Goal: Communication & Community: Answer question/provide support

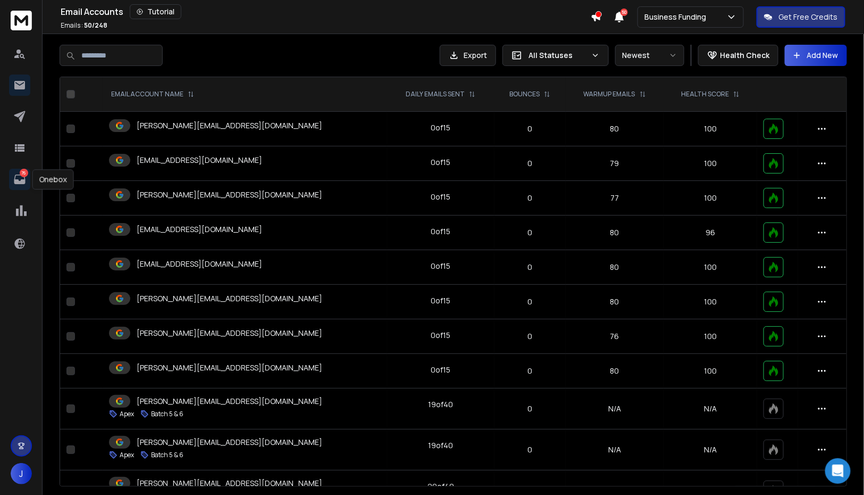
click at [16, 183] on icon at bounding box center [19, 179] width 11 height 10
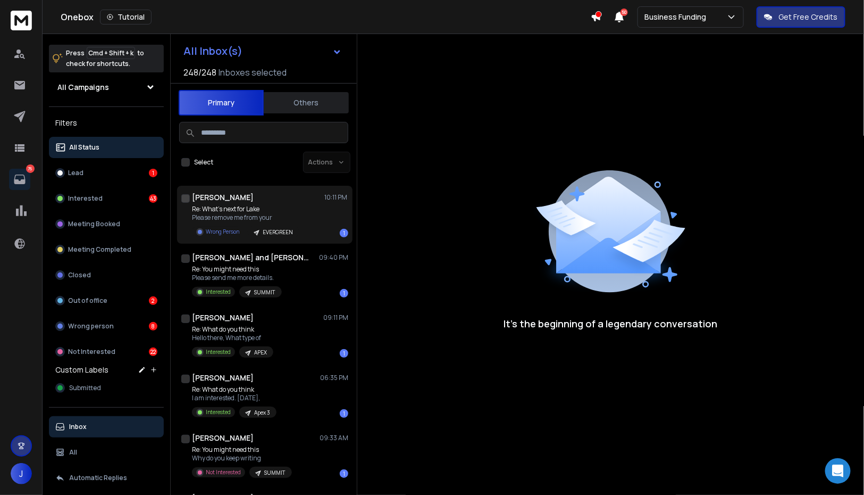
click at [236, 218] on p "Please remove me from your" at bounding box center [245, 217] width 107 height 9
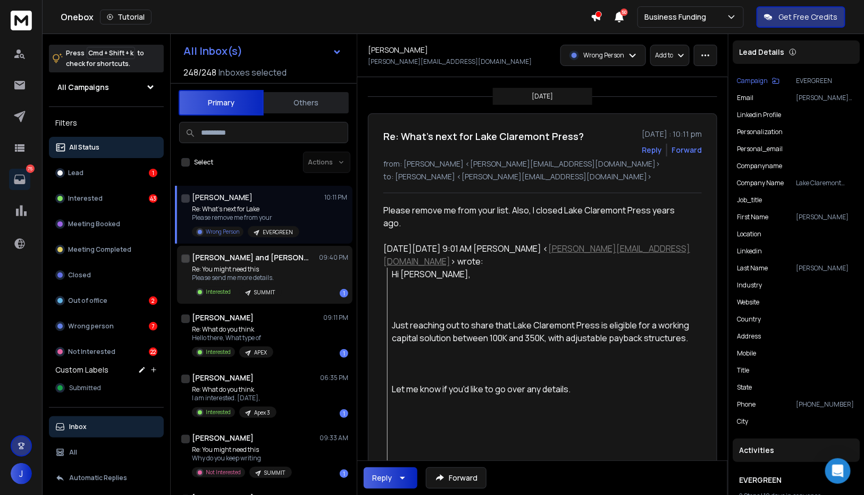
click at [276, 278] on p "Please send me more details." at bounding box center [237, 277] width 90 height 9
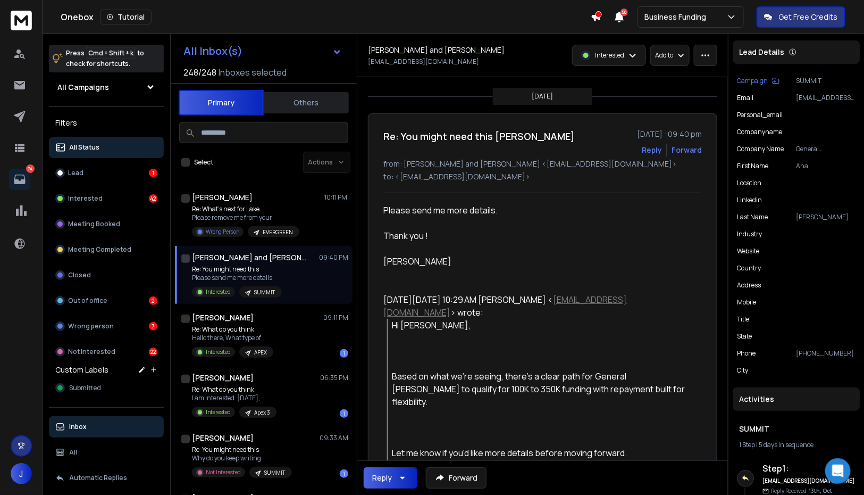
click at [376, 470] on button "Reply" at bounding box center [391, 477] width 54 height 21
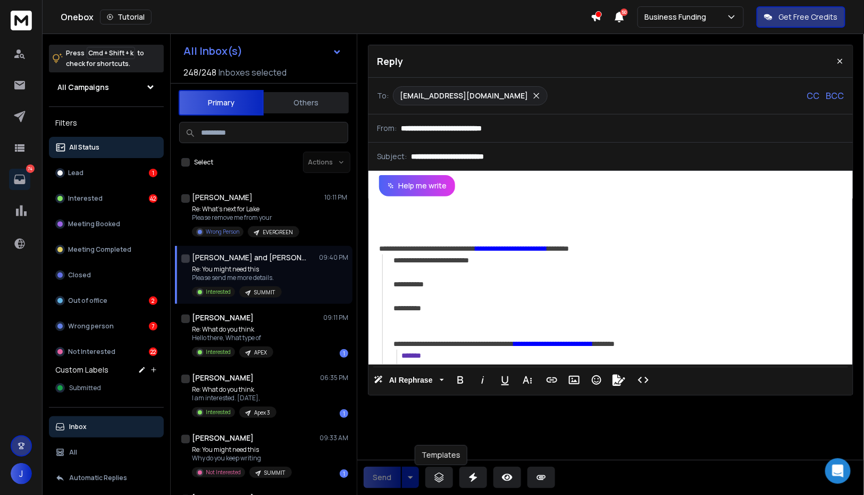
click at [445, 486] on button at bounding box center [439, 476] width 28 height 21
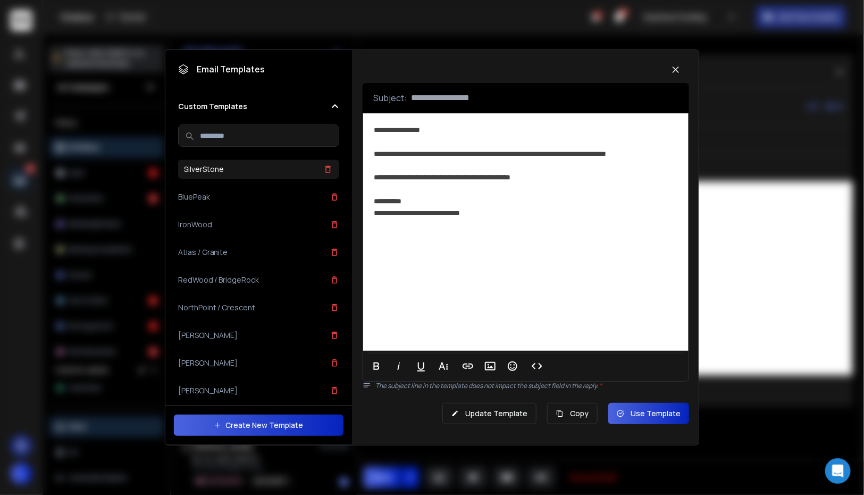
click at [211, 383] on div "[PERSON_NAME]" at bounding box center [258, 390] width 161 height 19
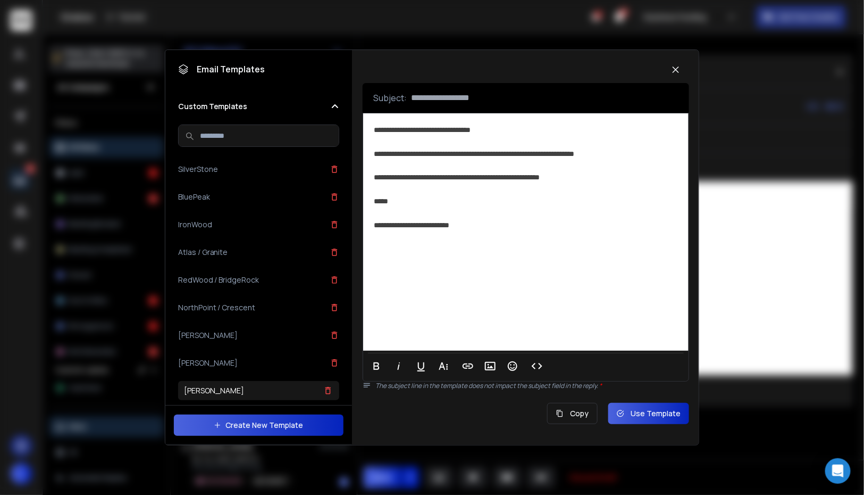
click at [660, 420] on button "Use Template" at bounding box center [648, 413] width 81 height 21
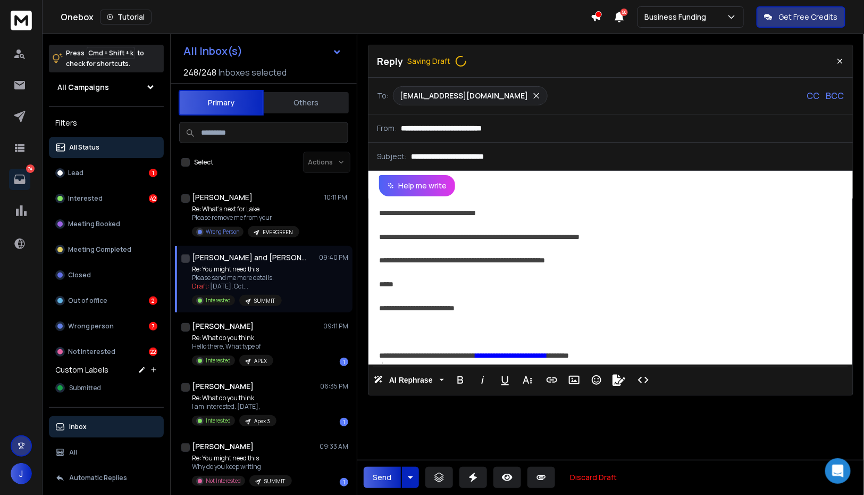
click at [380, 295] on div at bounding box center [610, 296] width 463 height 12
drag, startPoint x: 485, startPoint y: 307, endPoint x: 365, endPoint y: 306, distance: 119.7
click at [365, 307] on div "**********" at bounding box center [610, 281] width 507 height 494
click at [816, 97] on p "CC" at bounding box center [813, 95] width 13 height 13
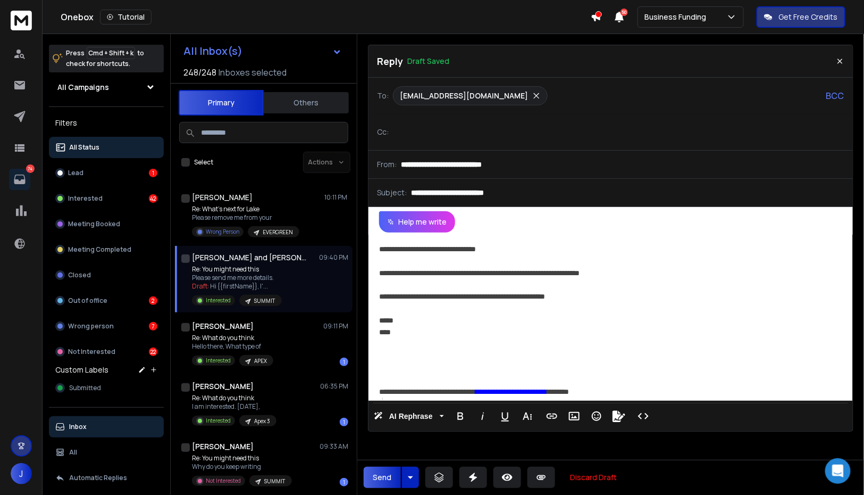
type input "**********"
click at [377, 483] on button "Send" at bounding box center [382, 476] width 37 height 21
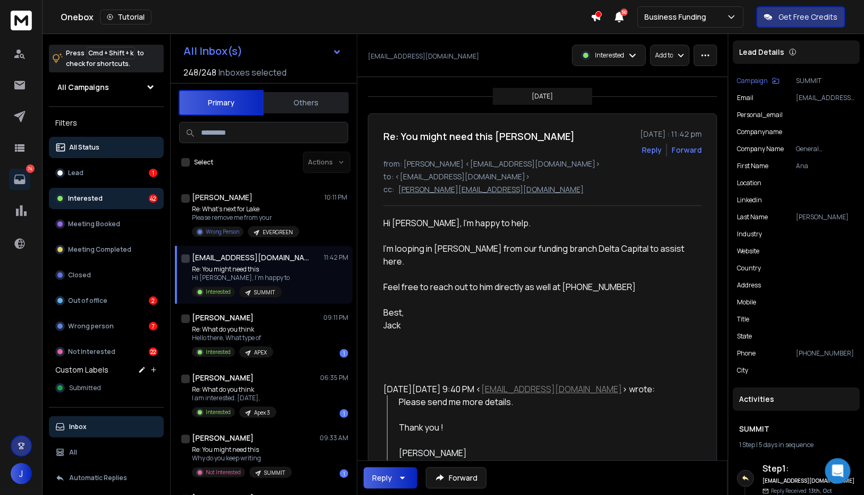
click at [106, 201] on button "Interested 42" at bounding box center [106, 198] width 115 height 21
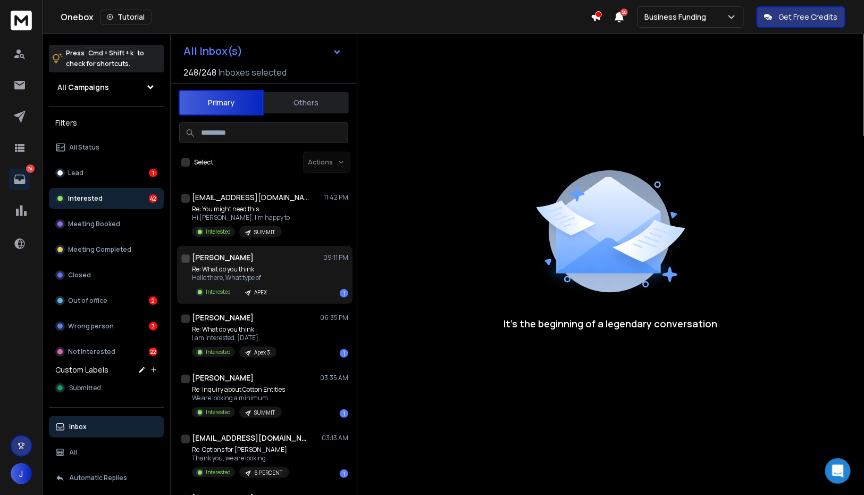
click at [298, 275] on div "Re: What do you think Hello there, What type of Interested APEX 1" at bounding box center [270, 281] width 156 height 32
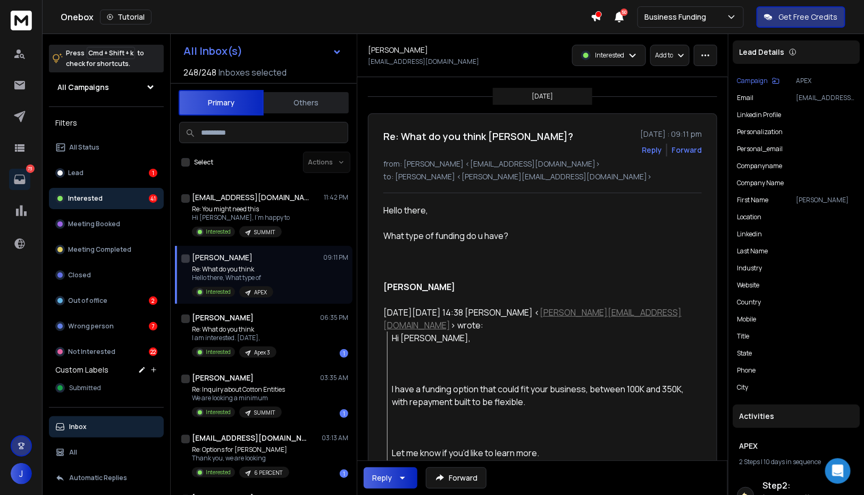
click at [379, 475] on div "Reply" at bounding box center [382, 477] width 20 height 11
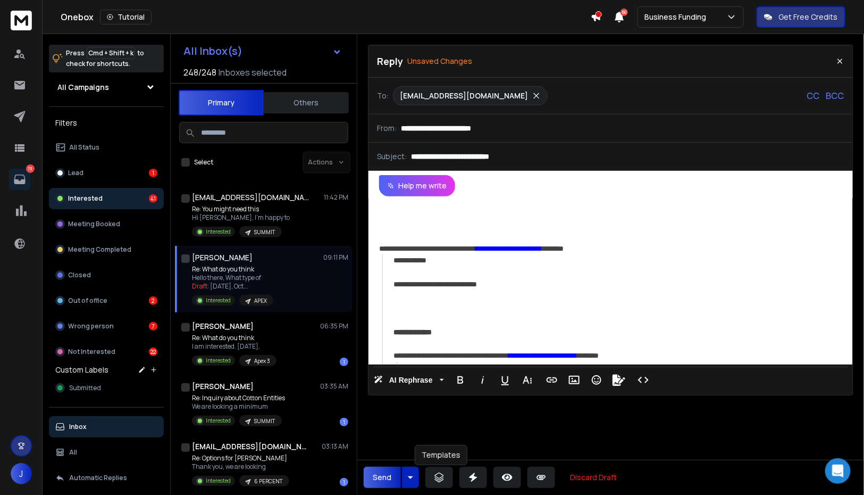
click at [447, 480] on button at bounding box center [439, 476] width 28 height 21
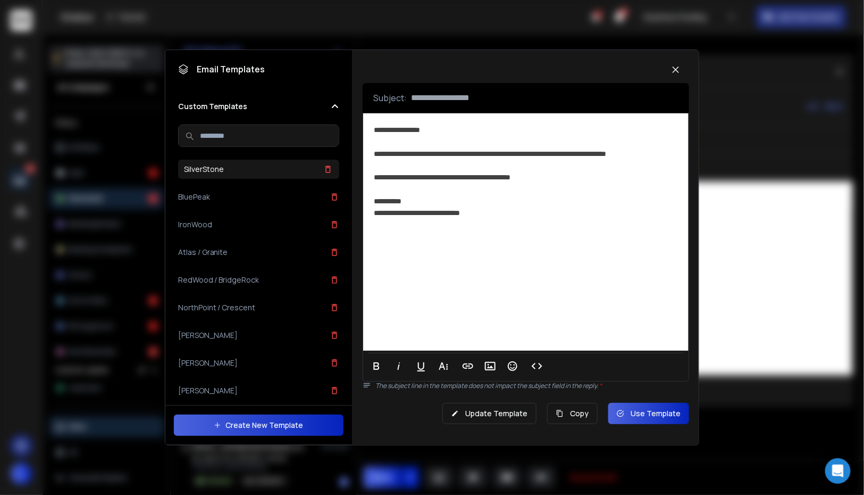
click at [194, 393] on h3 "[PERSON_NAME]" at bounding box center [208, 390] width 60 height 11
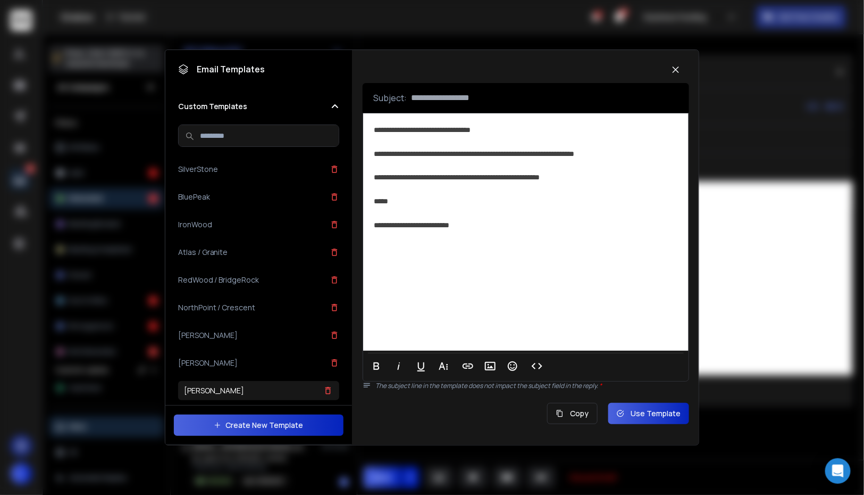
click at [646, 416] on button "Use Template" at bounding box center [648, 413] width 81 height 21
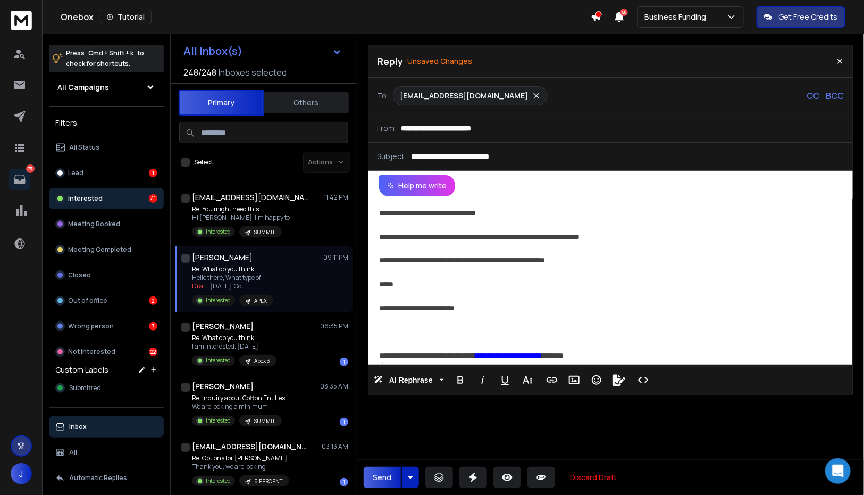
click at [379, 293] on div at bounding box center [610, 296] width 463 height 12
drag, startPoint x: 484, startPoint y: 307, endPoint x: 368, endPoint y: 307, distance: 116.5
click at [369, 307] on div "**********" at bounding box center [611, 280] width 484 height 168
click at [812, 97] on p "CC" at bounding box center [813, 95] width 13 height 13
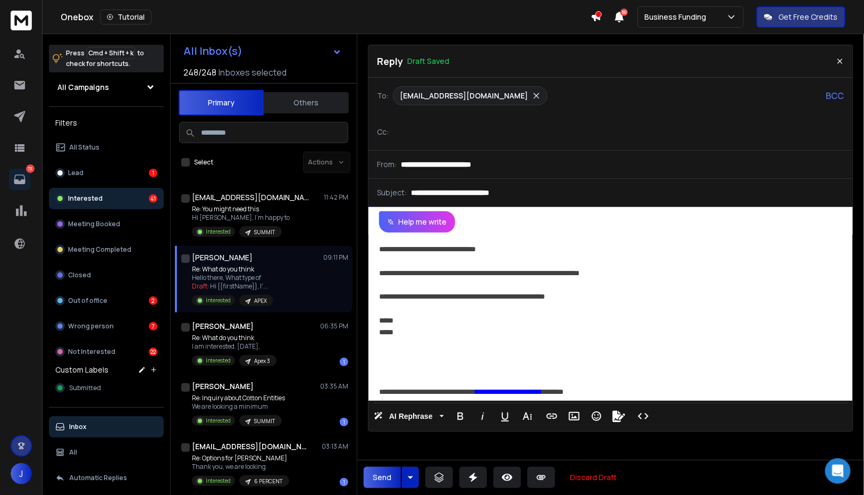
type input "**********"
click at [378, 481] on button "Send" at bounding box center [382, 476] width 37 height 21
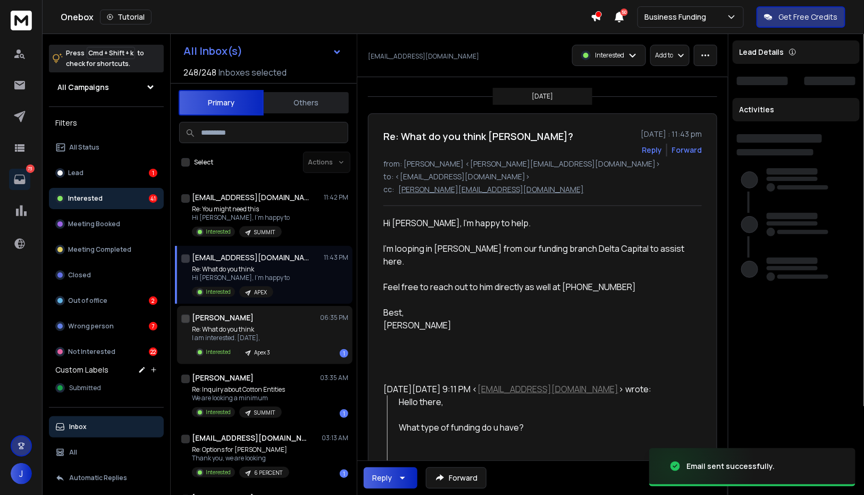
click at [301, 337] on div "Re: What do you think I am interested. [DATE], Interested Apex 3 1" at bounding box center [270, 341] width 156 height 32
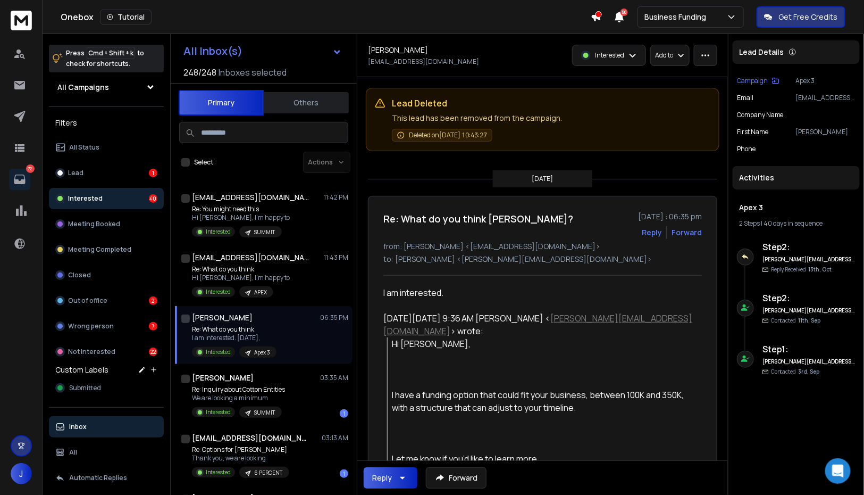
click at [380, 482] on div "Reply" at bounding box center [382, 477] width 20 height 11
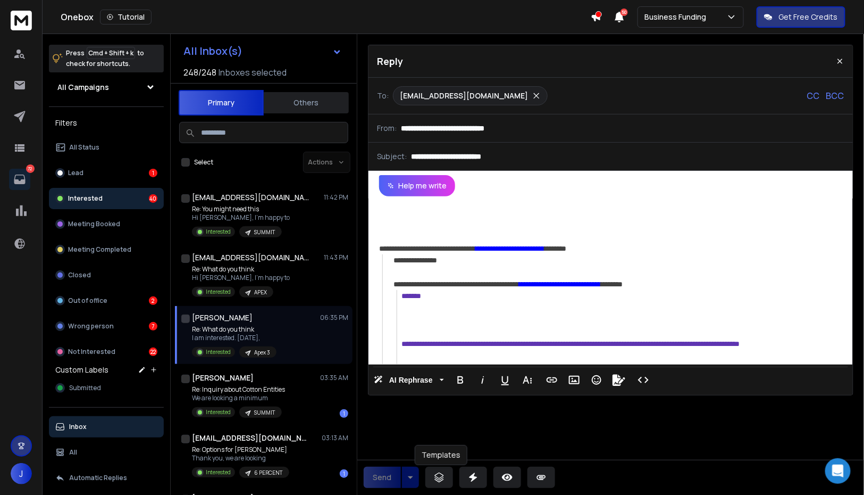
click at [432, 479] on button at bounding box center [439, 476] width 28 height 21
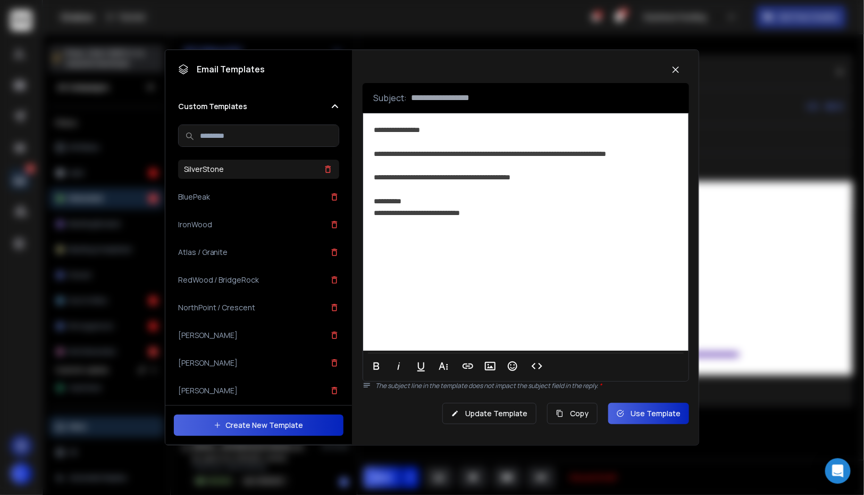
click at [181, 398] on div "[PERSON_NAME]" at bounding box center [258, 390] width 161 height 19
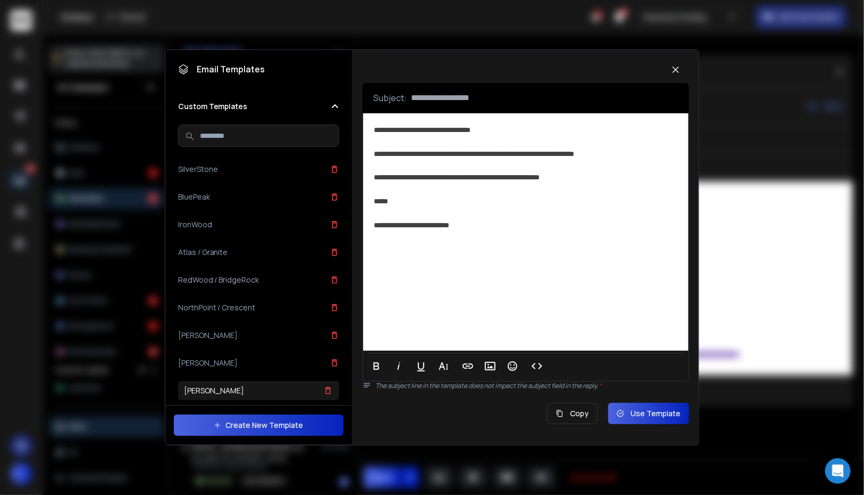
click at [638, 413] on button "Use Template" at bounding box center [648, 413] width 81 height 21
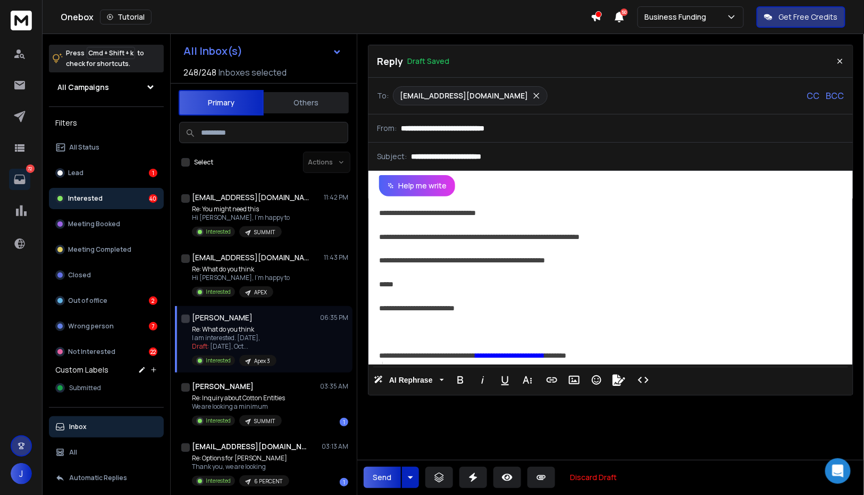
click at [386, 298] on div at bounding box center [610, 296] width 463 height 12
drag, startPoint x: 482, startPoint y: 308, endPoint x: 380, endPoint y: 308, distance: 102.1
click at [379, 308] on div "**********" at bounding box center [609, 308] width 461 height 12
click at [813, 101] on p "CC" at bounding box center [813, 95] width 13 height 13
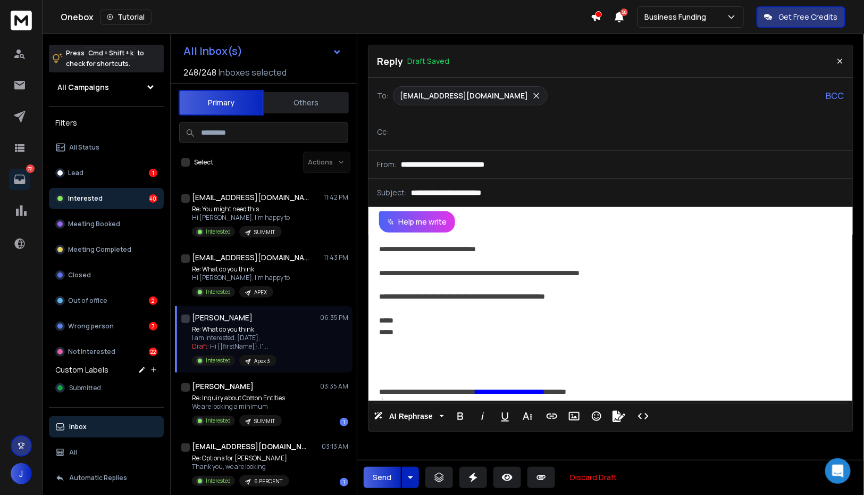
type input "**********"
click at [383, 469] on button "Send" at bounding box center [382, 476] width 37 height 21
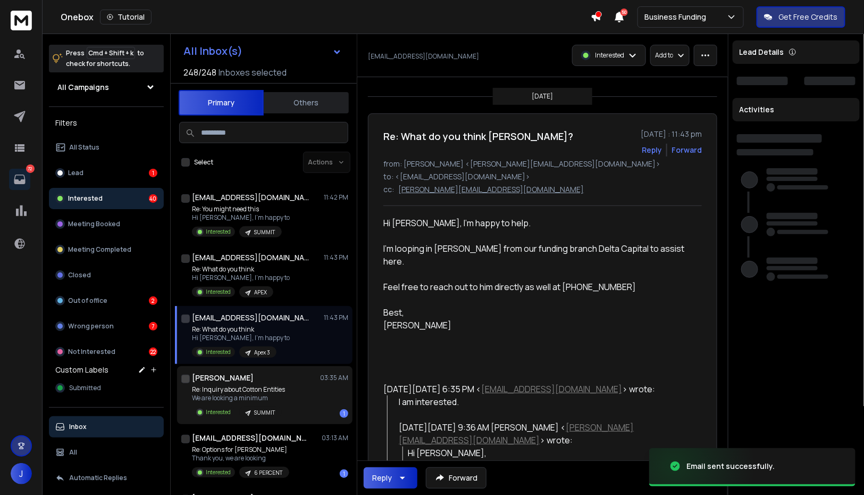
click at [302, 395] on div "Re: Inquiry about Cotton Entities We are looking a minimum Interested SUMMIT 1" at bounding box center [270, 401] width 156 height 32
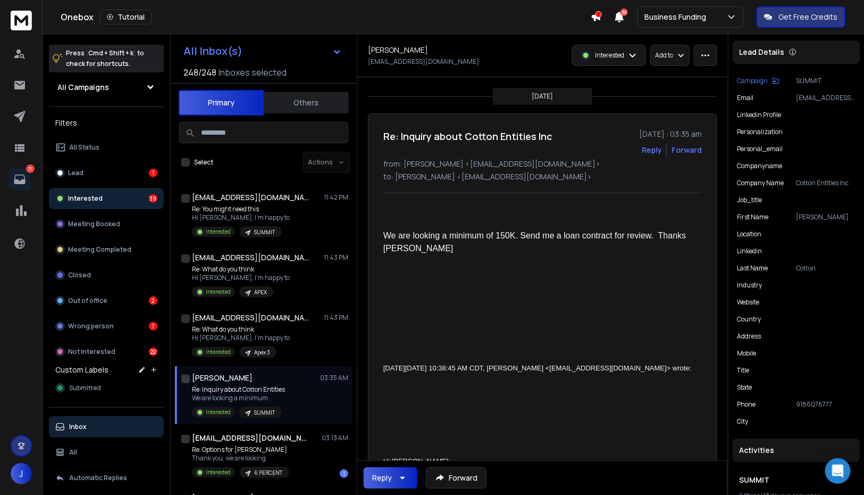
click at [375, 465] on div "Reply Forward" at bounding box center [542, 477] width 371 height 35
click at [375, 475] on div "Reply" at bounding box center [382, 477] width 20 height 11
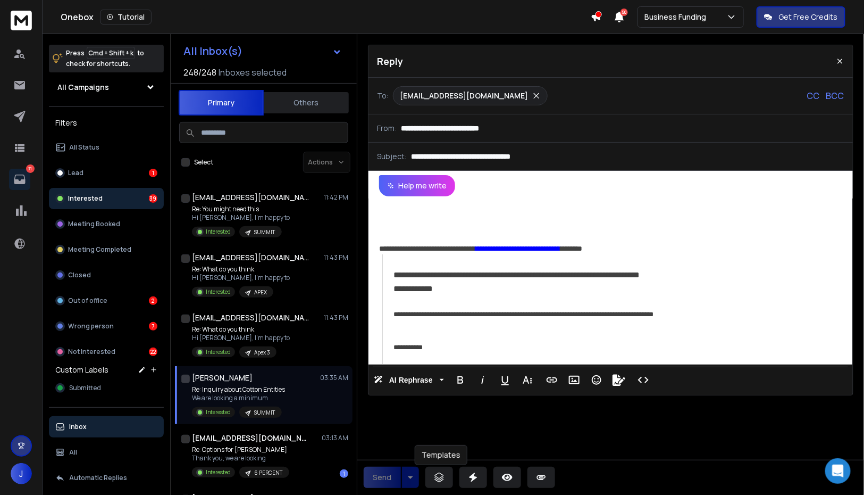
click at [448, 475] on button at bounding box center [439, 476] width 28 height 21
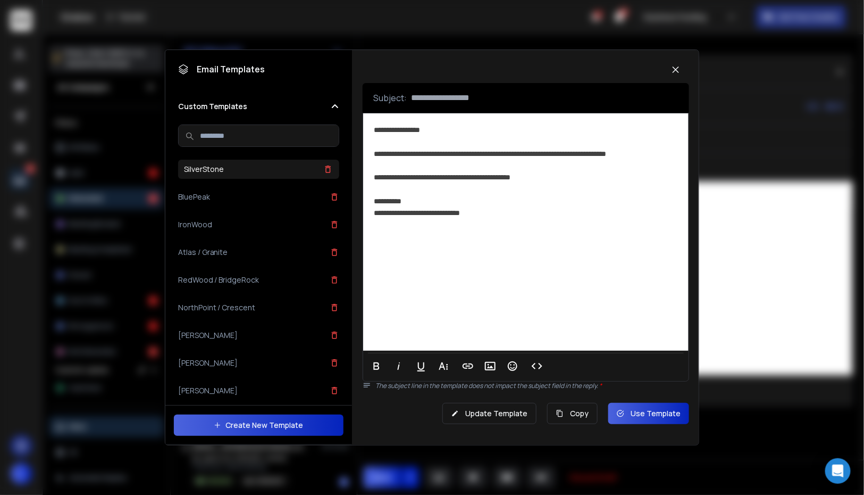
click at [194, 388] on h3 "[PERSON_NAME]" at bounding box center [208, 390] width 60 height 11
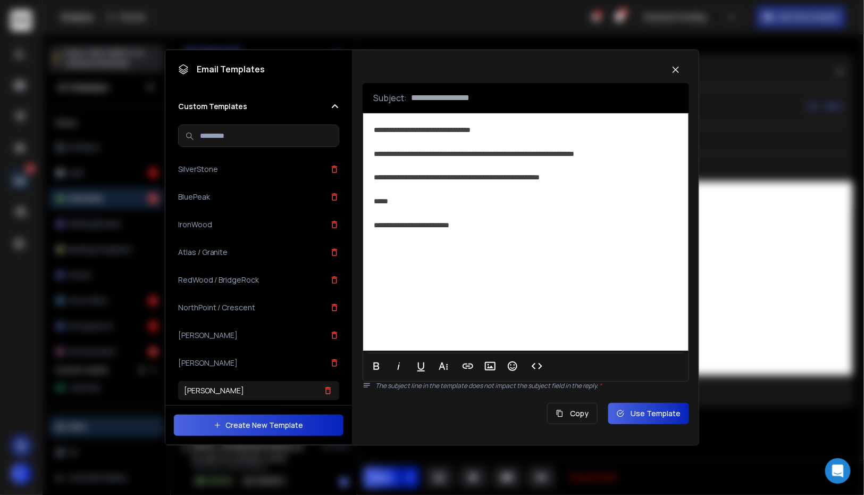
click at [659, 419] on button "Use Template" at bounding box center [648, 413] width 81 height 21
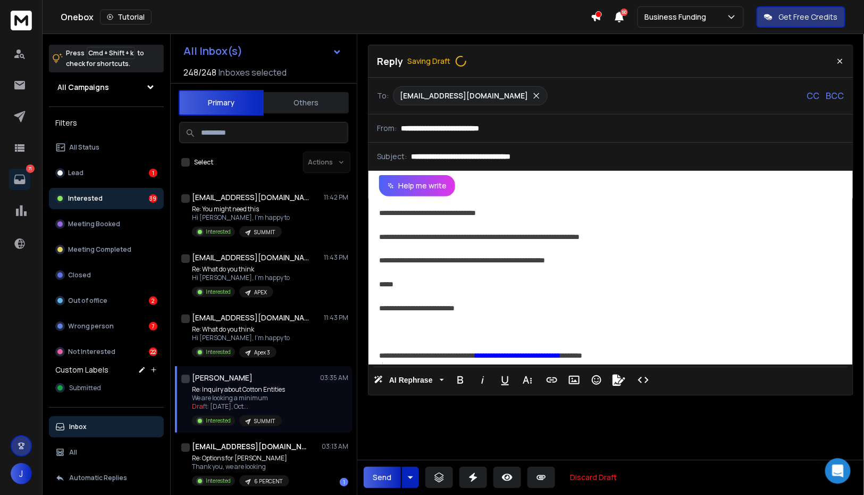
click at [391, 300] on div at bounding box center [610, 296] width 463 height 12
drag, startPoint x: 486, startPoint y: 306, endPoint x: 377, endPoint y: 306, distance: 109.0
click at [377, 306] on div "**********" at bounding box center [611, 280] width 484 height 168
click at [811, 99] on p "CC" at bounding box center [813, 95] width 13 height 13
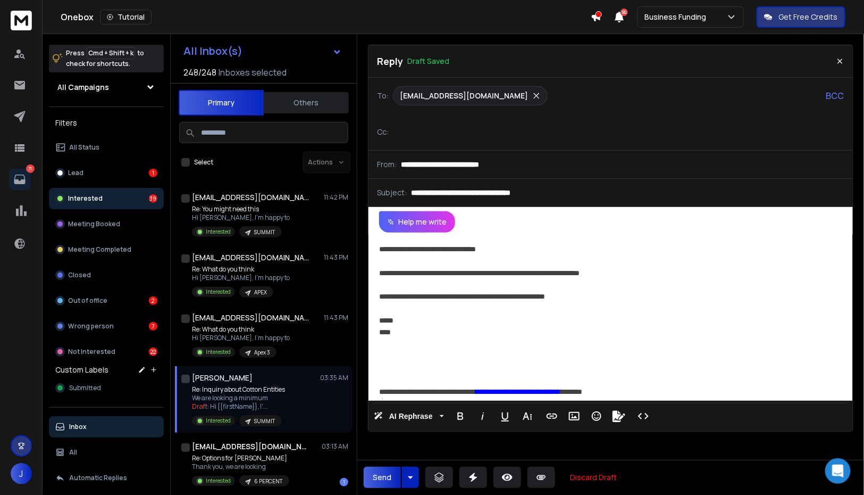
type input "**********"
click at [374, 478] on button "Send" at bounding box center [382, 476] width 37 height 21
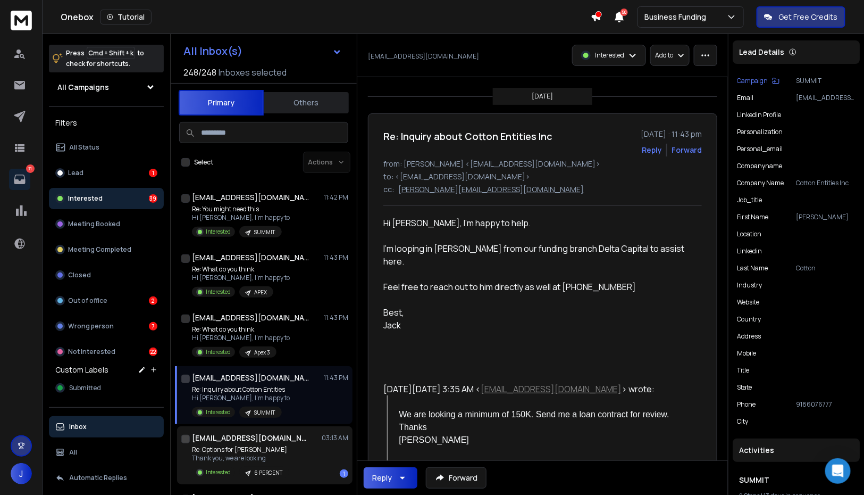
click at [282, 452] on p "Re: Options for [PERSON_NAME]" at bounding box center [240, 449] width 97 height 9
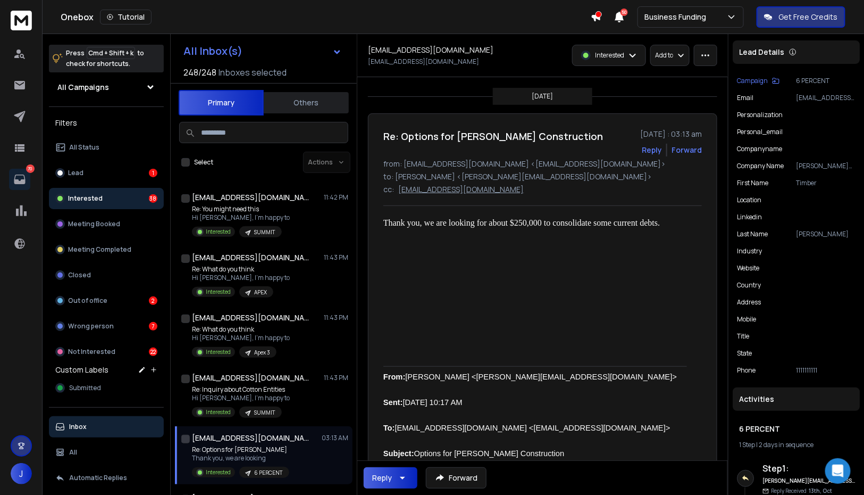
click at [368, 471] on button "Reply" at bounding box center [391, 477] width 54 height 21
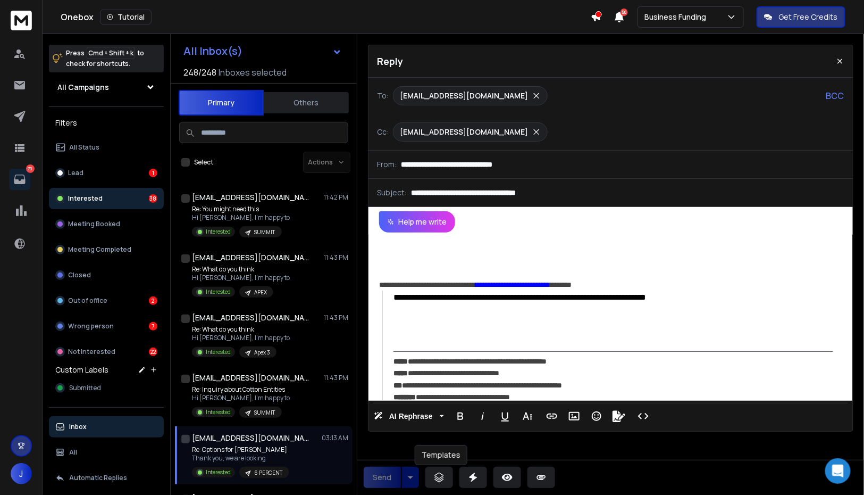
click at [440, 480] on icon at bounding box center [439, 477] width 11 height 11
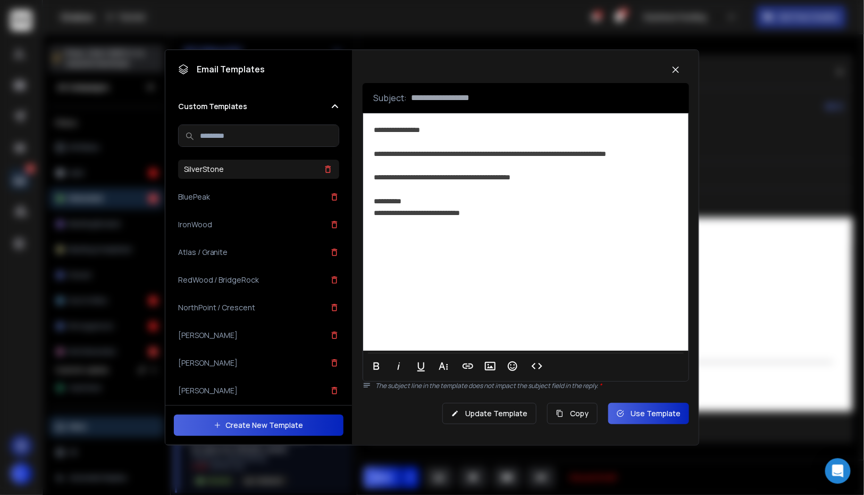
click at [219, 388] on div "[PERSON_NAME]" at bounding box center [258, 390] width 161 height 11
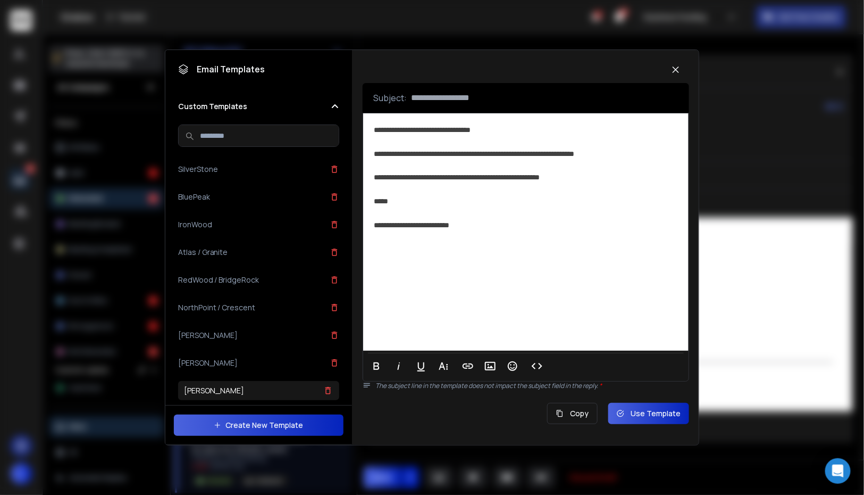
click at [675, 417] on button "Use Template" at bounding box center [648, 413] width 81 height 21
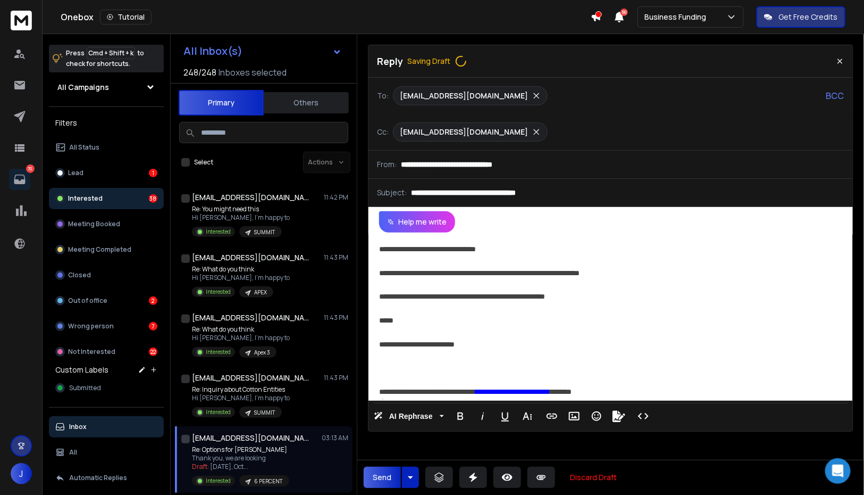
click at [388, 327] on div "**********" at bounding box center [611, 316] width 484 height 168
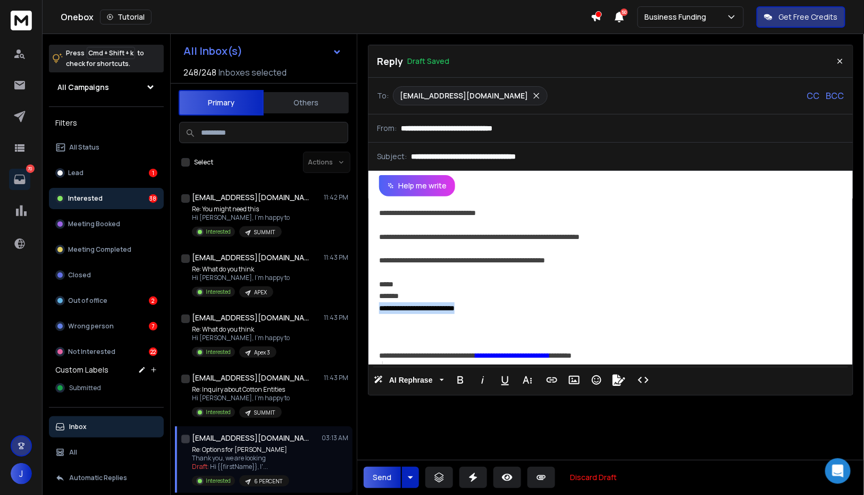
drag, startPoint x: 484, startPoint y: 309, endPoint x: 369, endPoint y: 311, distance: 114.9
click at [369, 311] on div "**********" at bounding box center [611, 280] width 484 height 168
click at [813, 91] on p "CC" at bounding box center [813, 95] width 13 height 13
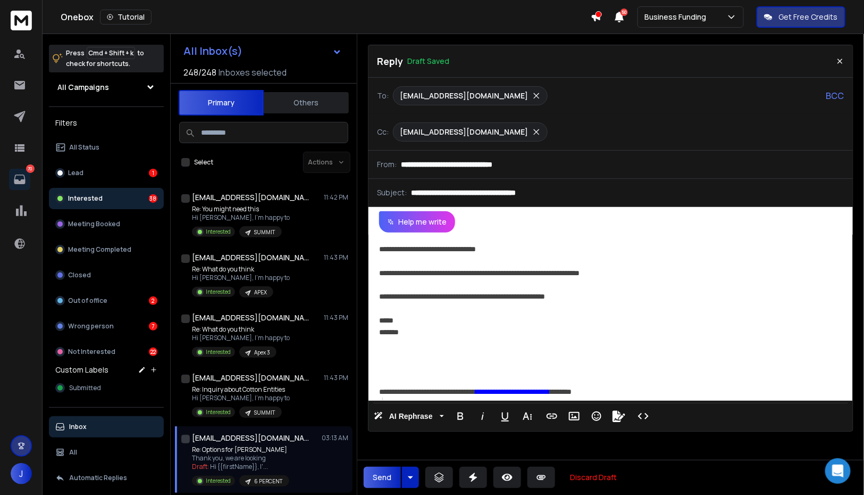
type input "**********"
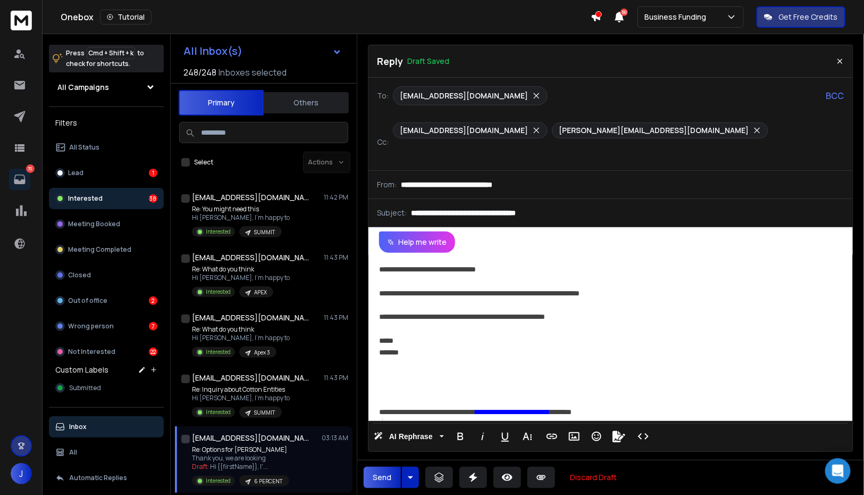
click at [375, 481] on button "Send" at bounding box center [382, 476] width 37 height 21
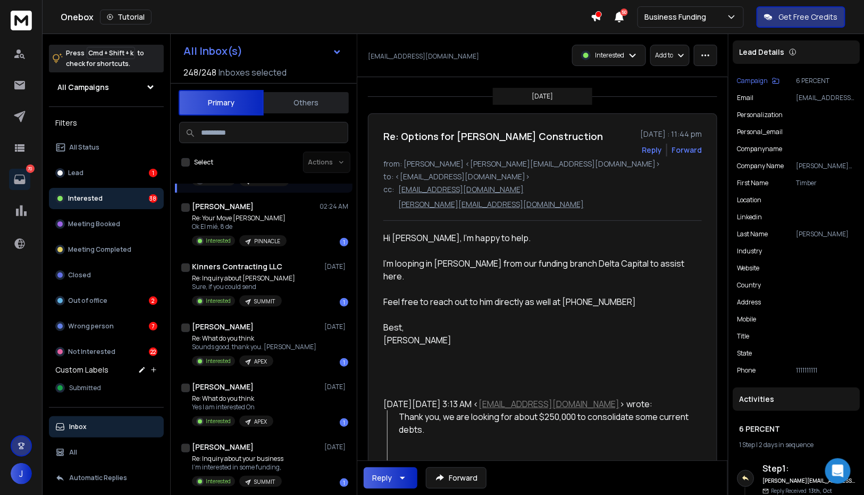
scroll to position [295, 0]
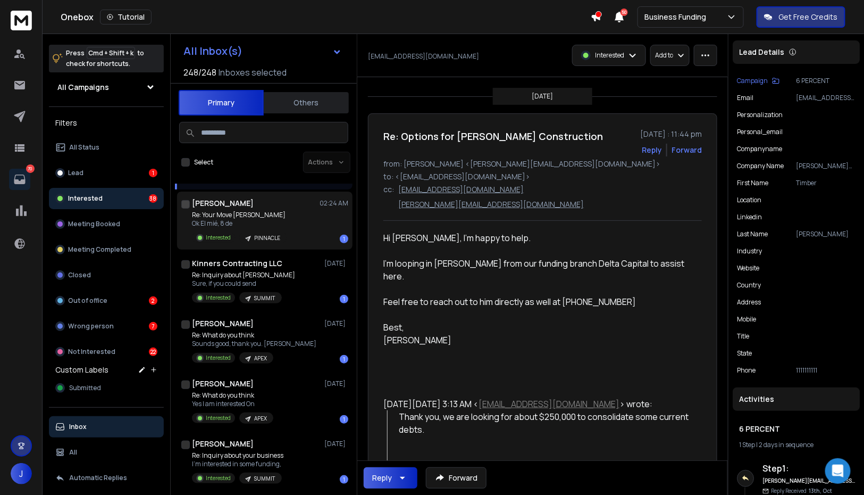
click at [291, 220] on div "Re: Your Move [PERSON_NAME] Ok El mié, 8 de Interested PINNACLE 1" at bounding box center [270, 227] width 156 height 32
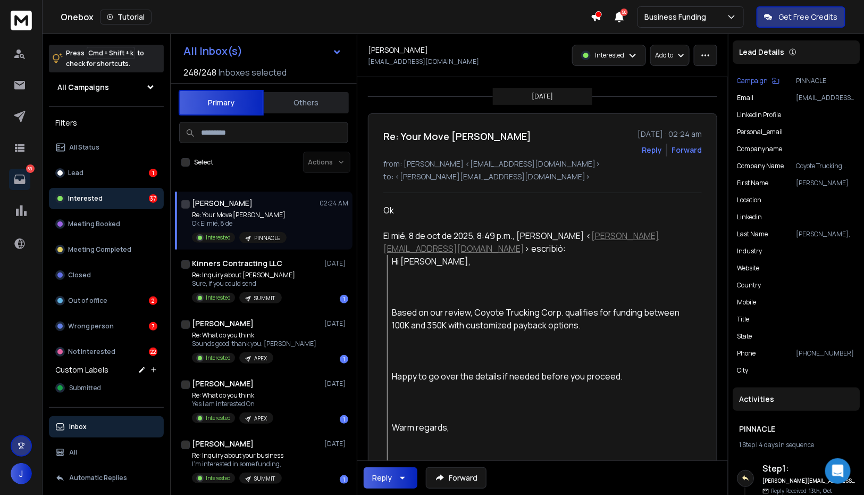
click at [380, 477] on div "Reply" at bounding box center [382, 477] width 20 height 11
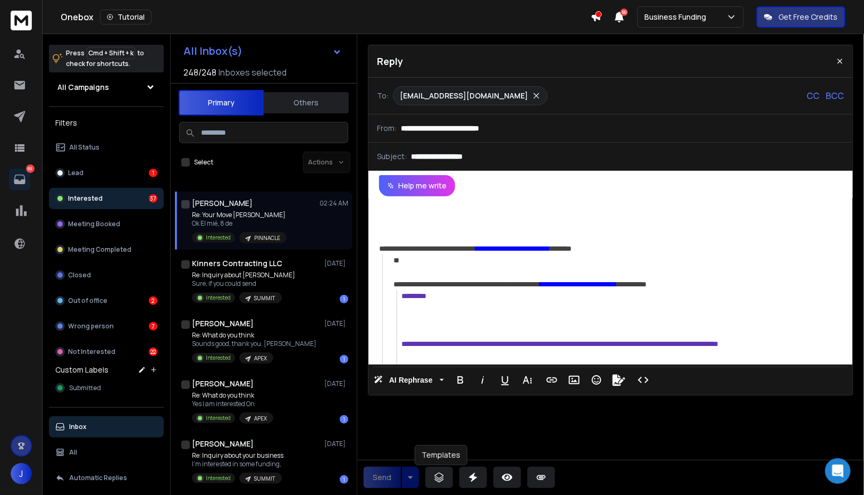
click at [442, 484] on button at bounding box center [439, 476] width 28 height 21
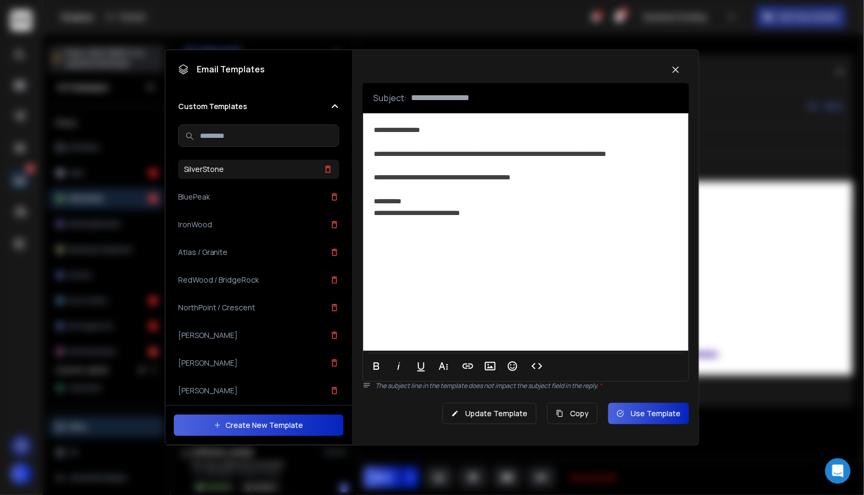
click at [186, 390] on h3 "[PERSON_NAME]" at bounding box center [208, 390] width 60 height 11
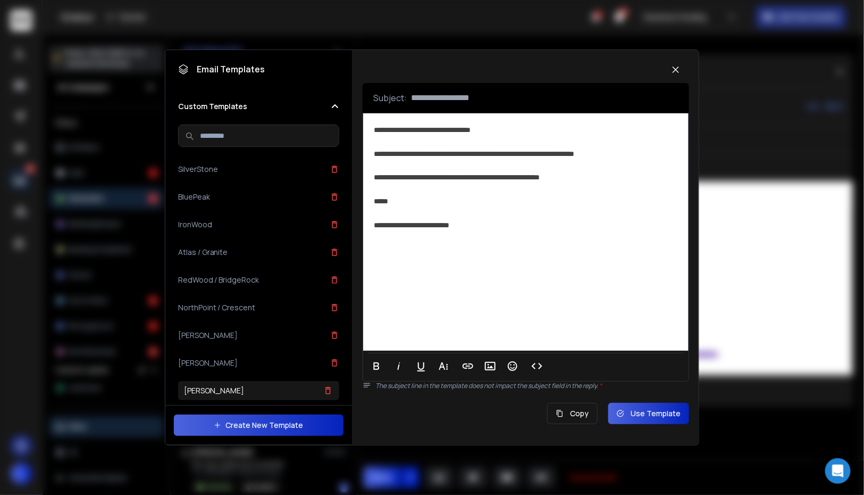
click at [631, 412] on button "Use Template" at bounding box center [648, 413] width 81 height 21
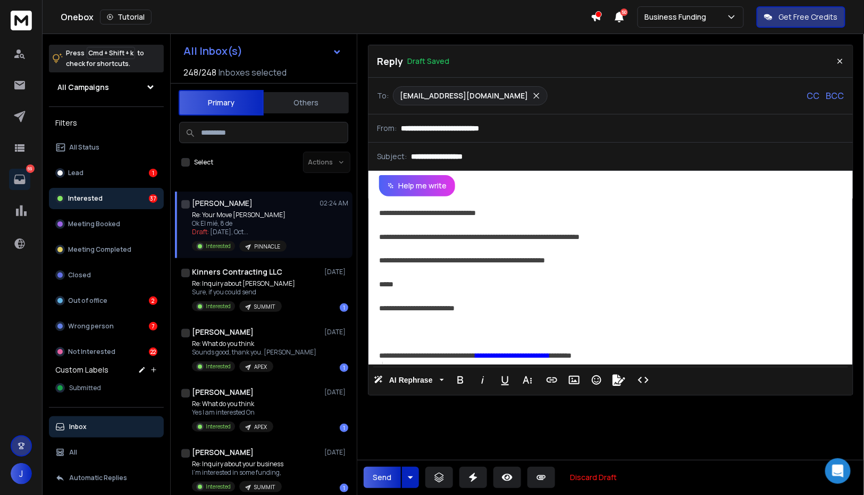
click at [385, 291] on div at bounding box center [610, 296] width 463 height 12
drag, startPoint x: 482, startPoint y: 311, endPoint x: 379, endPoint y: 306, distance: 103.8
click at [379, 306] on div "**********" at bounding box center [609, 308] width 461 height 12
click at [813, 99] on p "CC" at bounding box center [813, 95] width 13 height 13
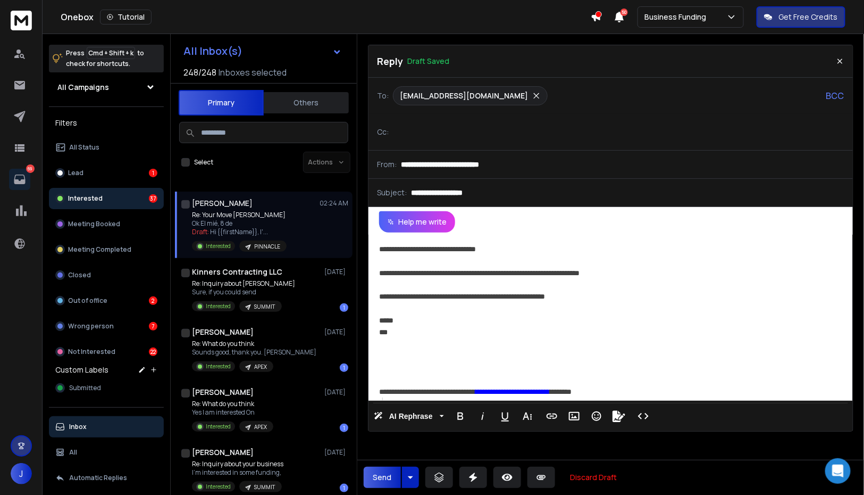
type input "**********"
click at [384, 474] on button "Send" at bounding box center [382, 476] width 37 height 21
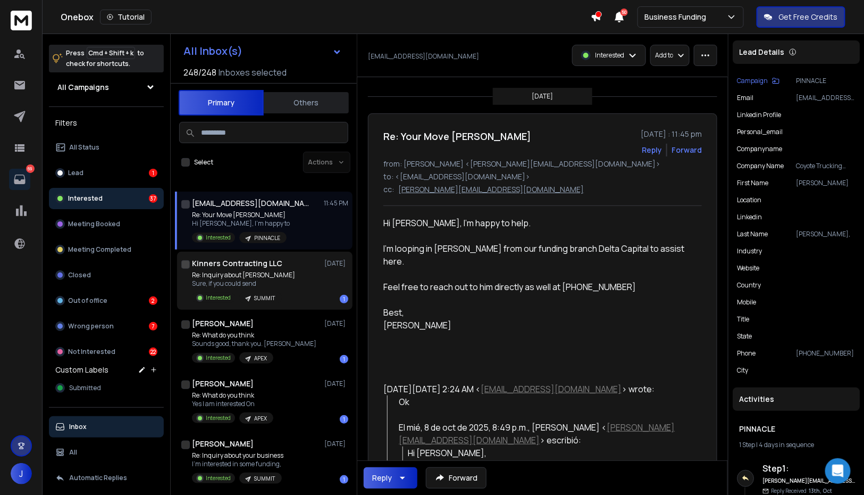
click at [281, 292] on div "Interested SUMMIT" at bounding box center [243, 297] width 103 height 11
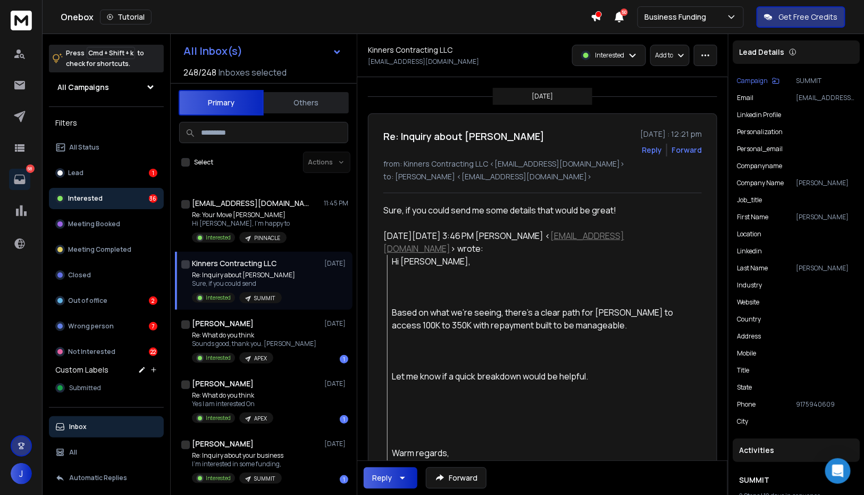
click at [375, 482] on div "Reply" at bounding box center [382, 477] width 20 height 11
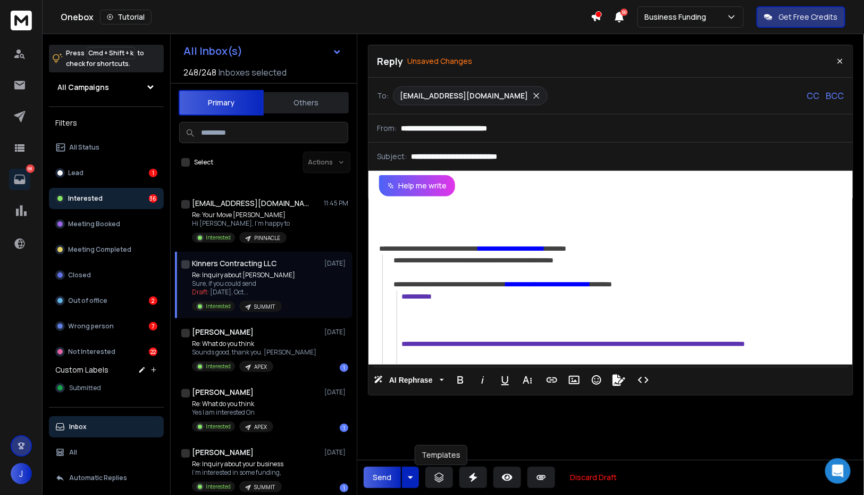
click at [438, 483] on button at bounding box center [439, 476] width 28 height 21
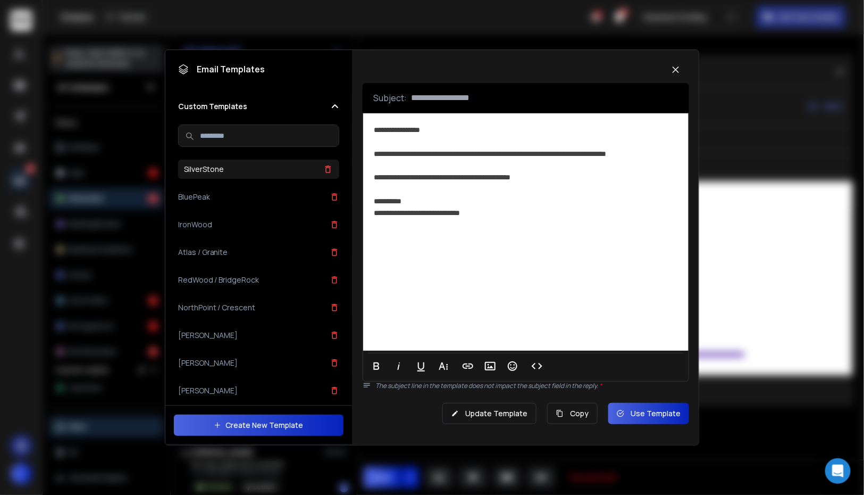
click at [210, 387] on div "[PERSON_NAME]" at bounding box center [258, 390] width 161 height 11
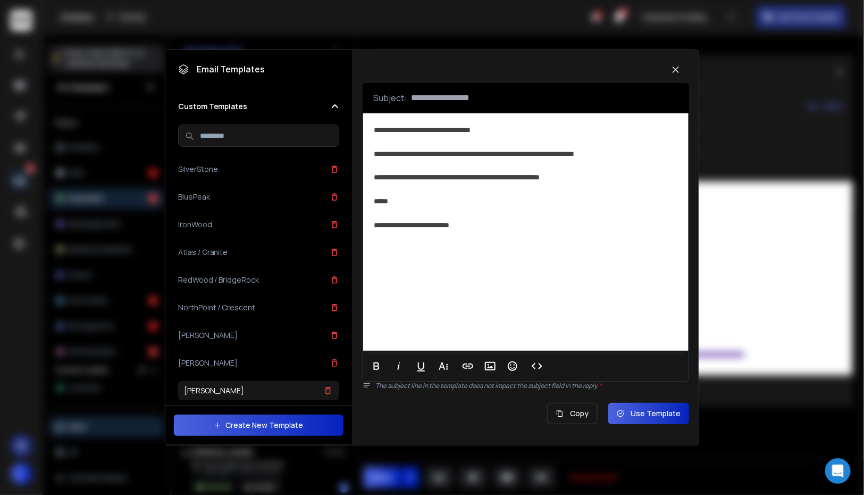
click at [647, 423] on button "Use Template" at bounding box center [648, 413] width 81 height 21
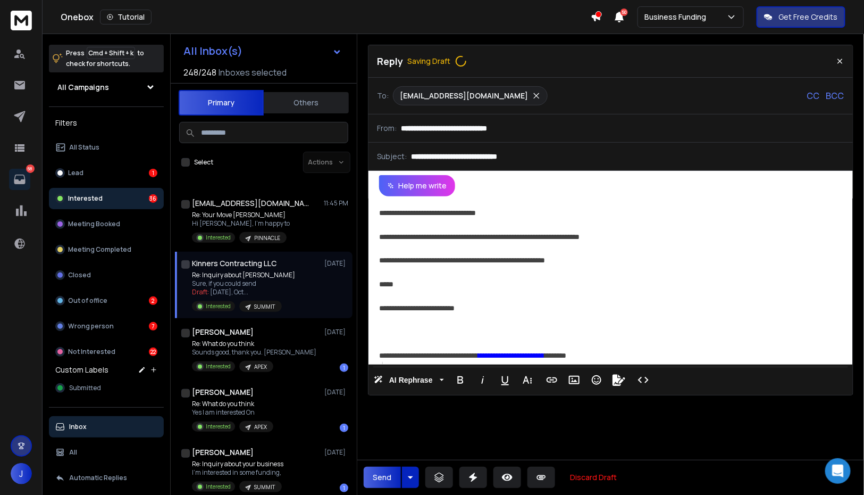
click at [378, 297] on div "**********" at bounding box center [611, 280] width 484 height 168
drag, startPoint x: 484, startPoint y: 306, endPoint x: 367, endPoint y: 312, distance: 117.7
click at [367, 312] on div "**********" at bounding box center [610, 281] width 507 height 494
click at [808, 97] on p "CC" at bounding box center [813, 95] width 13 height 13
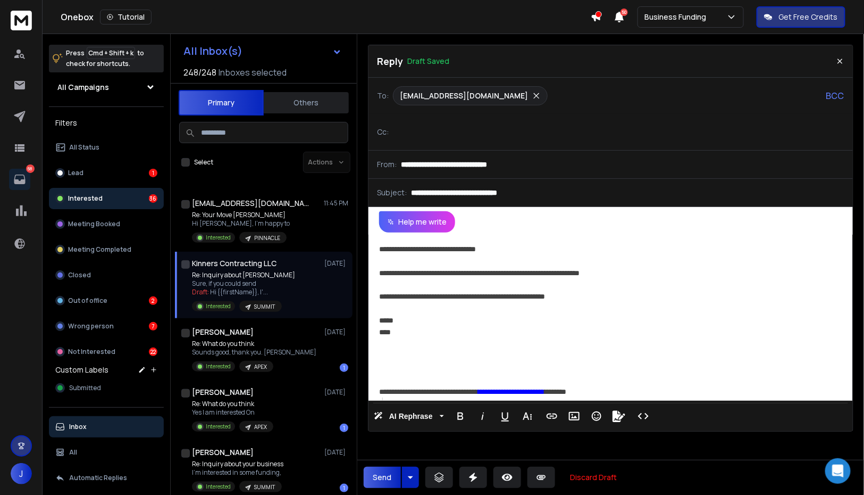
type input "**********"
click at [381, 483] on button "Send" at bounding box center [382, 476] width 37 height 21
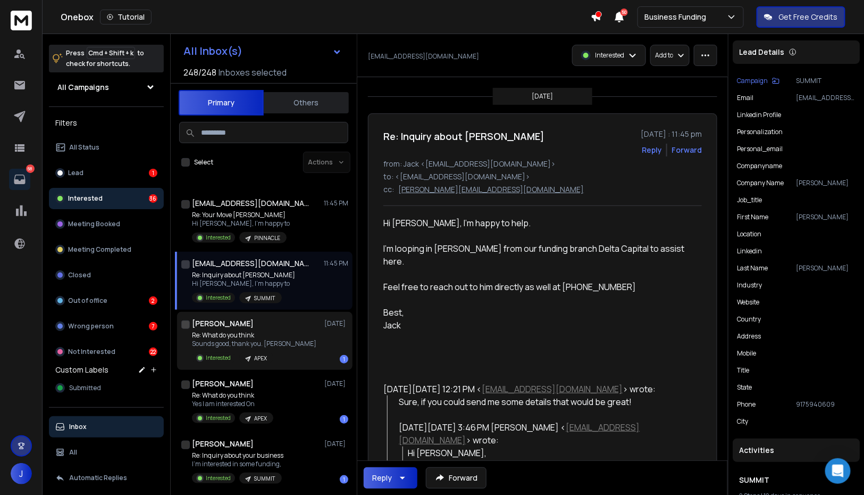
click at [278, 349] on div "Re: What do you think Sounds good, thank you. [PERSON_NAME] Interested APEX" at bounding box center [254, 347] width 124 height 32
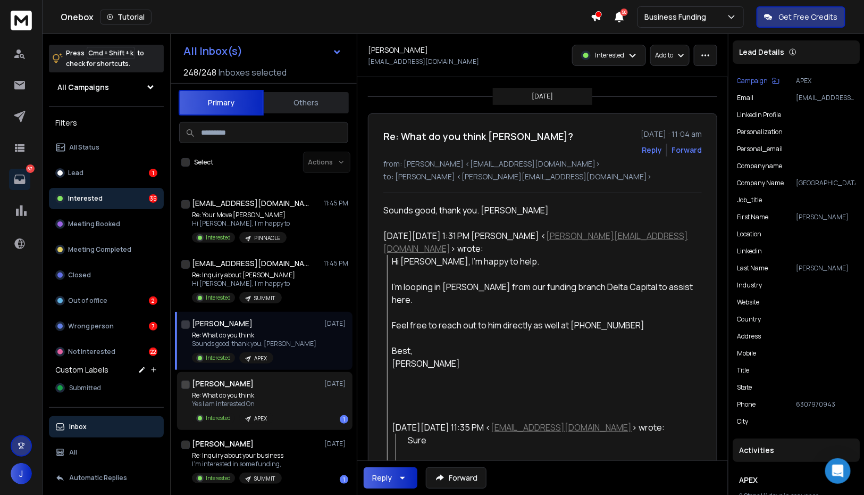
click at [306, 399] on div "Re: What do you think Yes I am interested On Interested APEX 1" at bounding box center [270, 407] width 156 height 32
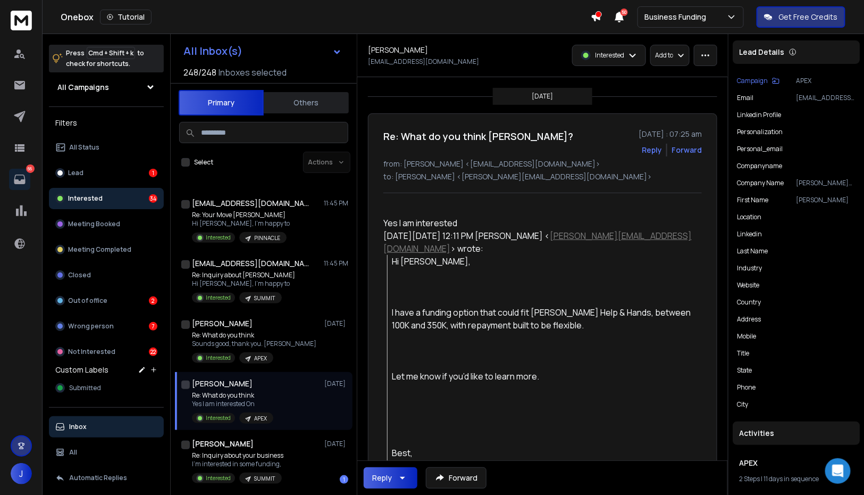
click at [371, 479] on button "Reply" at bounding box center [391, 477] width 54 height 21
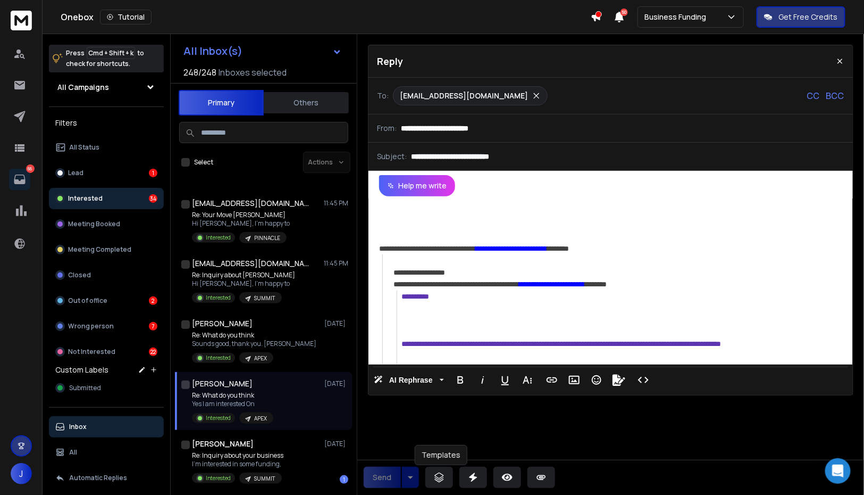
click at [443, 479] on icon at bounding box center [439, 480] width 9 height 3
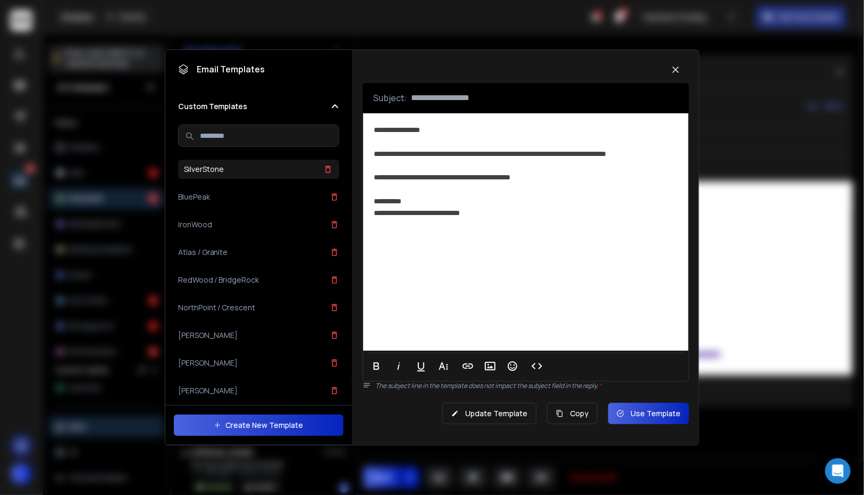
click at [199, 383] on div "[PERSON_NAME]" at bounding box center [258, 390] width 161 height 19
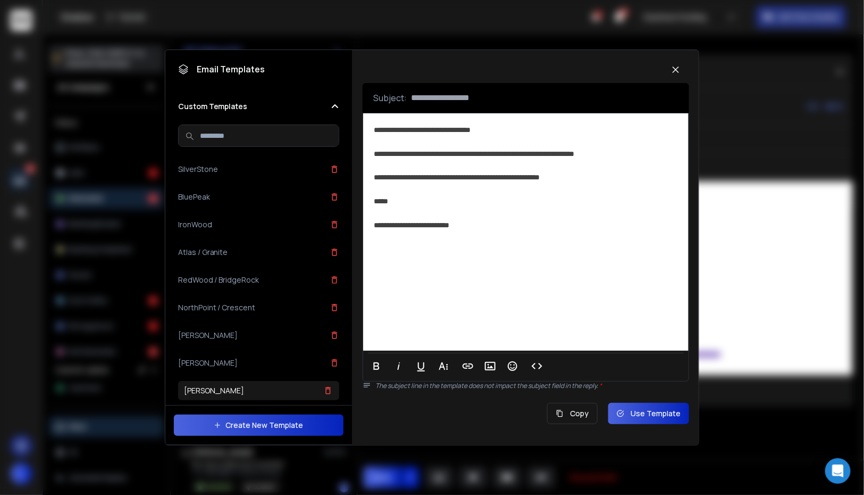
click at [674, 416] on button "Use Template" at bounding box center [648, 413] width 81 height 21
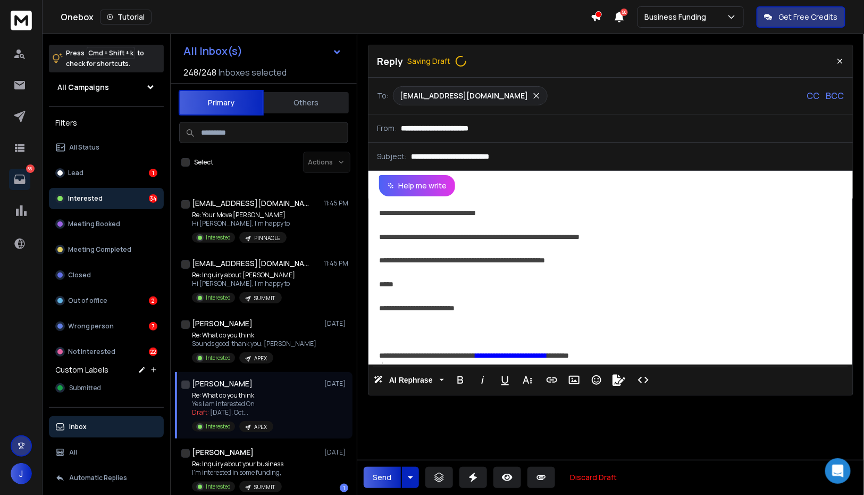
click at [390, 295] on div at bounding box center [610, 296] width 463 height 12
drag, startPoint x: 486, startPoint y: 306, endPoint x: 361, endPoint y: 310, distance: 124.5
click at [361, 310] on div "**********" at bounding box center [610, 281] width 507 height 494
click at [808, 94] on p "CC" at bounding box center [813, 95] width 13 height 13
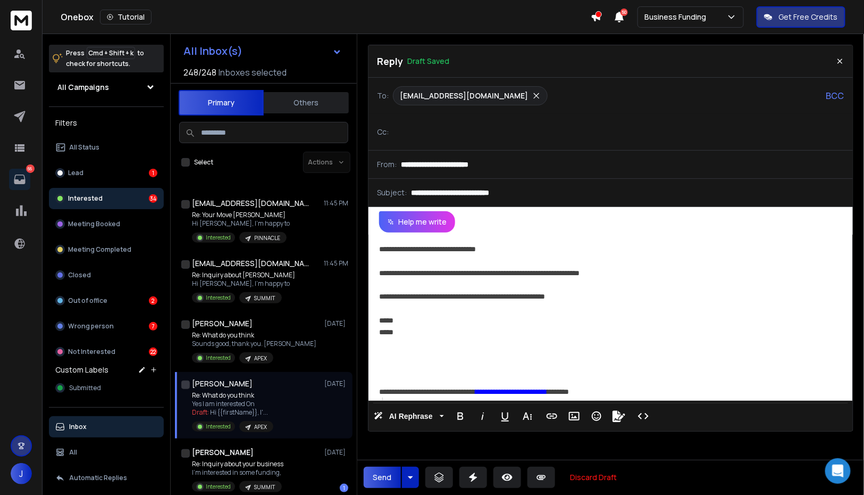
type input "**********"
click at [382, 471] on button "Send" at bounding box center [382, 476] width 37 height 21
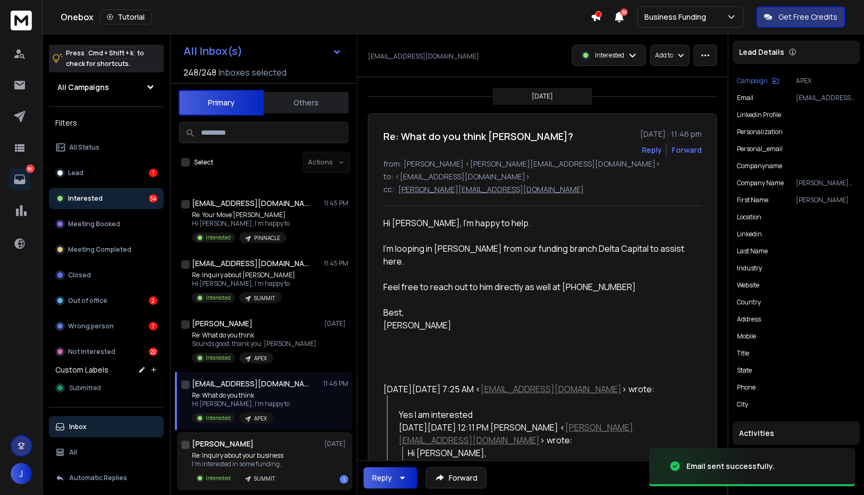
click at [294, 464] on div "Re: Inquiry about your business I'm interested in some funding, Interested SUMM…" at bounding box center [270, 467] width 156 height 32
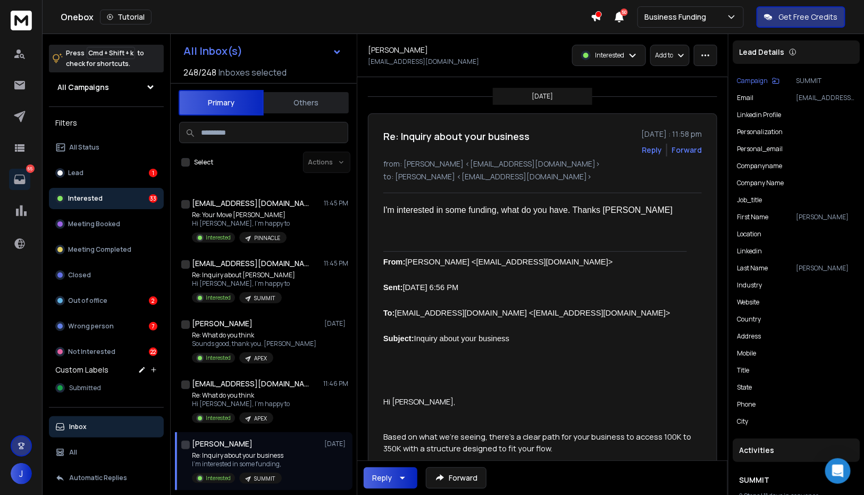
click at [373, 472] on div "Reply" at bounding box center [382, 477] width 20 height 11
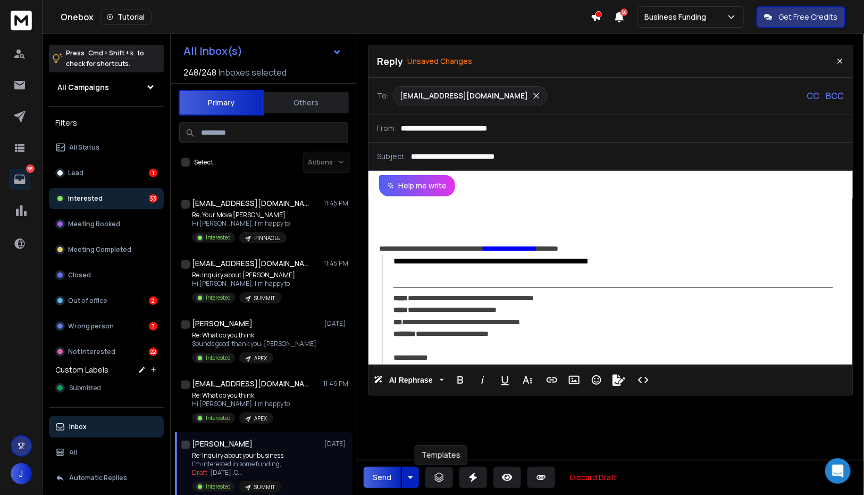
click at [431, 471] on button at bounding box center [439, 476] width 28 height 21
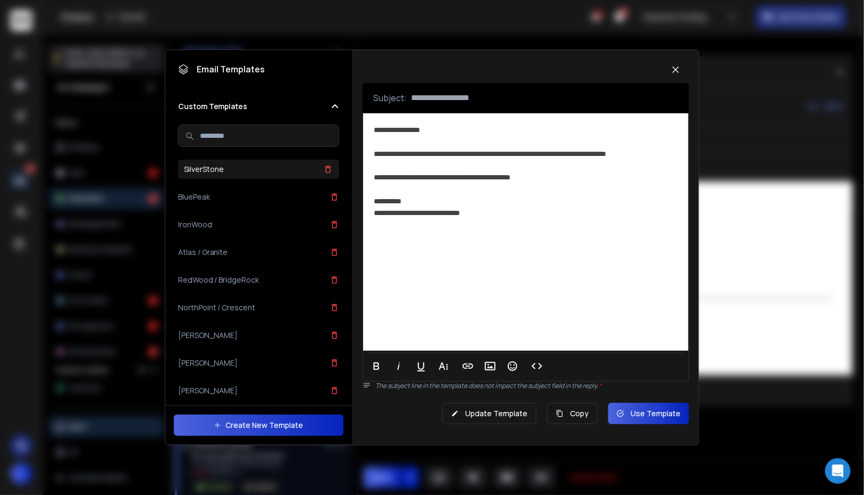
click at [201, 390] on h3 "[PERSON_NAME]" at bounding box center [208, 390] width 60 height 11
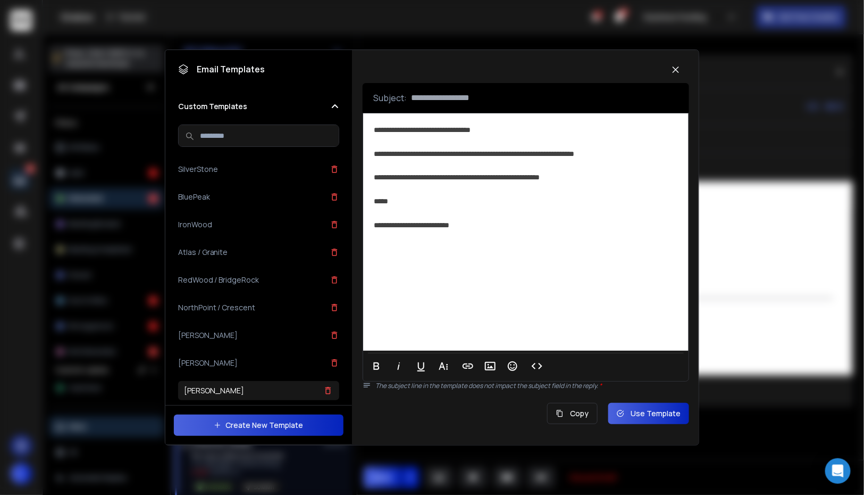
click at [647, 423] on div "Copy Use Template" at bounding box center [526, 413] width 348 height 34
click at [654, 406] on button "Use Template" at bounding box center [648, 413] width 81 height 21
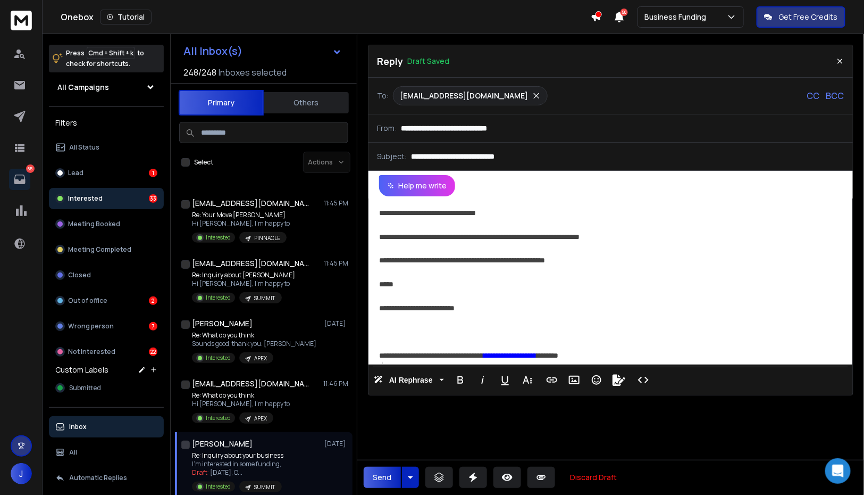
click at [383, 297] on div at bounding box center [610, 296] width 463 height 12
drag, startPoint x: 487, startPoint y: 308, endPoint x: 362, endPoint y: 312, distance: 124.5
click at [362, 312] on div "**********" at bounding box center [610, 281] width 507 height 494
click at [813, 98] on p "CC" at bounding box center [813, 95] width 13 height 13
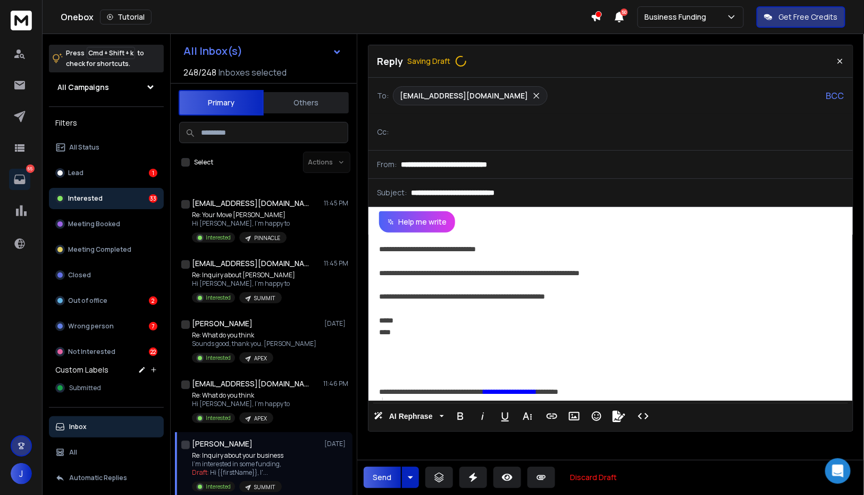
type input "**********"
click at [374, 480] on button "Send" at bounding box center [382, 476] width 37 height 21
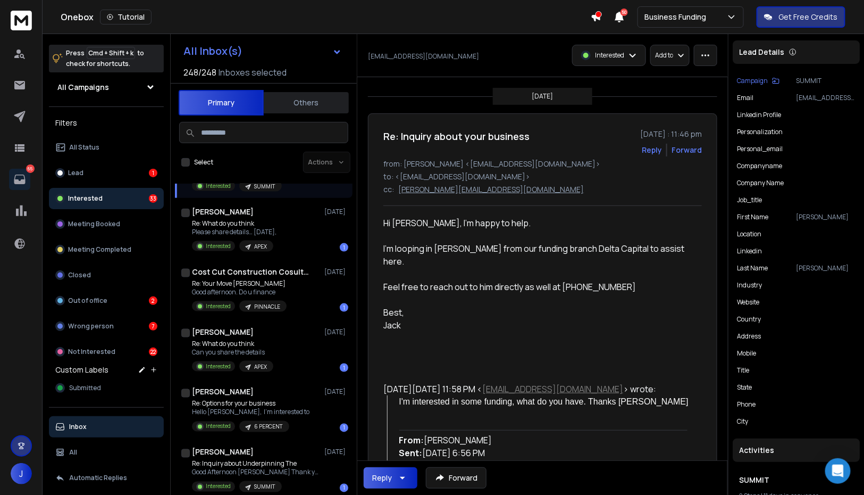
scroll to position [589, 0]
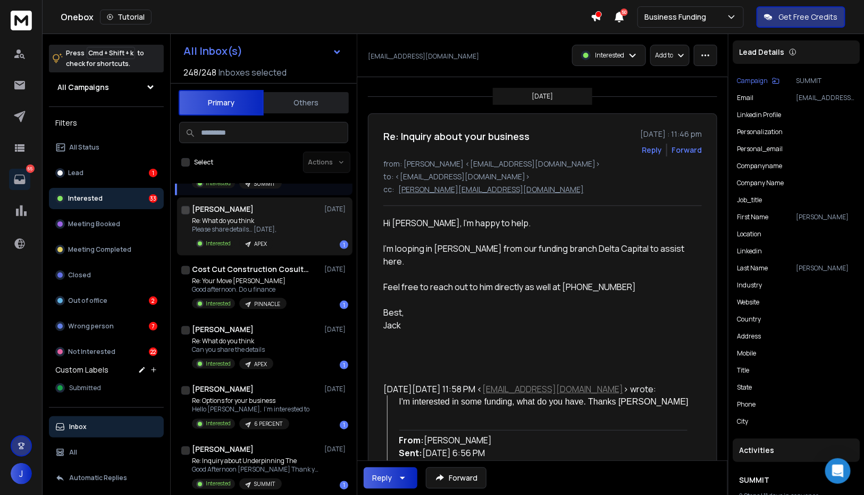
click at [307, 226] on div "Re: What do you think Please share details… [DATE], Interested APEX 1" at bounding box center [270, 232] width 156 height 32
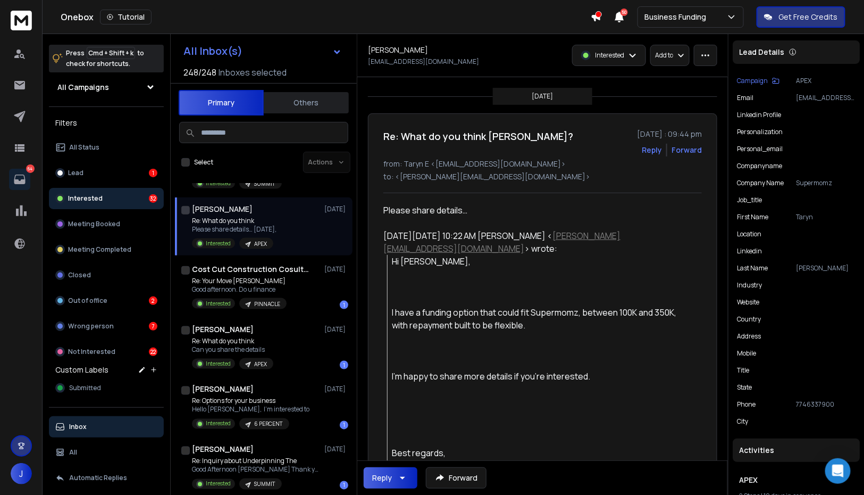
click at [373, 479] on div "Reply" at bounding box center [382, 477] width 20 height 11
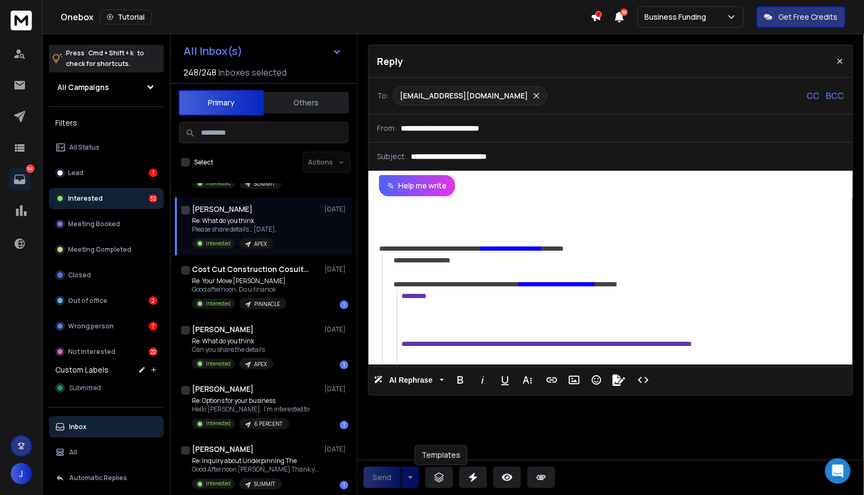
click at [438, 479] on icon at bounding box center [439, 478] width 9 height 3
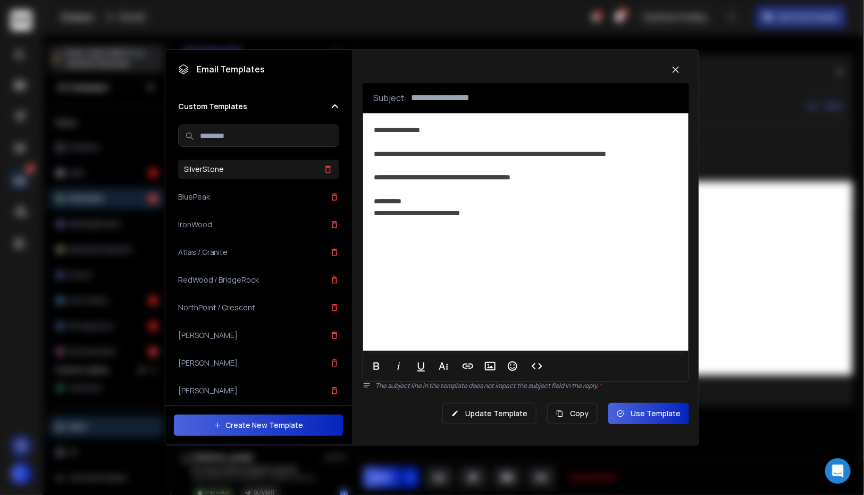
click at [202, 388] on h3 "[PERSON_NAME]" at bounding box center [208, 390] width 60 height 11
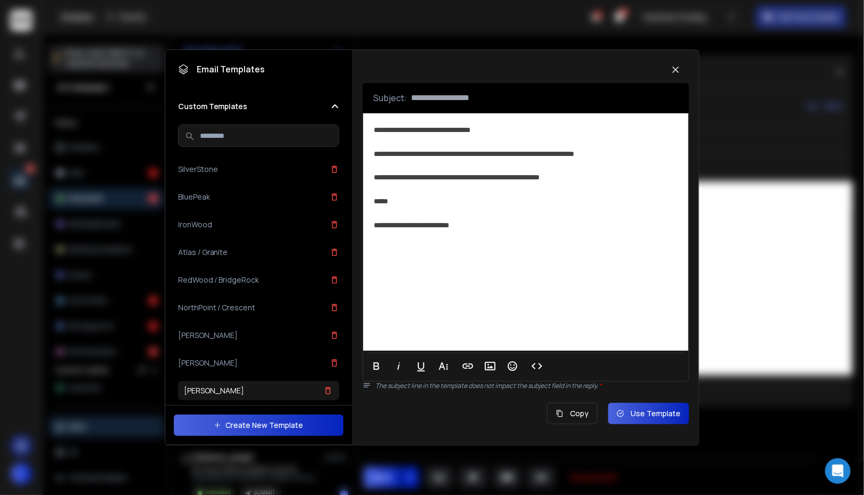
click at [634, 419] on button "Use Template" at bounding box center [648, 413] width 81 height 21
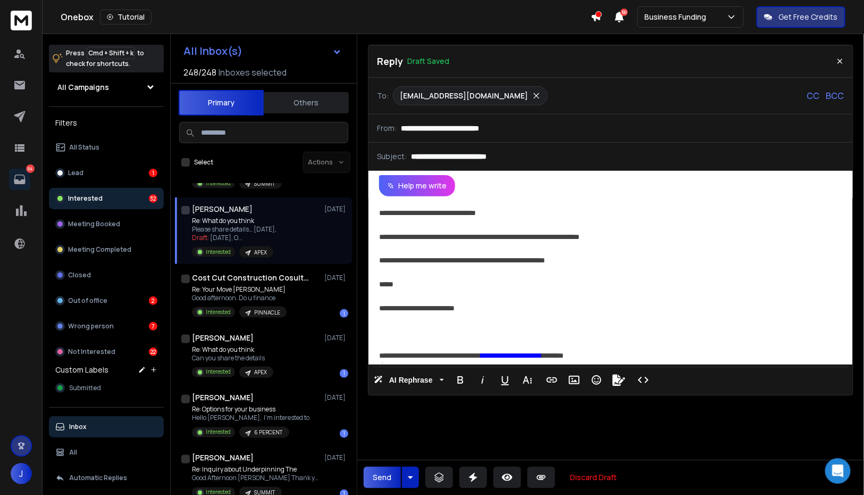
click at [390, 296] on div at bounding box center [610, 296] width 463 height 12
drag, startPoint x: 481, startPoint y: 307, endPoint x: 375, endPoint y: 311, distance: 105.4
click at [375, 311] on div "**********" at bounding box center [611, 280] width 484 height 168
click at [797, 97] on div "[EMAIL_ADDRESS][DOMAIN_NAME]" at bounding box center [598, 95] width 410 height 19
click at [815, 97] on p "CC" at bounding box center [813, 95] width 13 height 13
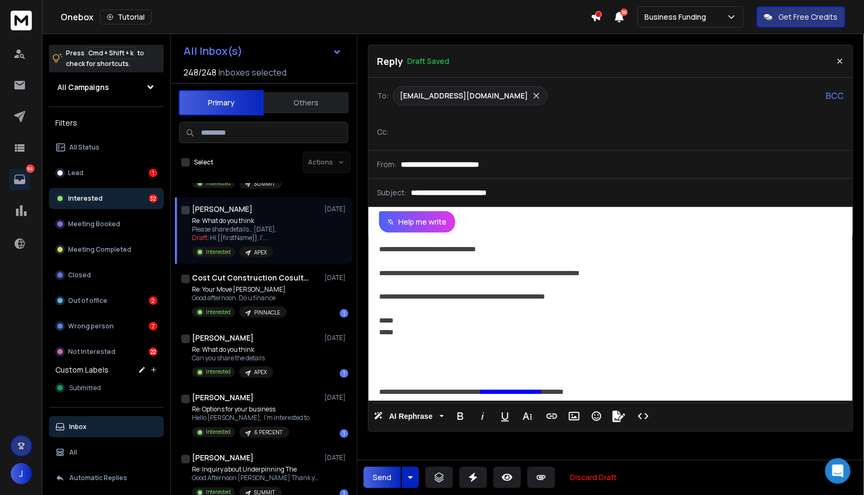
type input "**********"
click at [377, 479] on button "Send" at bounding box center [382, 476] width 37 height 21
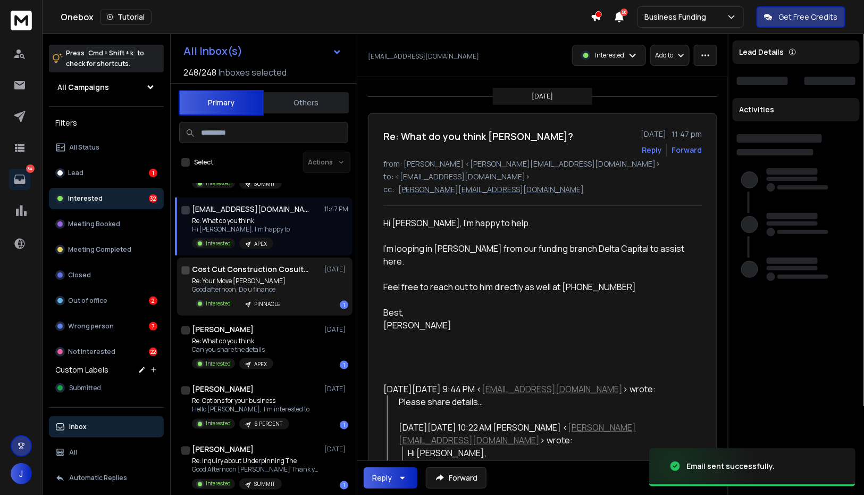
click at [307, 307] on div "Re: Your Move [PERSON_NAME] Good afternoon. Do u finance Interested PINNACLE 1" at bounding box center [270, 293] width 156 height 32
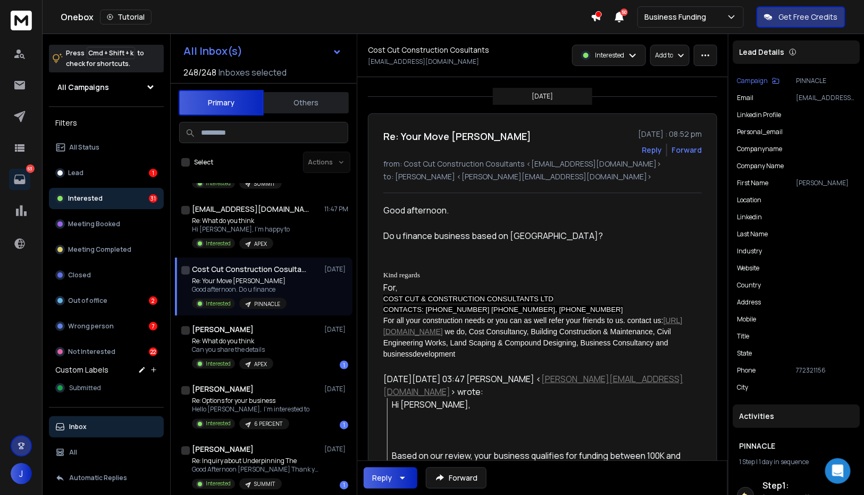
click at [637, 57] on icon at bounding box center [633, 55] width 9 height 9
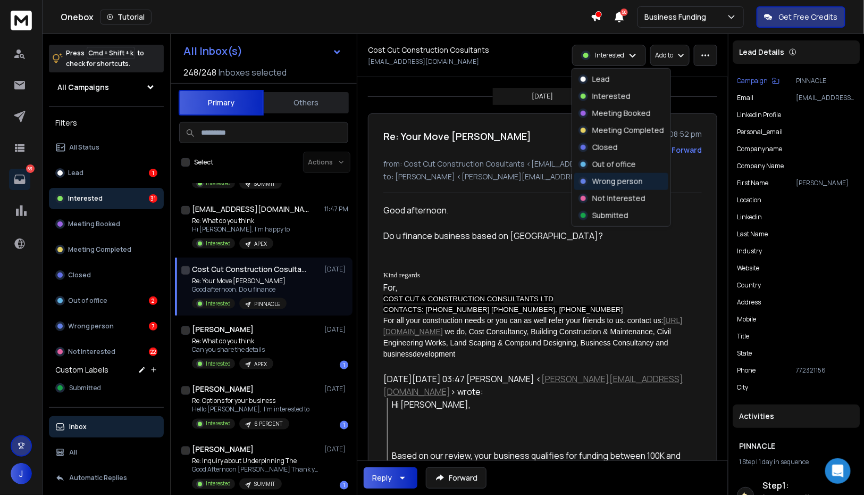
click at [626, 186] on p "Wrong person" at bounding box center [617, 181] width 51 height 11
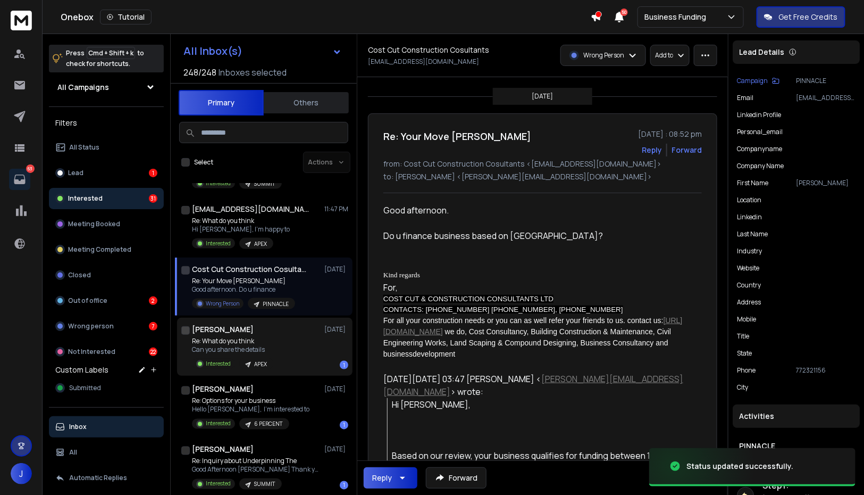
click at [324, 335] on div "[PERSON_NAME] [DATE] Re: What do you think Can you share the details Interested…" at bounding box center [270, 346] width 156 height 45
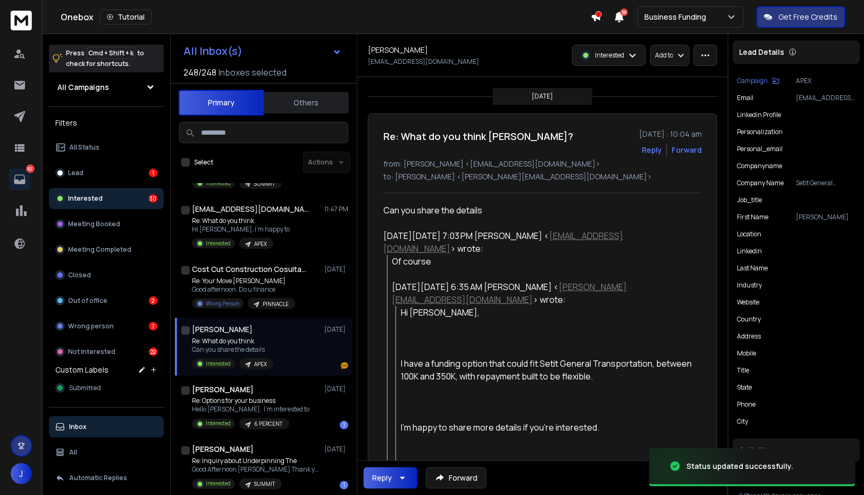
click at [371, 482] on button "Reply" at bounding box center [391, 477] width 54 height 21
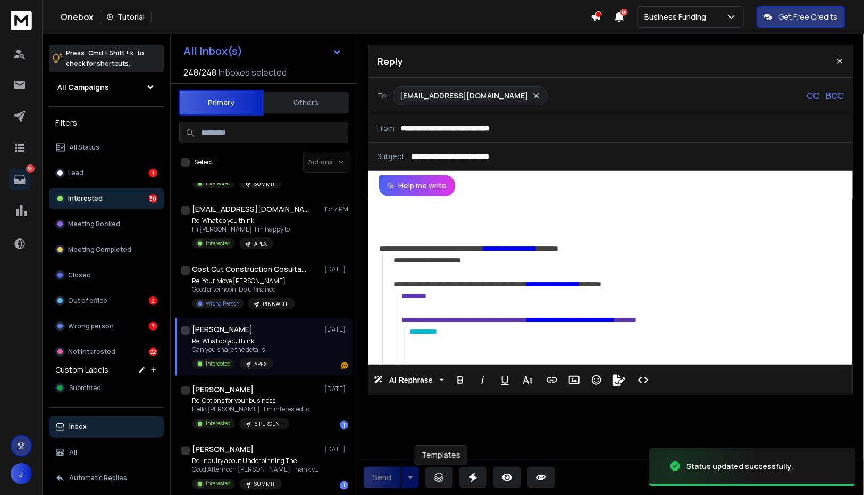
click at [439, 475] on icon at bounding box center [439, 477] width 11 height 11
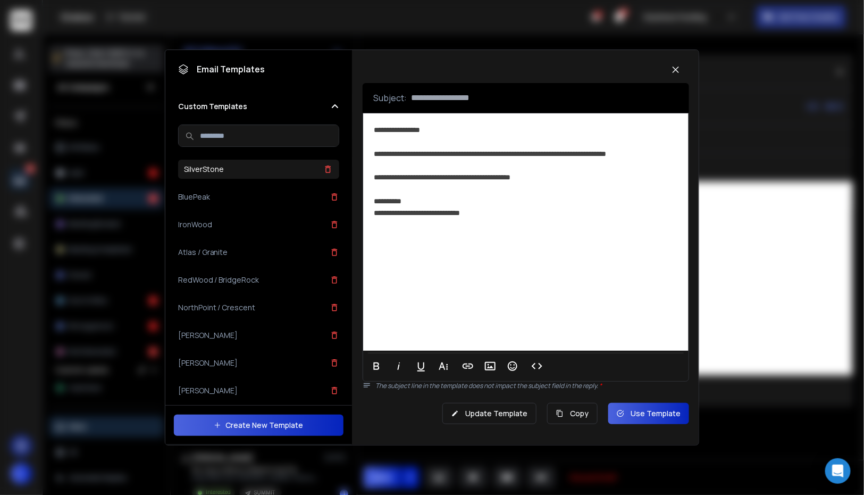
click at [209, 381] on div "[PERSON_NAME]" at bounding box center [258, 390] width 161 height 19
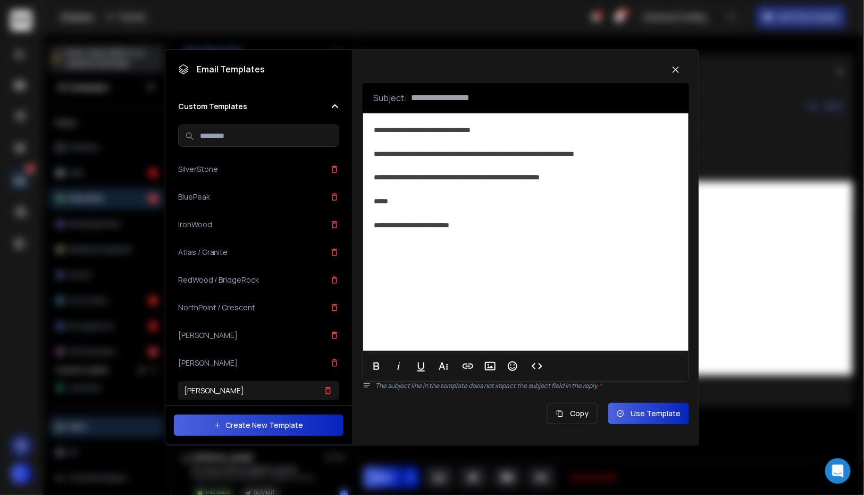
click at [644, 411] on button "Use Template" at bounding box center [648, 413] width 81 height 21
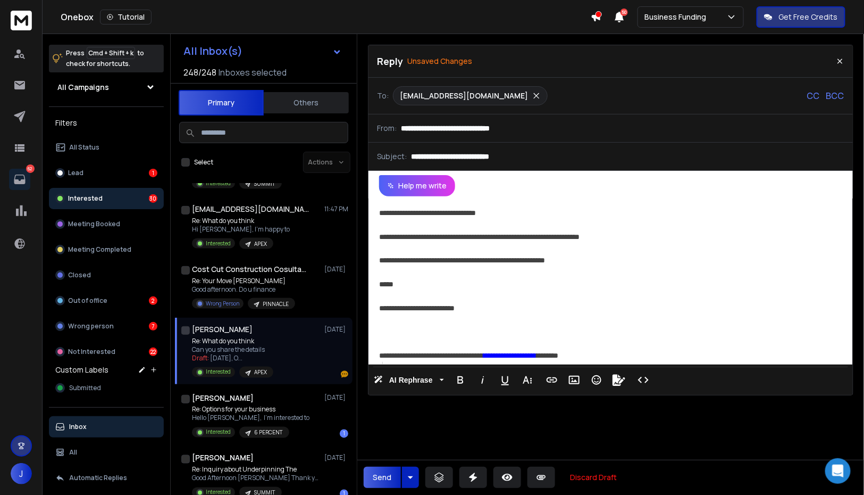
click at [385, 295] on div at bounding box center [610, 296] width 463 height 12
drag, startPoint x: 487, startPoint y: 305, endPoint x: 376, endPoint y: 310, distance: 110.7
click at [376, 310] on div "**********" at bounding box center [611, 280] width 484 height 168
click at [816, 91] on p "CC" at bounding box center [813, 95] width 13 height 13
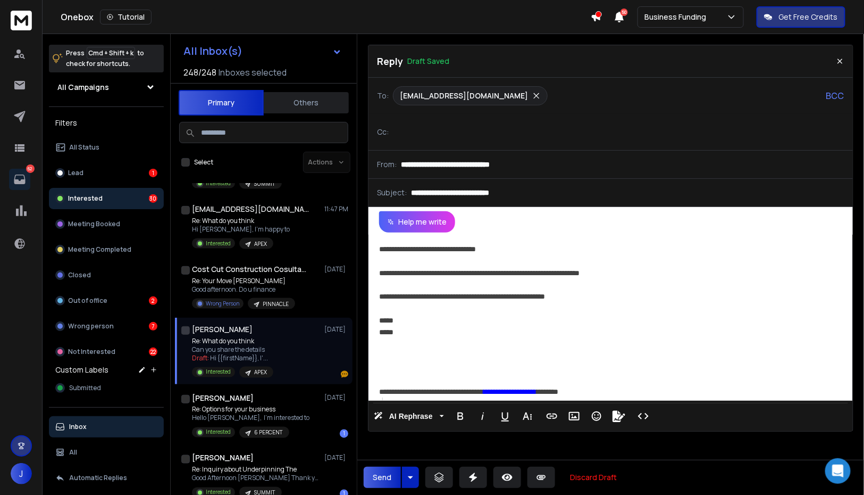
type input "**********"
click at [382, 474] on button "Send" at bounding box center [382, 476] width 37 height 21
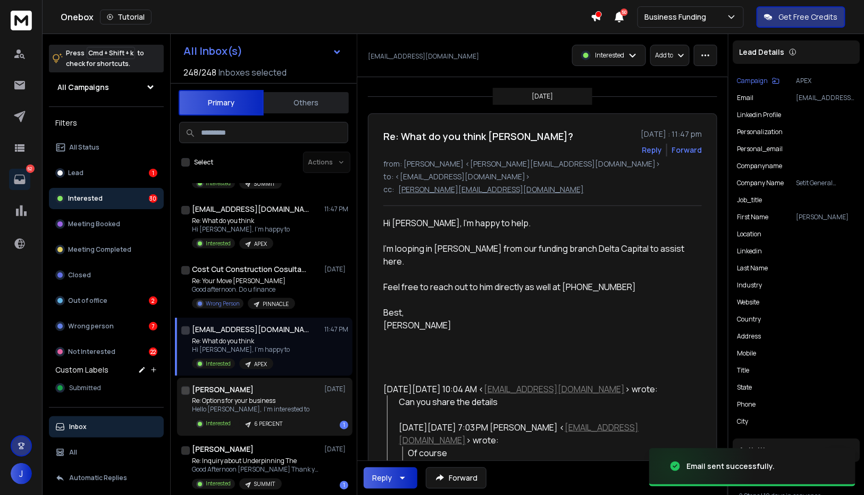
click at [295, 415] on div "Re: Options for your business Hello [PERSON_NAME], I'm interested to Interested…" at bounding box center [270, 413] width 156 height 32
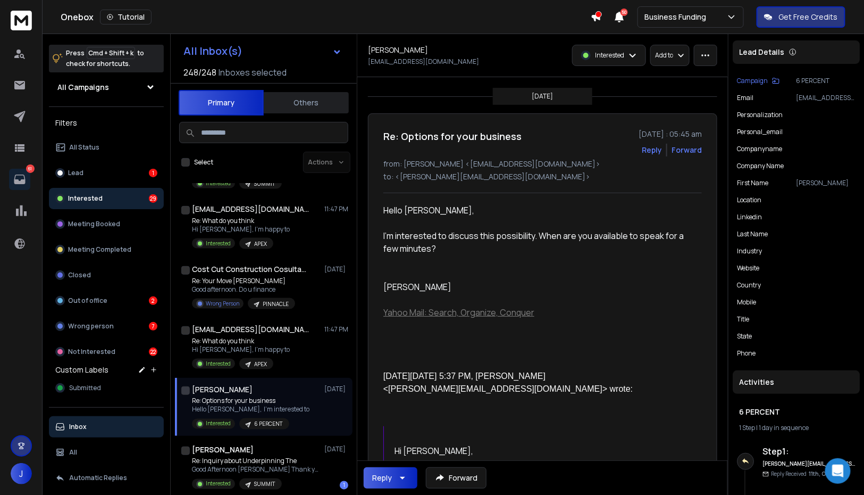
click at [380, 477] on div "Reply" at bounding box center [382, 477] width 20 height 11
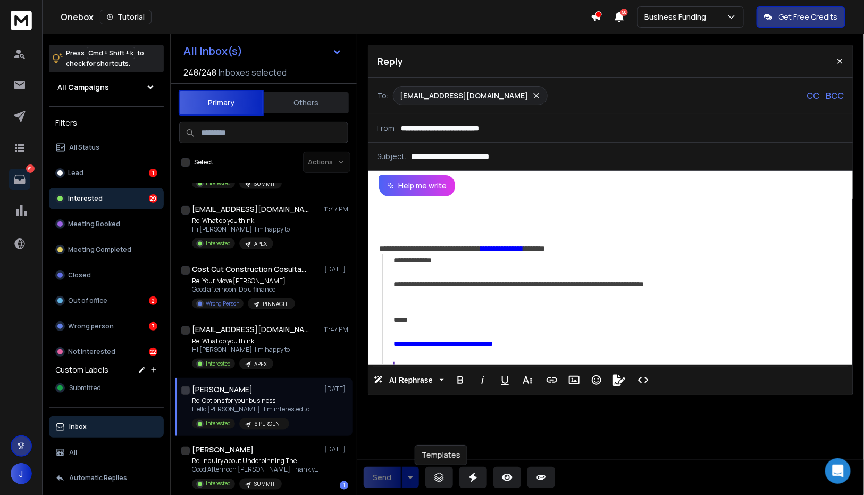
click at [441, 482] on icon at bounding box center [439, 477] width 11 height 11
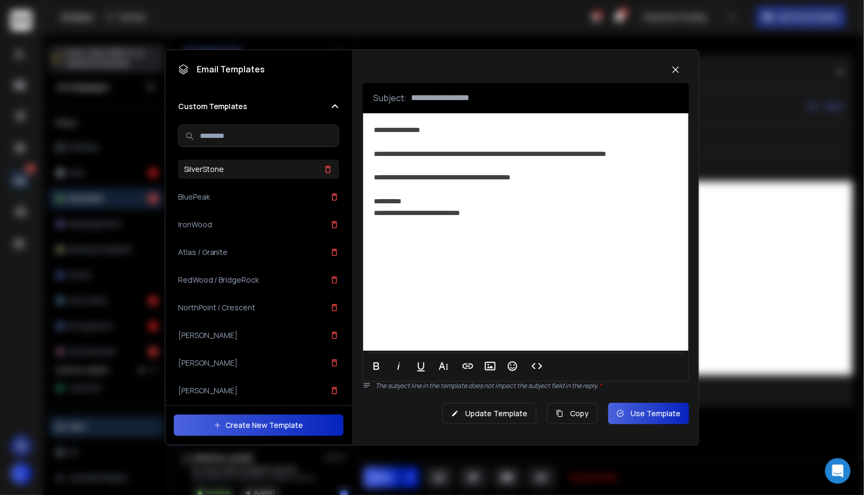
click at [200, 395] on div "[PERSON_NAME]" at bounding box center [258, 390] width 161 height 19
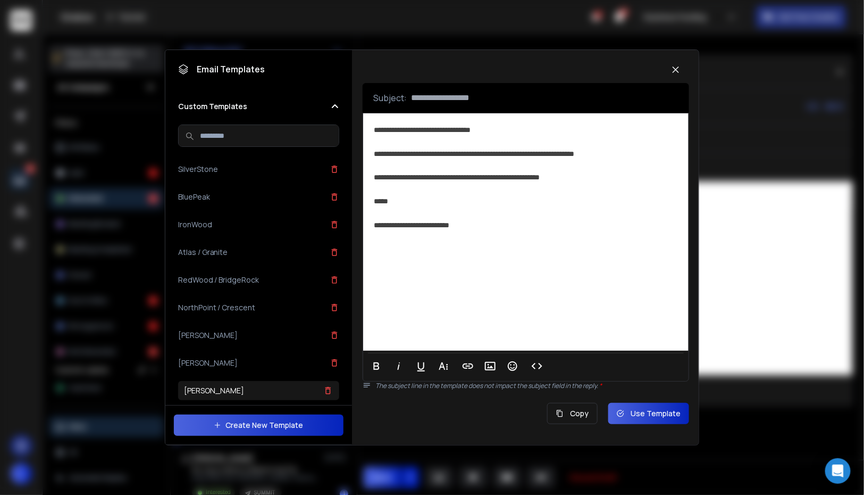
click at [655, 416] on button "Use Template" at bounding box center [648, 413] width 81 height 21
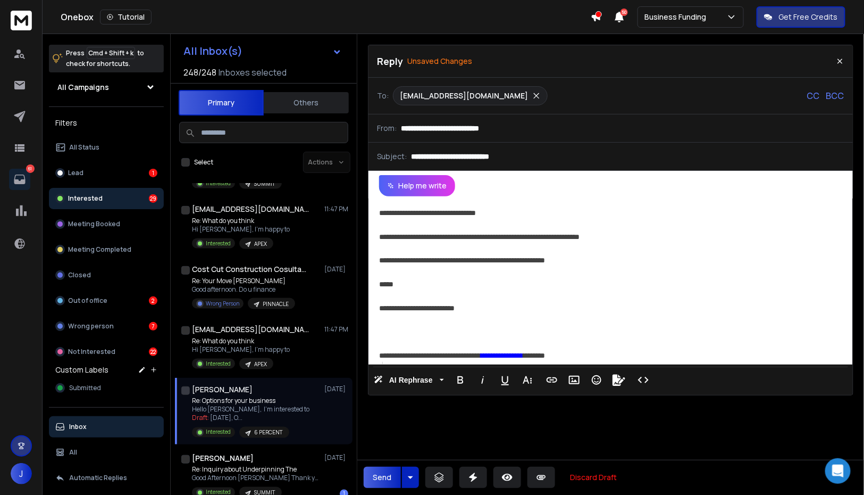
click at [389, 296] on div at bounding box center [610, 296] width 463 height 12
drag, startPoint x: 488, startPoint y: 311, endPoint x: 373, endPoint y: 311, distance: 114.3
click at [373, 311] on div "**********" at bounding box center [611, 280] width 484 height 168
click at [813, 93] on p "CC" at bounding box center [813, 95] width 13 height 13
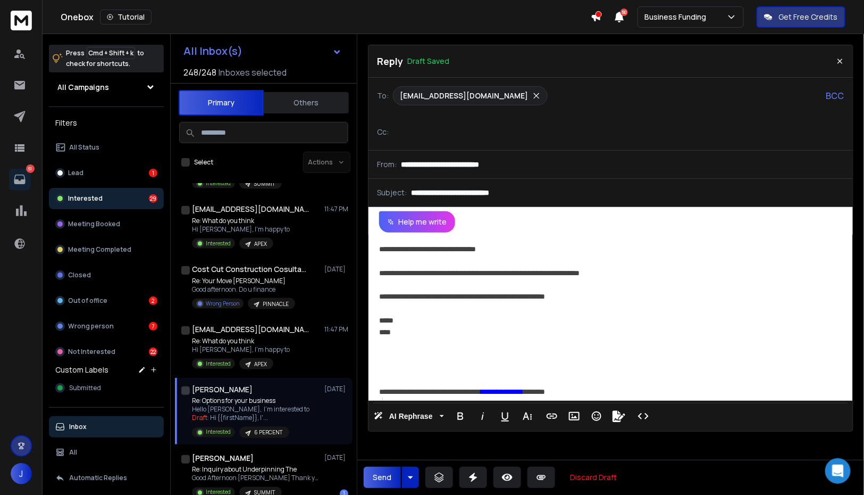
type input "**********"
click at [380, 475] on button "Send" at bounding box center [382, 476] width 37 height 21
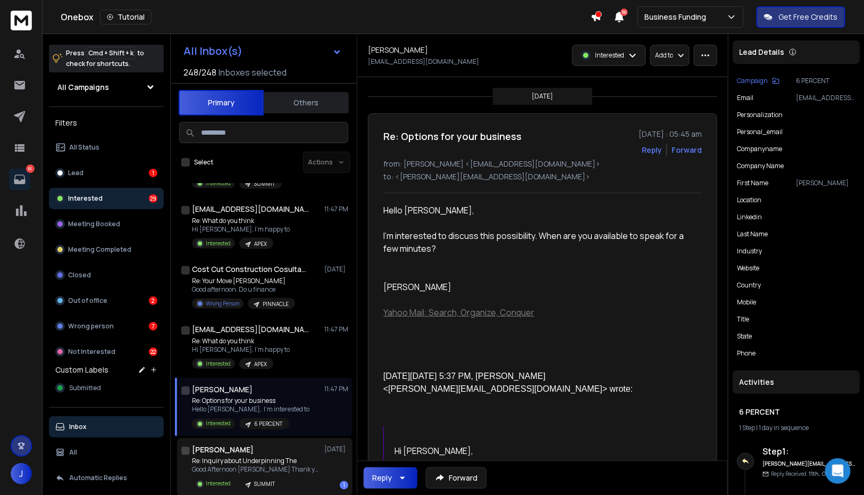
click at [280, 475] on div "Re: Inquiry about Underpinning The Good Afternoon [PERSON_NAME] Thank you Inter…" at bounding box center [256, 473] width 128 height 32
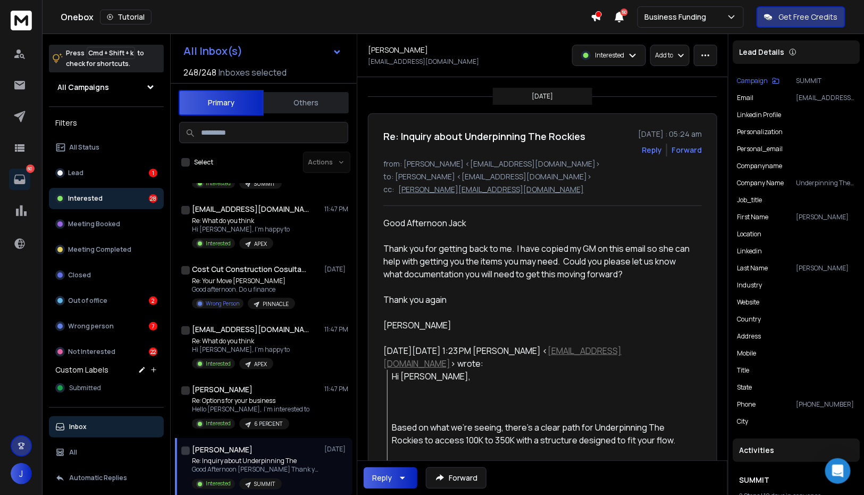
click at [380, 477] on div "Reply" at bounding box center [382, 477] width 20 height 11
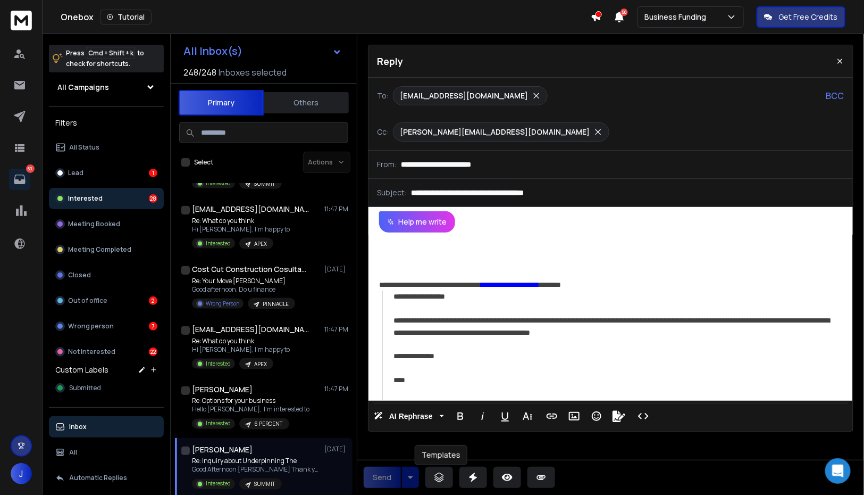
click at [436, 482] on button at bounding box center [439, 476] width 28 height 21
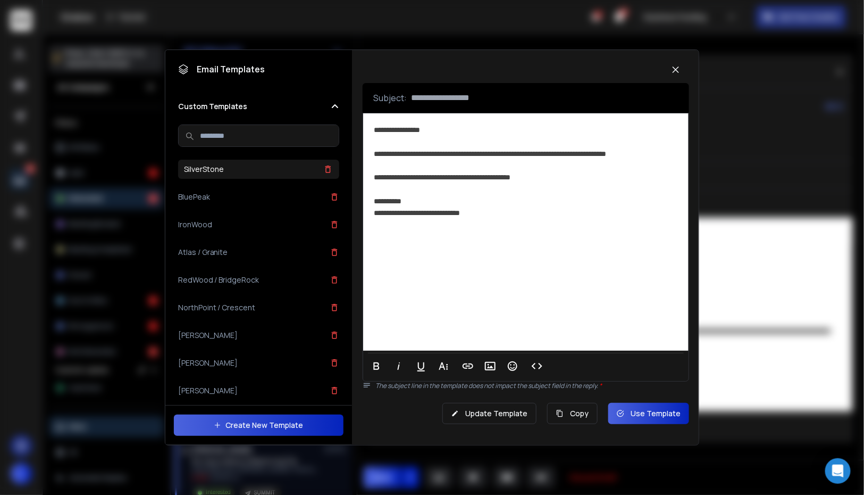
click at [206, 389] on div "[PERSON_NAME]" at bounding box center [258, 390] width 161 height 11
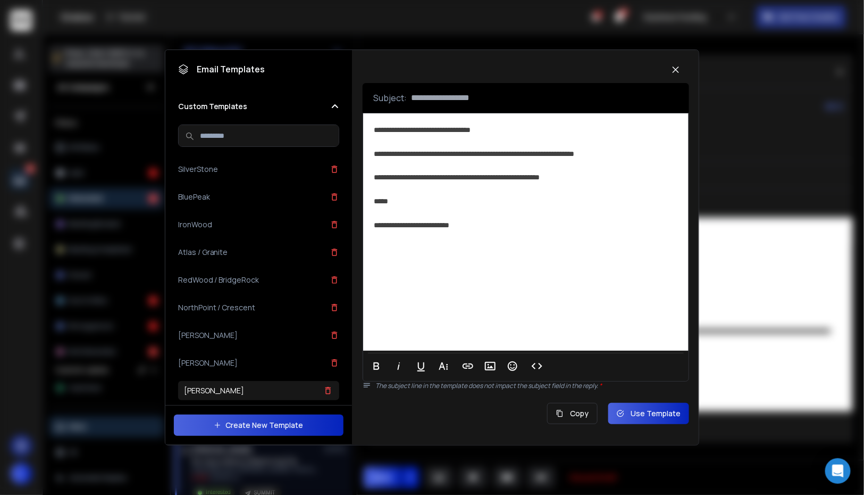
click at [636, 415] on button "Use Template" at bounding box center [648, 413] width 81 height 21
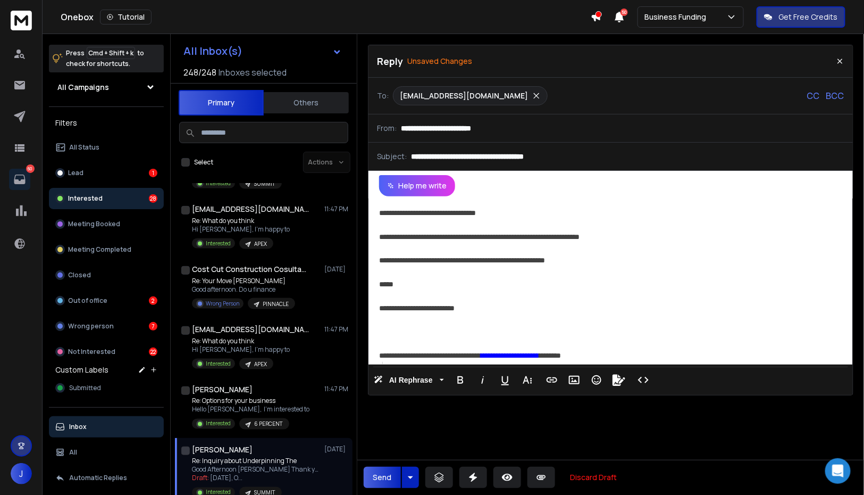
click at [387, 332] on div "**********" at bounding box center [611, 280] width 484 height 168
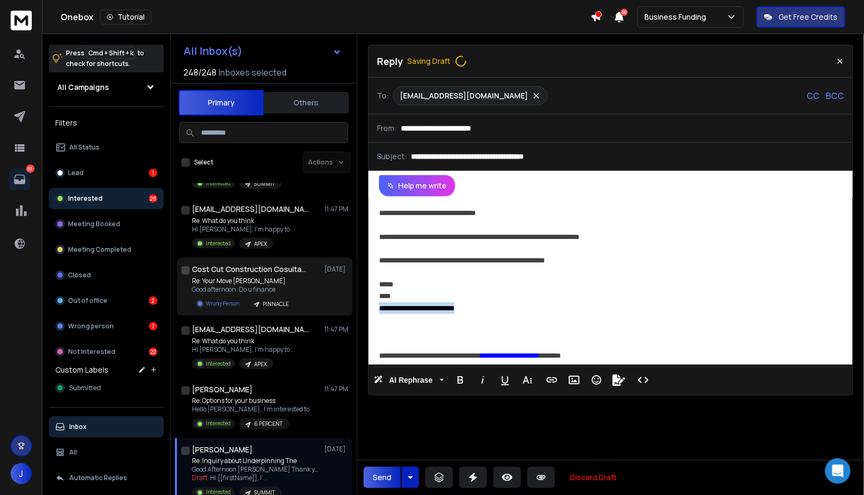
drag, startPoint x: 486, startPoint y: 308, endPoint x: 348, endPoint y: 307, distance: 138.3
click at [348, 307] on div "All Inbox(s) 248 / 248 Inboxes selected Primary Others Select Actions [EMAIL_AD…" at bounding box center [517, 281] width 694 height 495
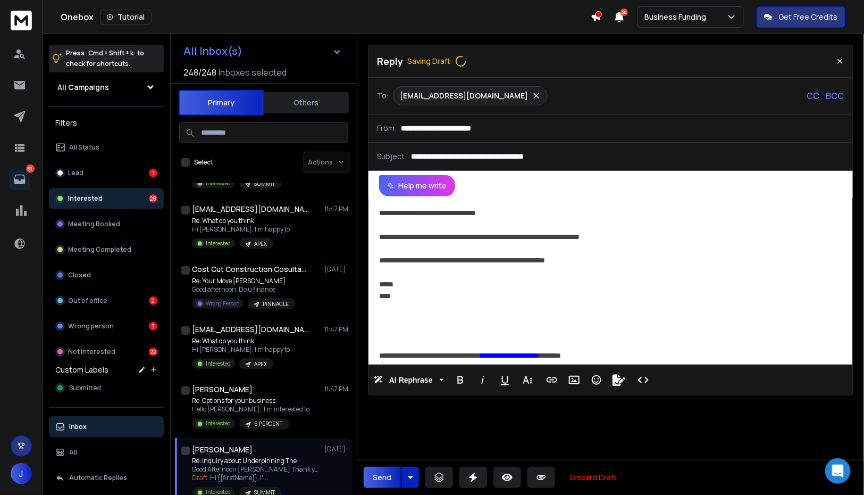
click at [807, 93] on p "CC" at bounding box center [813, 95] width 13 height 13
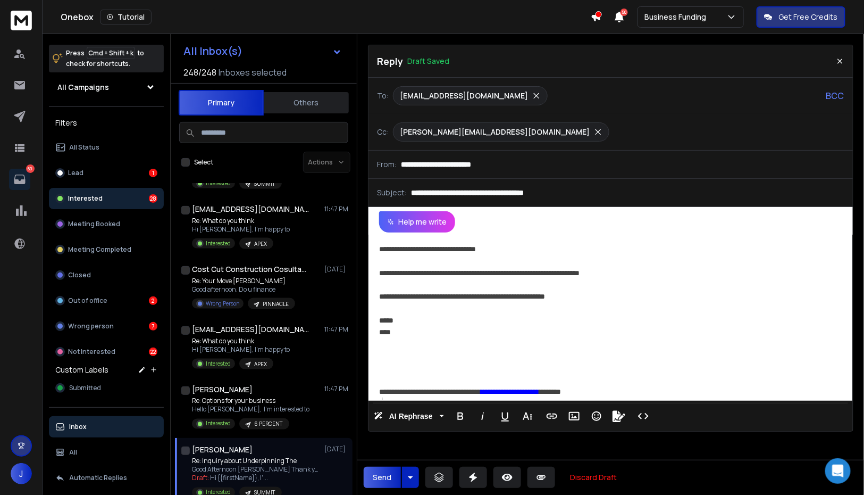
type input "**********"
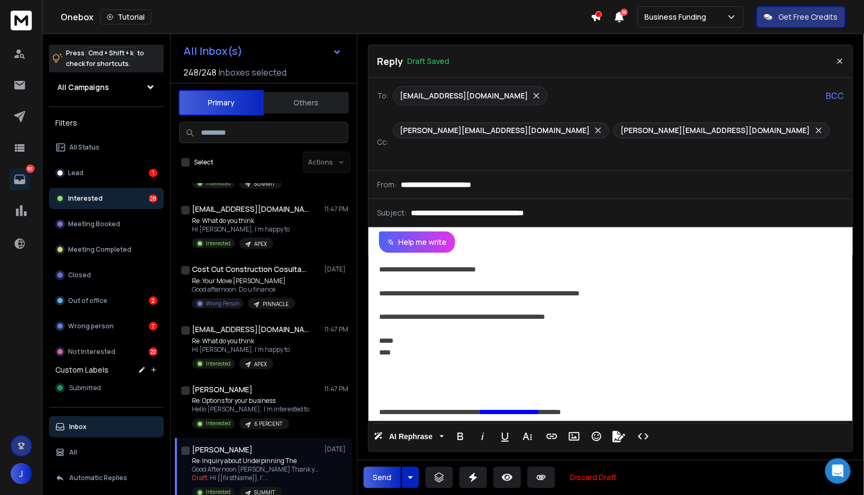
click at [370, 480] on button "Send" at bounding box center [382, 476] width 37 height 21
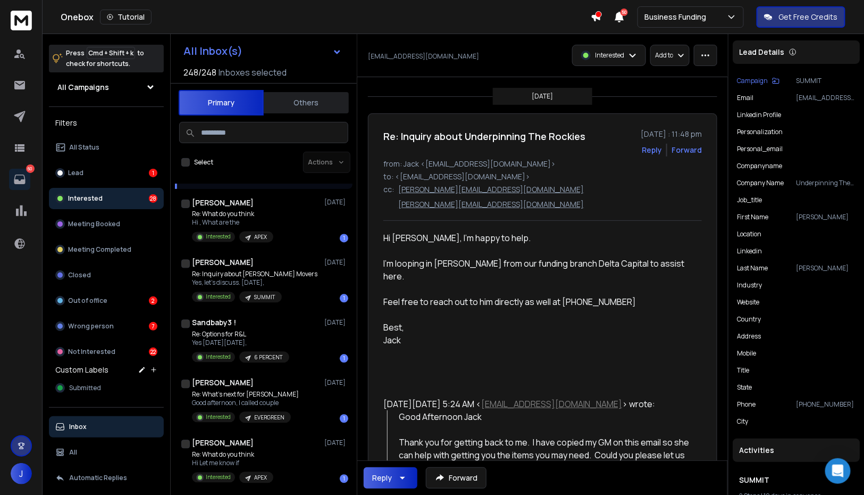
scroll to position [895, 0]
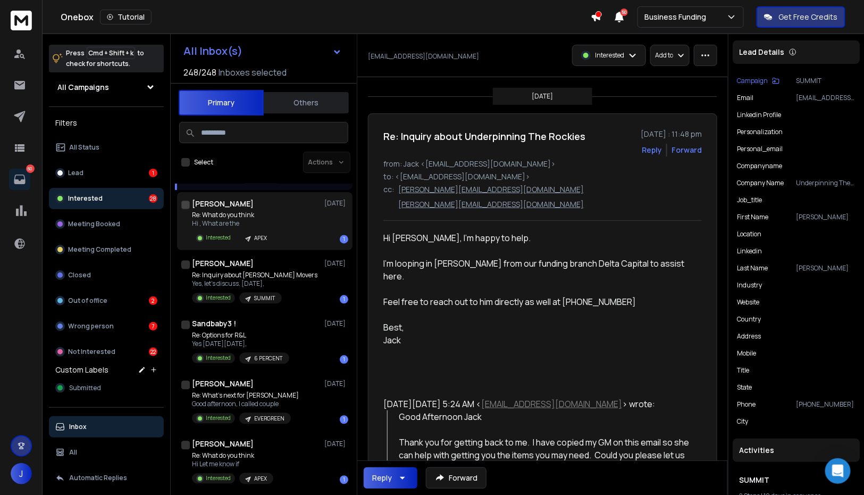
click at [311, 225] on div "Re: What do you think Hi , What are the Interested APEX 1" at bounding box center [270, 227] width 156 height 32
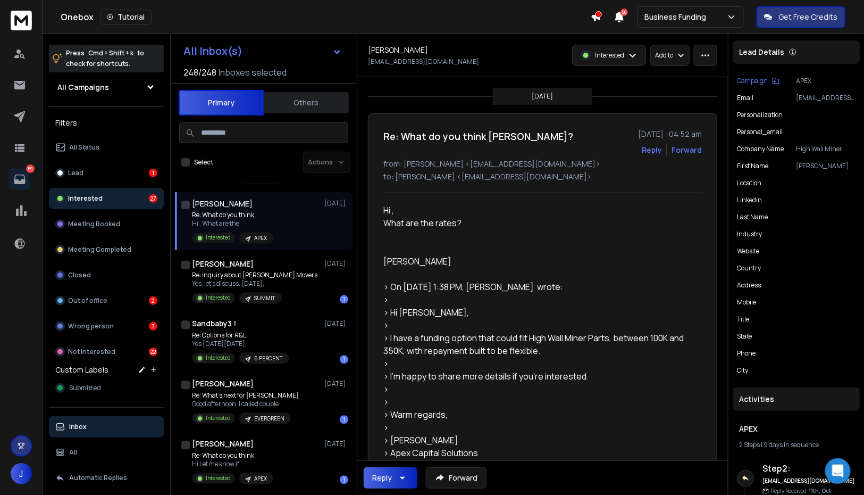
click at [369, 478] on button "Reply" at bounding box center [391, 477] width 54 height 21
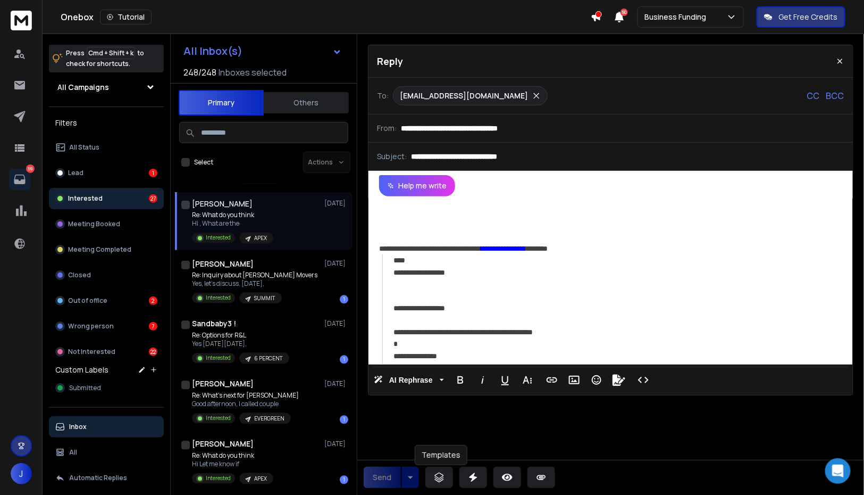
click at [449, 476] on button at bounding box center [439, 476] width 28 height 21
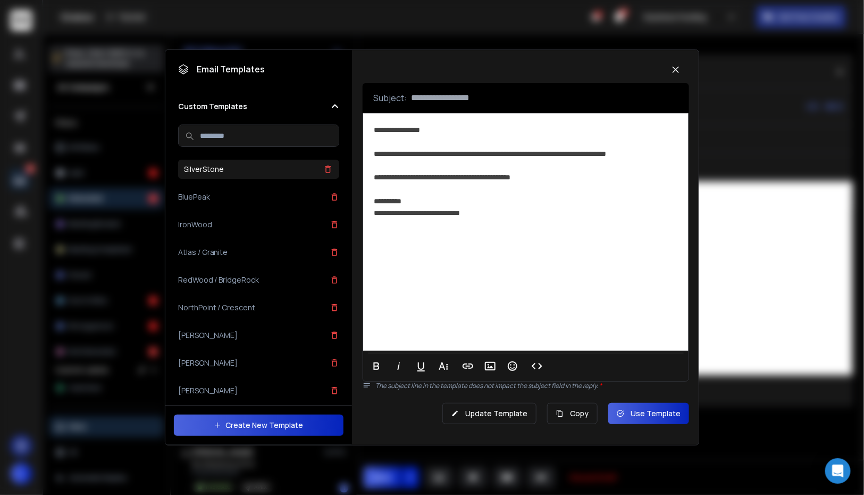
click at [204, 394] on div "[PERSON_NAME]" at bounding box center [258, 390] width 161 height 11
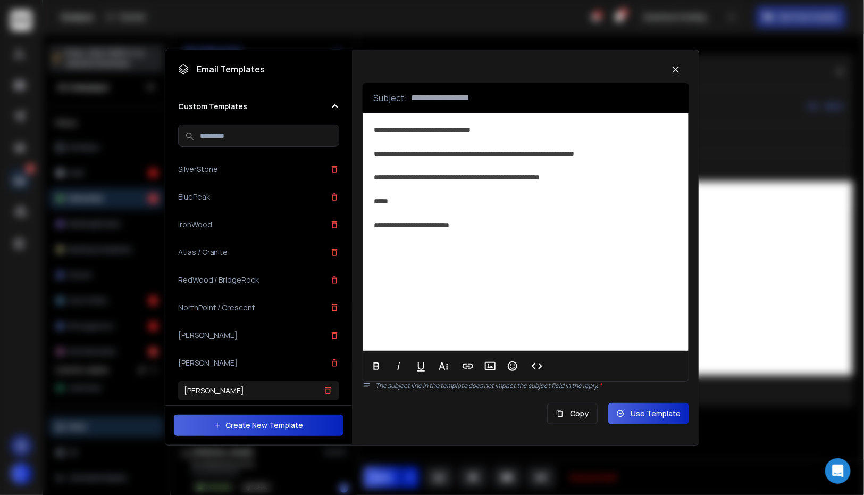
click at [666, 415] on button "Use Template" at bounding box center [648, 413] width 81 height 21
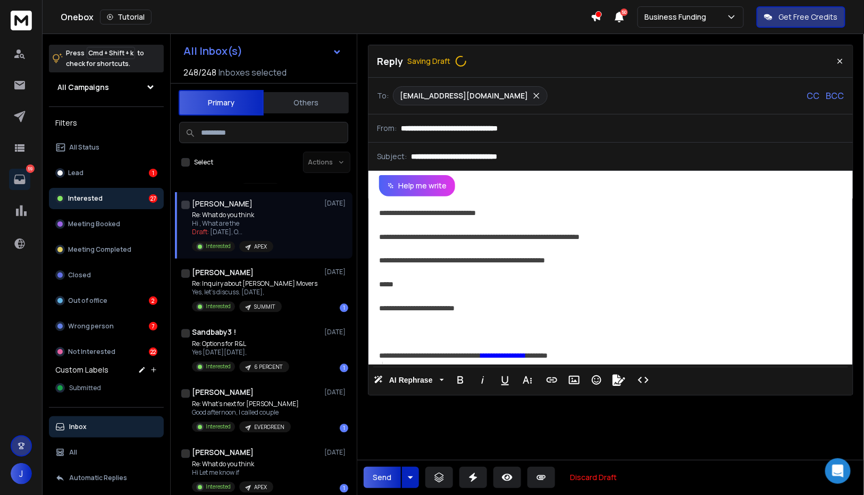
click at [388, 298] on div at bounding box center [610, 296] width 463 height 12
drag, startPoint x: 484, startPoint y: 307, endPoint x: 364, endPoint y: 311, distance: 120.2
click at [364, 311] on div "**********" at bounding box center [610, 281] width 507 height 494
click at [816, 95] on p "CC" at bounding box center [813, 95] width 13 height 13
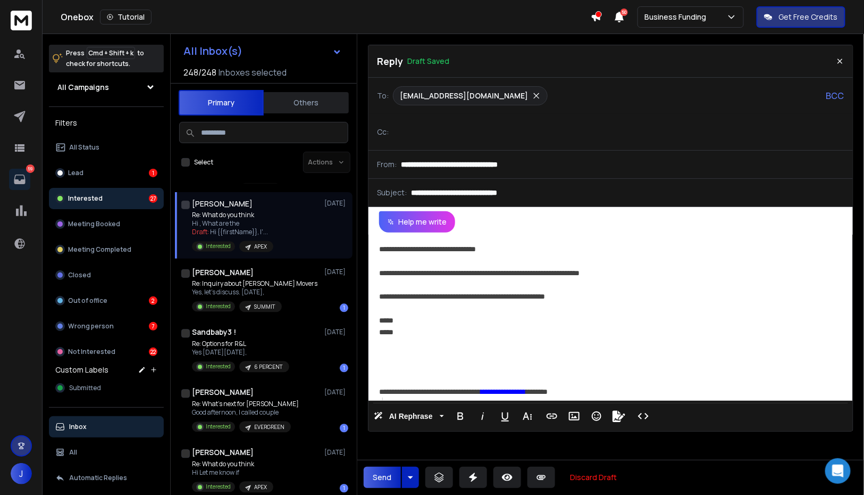
type input "**********"
click at [385, 478] on button "Send" at bounding box center [382, 476] width 37 height 21
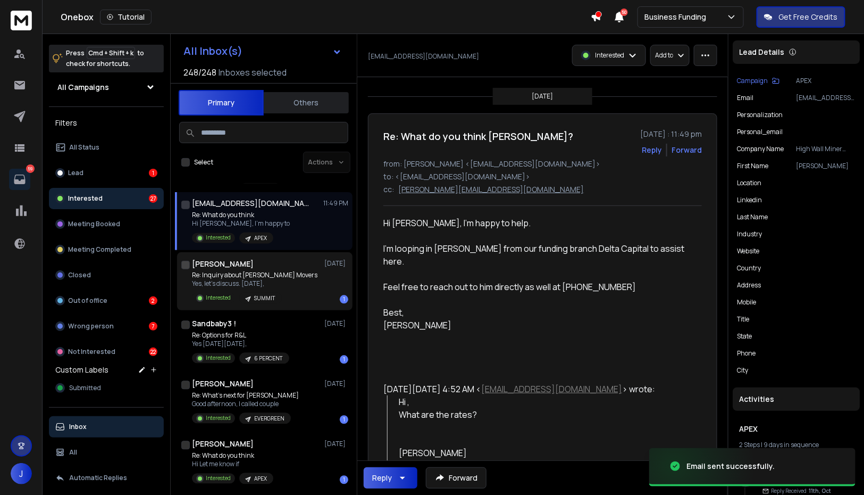
click at [304, 299] on div "Re: Inquiry about [PERSON_NAME] Movers Yes, let's discuss. [DATE], Interested S…" at bounding box center [270, 287] width 156 height 32
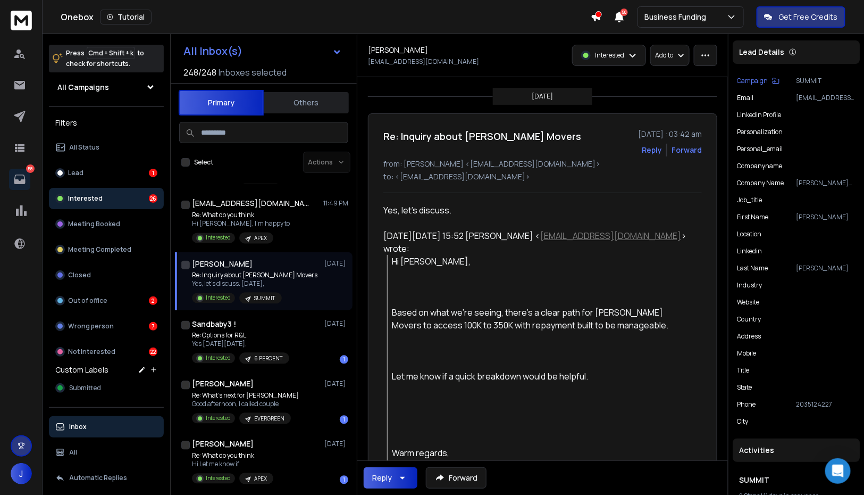
click at [369, 471] on button "Reply" at bounding box center [391, 477] width 54 height 21
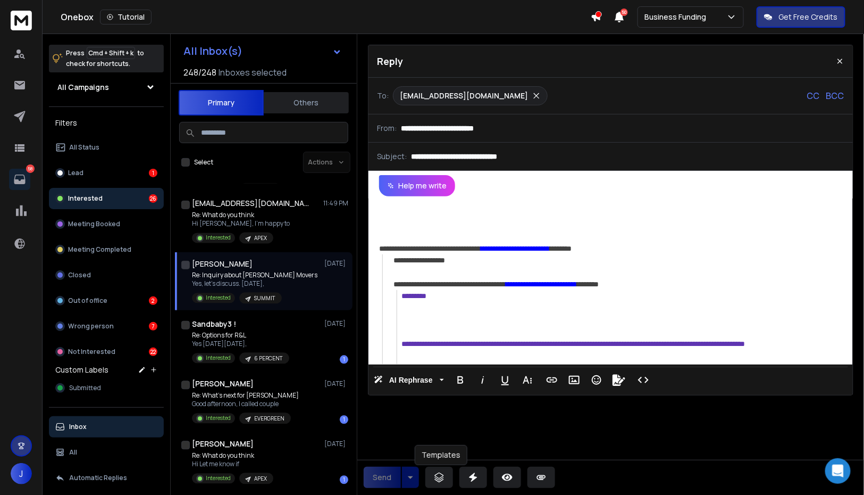
click at [440, 473] on icon at bounding box center [439, 477] width 11 height 11
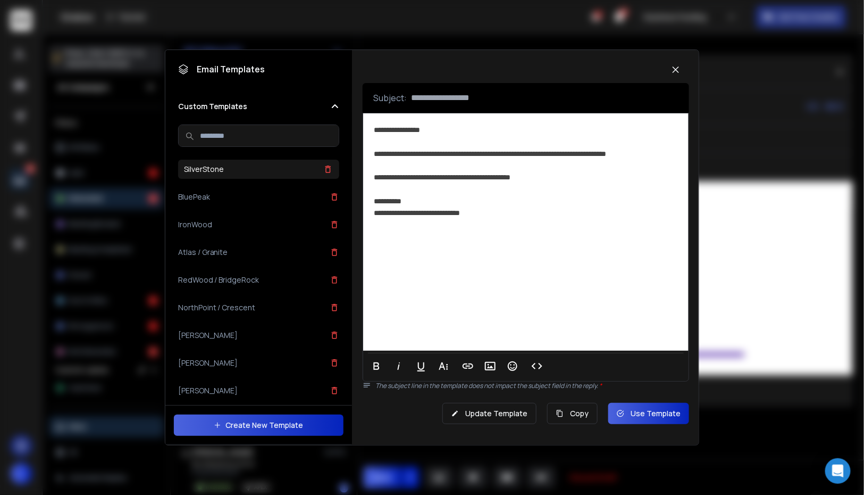
click at [193, 395] on div "[PERSON_NAME]" at bounding box center [258, 390] width 161 height 19
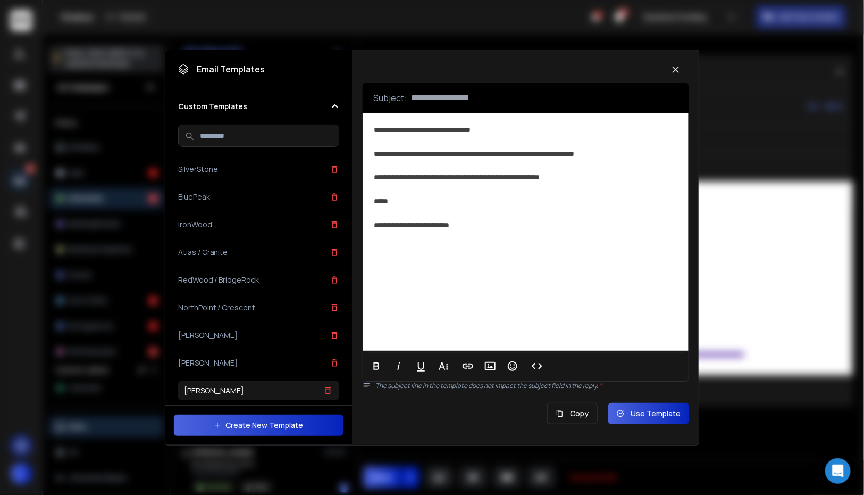
click at [639, 416] on button "Use Template" at bounding box center [648, 413] width 81 height 21
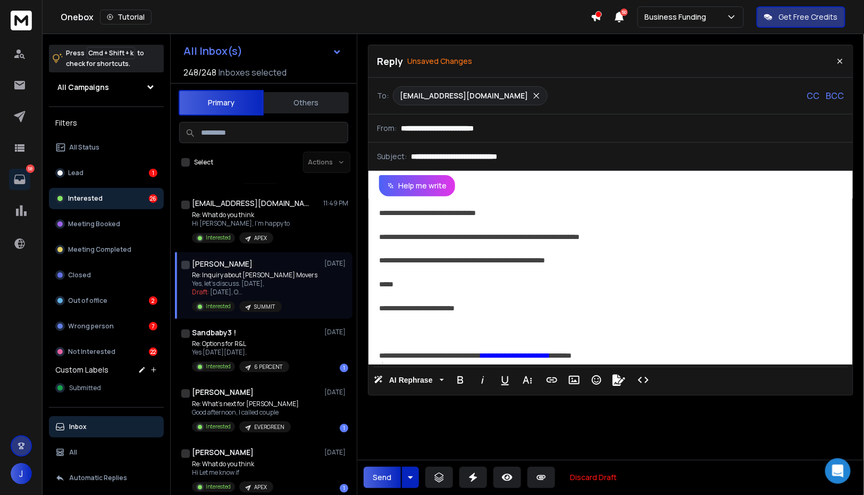
click at [388, 295] on div at bounding box center [610, 296] width 463 height 12
drag, startPoint x: 483, startPoint y: 310, endPoint x: 378, endPoint y: 305, distance: 104.9
click at [378, 305] on div "**********" at bounding box center [611, 280] width 484 height 168
click at [816, 96] on p "CC" at bounding box center [813, 95] width 13 height 13
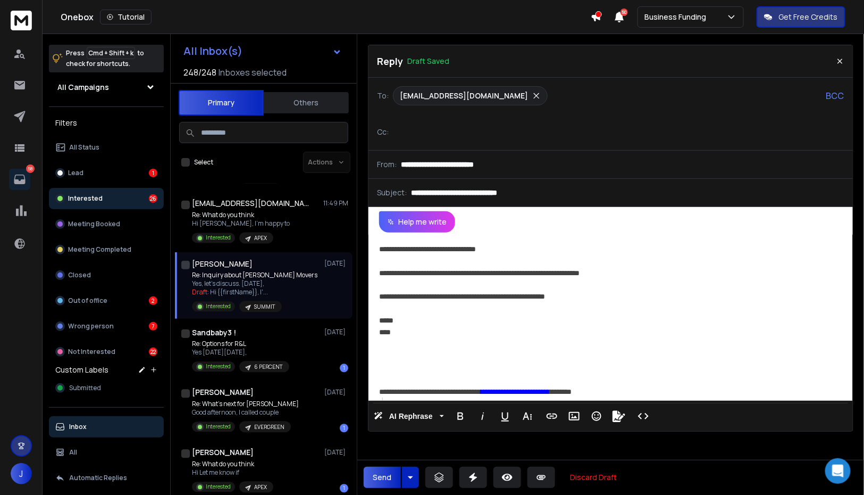
type input "**********"
click at [372, 478] on button "Send" at bounding box center [382, 476] width 37 height 21
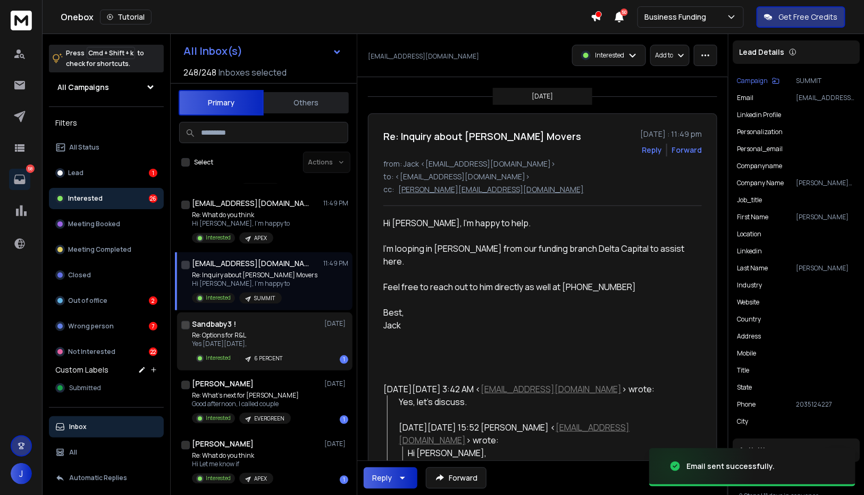
click at [295, 324] on div "Sandbaby3 ! [DATE]" at bounding box center [270, 324] width 156 height 11
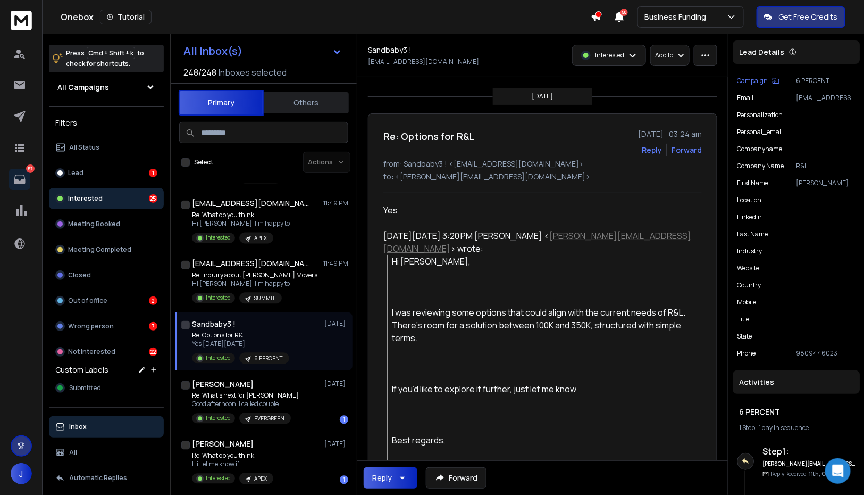
click at [373, 473] on div "Reply" at bounding box center [382, 477] width 20 height 11
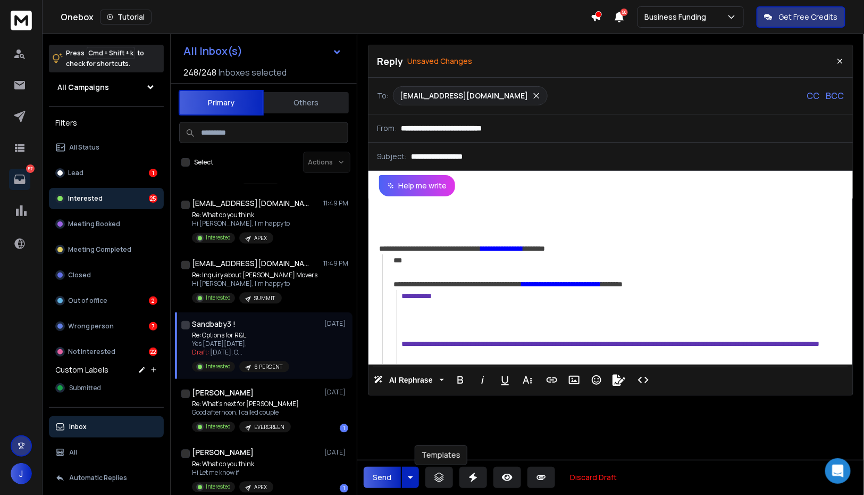
click at [434, 477] on icon at bounding box center [439, 477] width 11 height 11
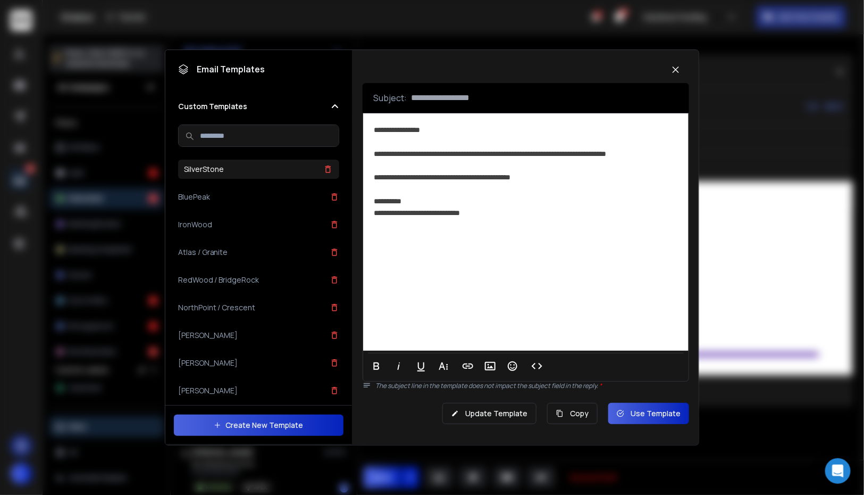
click at [196, 389] on h3 "[PERSON_NAME]" at bounding box center [208, 390] width 60 height 11
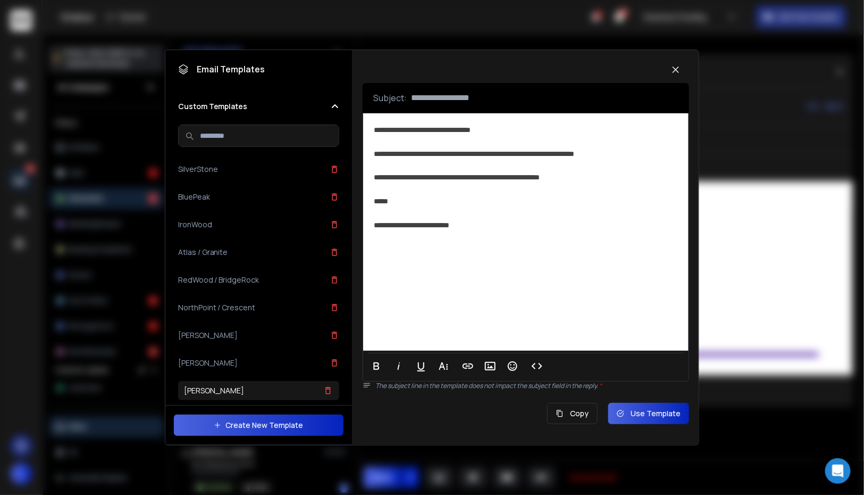
click at [628, 413] on button "Use Template" at bounding box center [648, 413] width 81 height 21
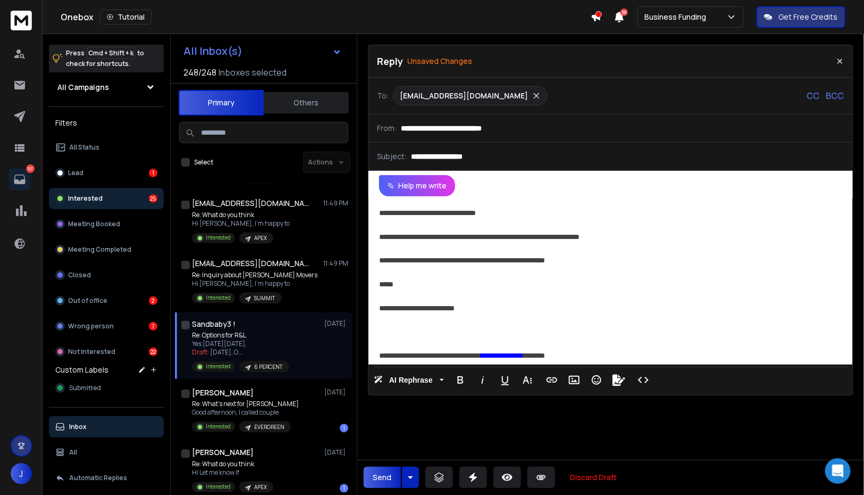
click at [382, 294] on div at bounding box center [610, 296] width 463 height 12
drag, startPoint x: 492, startPoint y: 307, endPoint x: 372, endPoint y: 314, distance: 121.0
click at [372, 314] on div "**********" at bounding box center [611, 280] width 484 height 168
drag, startPoint x: 486, startPoint y: 311, endPoint x: 377, endPoint y: 310, distance: 109.0
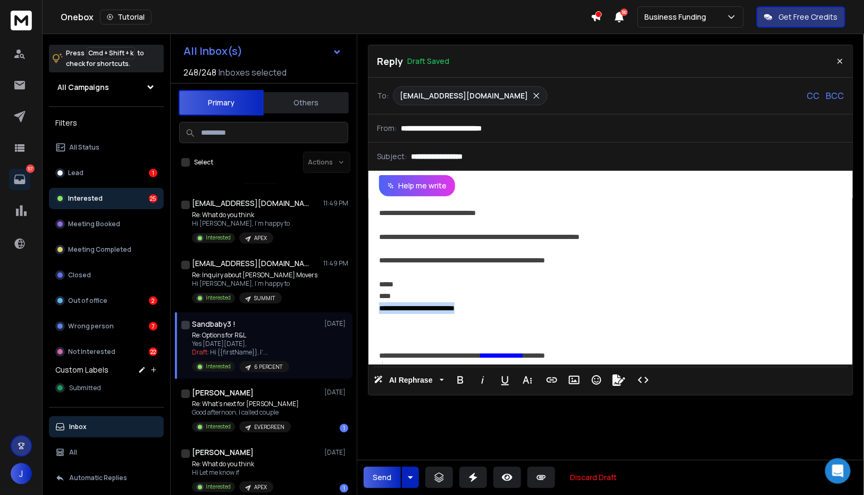
click at [377, 310] on div "**********" at bounding box center [611, 280] width 484 height 168
click at [815, 94] on p "CC" at bounding box center [813, 95] width 13 height 13
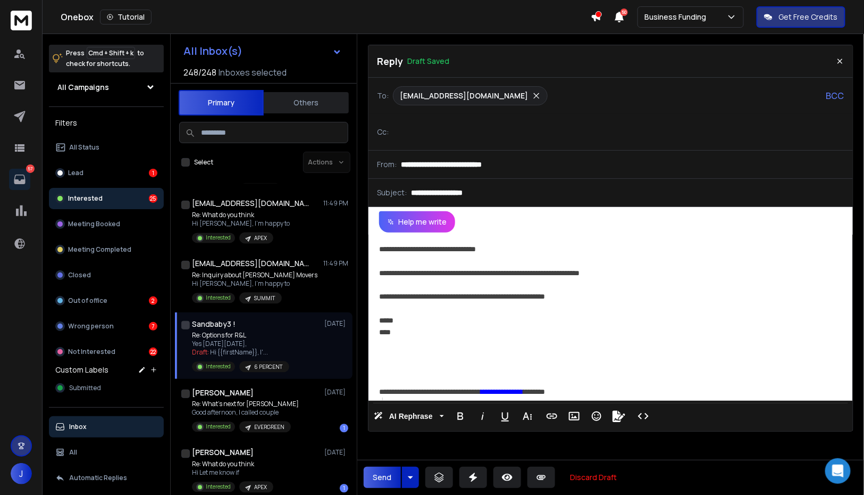
type input "**********"
click at [385, 477] on button "Send" at bounding box center [382, 476] width 37 height 21
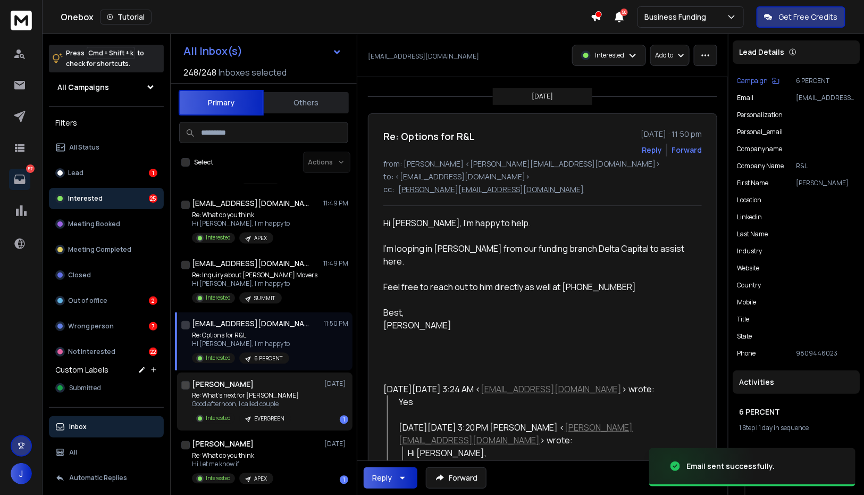
click at [312, 414] on div "Re: What’s next for [PERSON_NAME] Good afternoon, I called couple Interested EV…" at bounding box center [270, 407] width 156 height 32
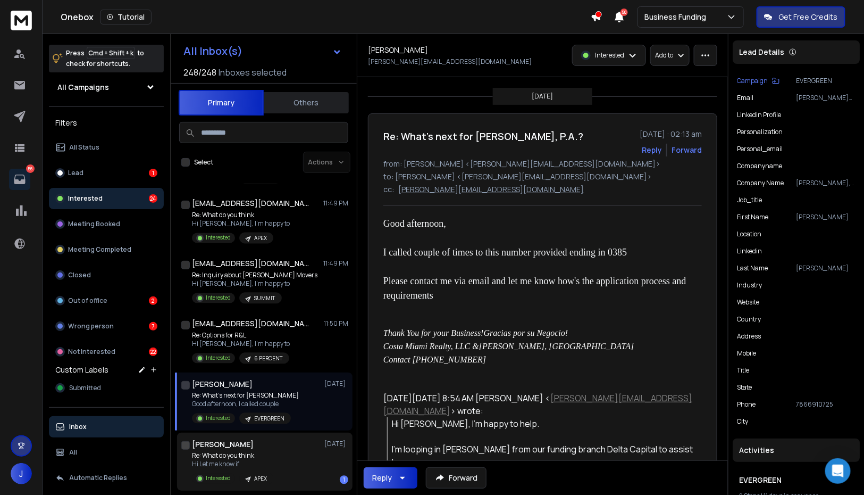
click at [284, 444] on div "[PERSON_NAME] [DATE]" at bounding box center [270, 444] width 156 height 11
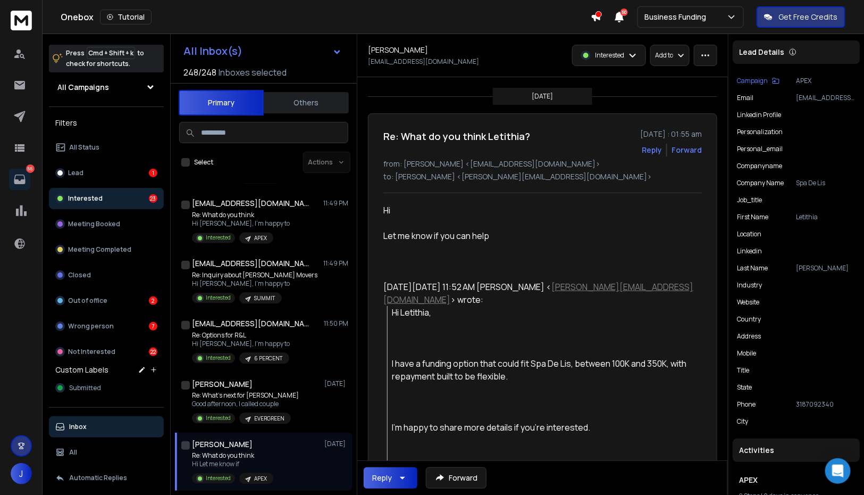
click at [375, 473] on div "Reply" at bounding box center [382, 477] width 20 height 11
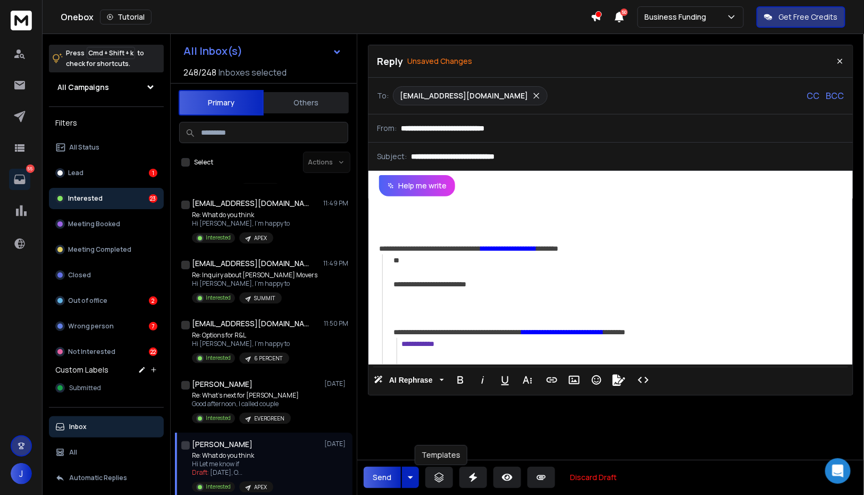
click at [441, 477] on icon at bounding box center [439, 477] width 11 height 11
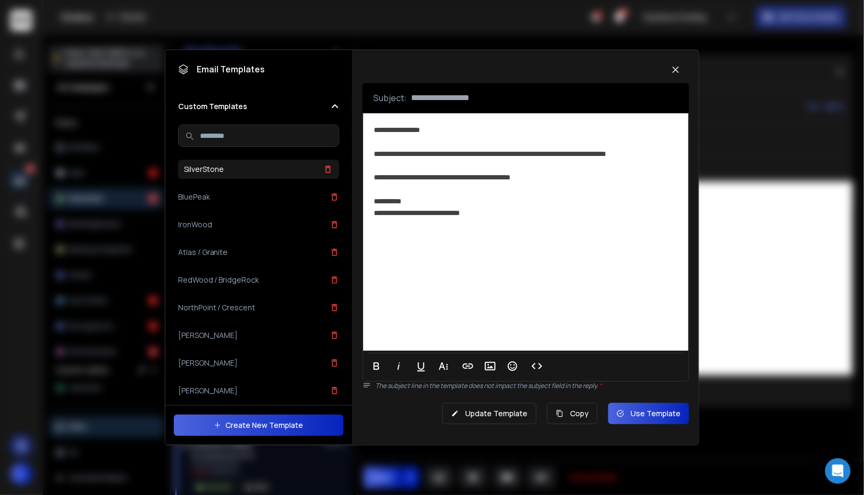
click at [208, 387] on div "[PERSON_NAME]" at bounding box center [258, 390] width 161 height 11
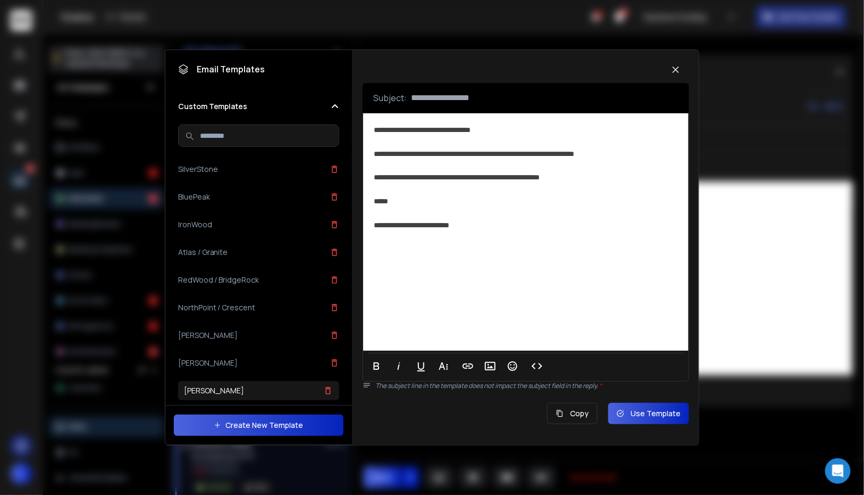
click at [634, 407] on button "Use Template" at bounding box center [648, 413] width 81 height 21
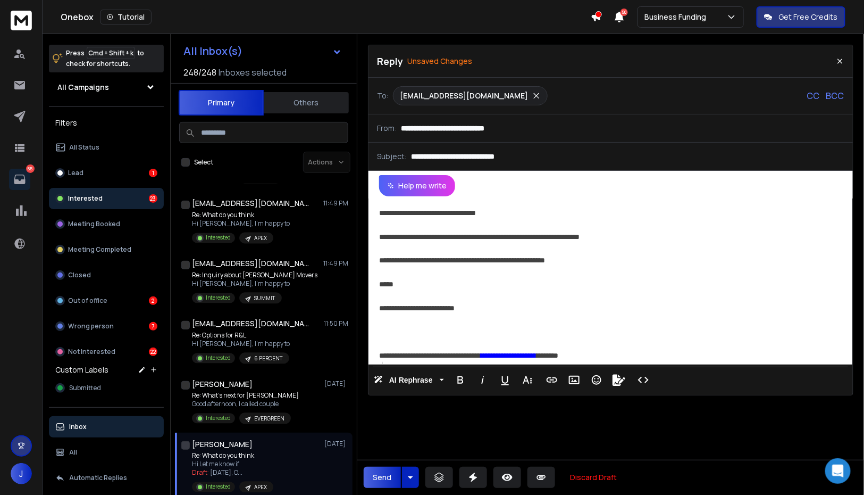
click at [388, 296] on div at bounding box center [610, 296] width 463 height 12
drag, startPoint x: 487, startPoint y: 309, endPoint x: 379, endPoint y: 312, distance: 108.0
click at [379, 312] on div "**********" at bounding box center [609, 308] width 461 height 12
click at [817, 103] on div "To: [EMAIL_ADDRESS][DOMAIN_NAME] CC BCC" at bounding box center [611, 96] width 484 height 36
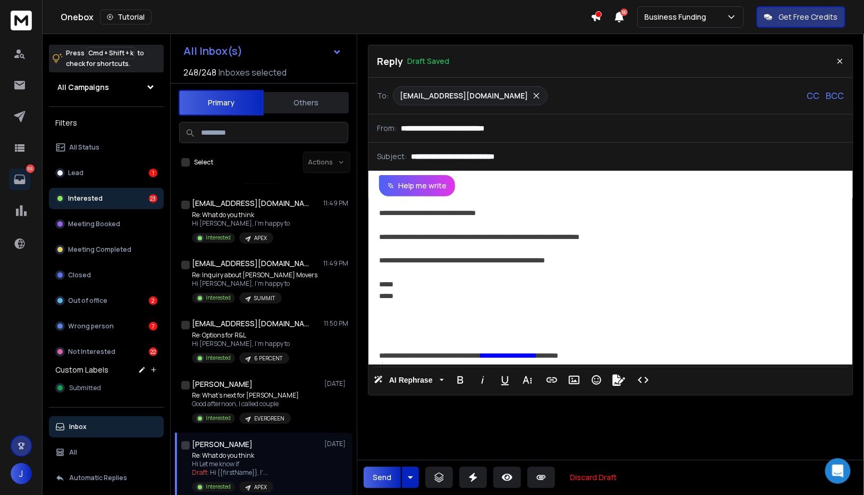
click at [809, 103] on div "To: [EMAIL_ADDRESS][DOMAIN_NAME] CC BCC" at bounding box center [611, 96] width 484 height 36
click at [811, 98] on p "CC" at bounding box center [813, 95] width 13 height 13
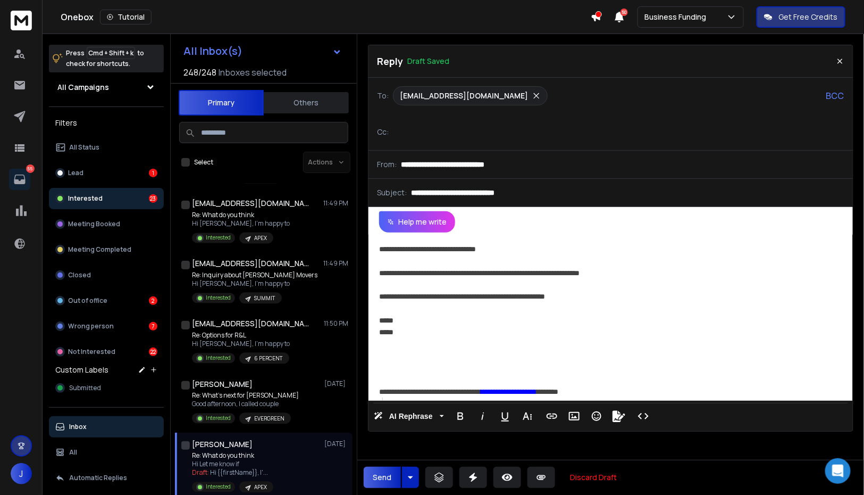
type input "**********"
click at [374, 475] on button "Send" at bounding box center [382, 476] width 37 height 21
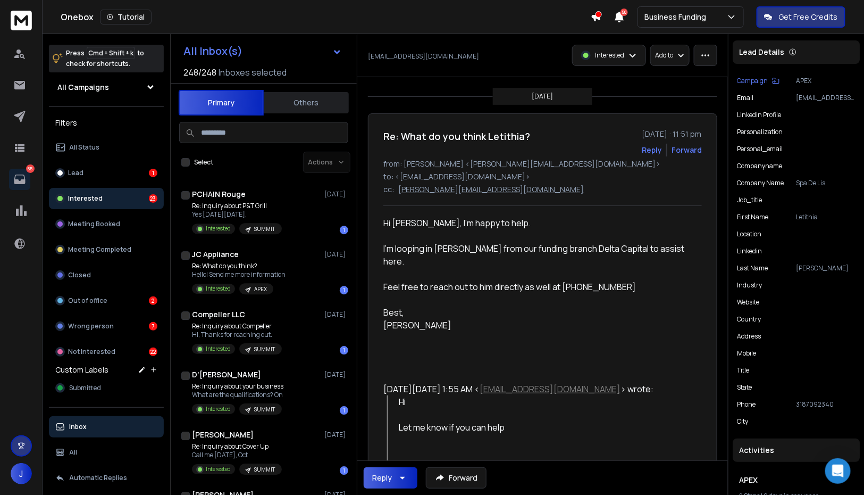
scroll to position [1206, 0]
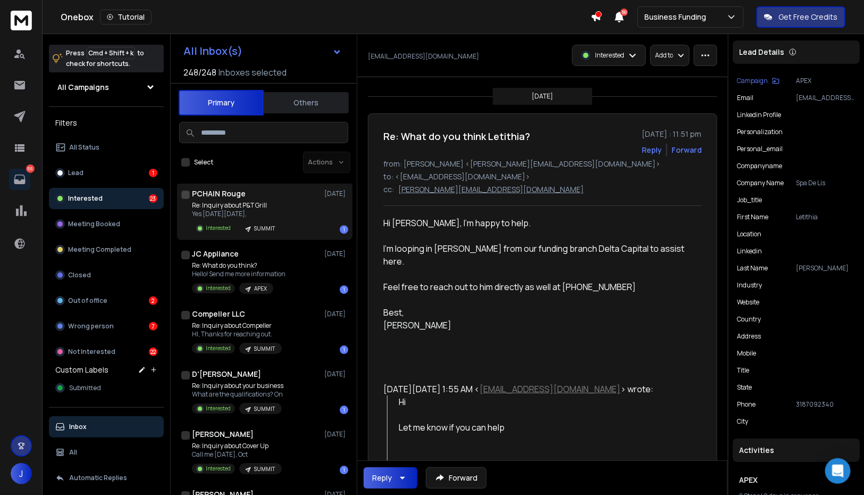
click at [310, 219] on div "Re: Inquiry about P&T Grill Yes [DATE][DATE], Interested SUMMIT 1" at bounding box center [270, 217] width 156 height 32
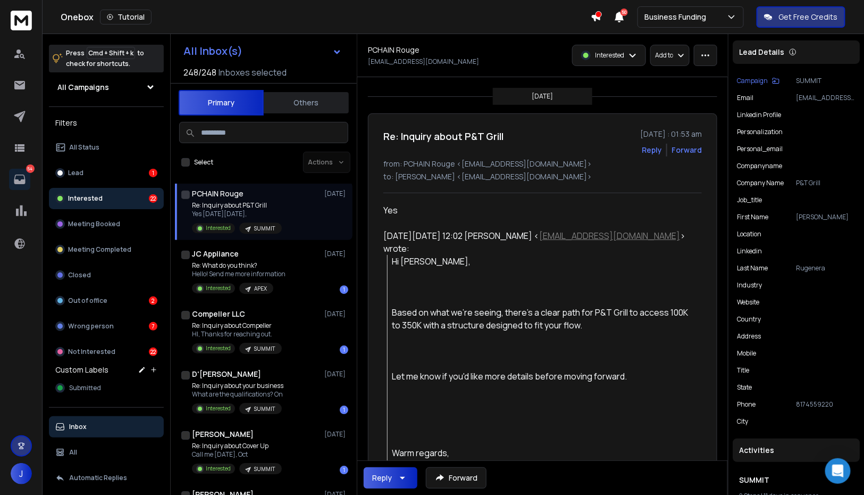
click at [377, 471] on div "Reply" at bounding box center [390, 477] width 37 height 13
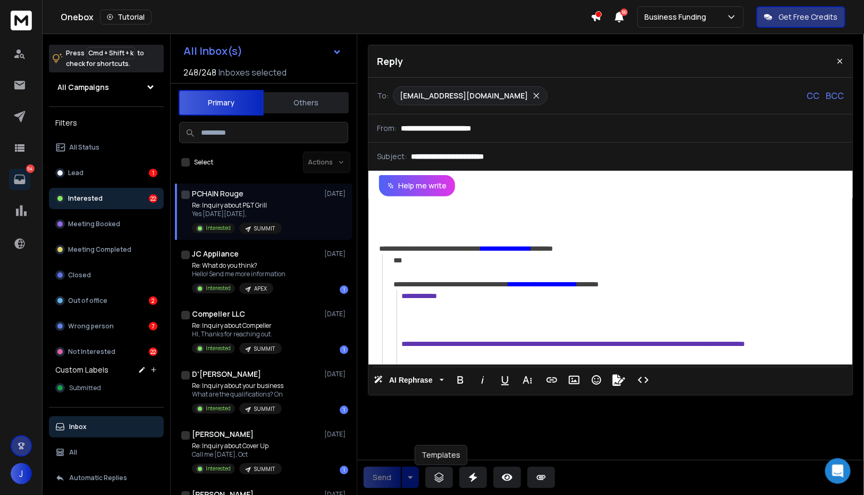
click at [441, 474] on icon at bounding box center [439, 477] width 11 height 11
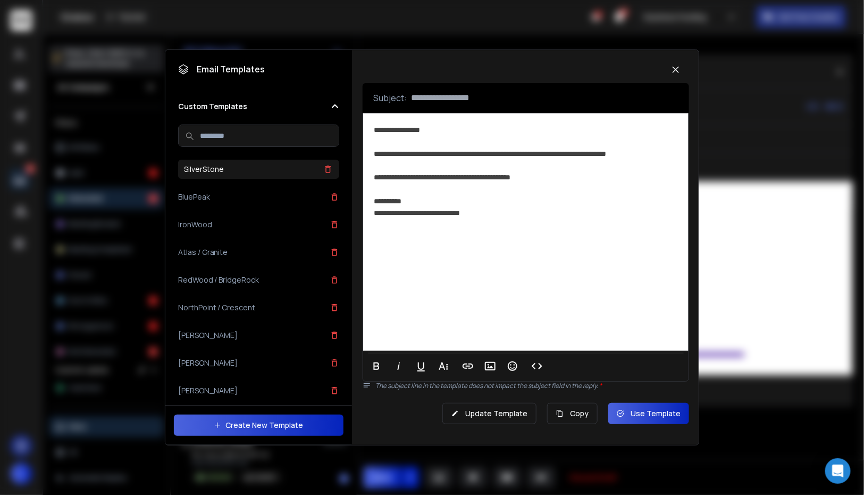
click at [210, 391] on div "[PERSON_NAME]" at bounding box center [258, 390] width 161 height 11
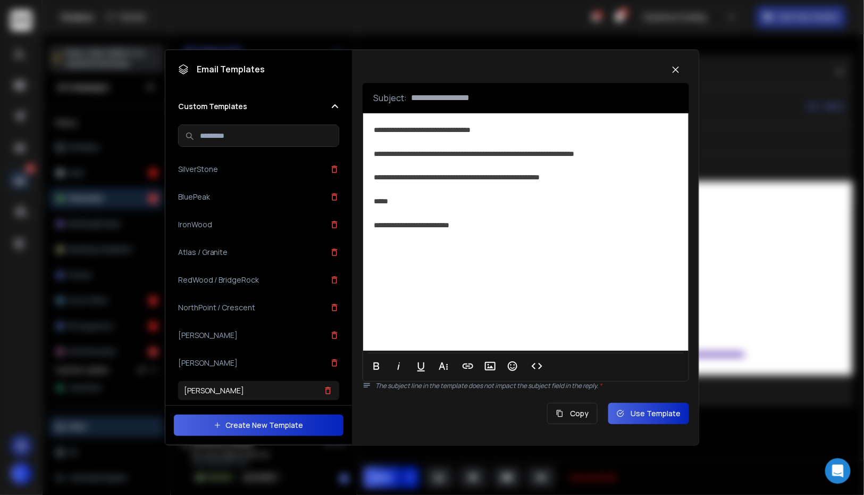
click at [644, 415] on button "Use Template" at bounding box center [648, 413] width 81 height 21
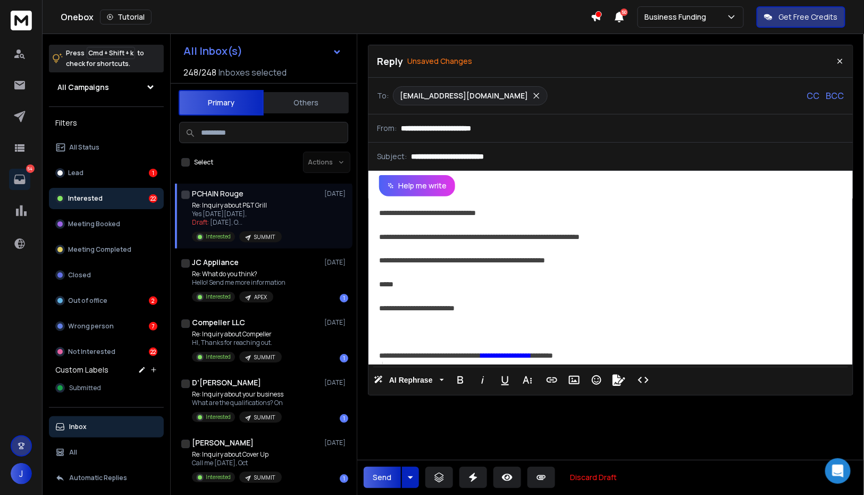
click at [388, 294] on div at bounding box center [610, 296] width 463 height 12
drag, startPoint x: 481, startPoint y: 308, endPoint x: 377, endPoint y: 304, distance: 104.3
click at [377, 304] on div "**********" at bounding box center [611, 280] width 484 height 168
click at [815, 94] on p "CC" at bounding box center [813, 95] width 13 height 13
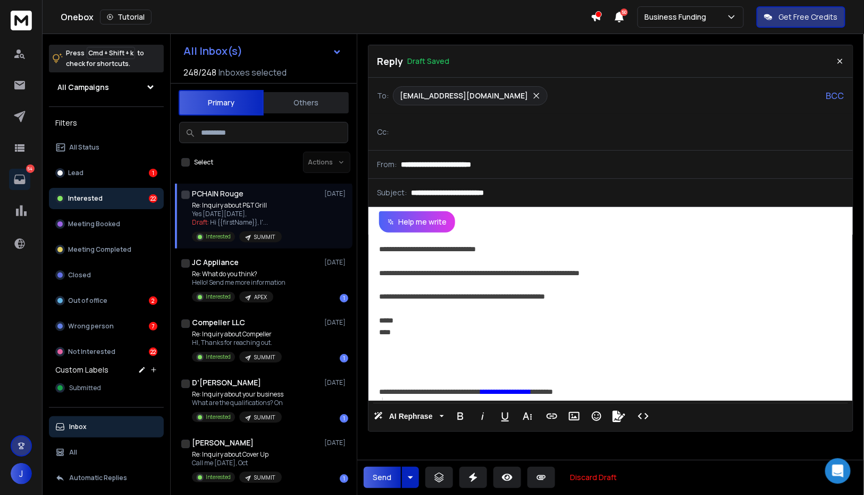
type input "**********"
click at [372, 481] on button "Send" at bounding box center [382, 476] width 37 height 21
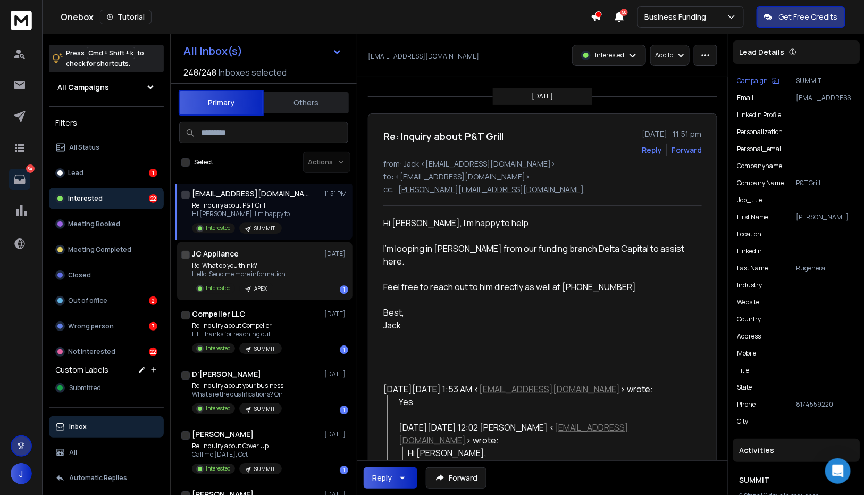
click at [276, 261] on p "Re: What do you think?" at bounding box center [239, 265] width 94 height 9
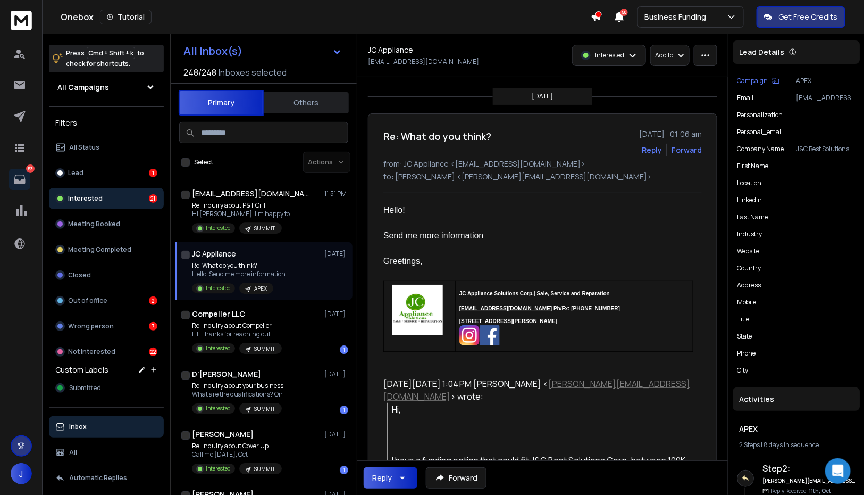
click at [372, 475] on div "Reply" at bounding box center [382, 477] width 20 height 11
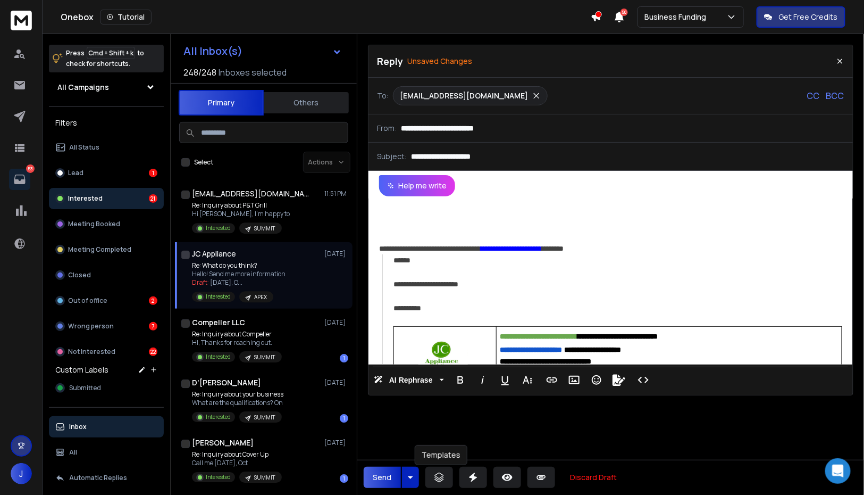
click at [435, 479] on icon at bounding box center [439, 480] width 9 height 3
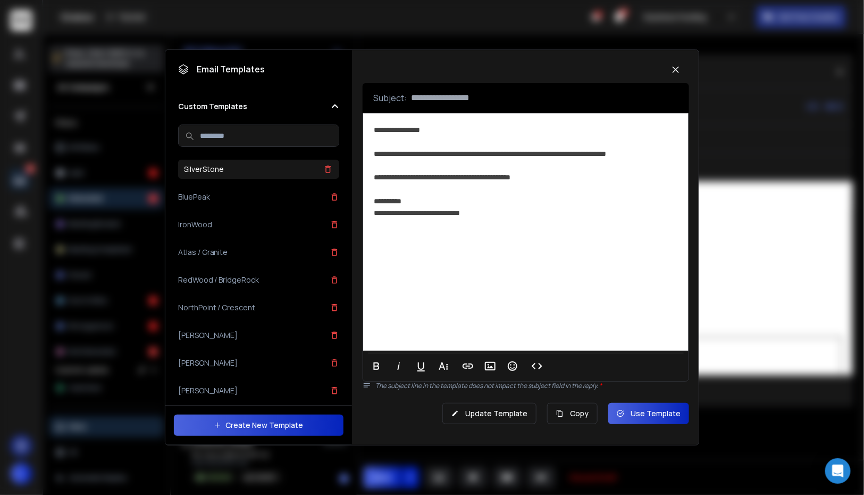
click at [181, 390] on h3 "[PERSON_NAME]" at bounding box center [208, 390] width 60 height 11
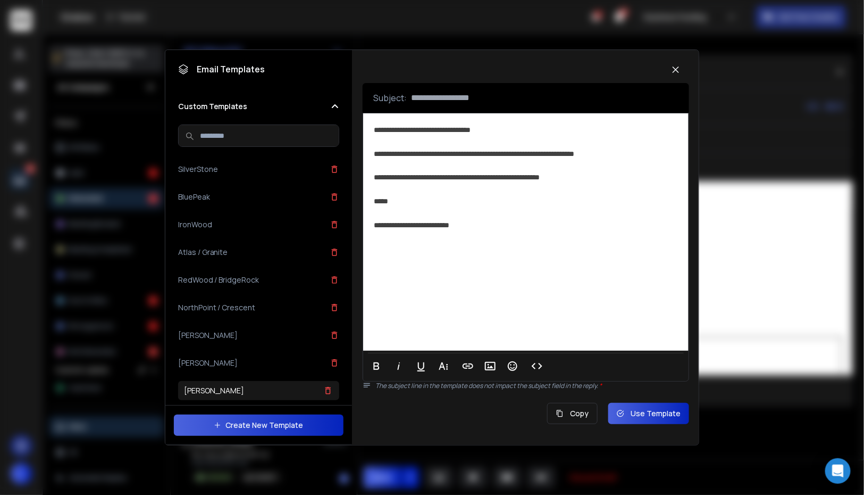
click at [670, 419] on button "Use Template" at bounding box center [648, 413] width 81 height 21
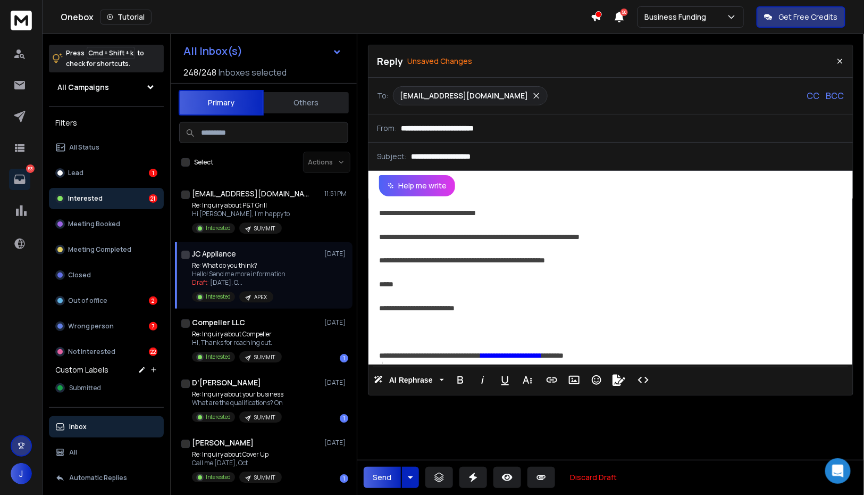
click at [386, 296] on div at bounding box center [610, 296] width 463 height 12
drag, startPoint x: 482, startPoint y: 306, endPoint x: 372, endPoint y: 310, distance: 110.7
click at [372, 310] on div "**********" at bounding box center [611, 280] width 484 height 168
click at [809, 91] on p "CC" at bounding box center [813, 95] width 13 height 13
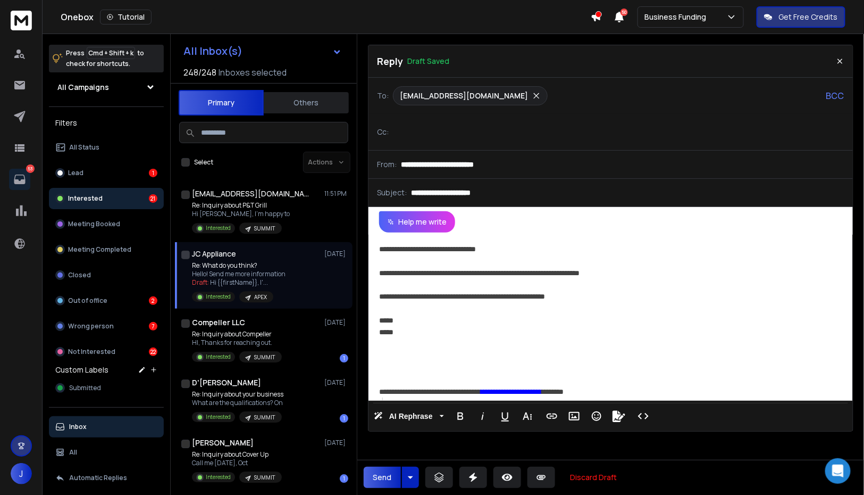
type input "**********"
click at [377, 481] on button "Send" at bounding box center [382, 476] width 37 height 21
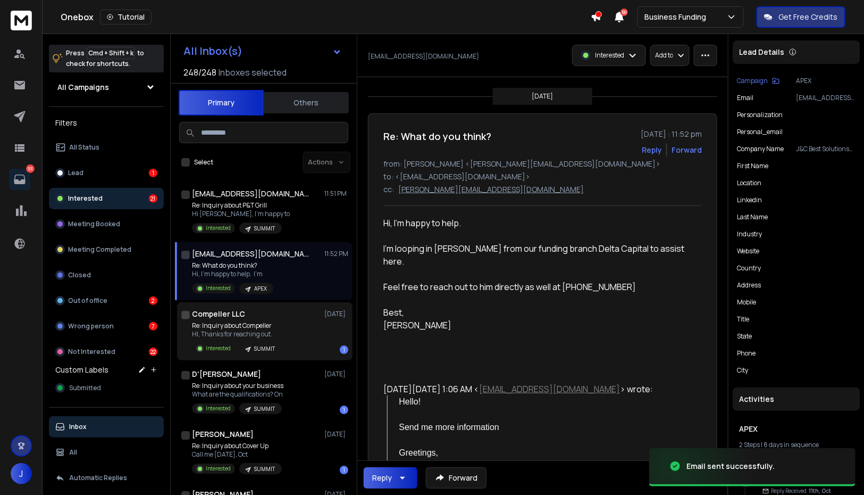
click at [303, 339] on div "Re: Inquiry about Compeller HI, Thanks for reaching out. Interested SUMMIT 1" at bounding box center [270, 337] width 156 height 32
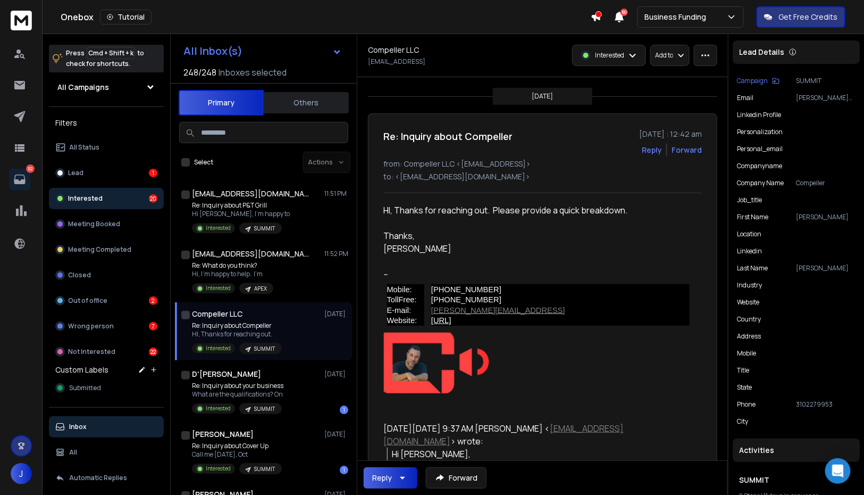
click at [370, 489] on div "Reply Forward" at bounding box center [542, 477] width 371 height 35
click at [380, 481] on div "Reply" at bounding box center [382, 477] width 20 height 11
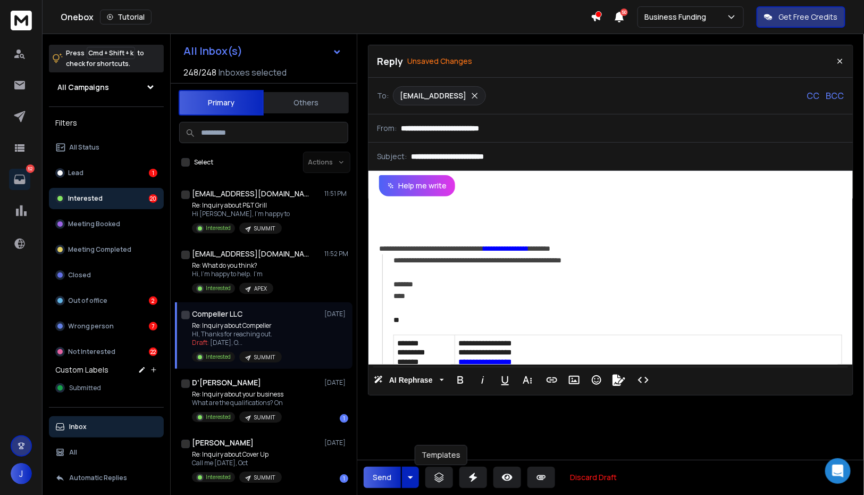
click at [447, 475] on button at bounding box center [439, 476] width 28 height 21
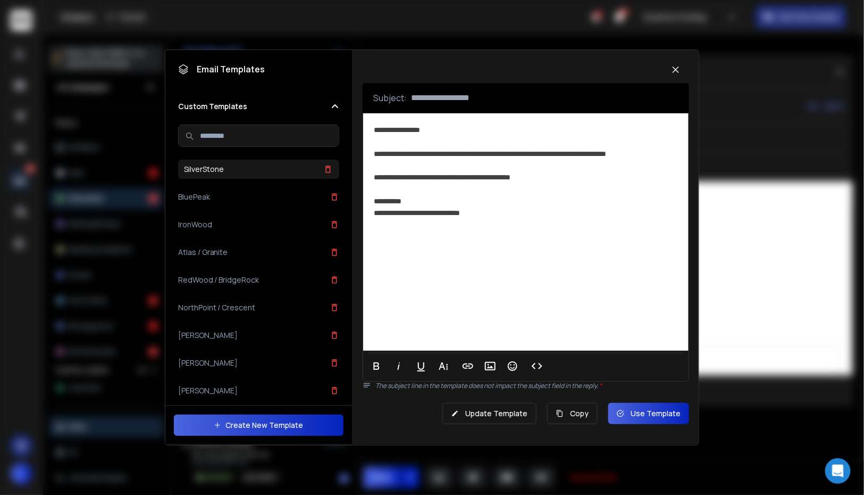
click at [205, 392] on div "[PERSON_NAME]" at bounding box center [258, 390] width 161 height 11
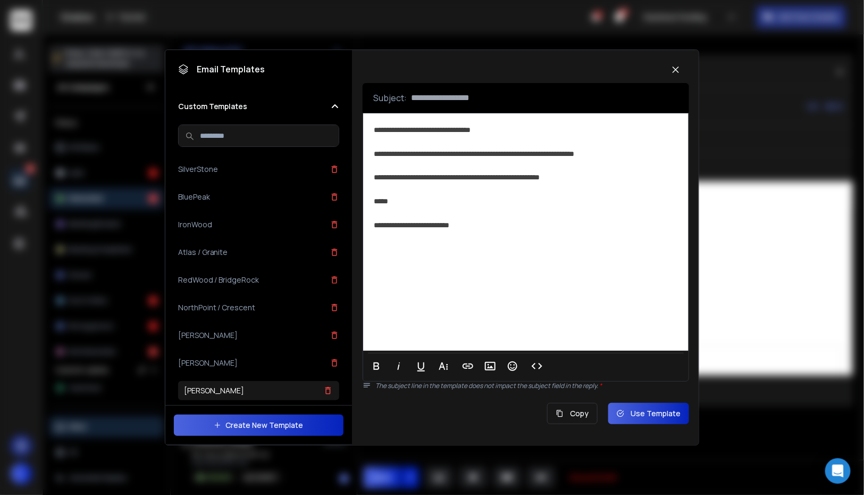
click at [633, 410] on button "Use Template" at bounding box center [648, 413] width 81 height 21
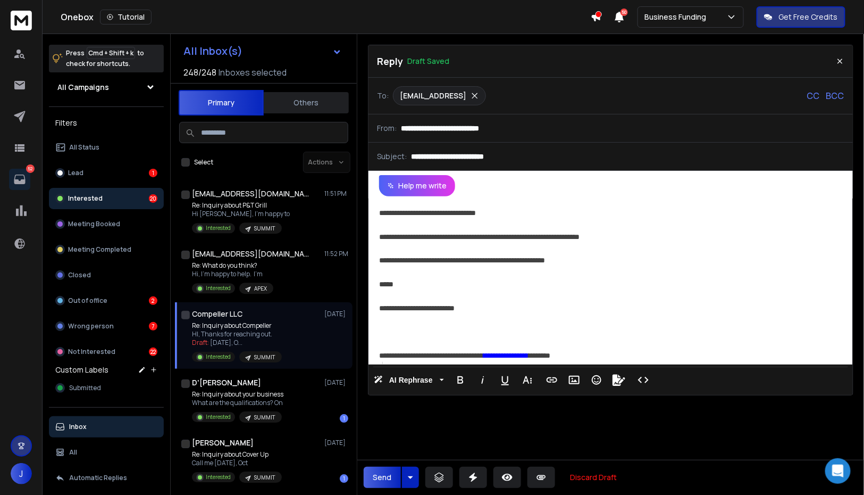
click at [386, 297] on div at bounding box center [610, 296] width 463 height 12
drag, startPoint x: 484, startPoint y: 312, endPoint x: 379, endPoint y: 307, distance: 105.4
click at [379, 307] on div "**********" at bounding box center [609, 308] width 461 height 12
click at [814, 98] on p "CC" at bounding box center [813, 95] width 13 height 13
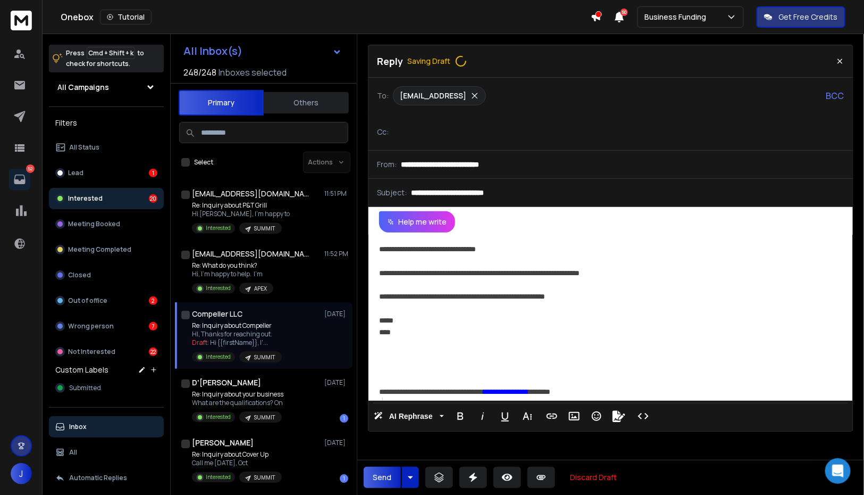
type input "**********"
click at [372, 483] on button "Send" at bounding box center [382, 476] width 37 height 21
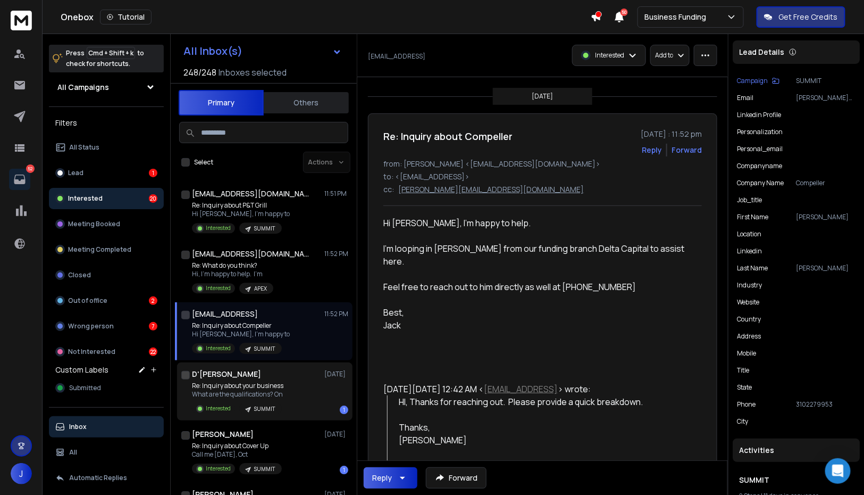
click at [237, 366] on div "D'[PERSON_NAME] [DATE] Re: Inquiry about your business What are the qualificati…" at bounding box center [265, 391] width 176 height 58
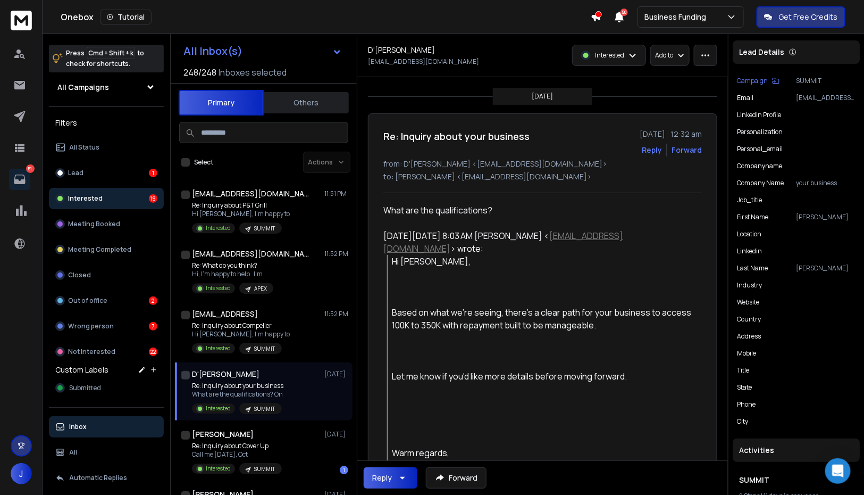
click at [377, 473] on div "Reply" at bounding box center [382, 477] width 20 height 11
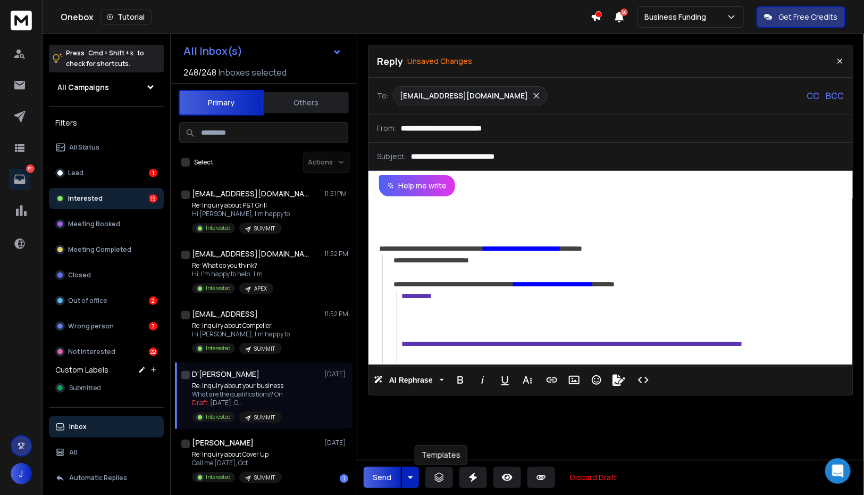
click at [440, 474] on icon at bounding box center [439, 477] width 11 height 11
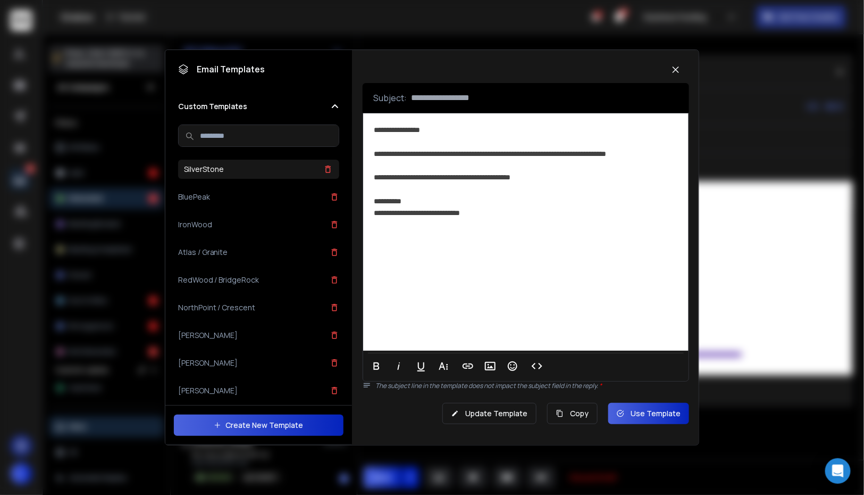
click at [185, 394] on h3 "[PERSON_NAME]" at bounding box center [208, 390] width 60 height 11
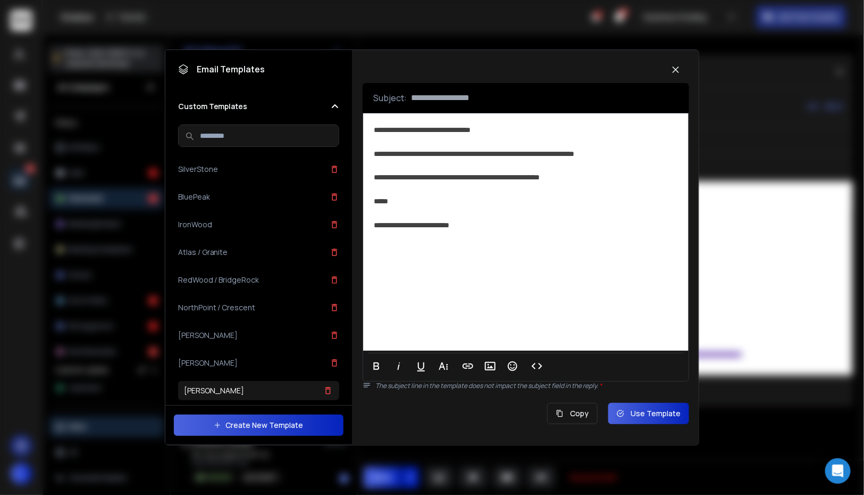
click at [638, 415] on button "Use Template" at bounding box center [648, 413] width 81 height 21
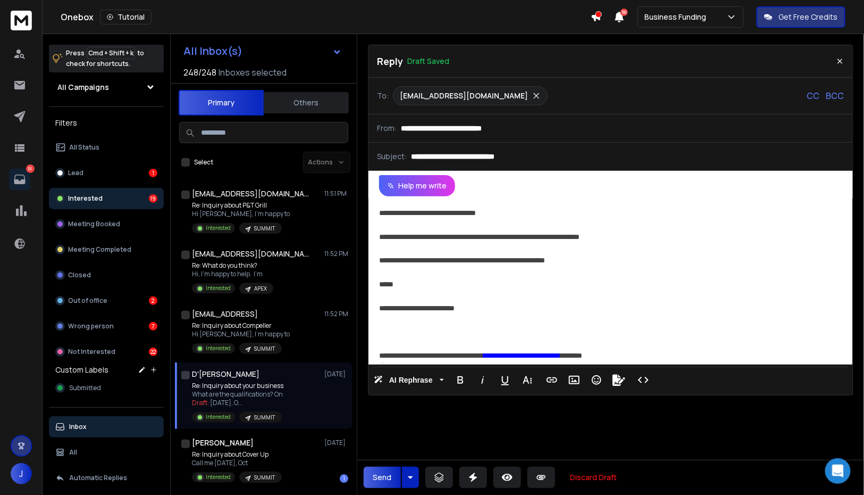
click at [383, 300] on div at bounding box center [610, 296] width 463 height 12
drag, startPoint x: 484, startPoint y: 308, endPoint x: 365, endPoint y: 309, distance: 119.1
click at [364, 308] on div "**********" at bounding box center [610, 281] width 507 height 494
click at [814, 99] on p "CC" at bounding box center [813, 95] width 13 height 13
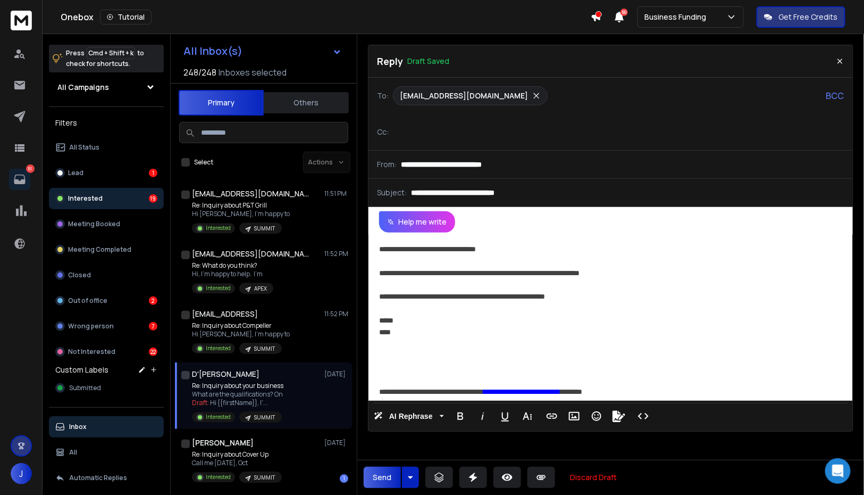
type input "**********"
click at [384, 471] on button "Send" at bounding box center [382, 476] width 37 height 21
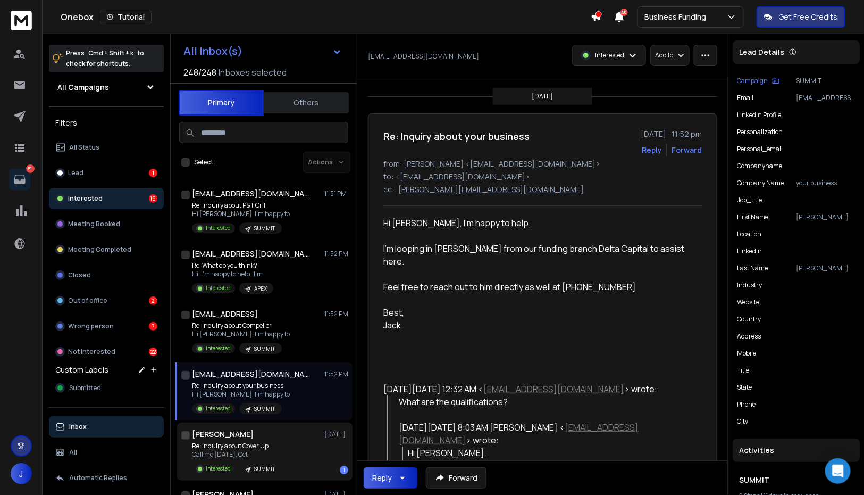
click at [298, 449] on div "Re: Inquiry about Cover Up Call me [DATE], Oct Interested SUMMIT 1" at bounding box center [270, 457] width 156 height 32
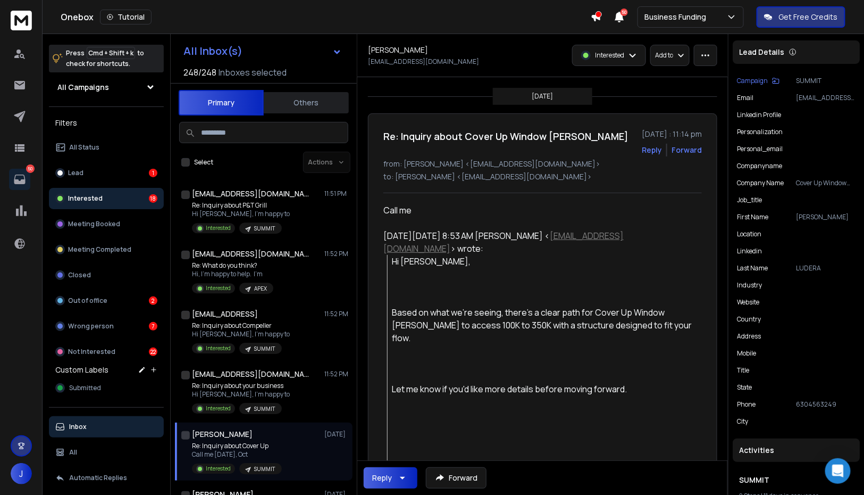
click at [379, 481] on div "Reply" at bounding box center [382, 477] width 20 height 11
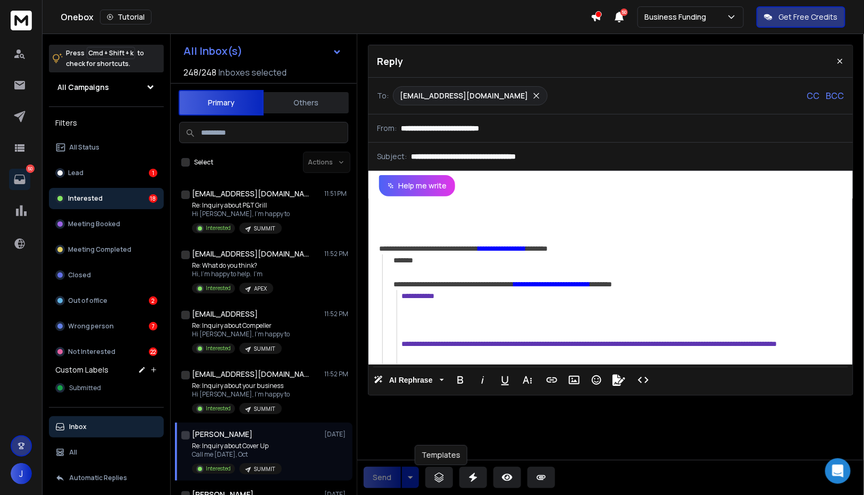
click at [440, 483] on button at bounding box center [439, 476] width 28 height 21
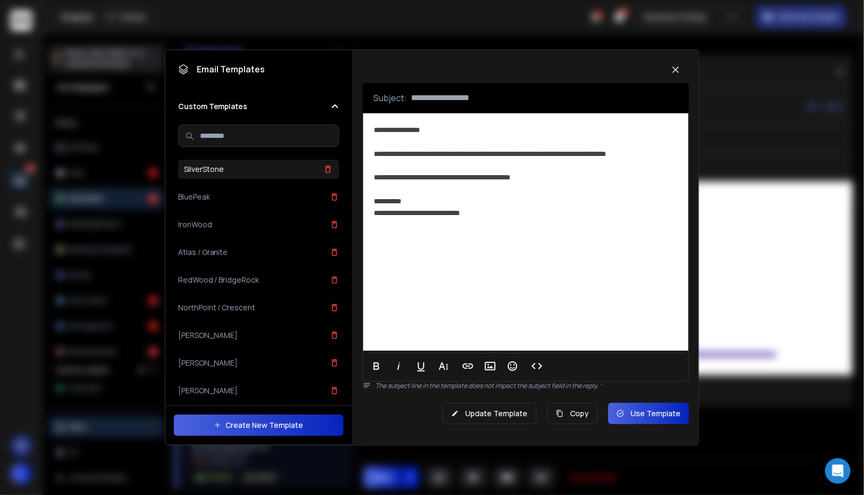
click at [210, 385] on div "[PERSON_NAME]" at bounding box center [258, 390] width 161 height 11
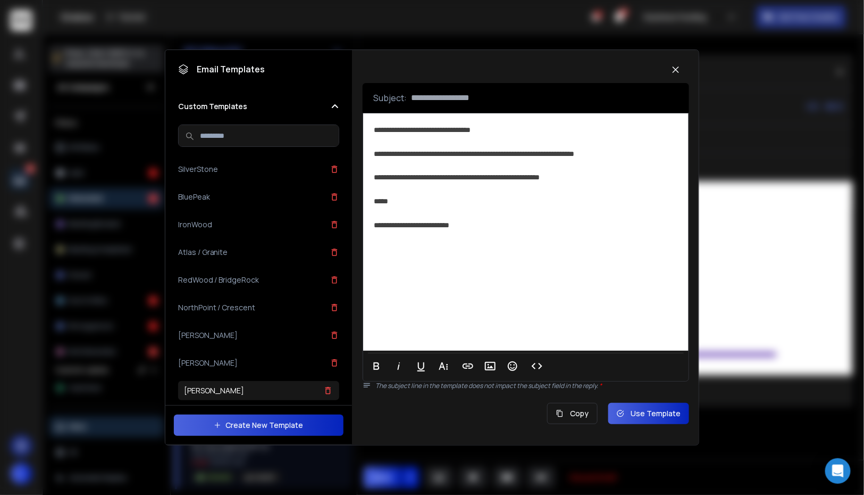
click at [652, 417] on button "Use Template" at bounding box center [648, 413] width 81 height 21
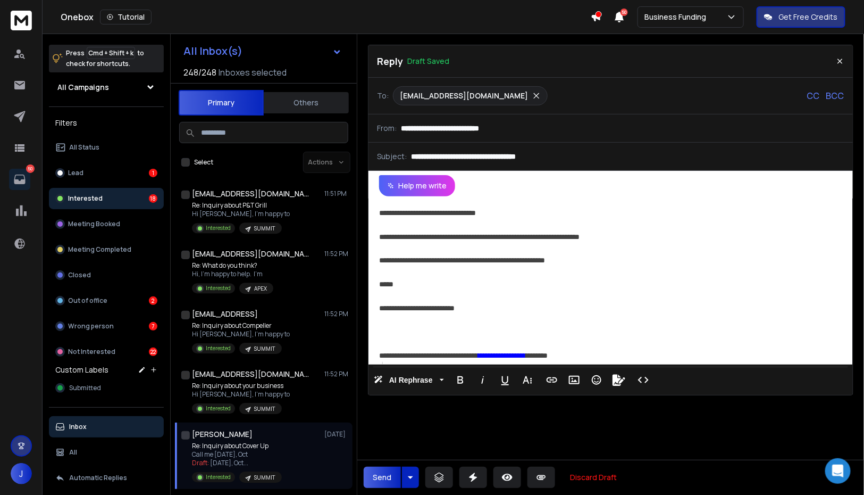
click at [390, 294] on div at bounding box center [610, 296] width 463 height 12
drag, startPoint x: 483, startPoint y: 308, endPoint x: 374, endPoint y: 311, distance: 109.6
click at [374, 311] on div "**********" at bounding box center [611, 280] width 484 height 168
click at [810, 93] on p "CC" at bounding box center [813, 95] width 13 height 13
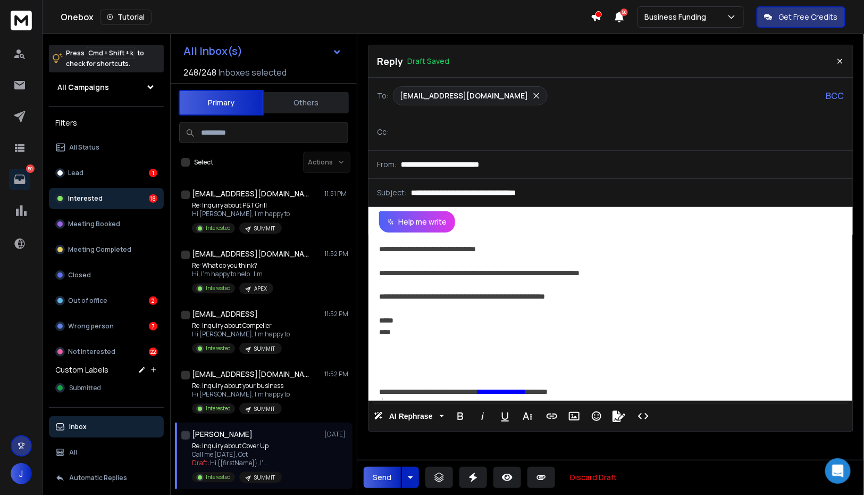
type input "**********"
click at [382, 477] on button "Send" at bounding box center [382, 476] width 37 height 21
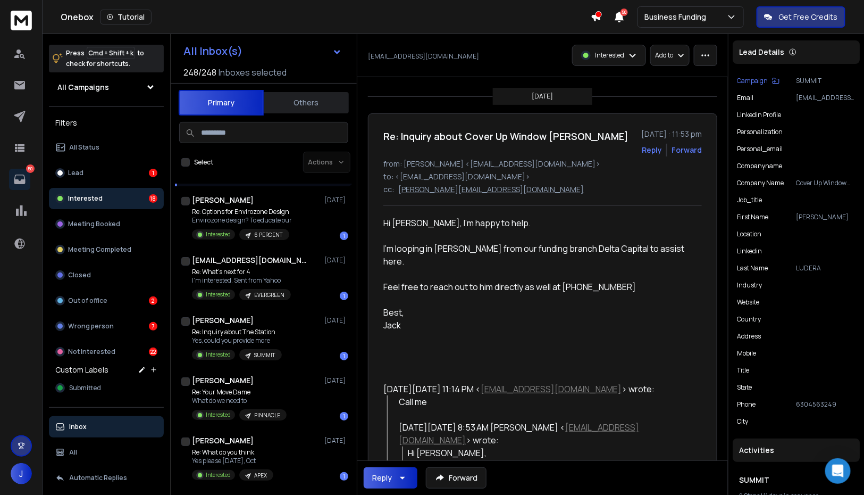
scroll to position [1497, 0]
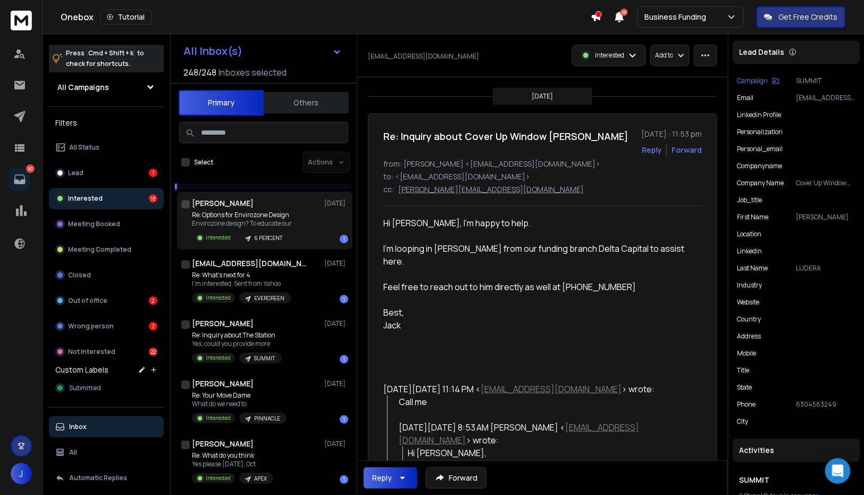
click at [297, 236] on div "Re: Options for Envirozone Design Envirozone design? To educate our Interested …" at bounding box center [270, 227] width 156 height 32
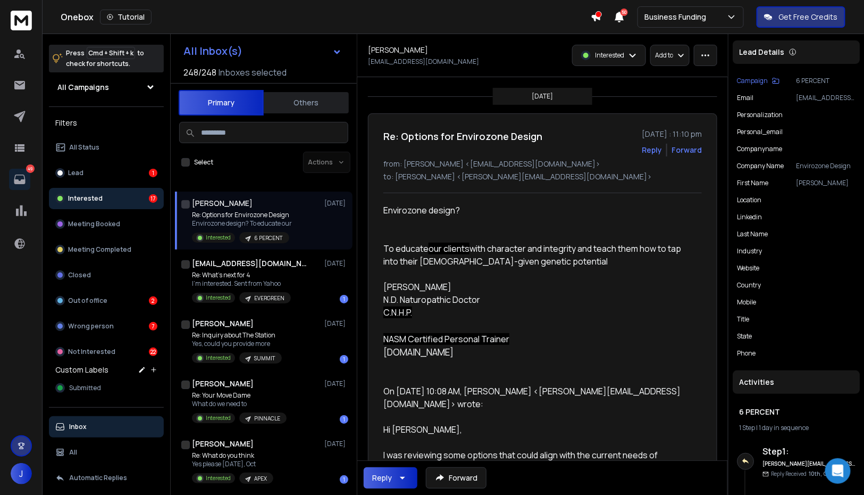
click at [605, 55] on p "Interested" at bounding box center [609, 55] width 29 height 9
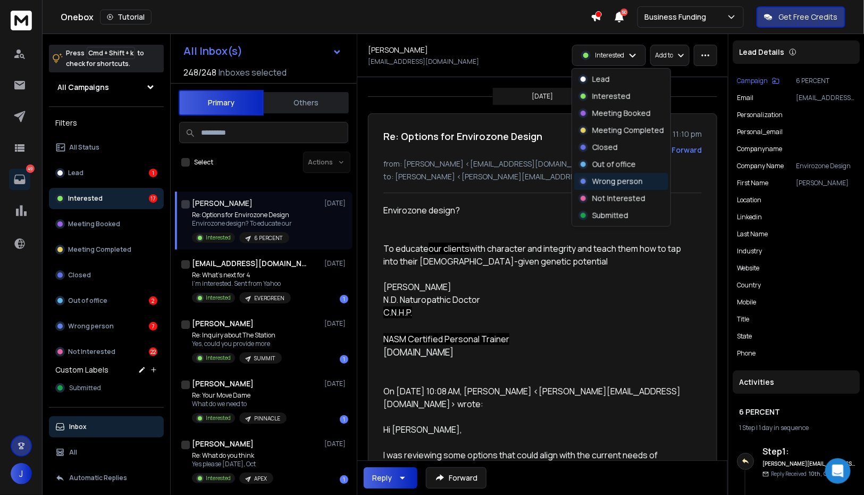
click at [616, 180] on p "Wrong person" at bounding box center [617, 181] width 51 height 11
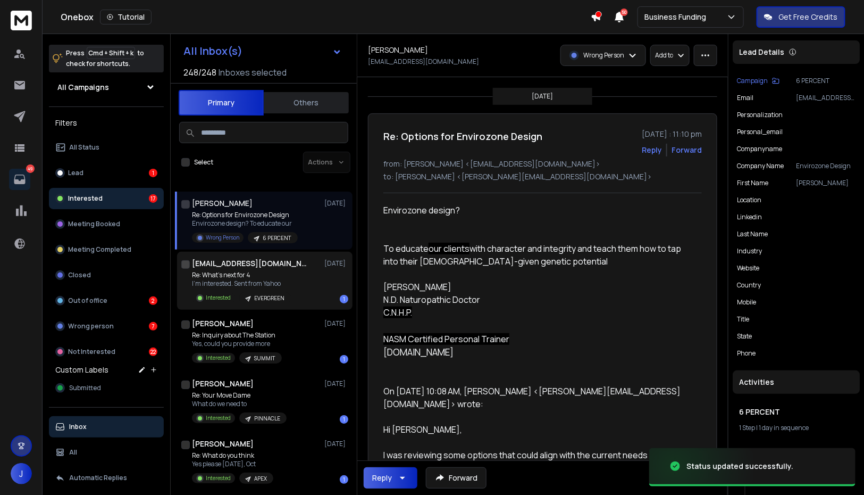
click at [274, 294] on p "EVERGREEN" at bounding box center [269, 298] width 30 height 8
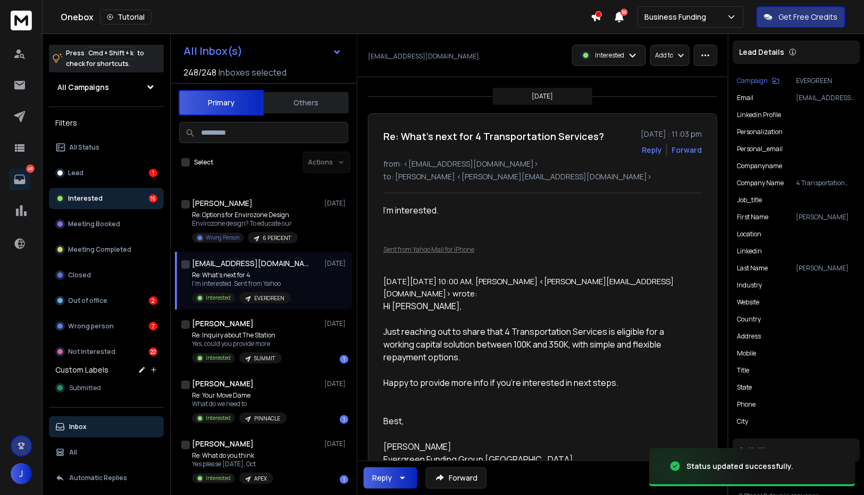
click at [379, 484] on button "Reply" at bounding box center [391, 477] width 54 height 21
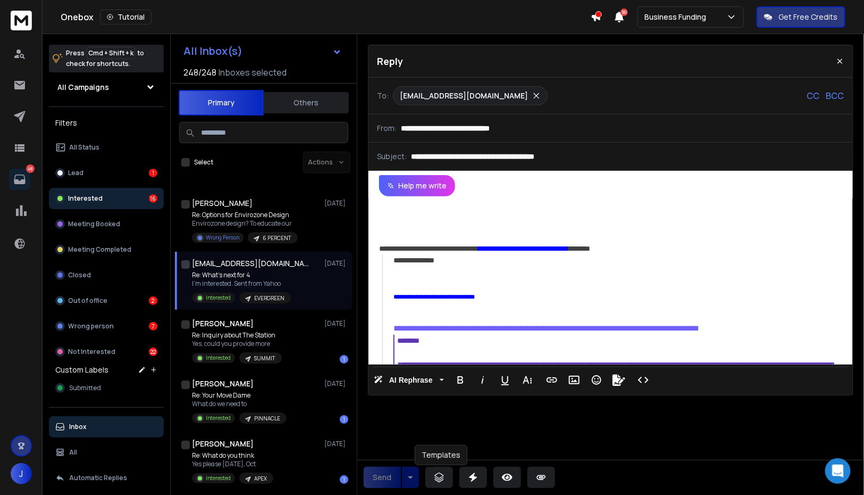
click at [437, 482] on icon at bounding box center [439, 477] width 11 height 11
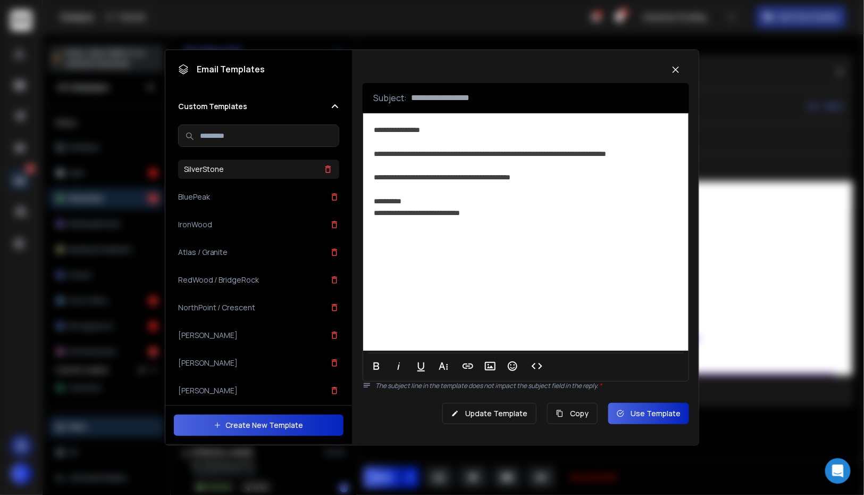
click at [219, 392] on div "[PERSON_NAME]" at bounding box center [258, 390] width 161 height 11
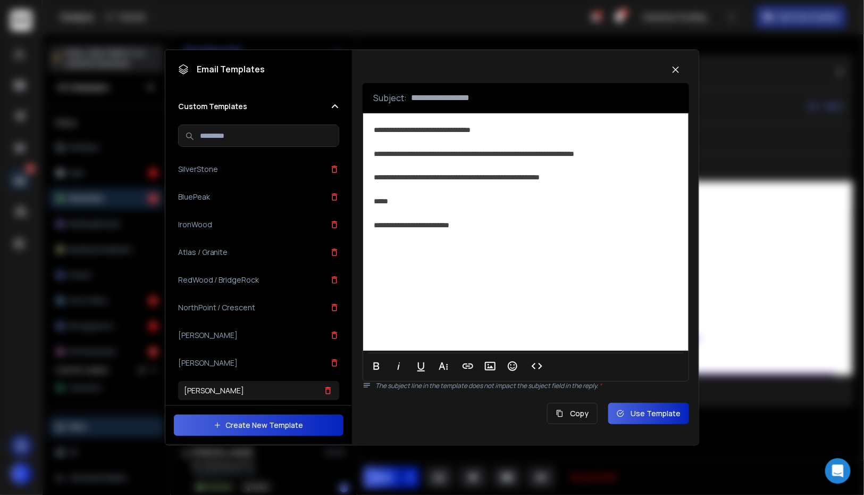
click at [639, 417] on button "Use Template" at bounding box center [648, 413] width 81 height 21
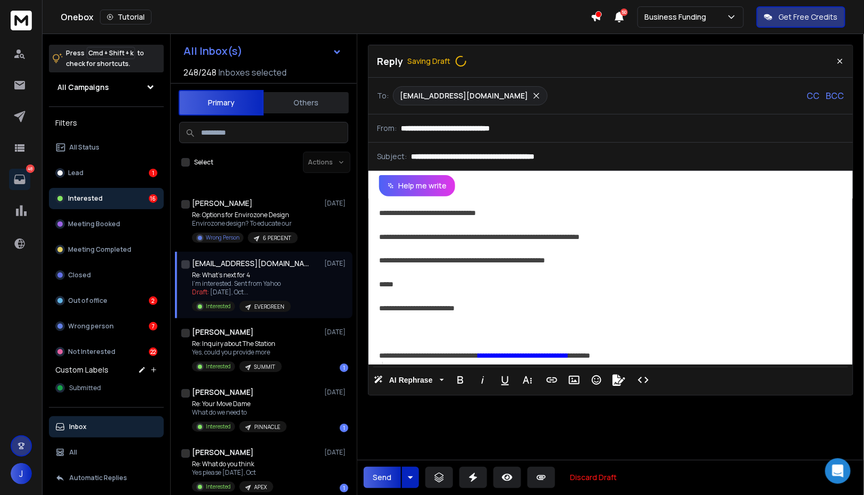
click at [393, 297] on div at bounding box center [610, 296] width 463 height 12
drag, startPoint x: 486, startPoint y: 310, endPoint x: 374, endPoint y: 312, distance: 111.2
click at [374, 311] on div "**********" at bounding box center [611, 280] width 484 height 168
click at [811, 92] on p "CC" at bounding box center [813, 95] width 13 height 13
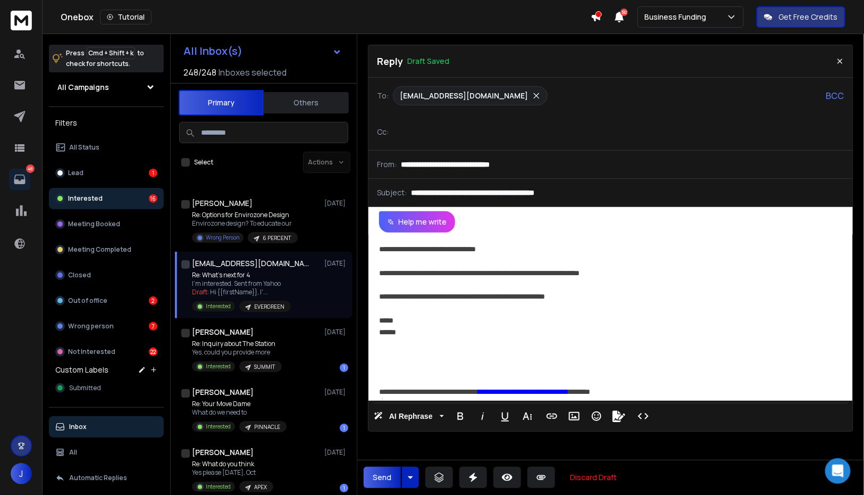
type input "**********"
click at [387, 482] on button "Send" at bounding box center [382, 476] width 37 height 21
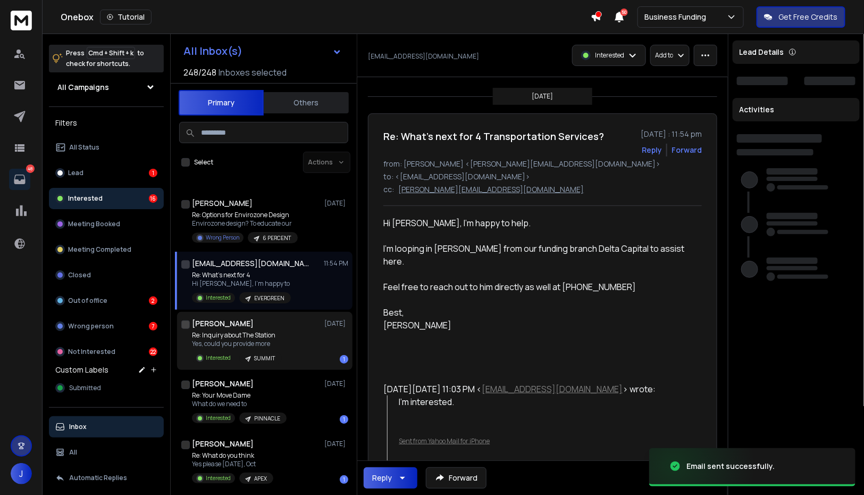
click at [306, 340] on div "Re: Inquiry about The Station Yes, could you provide more Interested SUMMIT 1" at bounding box center [270, 347] width 156 height 32
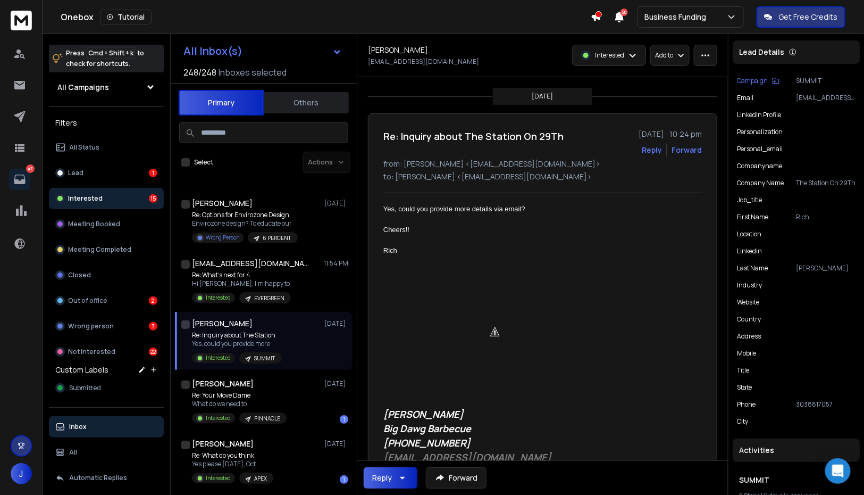
click at [381, 472] on div "Reply" at bounding box center [382, 477] width 20 height 11
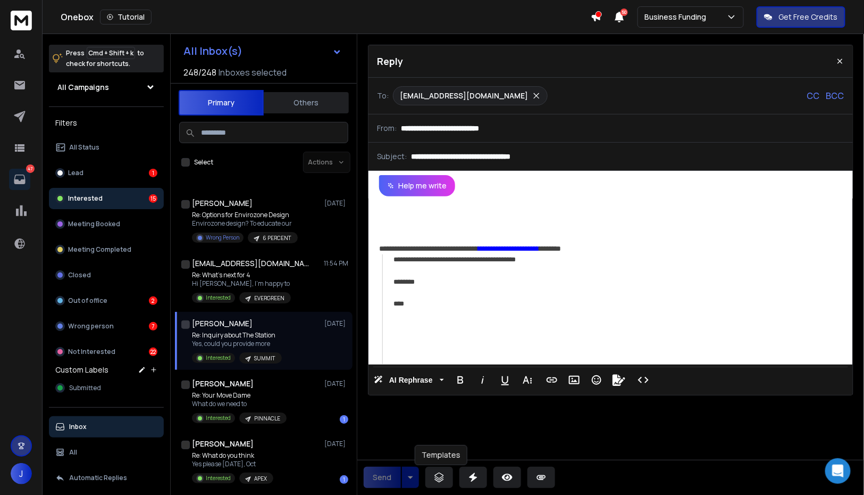
click at [442, 477] on icon at bounding box center [439, 477] width 11 height 11
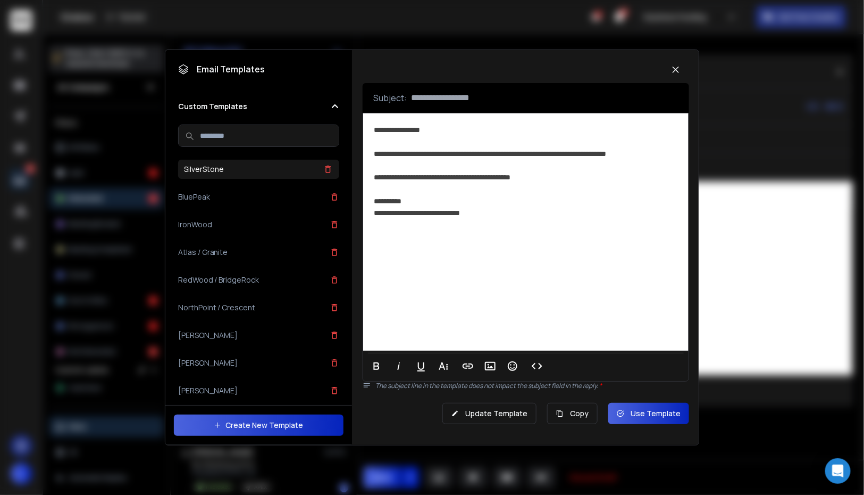
click at [206, 383] on div "[PERSON_NAME]" at bounding box center [258, 390] width 161 height 19
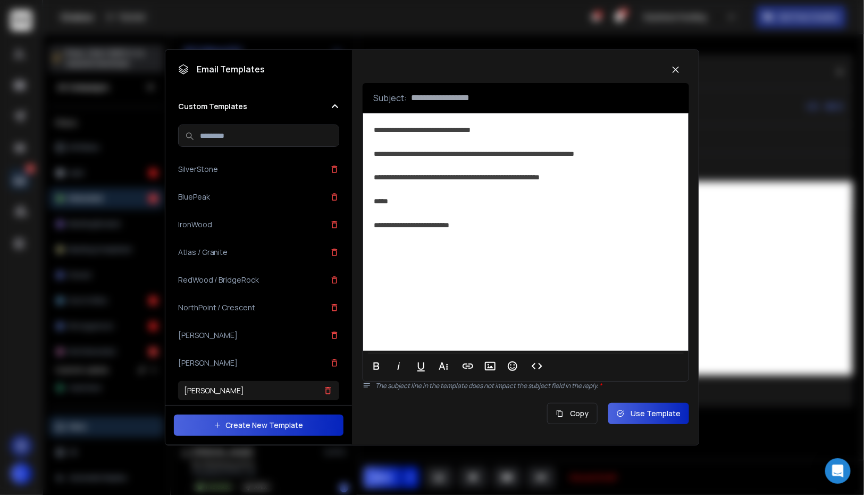
click at [631, 416] on button "Use Template" at bounding box center [648, 413] width 81 height 21
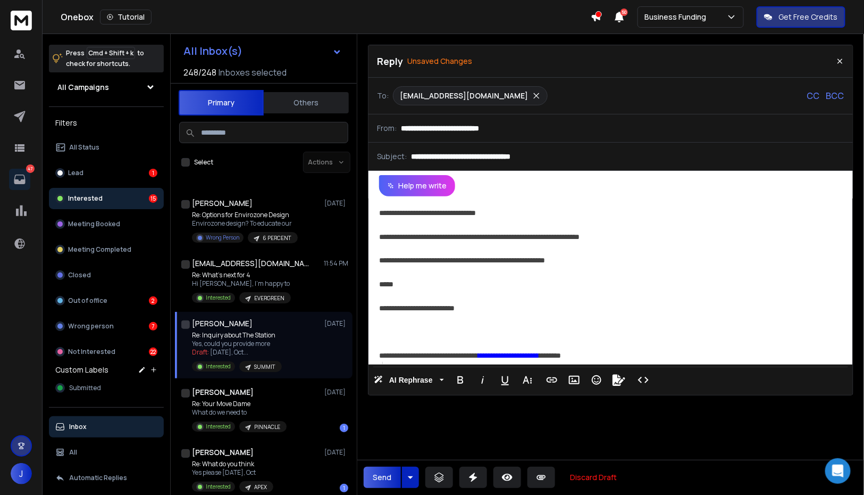
click at [386, 295] on div at bounding box center [610, 296] width 463 height 12
drag, startPoint x: 489, startPoint y: 307, endPoint x: 378, endPoint y: 307, distance: 111.2
click at [378, 307] on div "**********" at bounding box center [611, 280] width 484 height 168
click at [812, 94] on p "CC" at bounding box center [813, 95] width 13 height 13
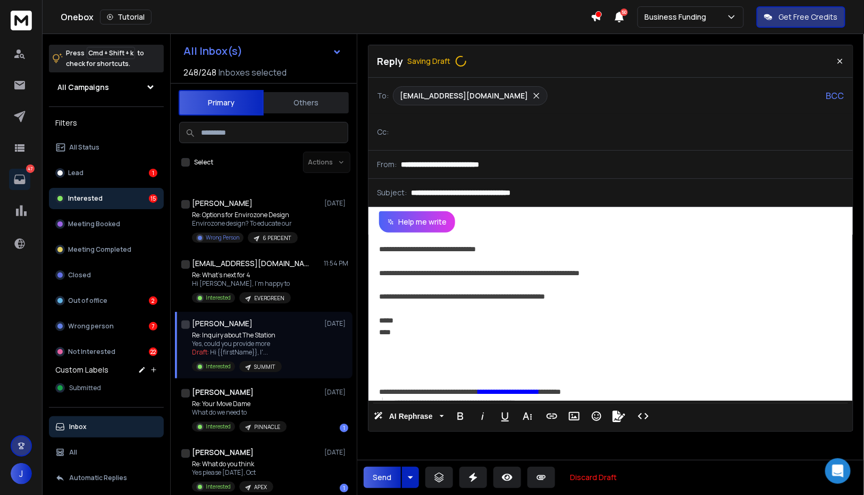
type input "**********"
click at [379, 484] on button "Send" at bounding box center [382, 476] width 37 height 21
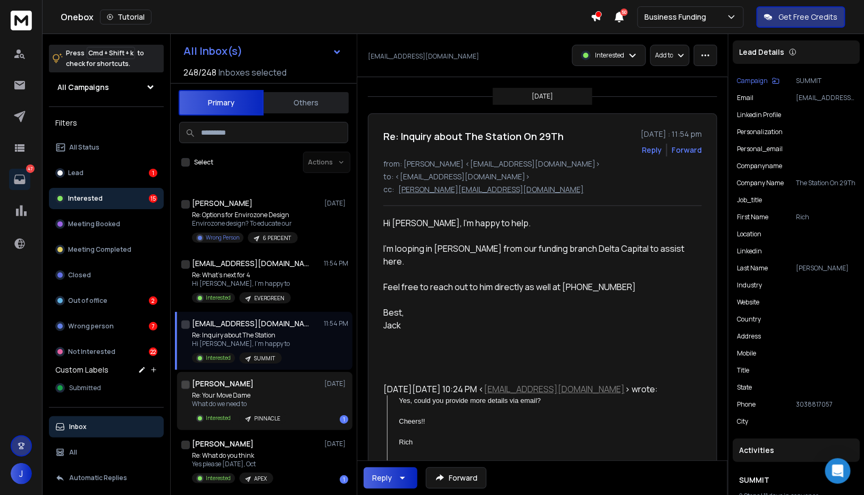
click at [295, 391] on div "Re: Your Move Dame What do we need to Interested PINNACLE 1" at bounding box center [270, 407] width 156 height 32
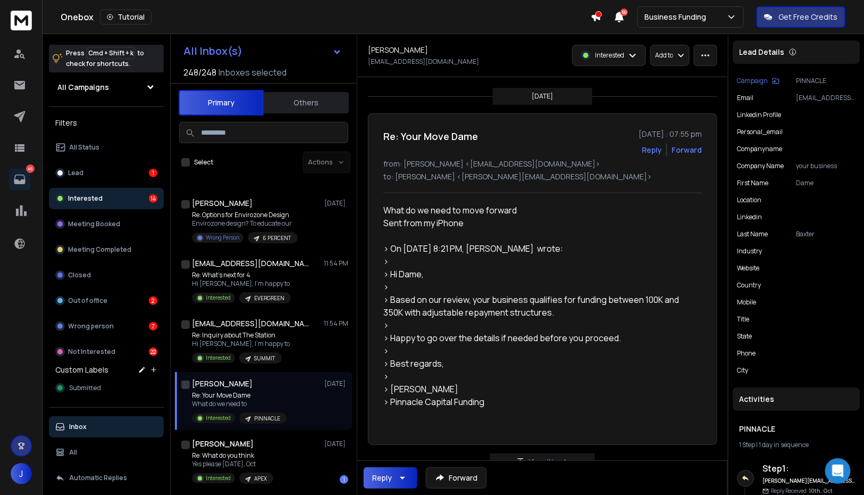
click at [369, 483] on button "Reply" at bounding box center [391, 477] width 54 height 21
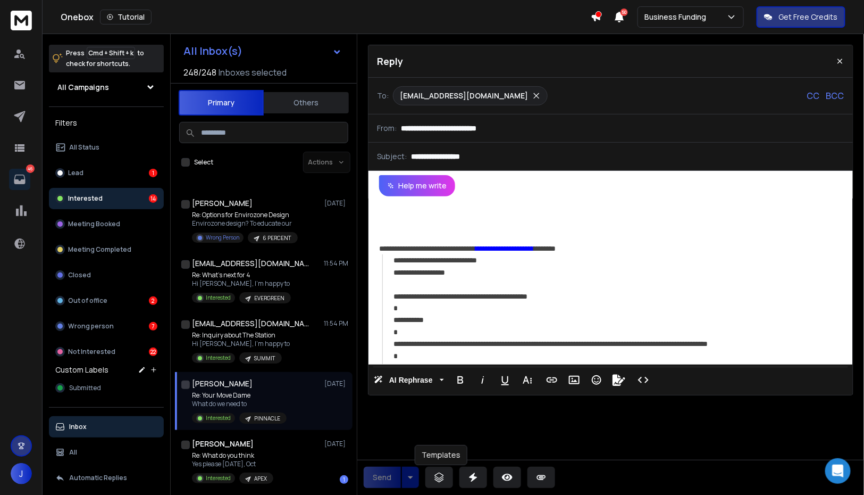
click at [449, 483] on button at bounding box center [439, 476] width 28 height 21
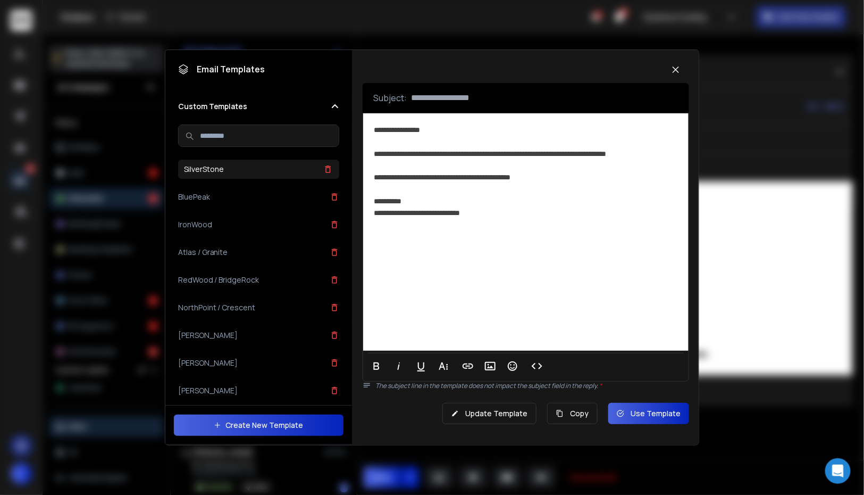
click at [202, 385] on h3 "[PERSON_NAME]" at bounding box center [208, 390] width 60 height 11
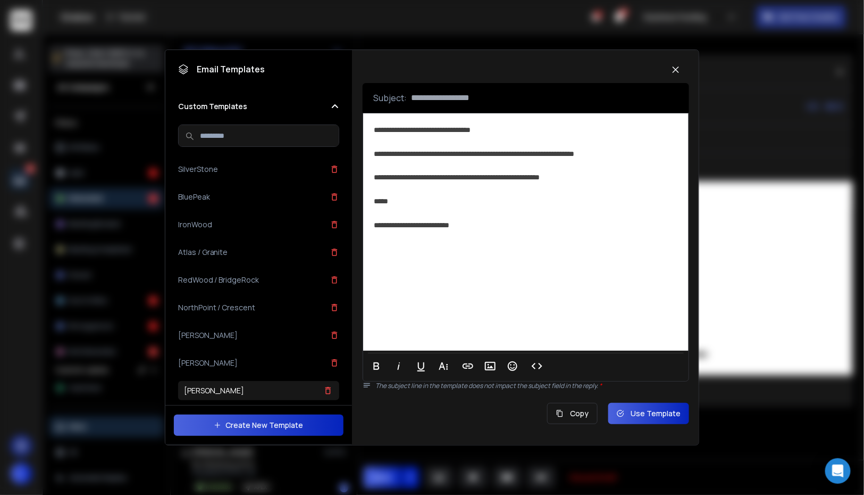
click at [640, 408] on button "Use Template" at bounding box center [648, 413] width 81 height 21
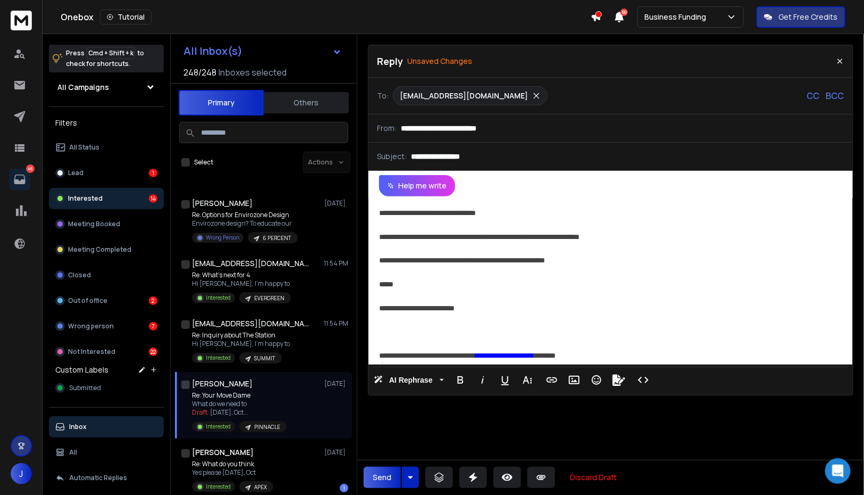
click at [375, 295] on div "**********" at bounding box center [611, 280] width 484 height 168
drag, startPoint x: 482, startPoint y: 309, endPoint x: 377, endPoint y: 304, distance: 104.9
click at [377, 304] on div "**********" at bounding box center [611, 280] width 484 height 168
click at [808, 98] on p "CC" at bounding box center [813, 95] width 13 height 13
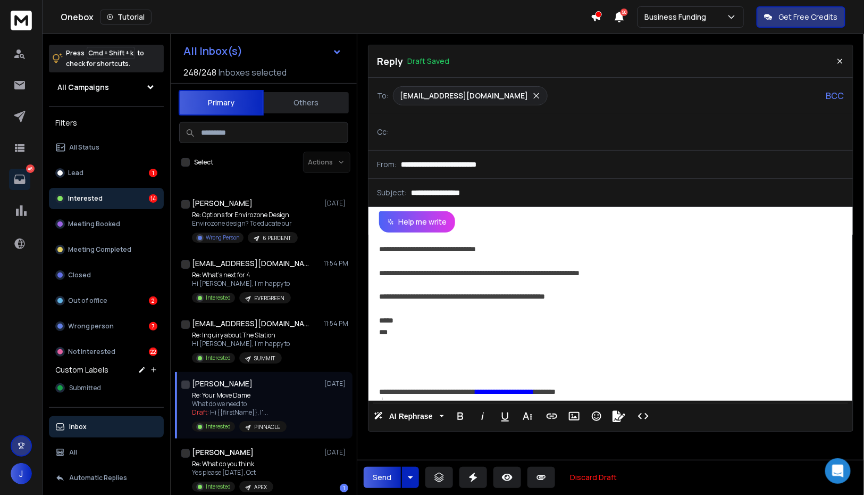
type input "**********"
click at [379, 472] on button "Send" at bounding box center [382, 476] width 37 height 21
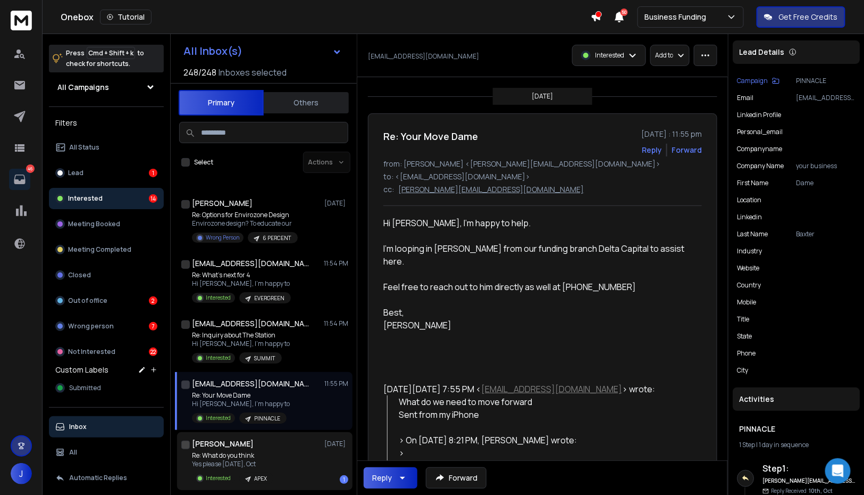
click at [289, 442] on div "[PERSON_NAME] [DATE]" at bounding box center [270, 443] width 156 height 11
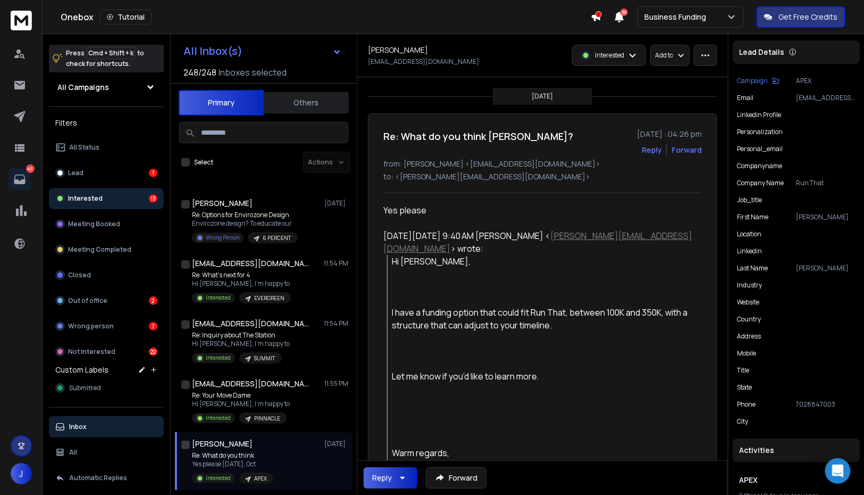
click at [372, 478] on div "Reply" at bounding box center [382, 477] width 20 height 11
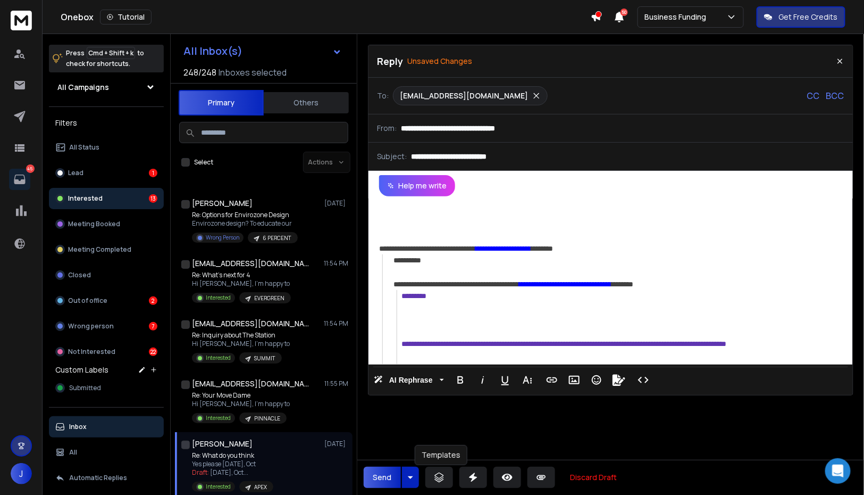
click at [435, 482] on icon at bounding box center [439, 477] width 11 height 11
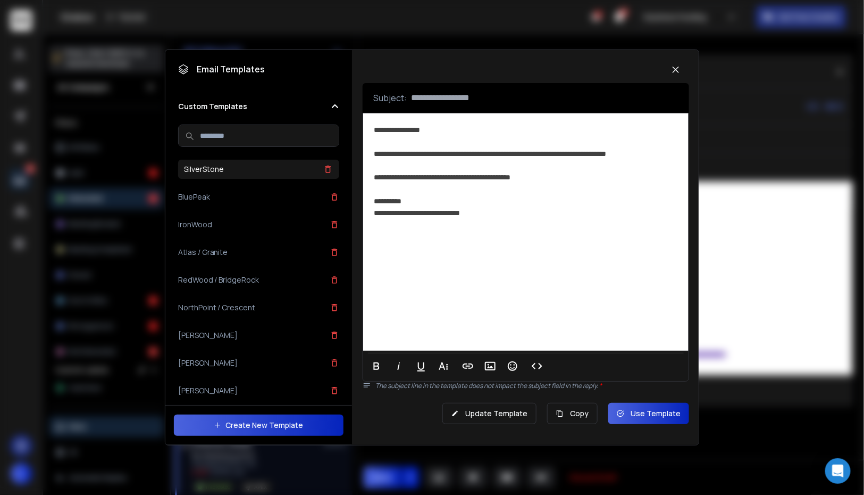
click at [218, 389] on div "[PERSON_NAME]" at bounding box center [258, 390] width 161 height 11
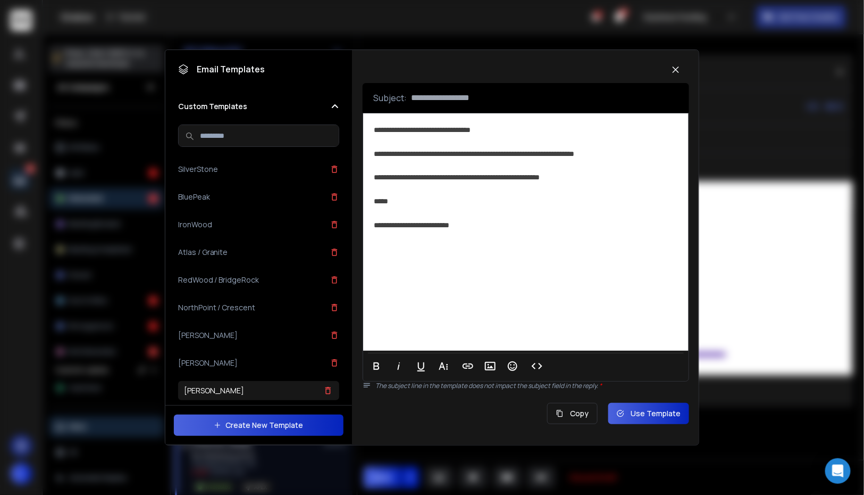
click at [638, 411] on button "Use Template" at bounding box center [648, 413] width 81 height 21
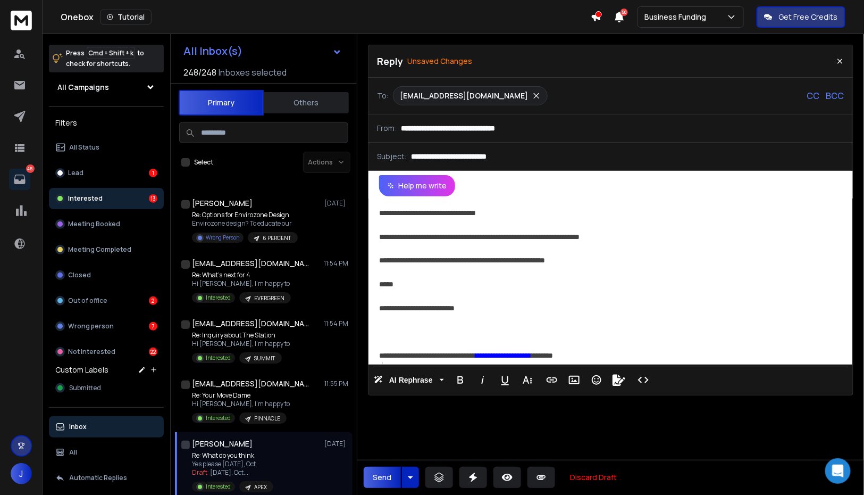
click at [389, 295] on div at bounding box center [610, 296] width 463 height 12
drag, startPoint x: 484, startPoint y: 310, endPoint x: 379, endPoint y: 307, distance: 105.3
click at [379, 307] on div "**********" at bounding box center [609, 308] width 461 height 12
click at [809, 91] on p "CC" at bounding box center [813, 95] width 13 height 13
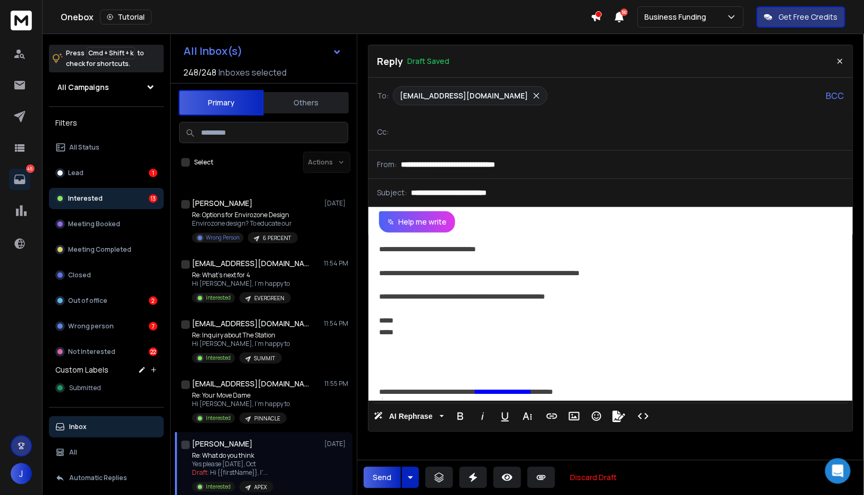
type input "**********"
click at [388, 477] on button "Send" at bounding box center [382, 476] width 37 height 21
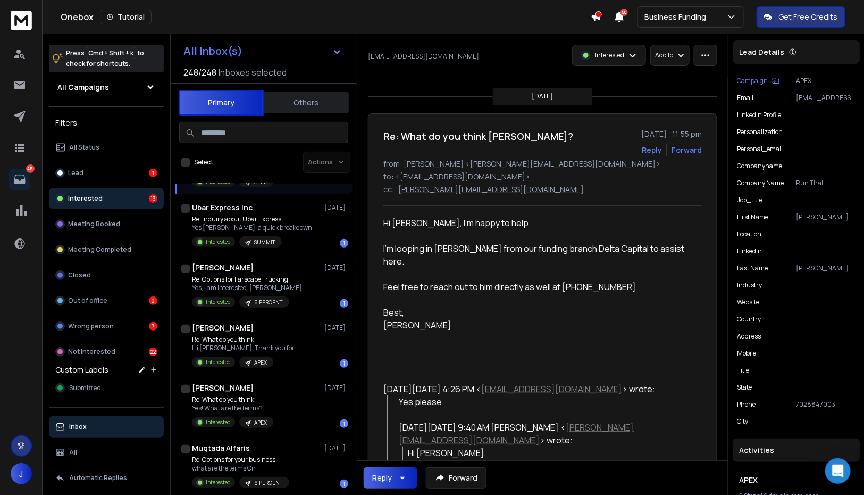
scroll to position [1798, 0]
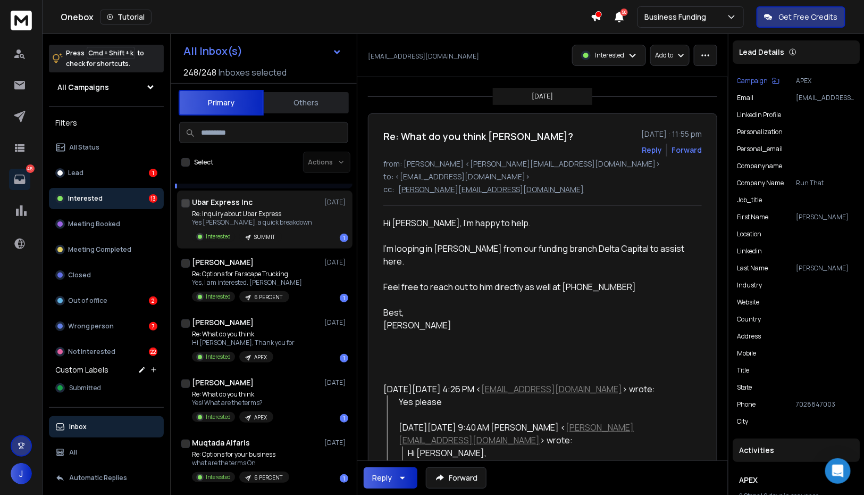
click at [290, 222] on div "Re: Inquiry about Ubar Express Yes [PERSON_NAME], a quick breakdown Interested …" at bounding box center [270, 226] width 156 height 32
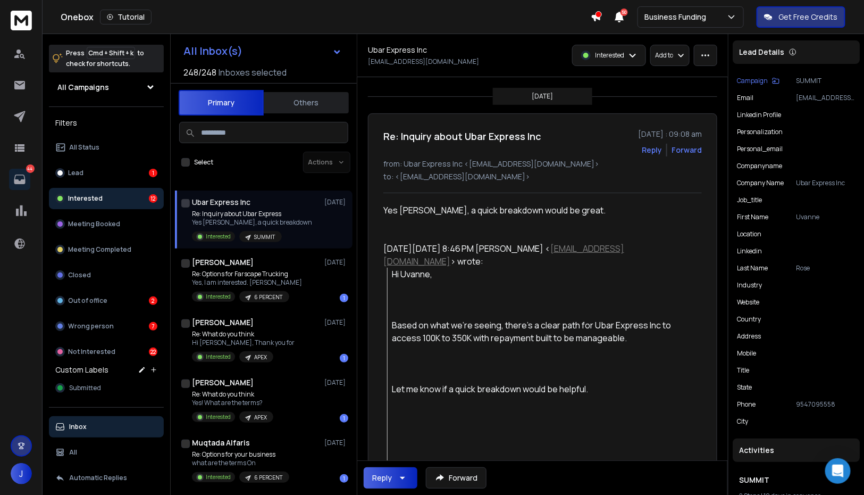
click at [378, 482] on div "Reply" at bounding box center [382, 477] width 20 height 11
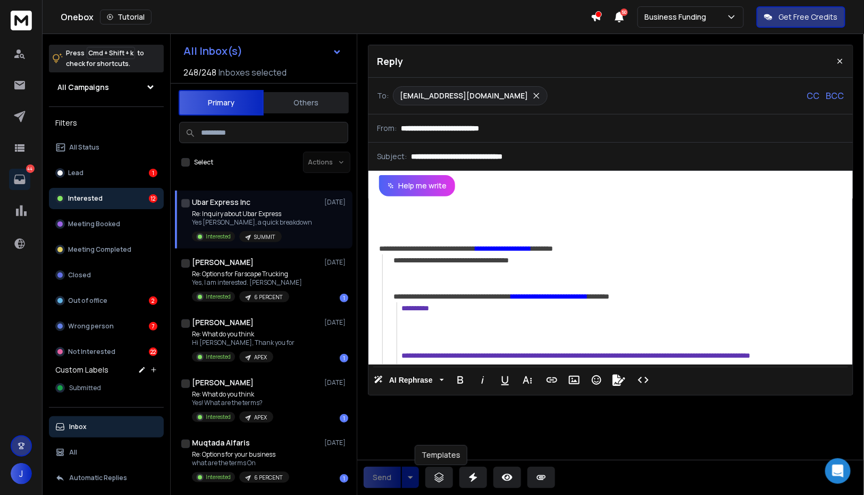
click at [445, 482] on button at bounding box center [439, 476] width 28 height 21
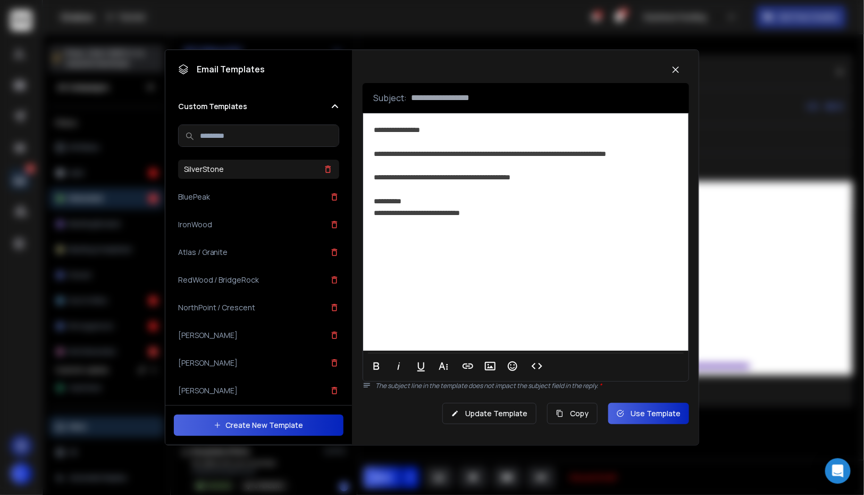
click at [208, 389] on div "[PERSON_NAME]" at bounding box center [258, 390] width 161 height 11
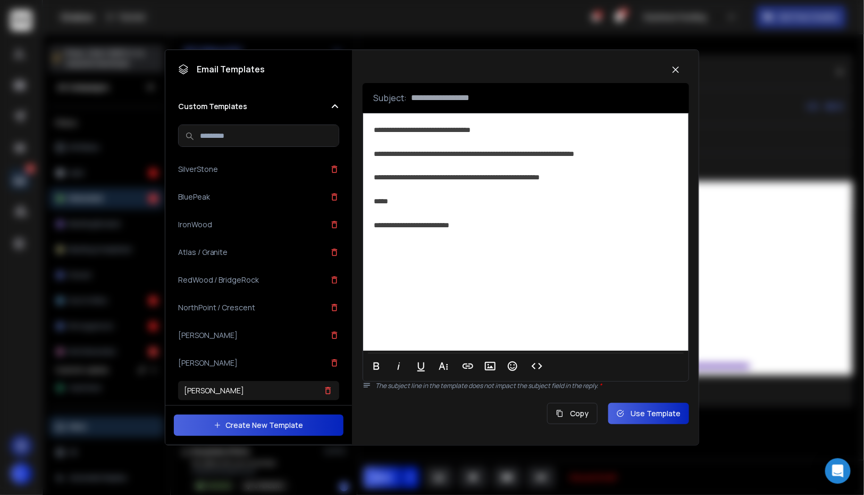
click at [641, 413] on button "Use Template" at bounding box center [648, 413] width 81 height 21
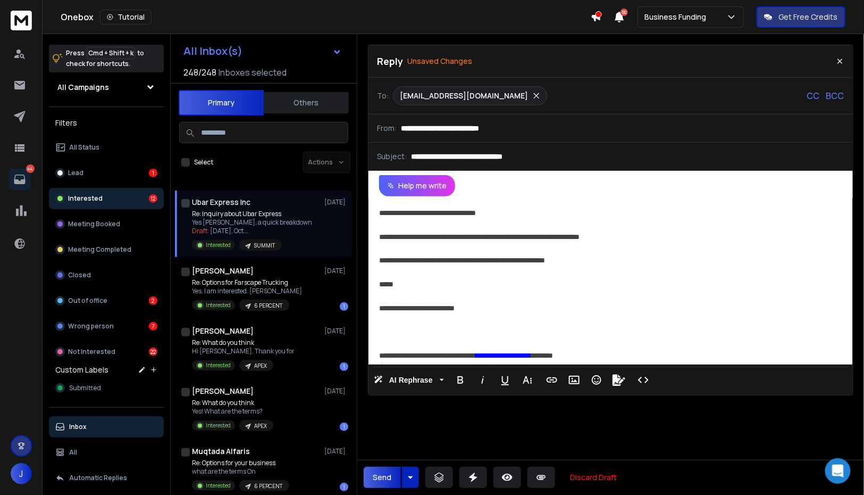
click at [386, 293] on div at bounding box center [610, 296] width 463 height 12
drag, startPoint x: 483, startPoint y: 310, endPoint x: 365, endPoint y: 313, distance: 118.6
click at [365, 313] on div "**********" at bounding box center [610, 281] width 507 height 494
click at [811, 92] on p "CC" at bounding box center [813, 95] width 13 height 13
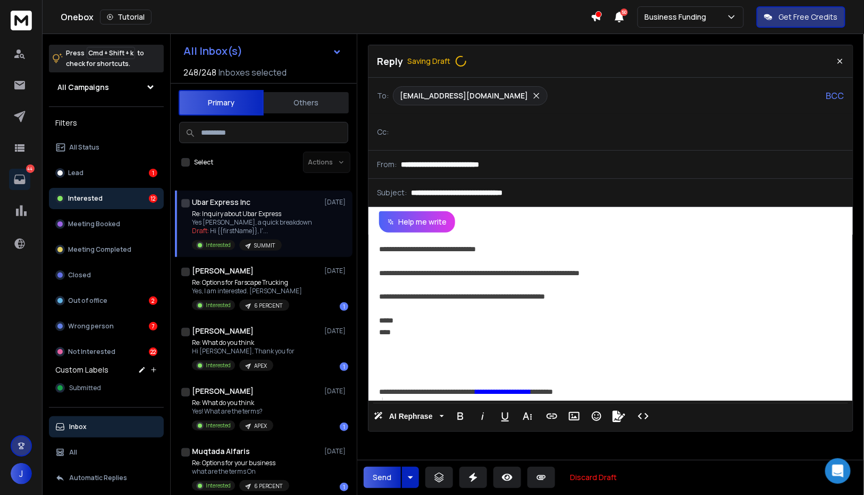
type input "**********"
click at [377, 480] on button "Send" at bounding box center [382, 476] width 37 height 21
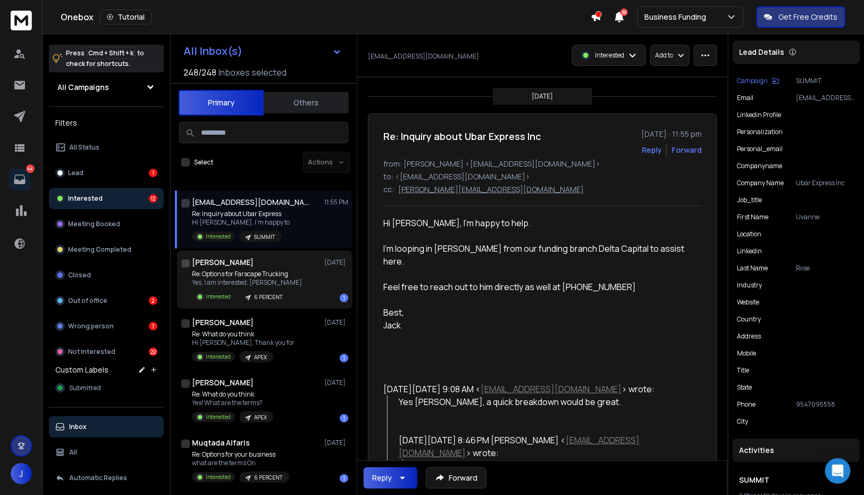
click at [305, 253] on div "[PERSON_NAME] [DATE] Re: Options for Farscape Trucking Yes, I am interested. [P…" at bounding box center [265, 279] width 176 height 58
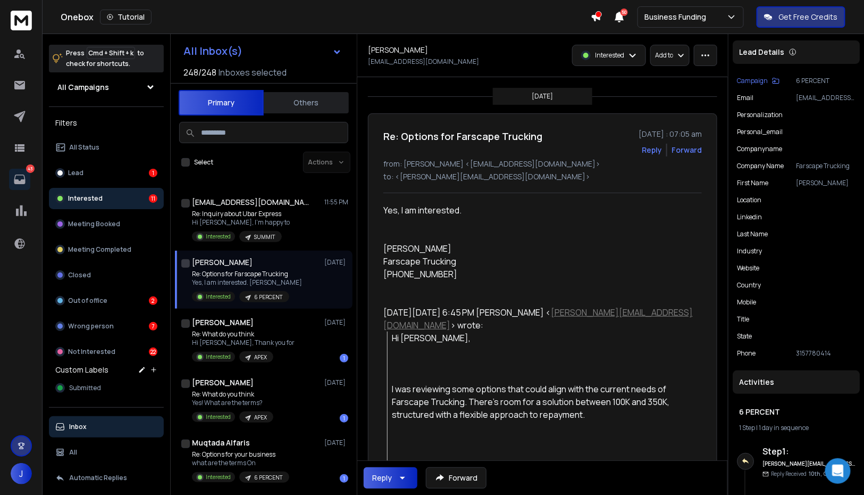
click at [382, 475] on div "Reply" at bounding box center [382, 477] width 20 height 11
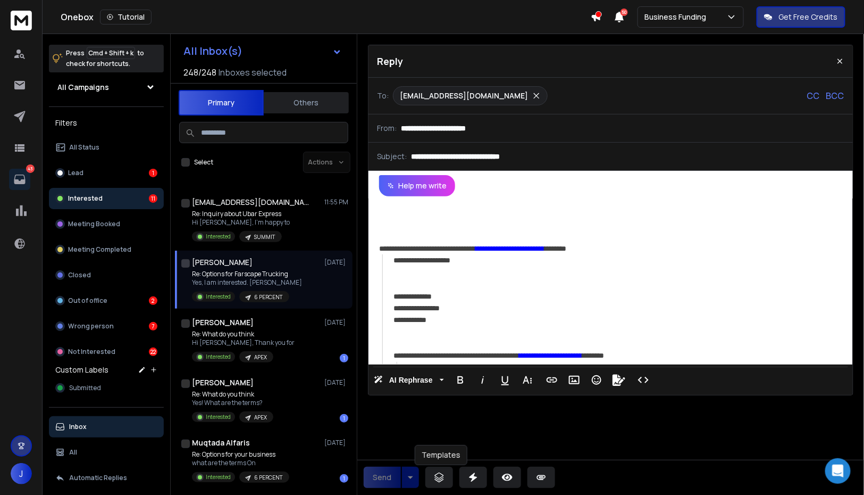
click at [438, 476] on icon at bounding box center [439, 477] width 11 height 11
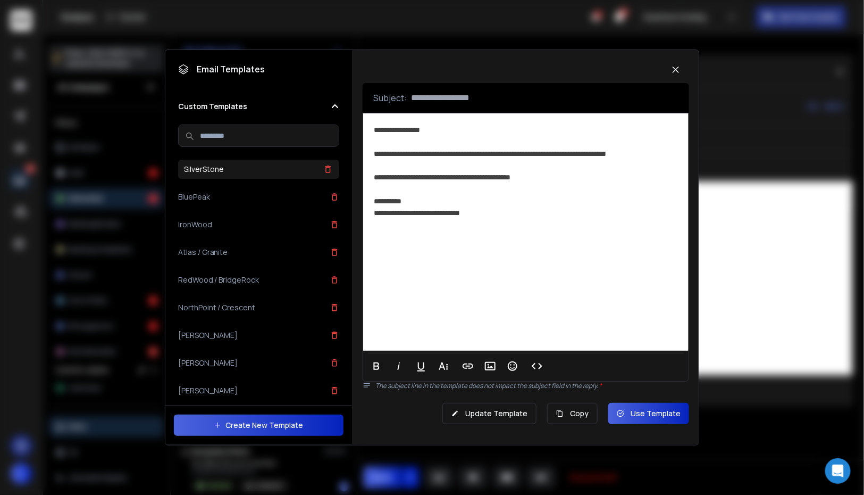
click at [205, 391] on div "[PERSON_NAME]" at bounding box center [258, 390] width 161 height 11
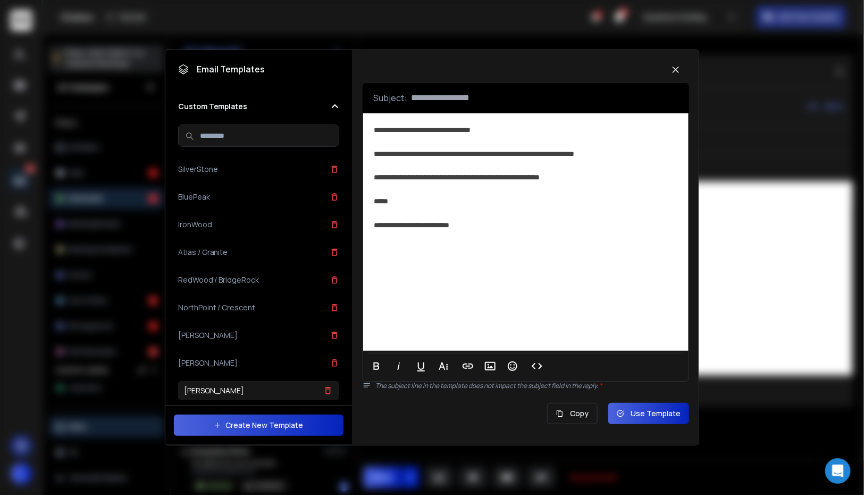
click at [653, 417] on button "Use Template" at bounding box center [648, 413] width 81 height 21
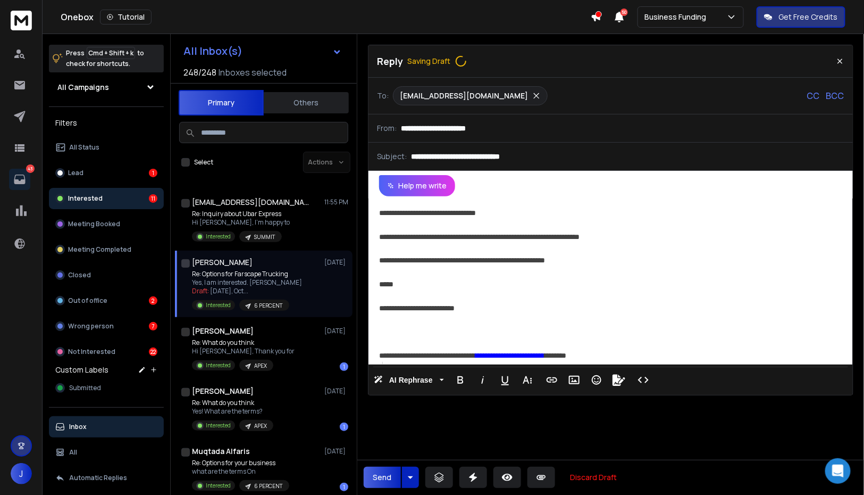
click at [394, 297] on div at bounding box center [610, 296] width 463 height 12
drag, startPoint x: 482, startPoint y: 306, endPoint x: 372, endPoint y: 311, distance: 109.7
click at [372, 311] on div "**********" at bounding box center [611, 280] width 484 height 168
click at [444, 479] on icon at bounding box center [439, 477] width 11 height 11
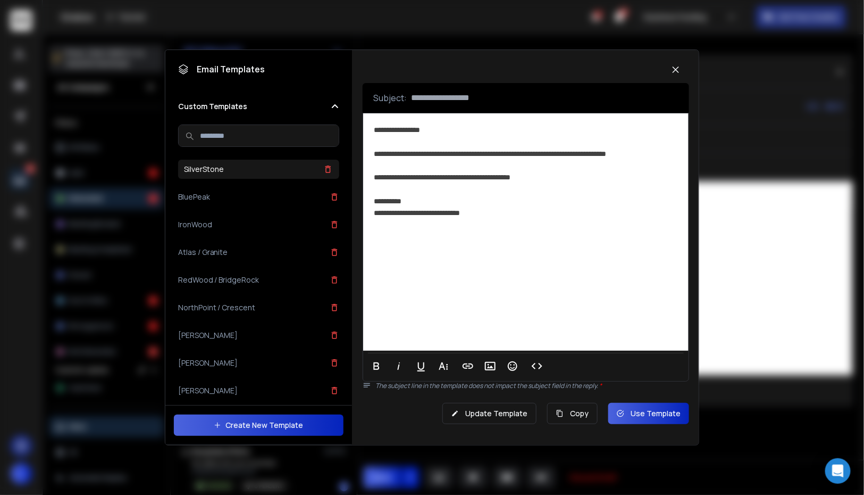
click at [205, 388] on div "[PERSON_NAME]" at bounding box center [258, 390] width 161 height 11
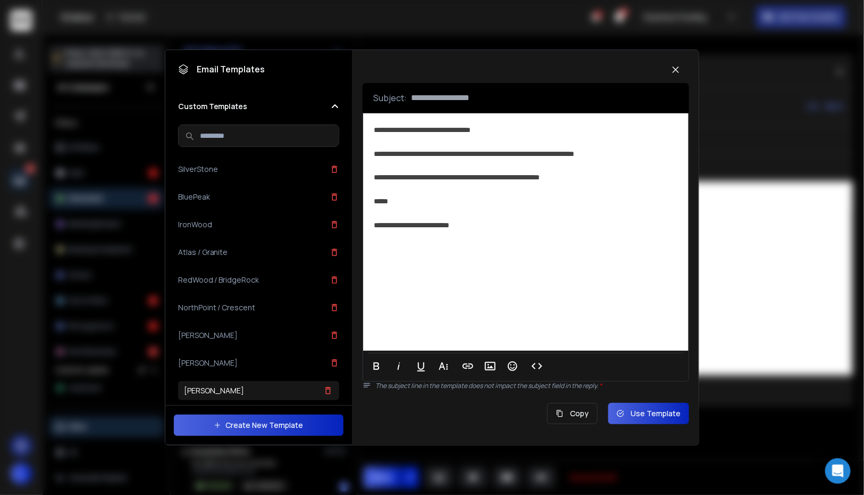
click at [685, 418] on button "Use Template" at bounding box center [648, 413] width 81 height 21
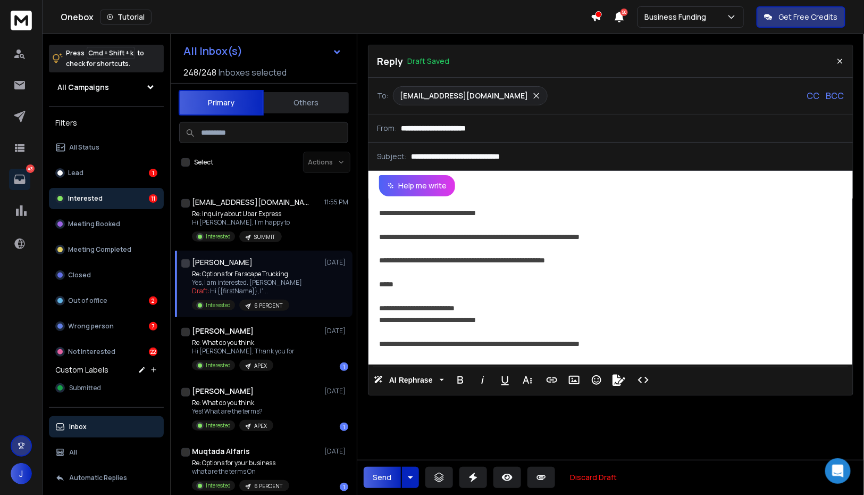
click at [433, 299] on div at bounding box center [610, 296] width 463 height 12
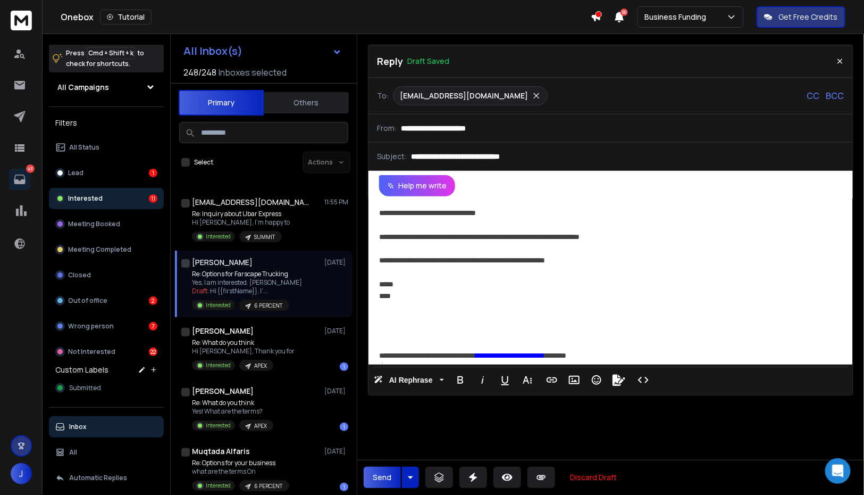
click at [809, 99] on p "CC" at bounding box center [813, 95] width 13 height 13
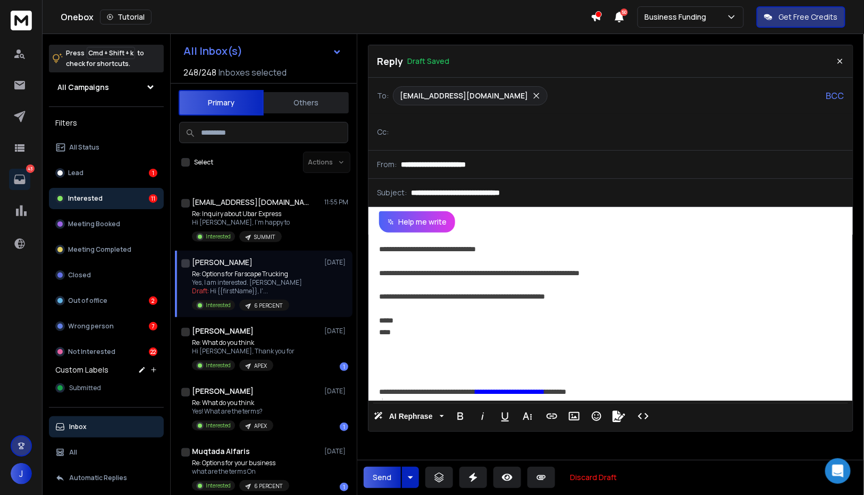
type input "**********"
click at [369, 482] on button "Send" at bounding box center [382, 476] width 37 height 21
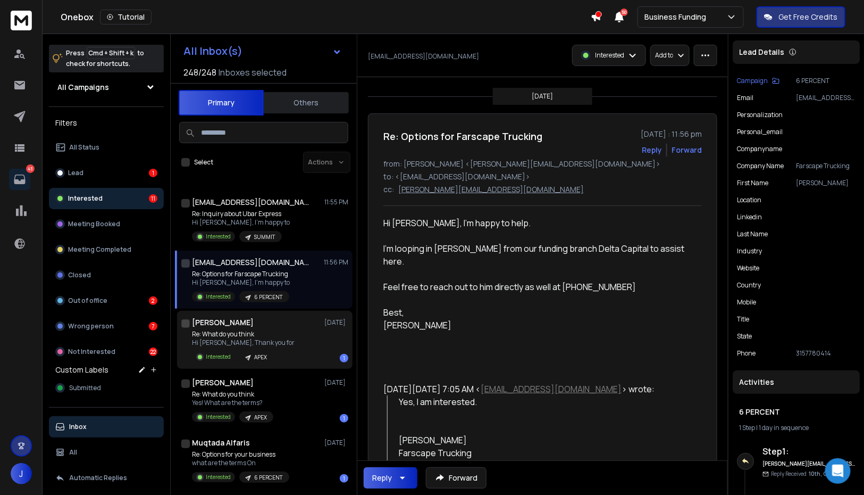
click at [281, 321] on div "[PERSON_NAME] [DATE]" at bounding box center [270, 322] width 156 height 11
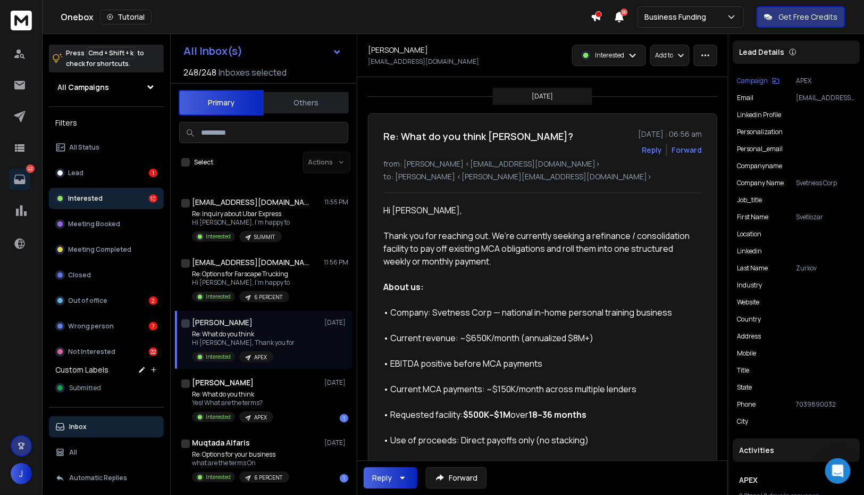
click at [374, 475] on div "Reply" at bounding box center [382, 477] width 20 height 11
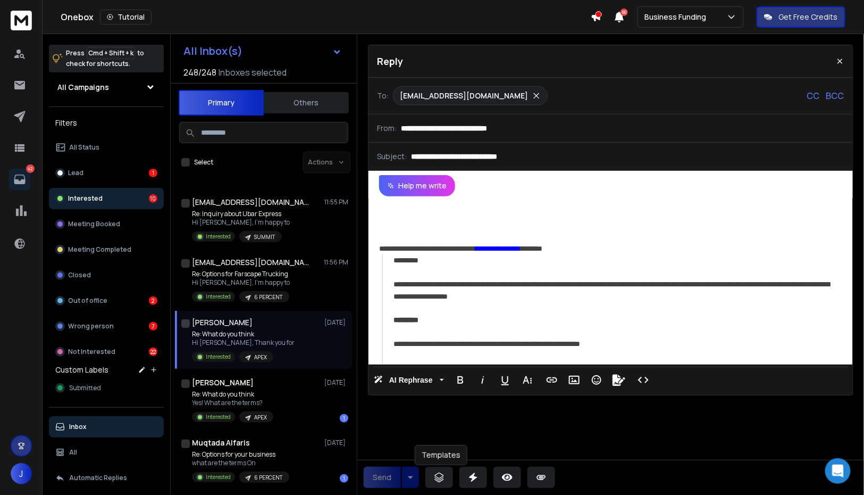
click at [435, 482] on icon at bounding box center [439, 477] width 11 height 11
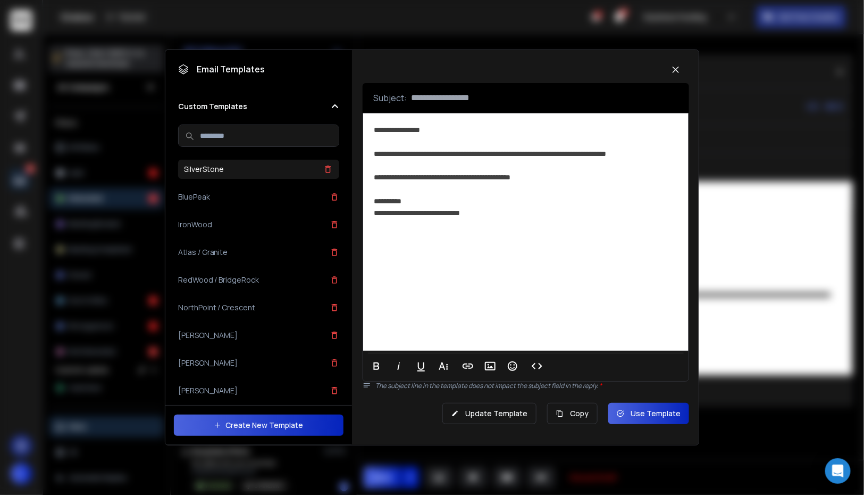
click at [189, 392] on h3 "[PERSON_NAME]" at bounding box center [208, 390] width 60 height 11
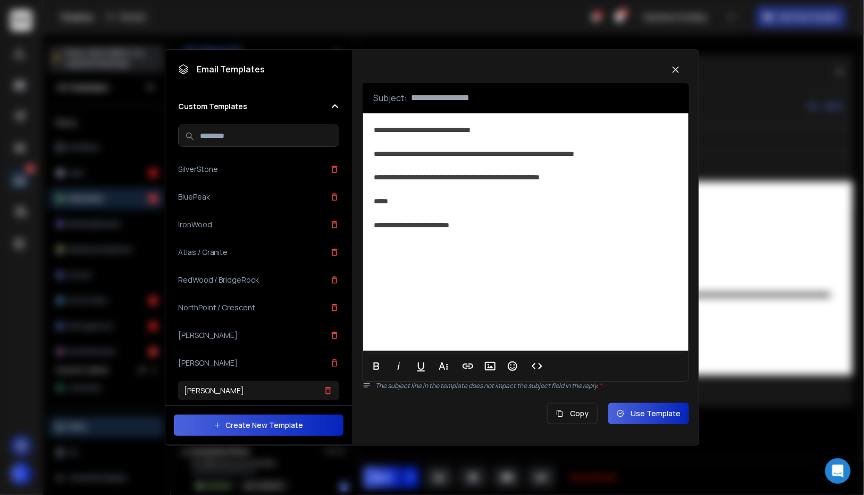
click at [675, 416] on button "Use Template" at bounding box center [648, 413] width 81 height 21
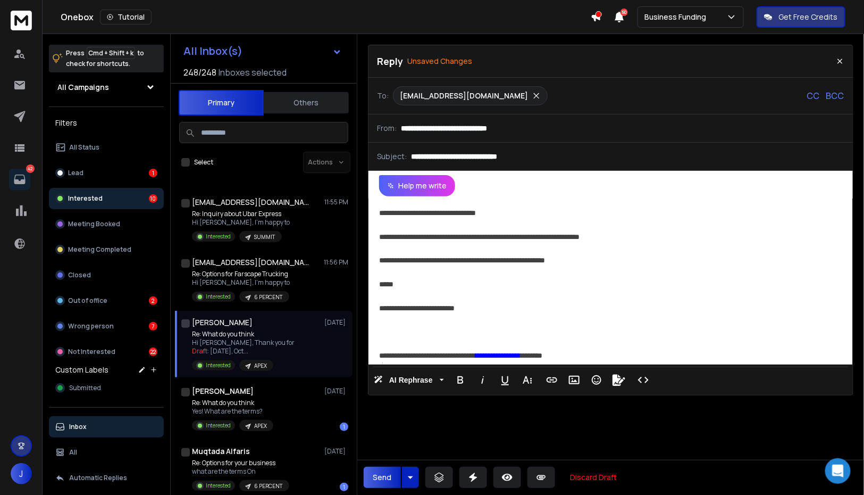
click at [391, 294] on div at bounding box center [610, 296] width 463 height 12
drag, startPoint x: 487, startPoint y: 307, endPoint x: 379, endPoint y: 311, distance: 107.5
click at [379, 311] on div "**********" at bounding box center [609, 308] width 461 height 12
click at [805, 99] on div "To: [EMAIL_ADDRESS][DOMAIN_NAME] CC BCC" at bounding box center [611, 96] width 484 height 36
click at [809, 99] on p "CC" at bounding box center [813, 95] width 13 height 13
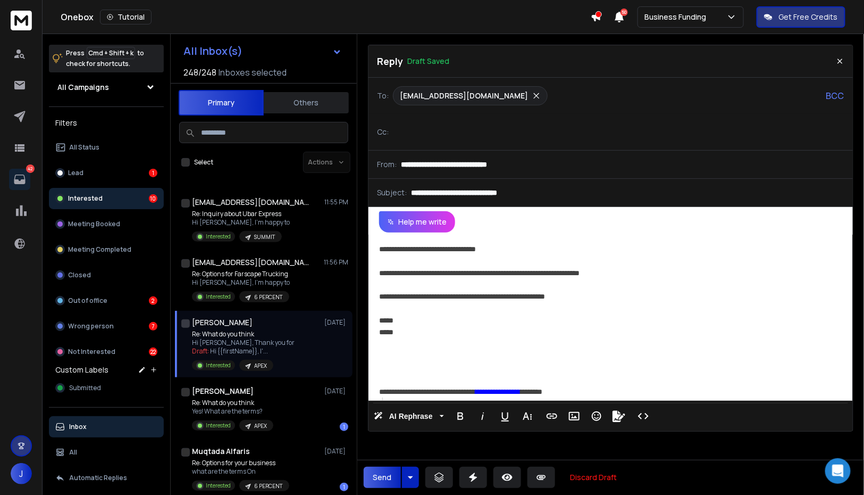
type input "**********"
click at [378, 475] on button "Send" at bounding box center [382, 476] width 37 height 21
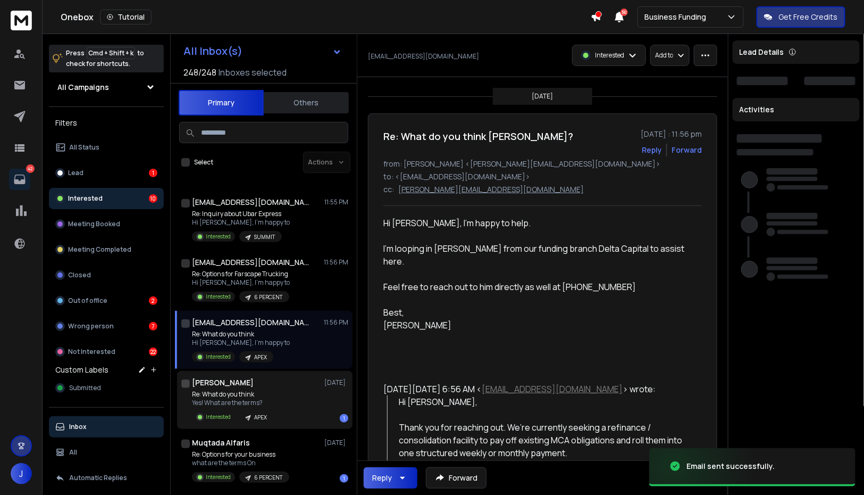
click at [321, 392] on div "Re: What do you think Yes! What are the terms? Interested APEX 1" at bounding box center [270, 406] width 156 height 32
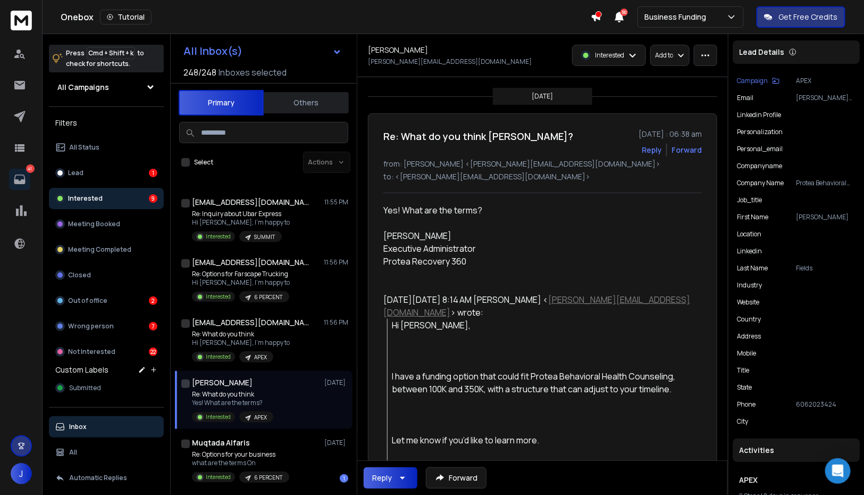
click at [375, 473] on div "Reply" at bounding box center [382, 477] width 20 height 11
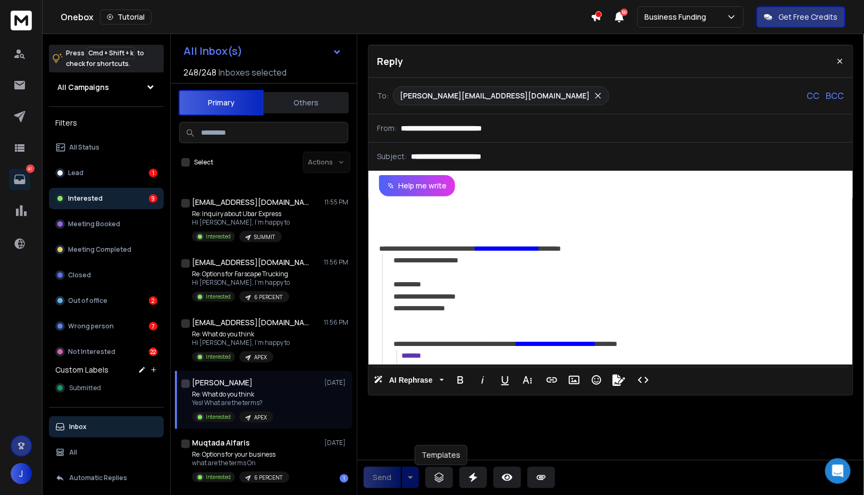
click at [438, 477] on icon at bounding box center [439, 477] width 11 height 11
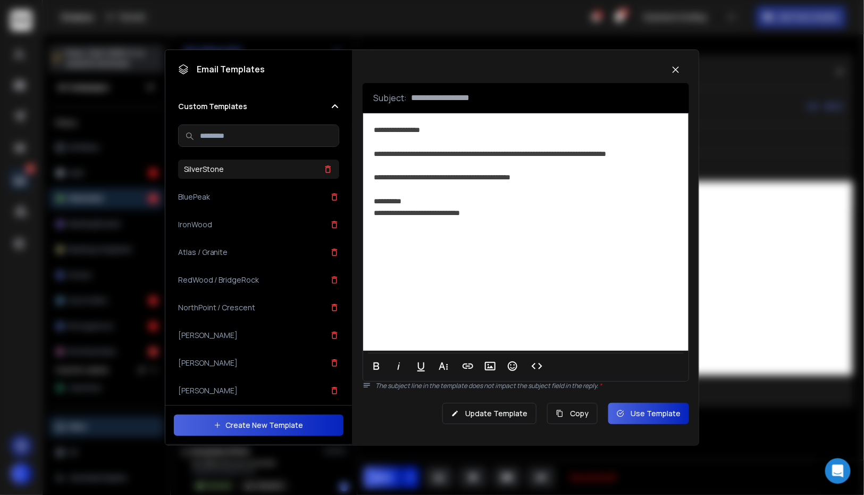
click at [191, 390] on h3 "[PERSON_NAME]" at bounding box center [208, 390] width 60 height 11
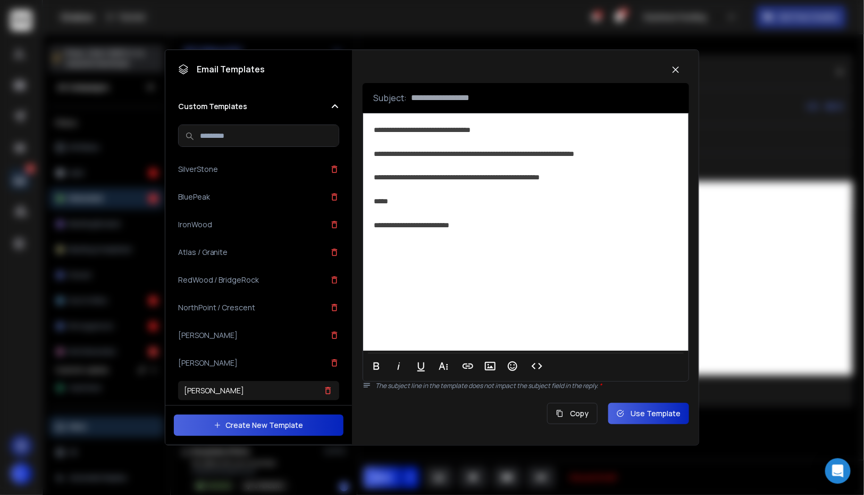
click at [640, 408] on button "Use Template" at bounding box center [648, 413] width 81 height 21
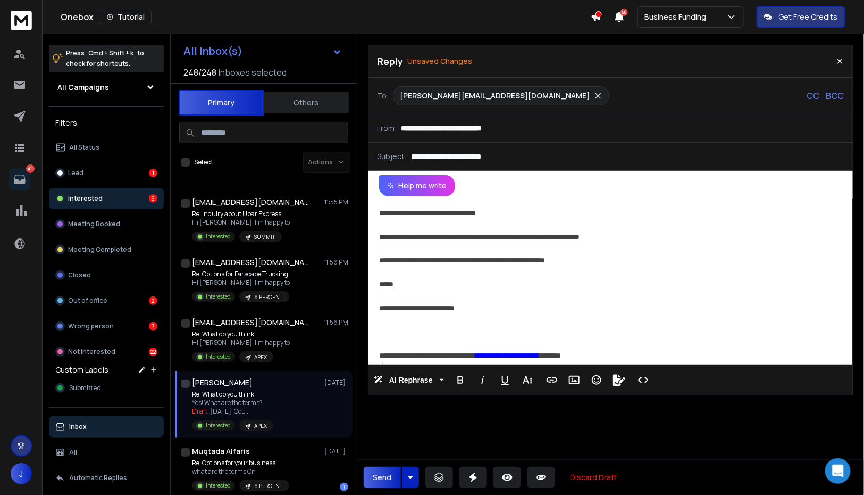
click at [383, 290] on div at bounding box center [610, 296] width 463 height 12
drag, startPoint x: 485, startPoint y: 307, endPoint x: 380, endPoint y: 307, distance: 105.3
click at [379, 307] on div "**********" at bounding box center [609, 308] width 461 height 12
click at [814, 99] on p "CC" at bounding box center [813, 95] width 13 height 13
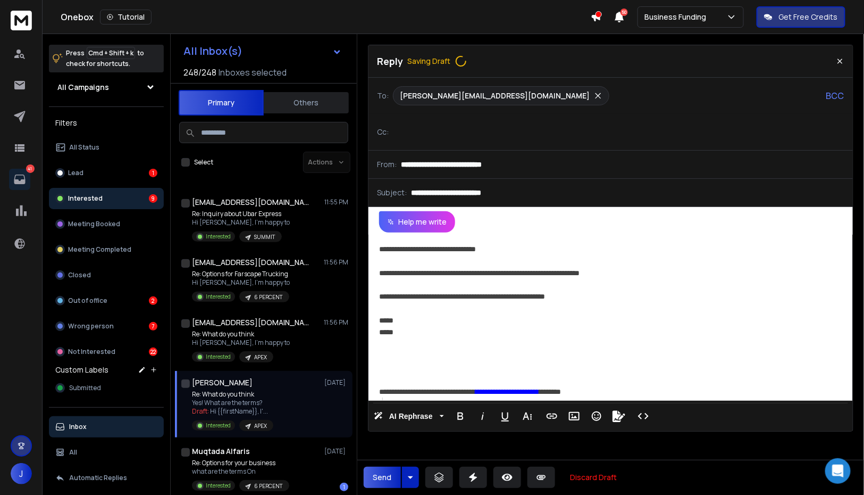
type input "**********"
click at [383, 473] on button "Send" at bounding box center [382, 476] width 37 height 21
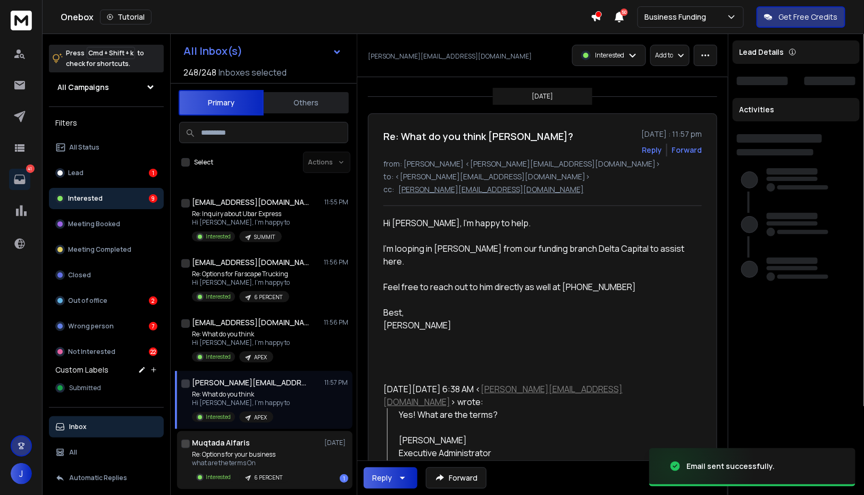
click at [311, 447] on div "Muqtada Alfaris [DATE] Re: Options for your business what are the terms On Inte…" at bounding box center [270, 459] width 156 height 45
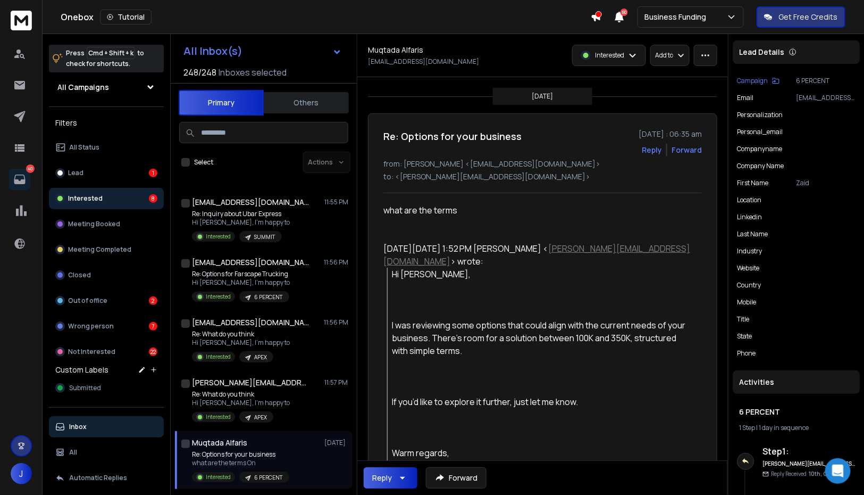
click at [365, 483] on button "Reply" at bounding box center [391, 477] width 54 height 21
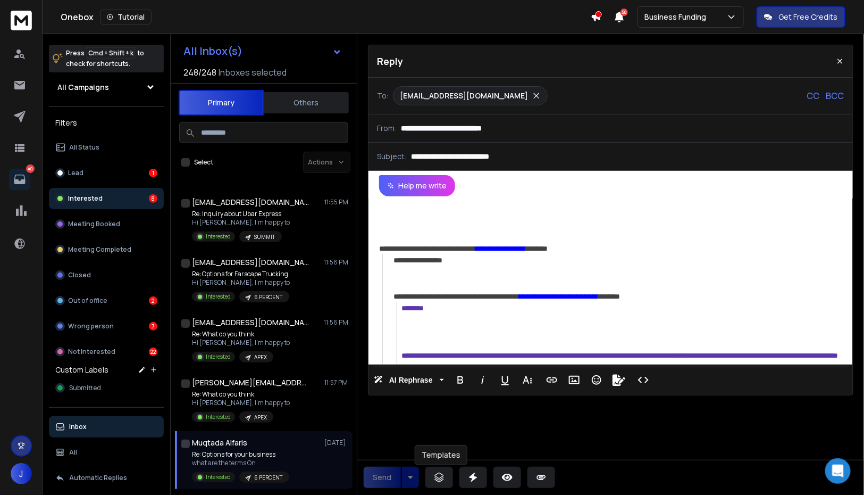
click at [432, 483] on button at bounding box center [439, 476] width 28 height 21
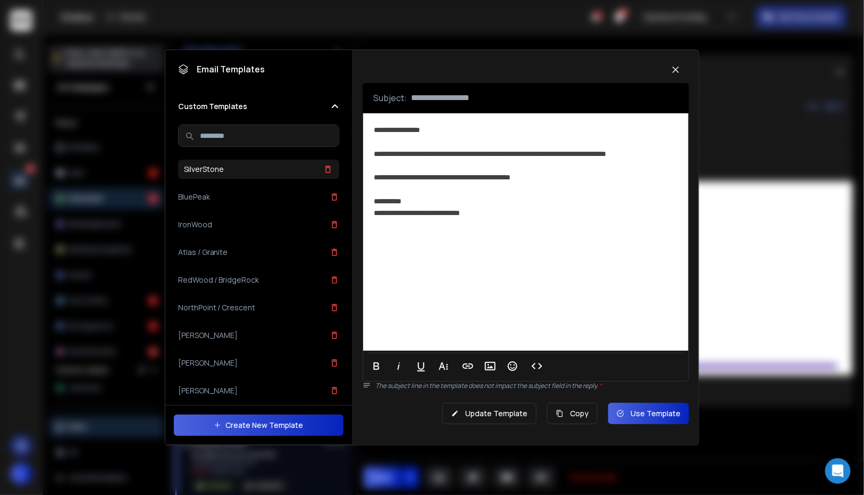
click at [193, 385] on h3 "[PERSON_NAME]" at bounding box center [208, 390] width 60 height 11
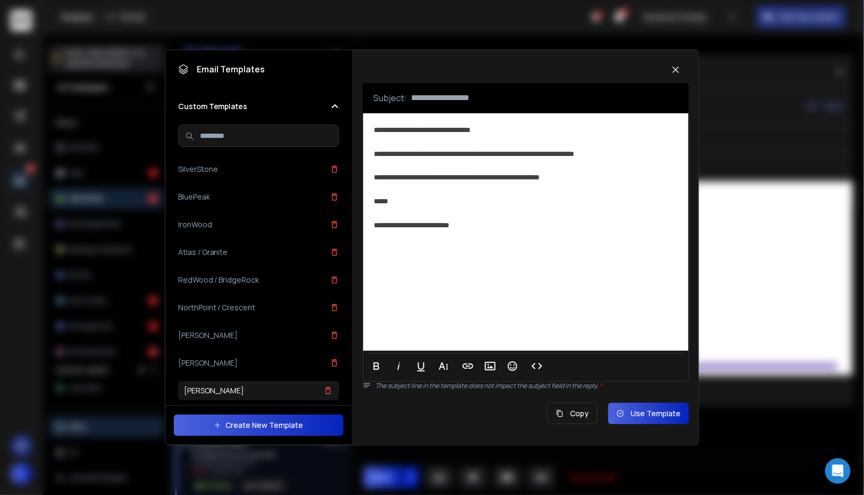
click at [665, 421] on button "Use Template" at bounding box center [648, 413] width 81 height 21
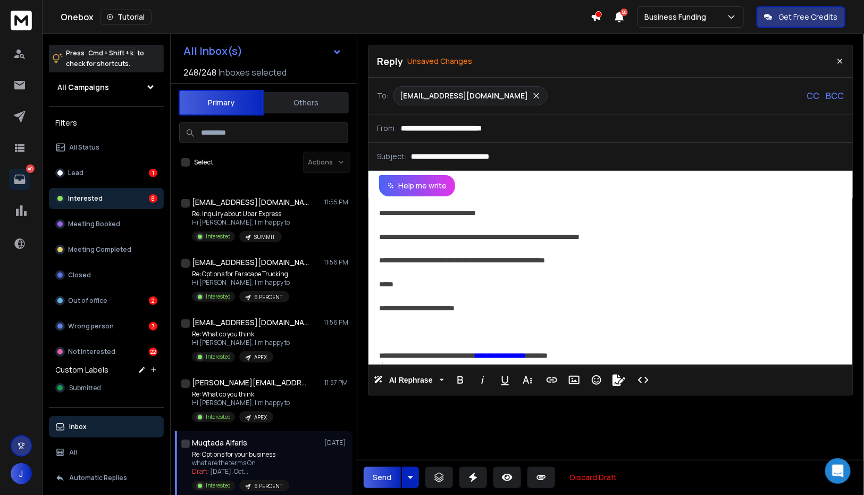
click at [377, 294] on div "**********" at bounding box center [611, 280] width 484 height 168
drag, startPoint x: 484, startPoint y: 310, endPoint x: 372, endPoint y: 311, distance: 111.7
click at [372, 311] on div "**********" at bounding box center [611, 280] width 484 height 168
click at [807, 97] on p "CC" at bounding box center [813, 95] width 13 height 13
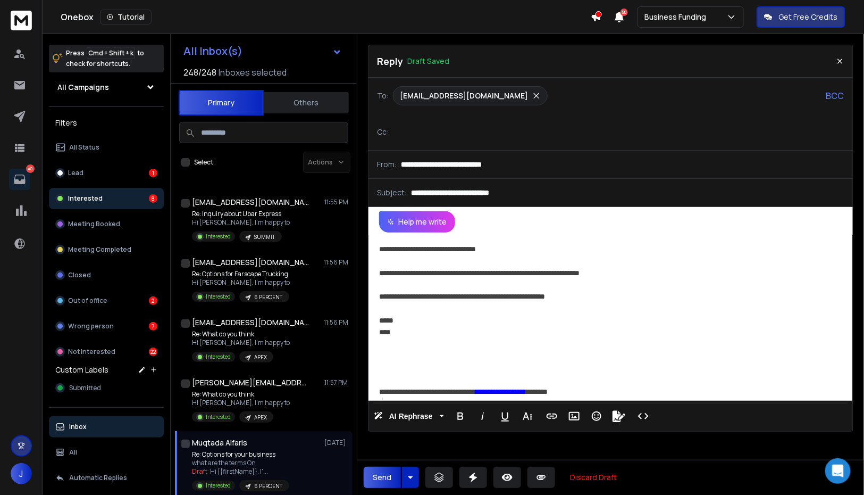
type input "**********"
click at [382, 478] on button "Send" at bounding box center [382, 476] width 37 height 21
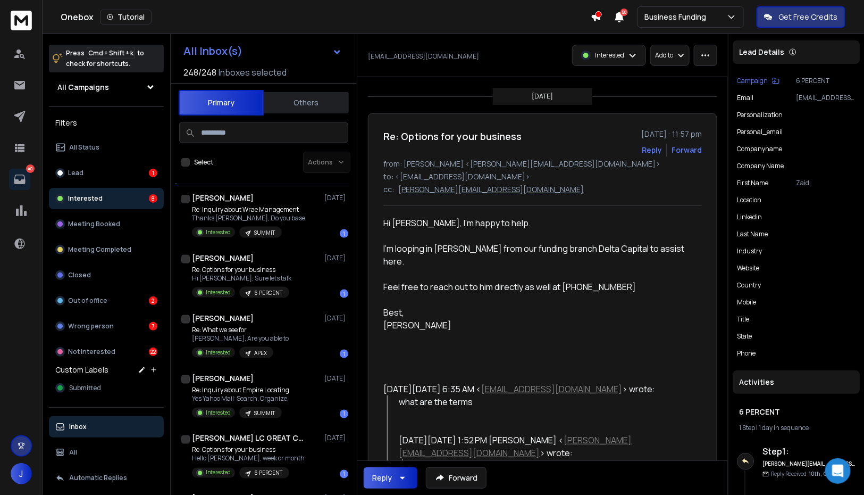
scroll to position [2111, 0]
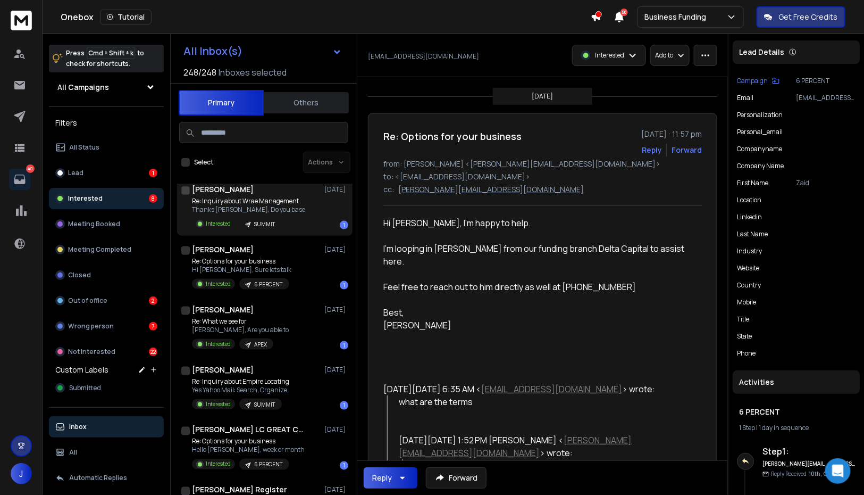
click at [298, 227] on div "Re: Inquiry about Wrae Management Thanks [PERSON_NAME], Do you base Interested …" at bounding box center [270, 213] width 156 height 32
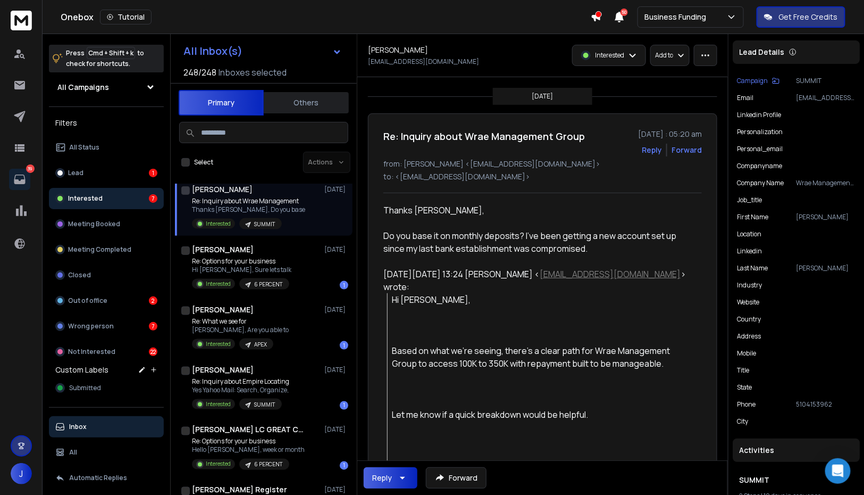
click at [371, 478] on button "Reply" at bounding box center [391, 477] width 54 height 21
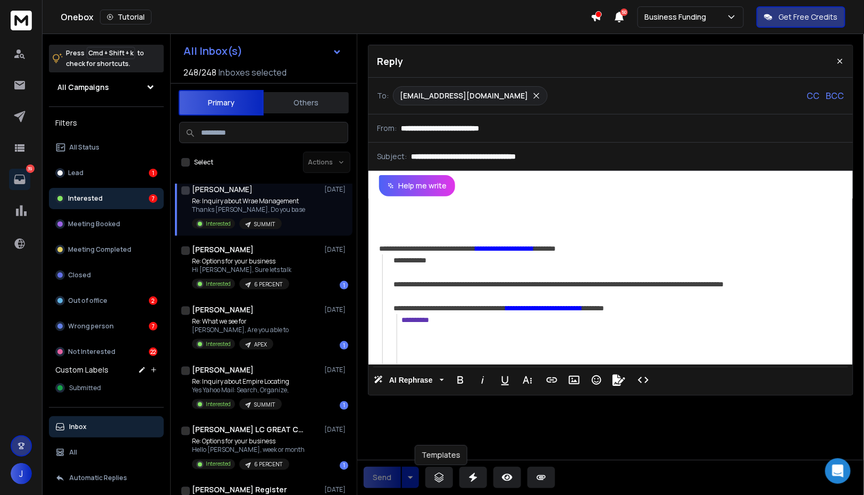
click at [438, 479] on icon at bounding box center [439, 477] width 11 height 11
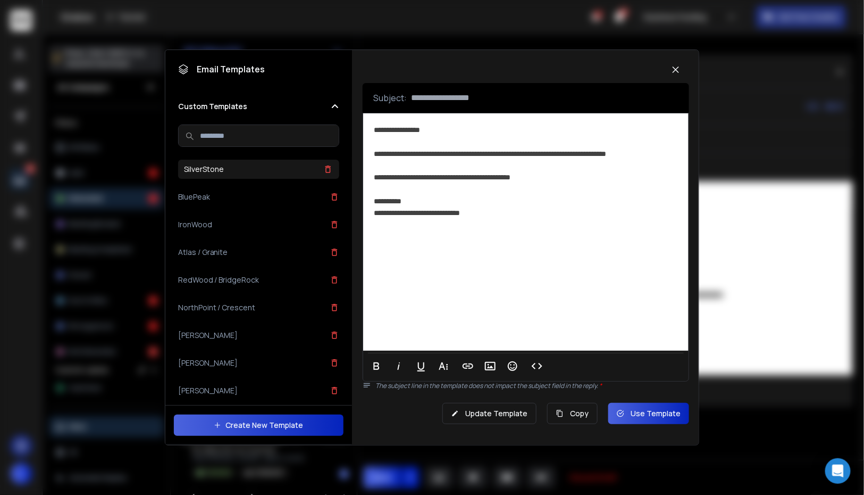
click at [216, 388] on div "[PERSON_NAME]" at bounding box center [258, 390] width 161 height 11
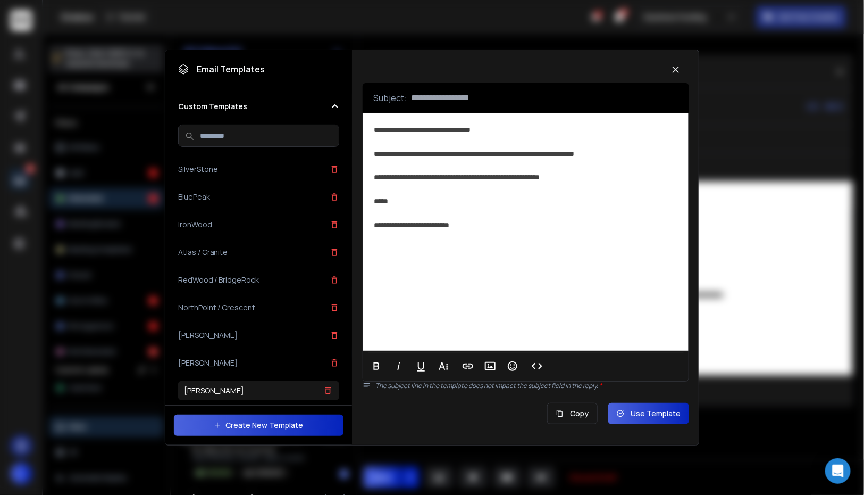
click at [624, 410] on icon at bounding box center [620, 413] width 7 height 7
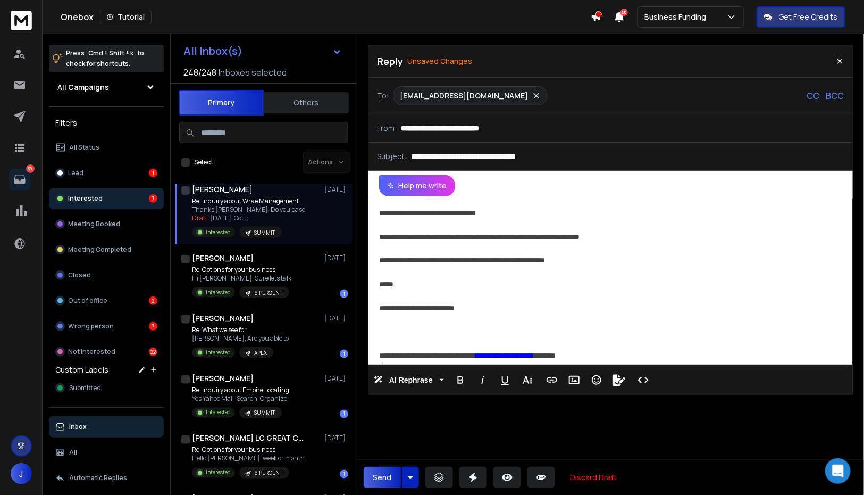
click at [391, 287] on div "*****" at bounding box center [609, 284] width 461 height 12
click at [391, 291] on div at bounding box center [610, 296] width 463 height 12
drag, startPoint x: 484, startPoint y: 311, endPoint x: 368, endPoint y: 310, distance: 115.9
click at [369, 310] on div "**********" at bounding box center [611, 280] width 484 height 168
click at [809, 96] on p "CC" at bounding box center [813, 95] width 13 height 13
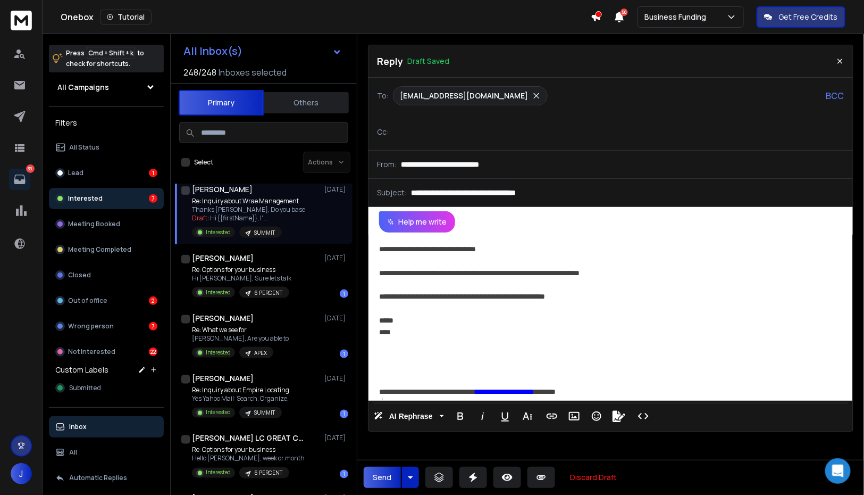
type input "**********"
click at [382, 477] on button "Send" at bounding box center [382, 476] width 37 height 21
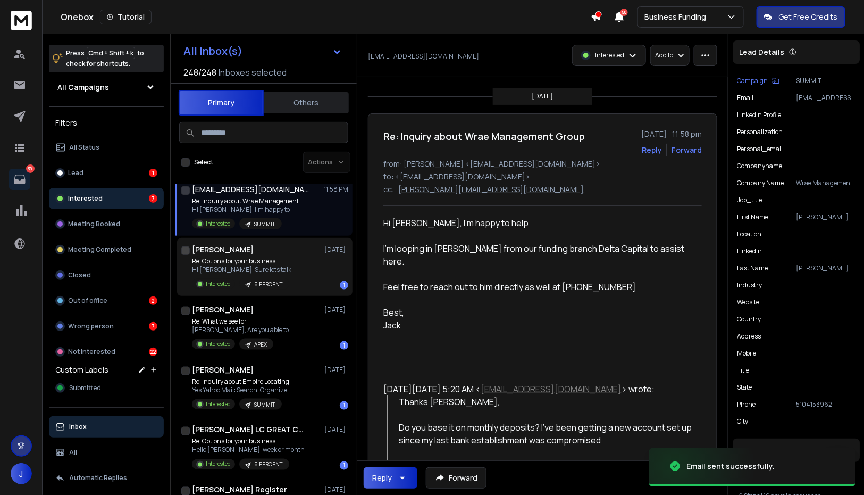
click at [311, 260] on div "Re: Options for your business Hi [PERSON_NAME], Sure lets talk Interested 6 PER…" at bounding box center [270, 273] width 156 height 32
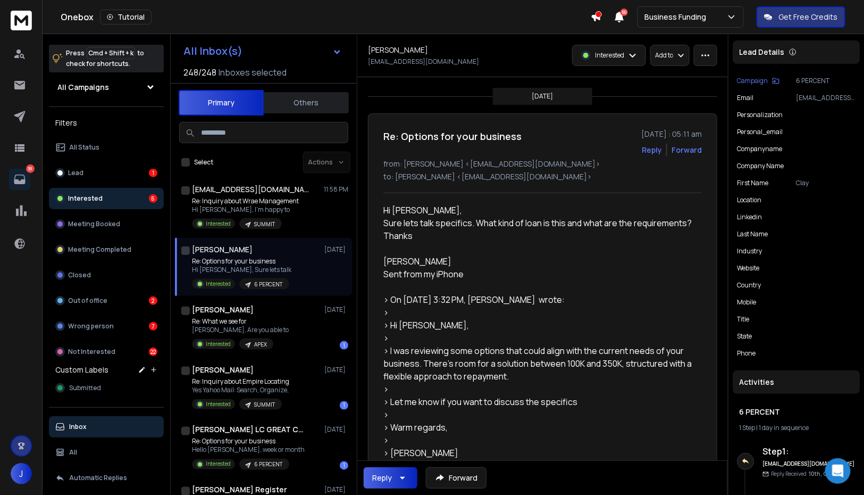
click at [380, 478] on div "Reply" at bounding box center [382, 477] width 20 height 11
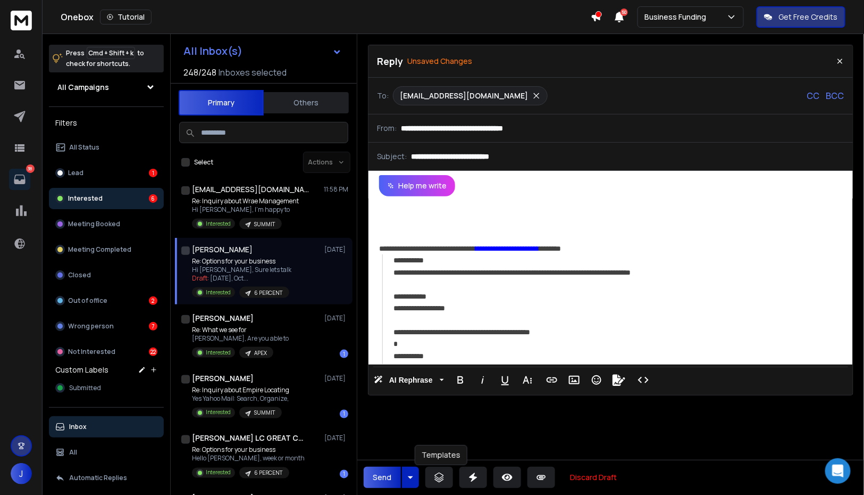
click at [437, 473] on icon at bounding box center [439, 475] width 9 height 6
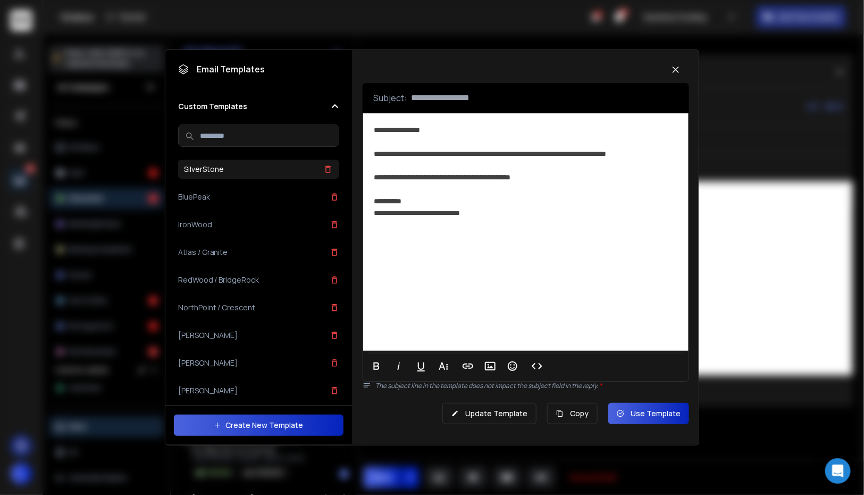
click at [212, 392] on div "[PERSON_NAME]" at bounding box center [258, 390] width 161 height 11
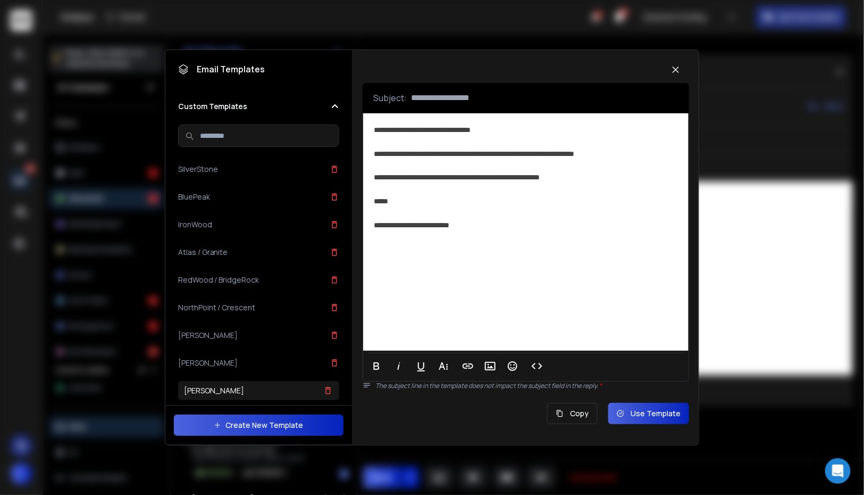
click at [637, 412] on button "Use Template" at bounding box center [648, 413] width 81 height 21
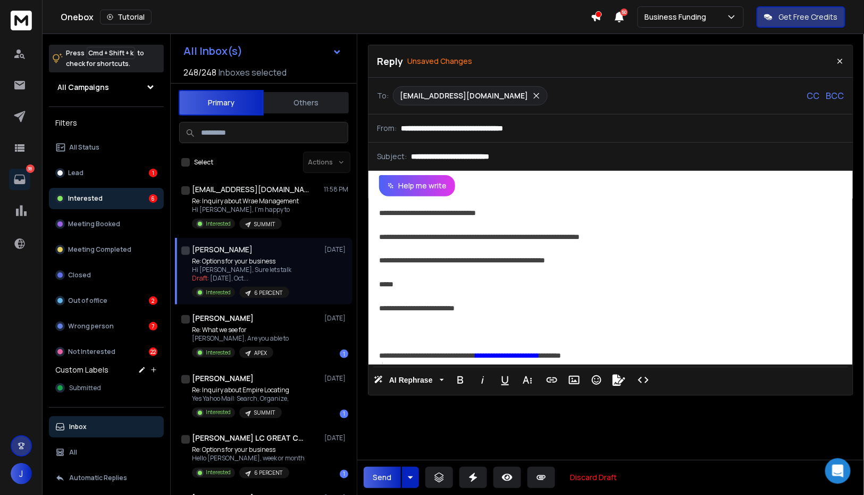
click at [393, 293] on div at bounding box center [610, 296] width 463 height 12
drag, startPoint x: 481, startPoint y: 307, endPoint x: 371, endPoint y: 305, distance: 110.1
click at [371, 305] on div "**********" at bounding box center [611, 280] width 484 height 168
click at [815, 97] on p "CC" at bounding box center [813, 95] width 13 height 13
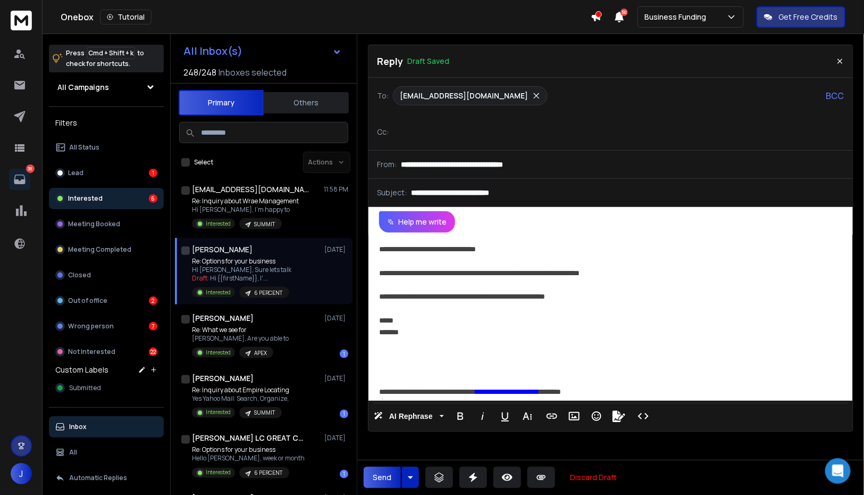
type input "**********"
click at [374, 479] on button "Send" at bounding box center [382, 476] width 37 height 21
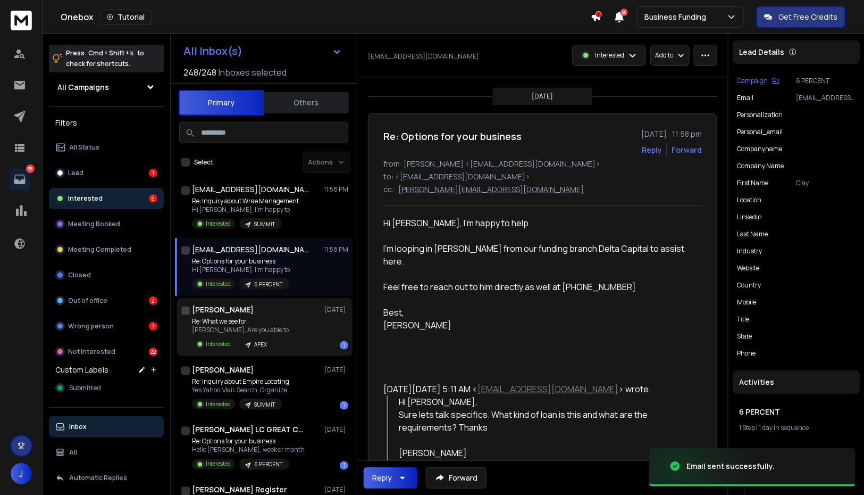
click at [302, 335] on div "Re: What we see for [PERSON_NAME], Are you able to Interested APEX 1" at bounding box center [270, 333] width 156 height 32
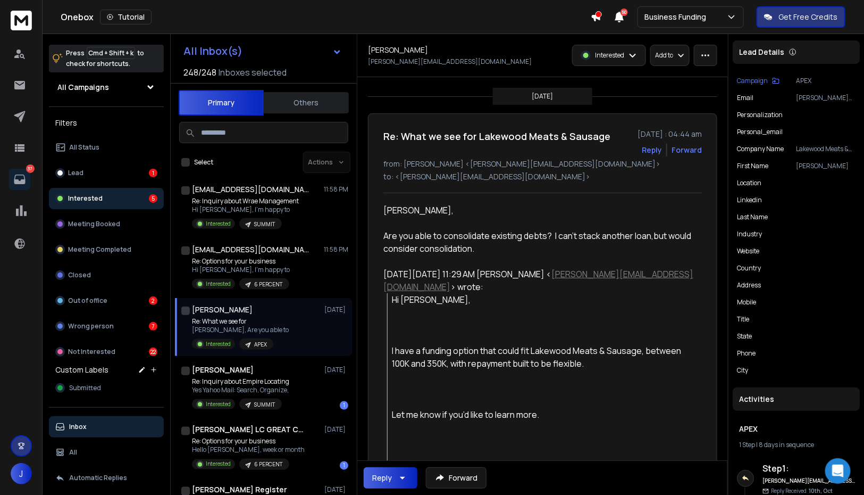
click at [372, 480] on div "Reply" at bounding box center [382, 477] width 20 height 11
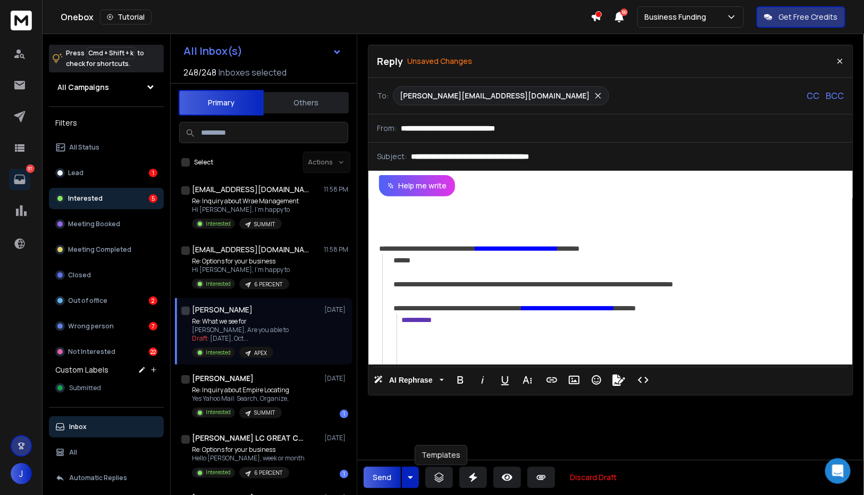
click at [442, 477] on icon at bounding box center [439, 477] width 11 height 11
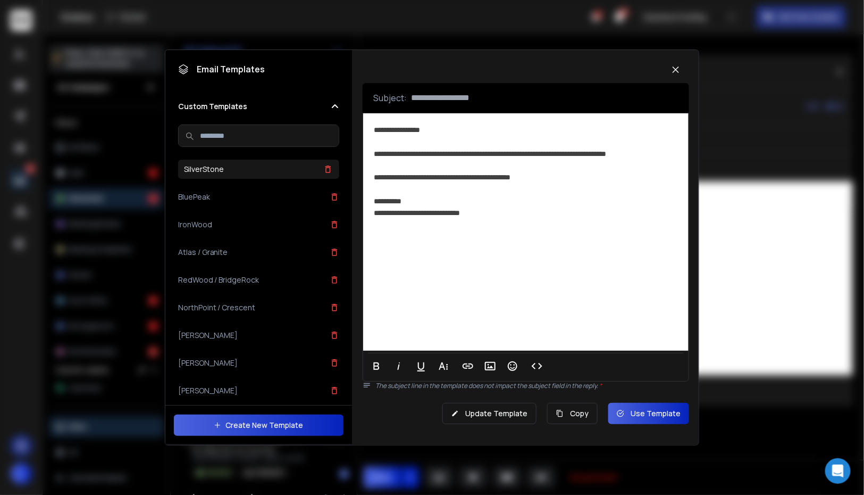
click at [223, 387] on div "[PERSON_NAME]" at bounding box center [258, 390] width 161 height 11
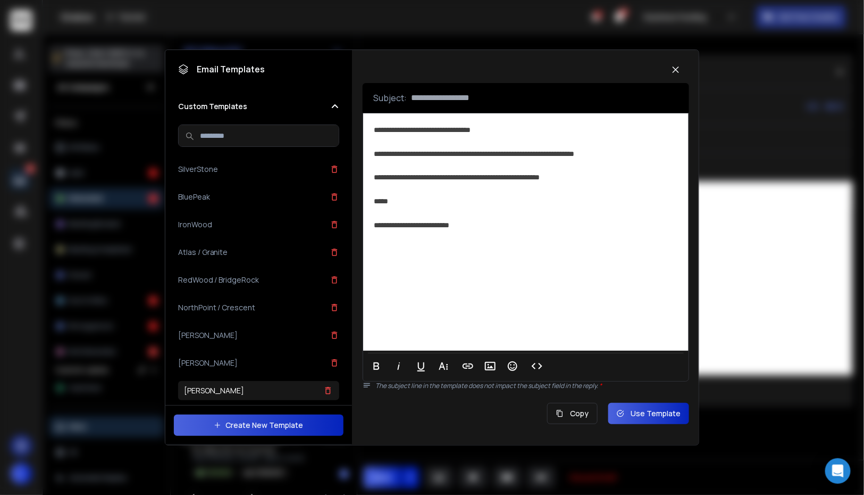
click at [648, 416] on button "Use Template" at bounding box center [648, 413] width 81 height 21
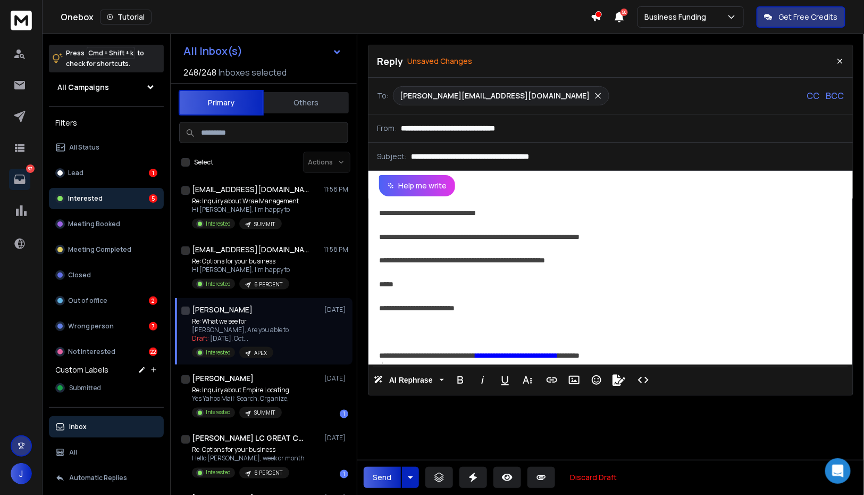
click at [387, 293] on div at bounding box center [610, 296] width 463 height 12
drag, startPoint x: 484, startPoint y: 308, endPoint x: 368, endPoint y: 312, distance: 116.5
click at [369, 312] on div "**********" at bounding box center [611, 280] width 484 height 168
click at [814, 98] on p "CC" at bounding box center [813, 95] width 13 height 13
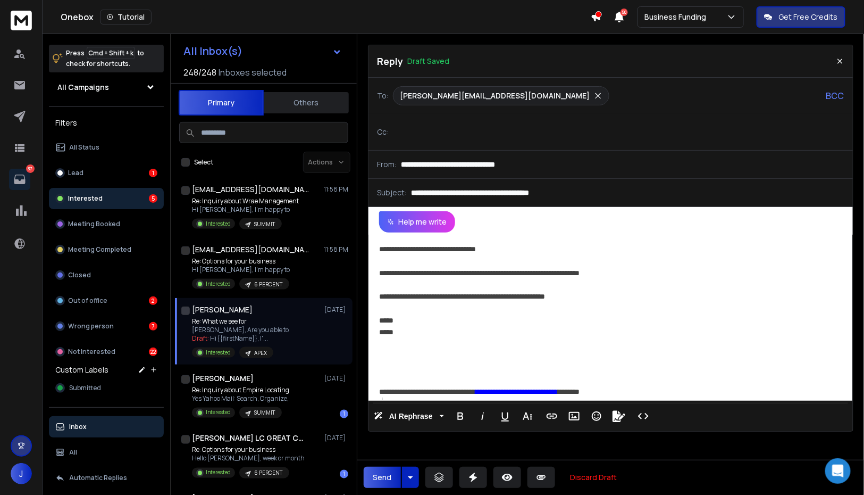
type input "**********"
click at [374, 486] on button "Send" at bounding box center [382, 476] width 37 height 21
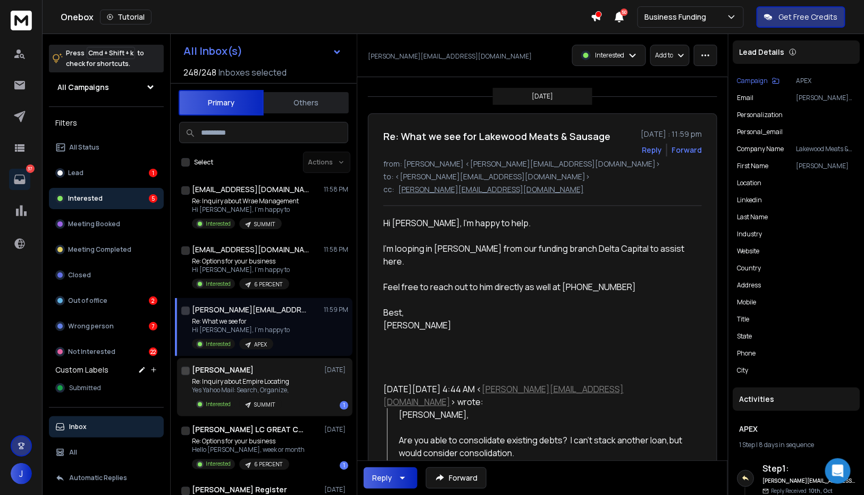
click at [320, 390] on div "Re: Inquiry about Empire Locating Yes Yahoo Mail: Search, Organize, Interested …" at bounding box center [270, 393] width 156 height 32
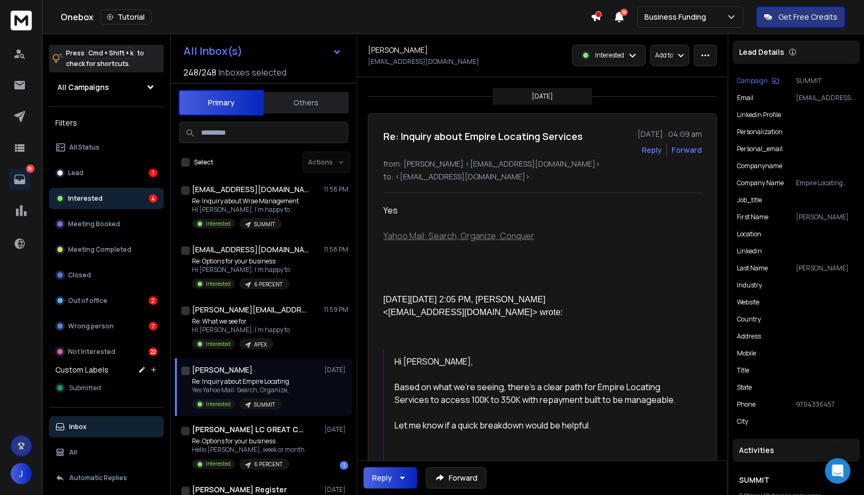
click at [384, 472] on div "Reply" at bounding box center [390, 477] width 37 height 13
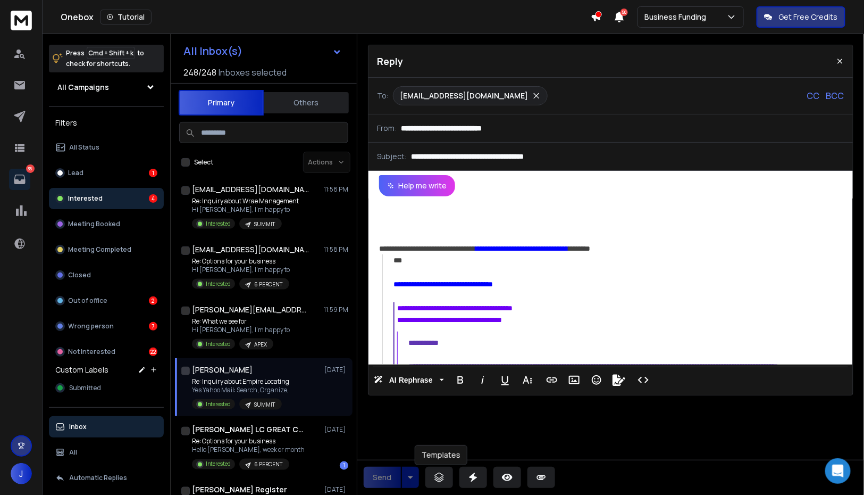
click at [445, 477] on button at bounding box center [439, 476] width 28 height 21
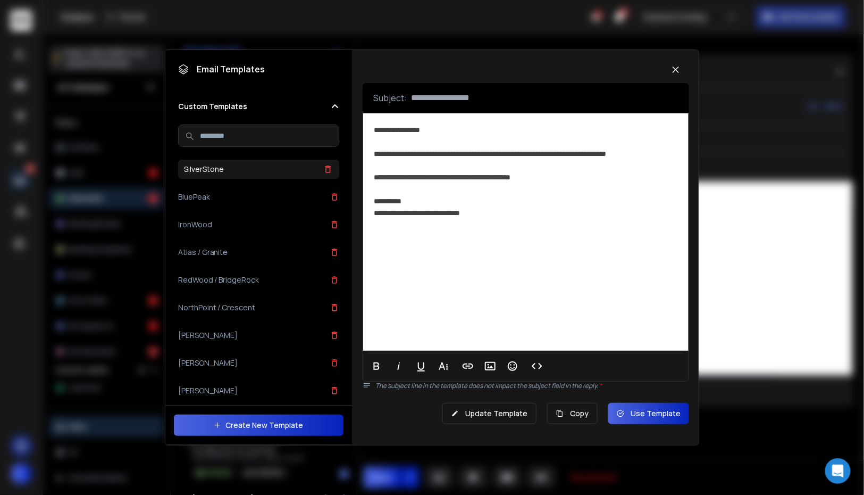
click at [210, 387] on div "[PERSON_NAME]" at bounding box center [258, 390] width 161 height 11
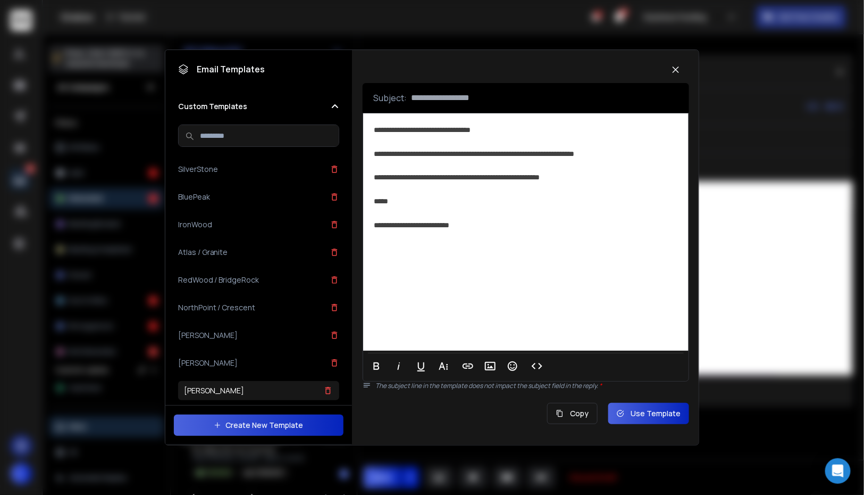
click at [624, 410] on icon at bounding box center [620, 413] width 7 height 7
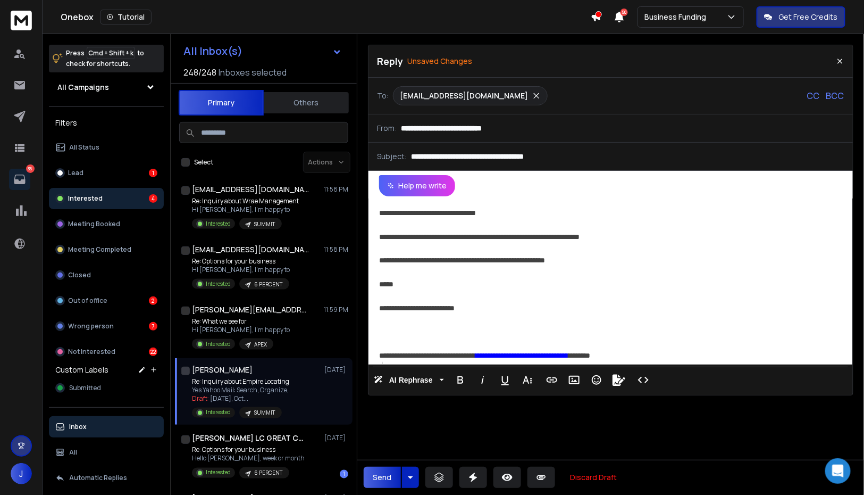
click at [385, 297] on div at bounding box center [610, 296] width 463 height 12
drag, startPoint x: 489, startPoint y: 308, endPoint x: 376, endPoint y: 309, distance: 112.8
click at [376, 309] on div "**********" at bounding box center [611, 280] width 484 height 168
click at [816, 96] on p "CC" at bounding box center [813, 95] width 13 height 13
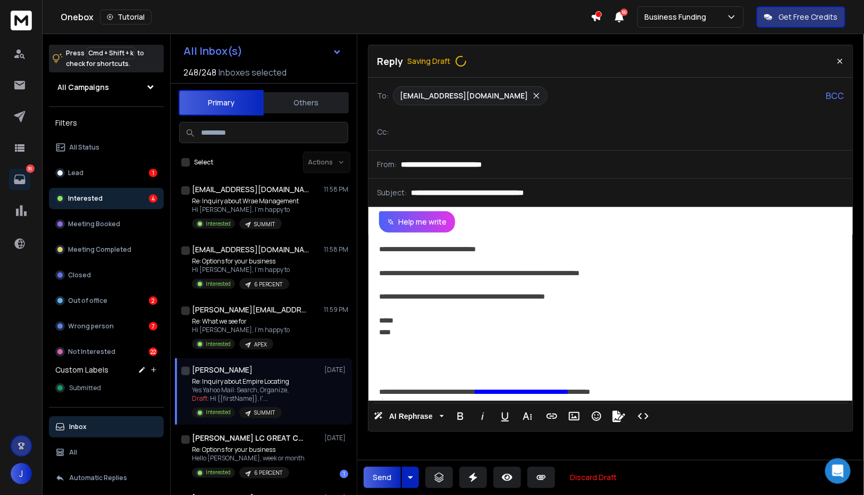
type input "**********"
click at [377, 474] on button "Send" at bounding box center [382, 476] width 37 height 21
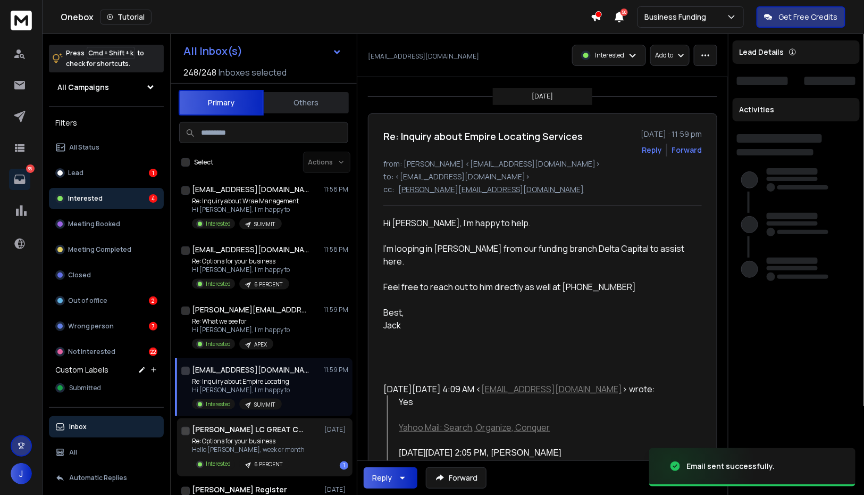
click at [303, 438] on div "Re: Options for your business Hello [PERSON_NAME], week or month Interested 6 P…" at bounding box center [270, 453] width 156 height 32
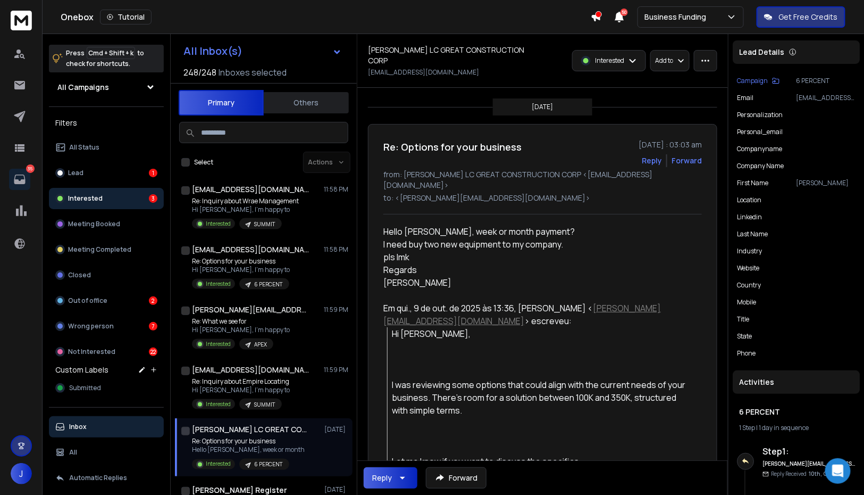
click at [377, 479] on div "Reply" at bounding box center [382, 477] width 20 height 11
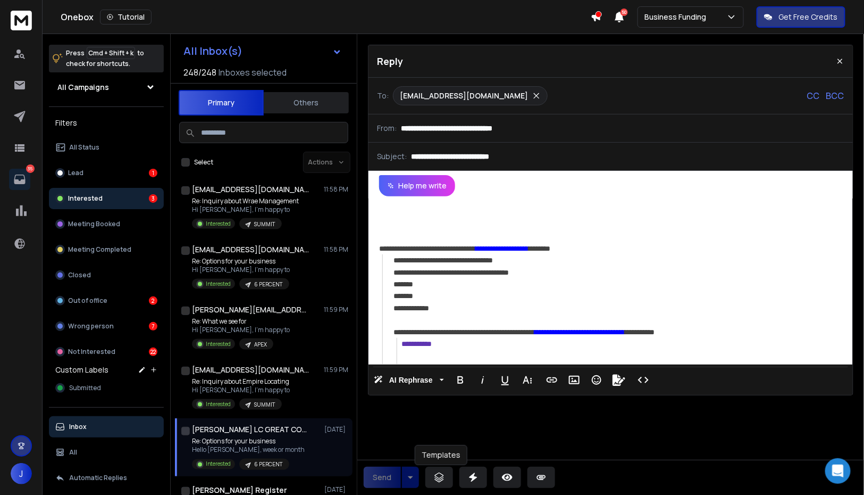
click at [447, 474] on button at bounding box center [439, 476] width 28 height 21
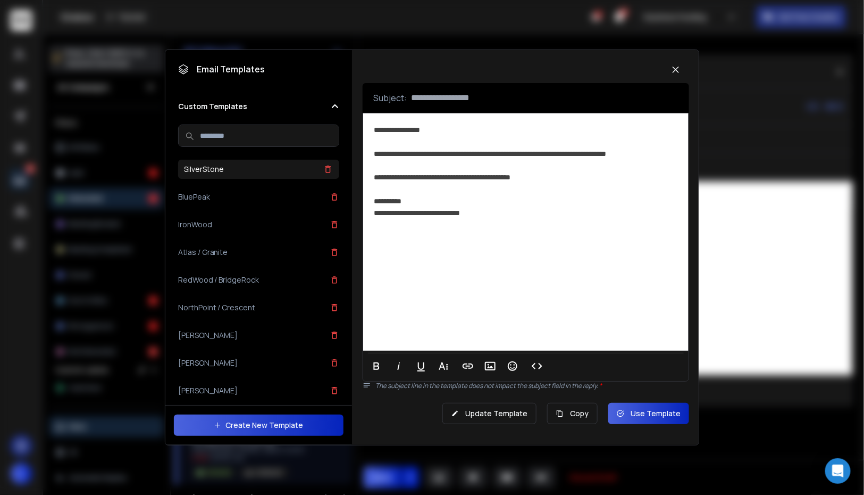
click at [219, 394] on div "[PERSON_NAME]" at bounding box center [258, 390] width 161 height 11
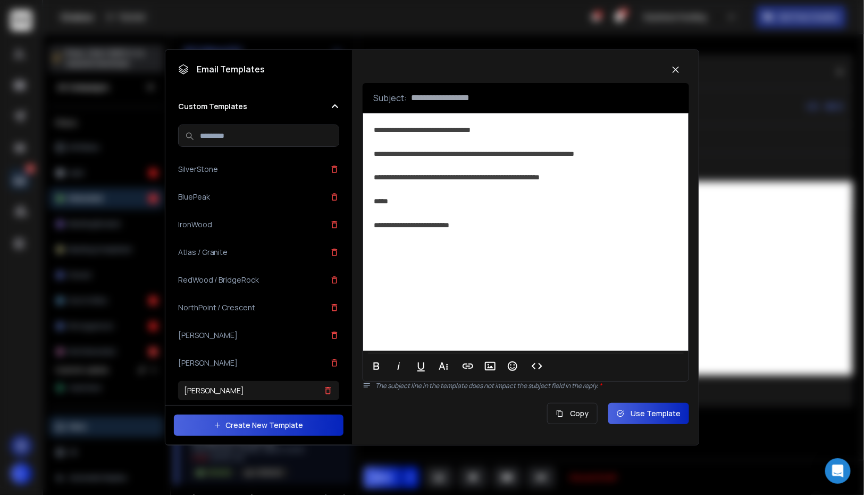
click at [636, 418] on button "Use Template" at bounding box center [648, 413] width 81 height 21
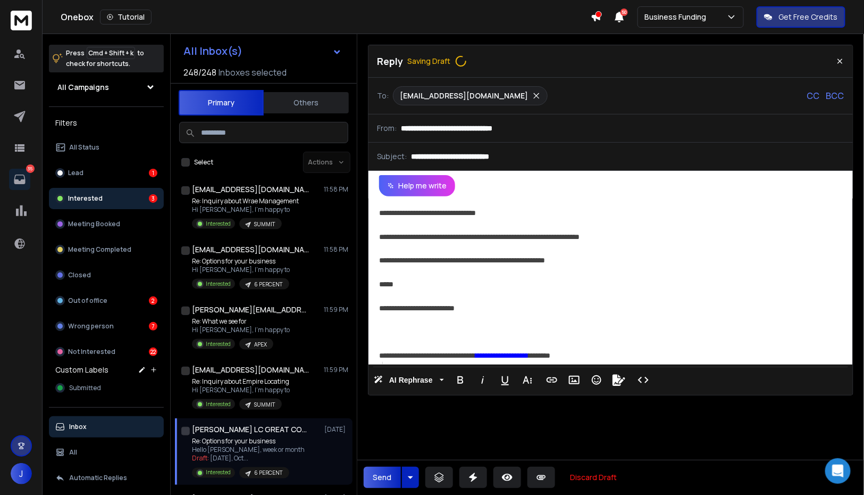
click at [387, 298] on div at bounding box center [610, 296] width 463 height 12
drag, startPoint x: 486, startPoint y: 310, endPoint x: 371, endPoint y: 304, distance: 115.0
click at [371, 304] on div "**********" at bounding box center [611, 280] width 484 height 168
click at [814, 97] on p "CC" at bounding box center [813, 95] width 13 height 13
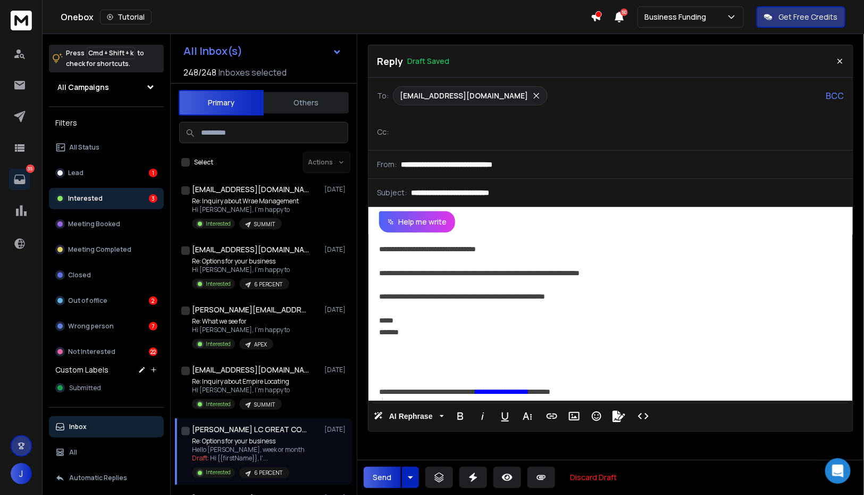
type input "**********"
click at [380, 469] on button "Send" at bounding box center [382, 476] width 37 height 21
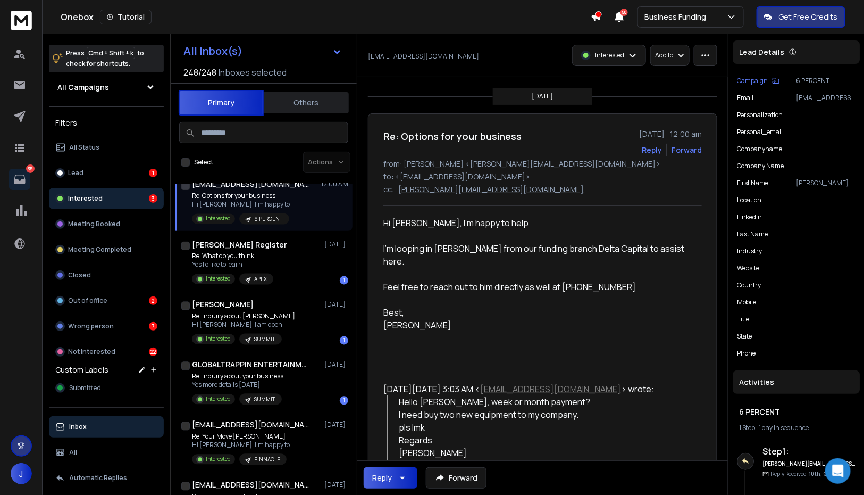
scroll to position [2379, 0]
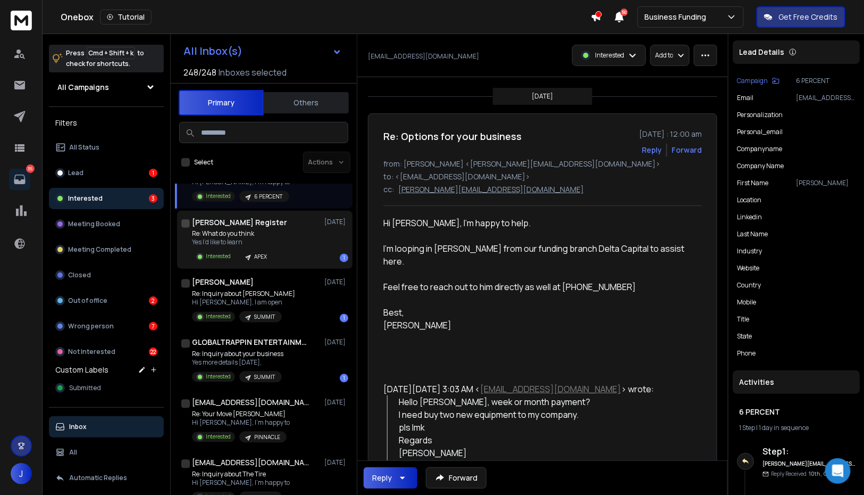
click at [324, 230] on div "Re: What do you think Yes I’d like to learn Interested APEX 1" at bounding box center [270, 246] width 156 height 32
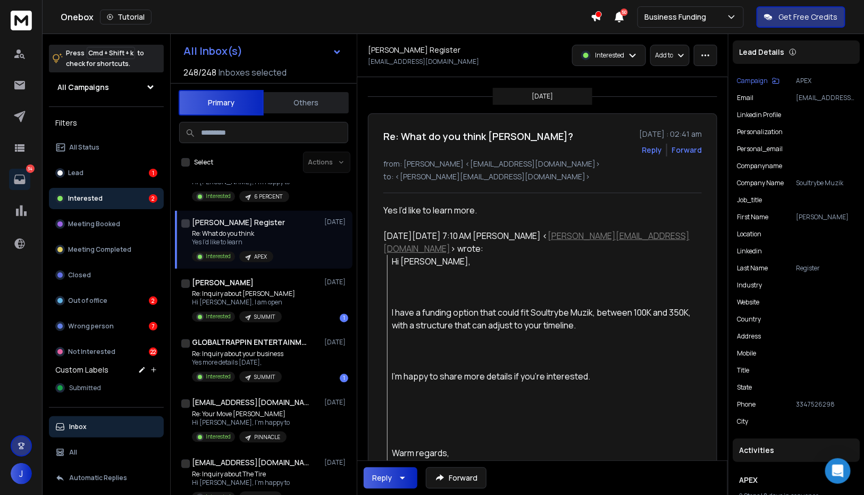
click at [377, 475] on div "Reply" at bounding box center [382, 477] width 20 height 11
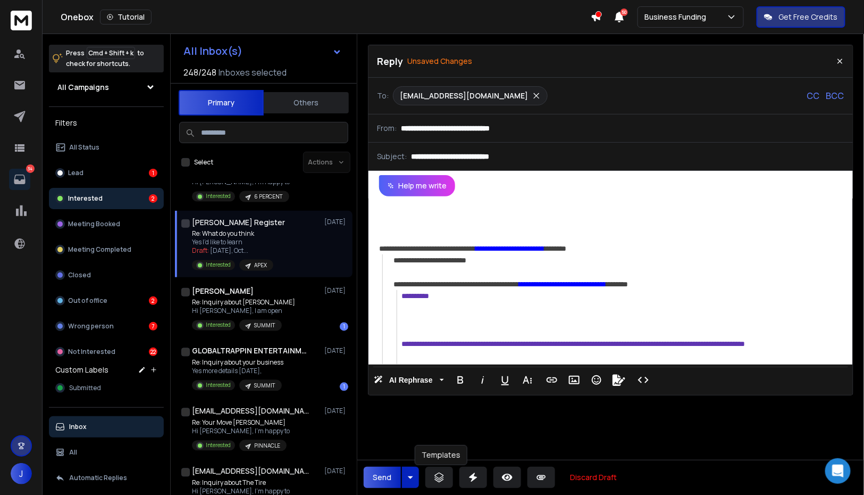
click at [436, 478] on icon at bounding box center [439, 478] width 9 height 3
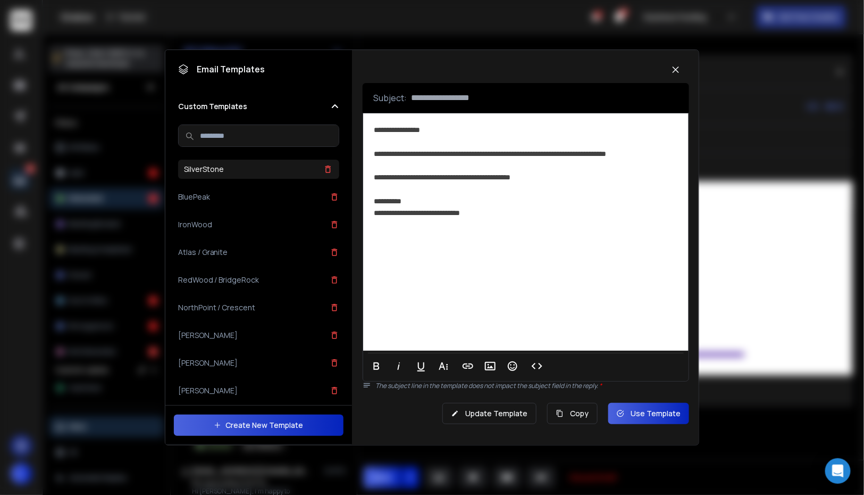
click at [205, 392] on div "[PERSON_NAME]" at bounding box center [258, 390] width 161 height 11
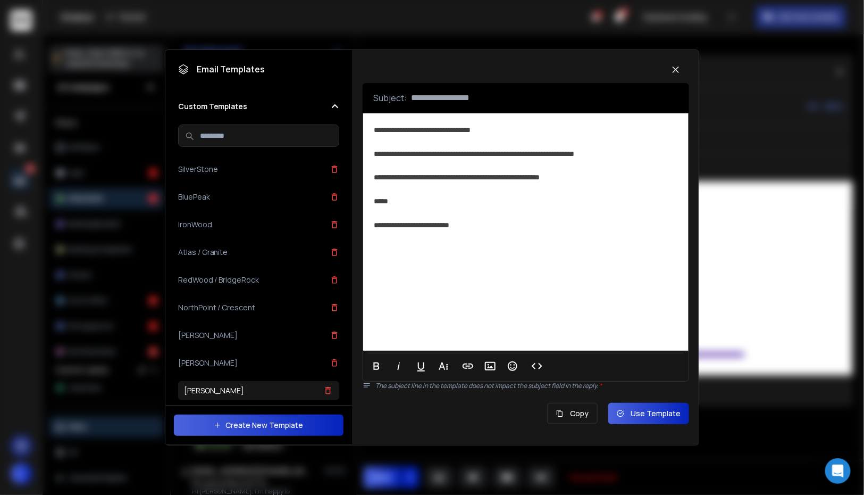
click at [633, 407] on button "Use Template" at bounding box center [648, 413] width 81 height 21
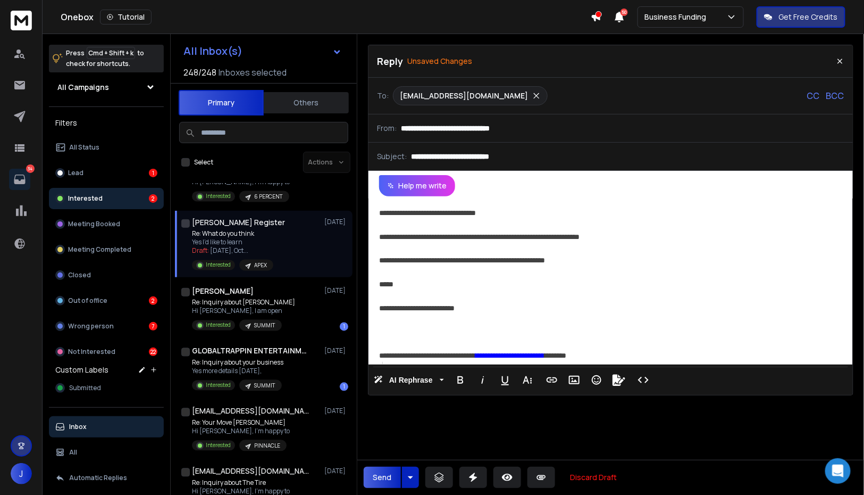
click at [387, 296] on div at bounding box center [610, 296] width 463 height 12
drag, startPoint x: 487, startPoint y: 308, endPoint x: 379, endPoint y: 308, distance: 108.5
click at [379, 308] on div "**********" at bounding box center [609, 308] width 461 height 12
click at [807, 98] on p "CC" at bounding box center [813, 95] width 13 height 13
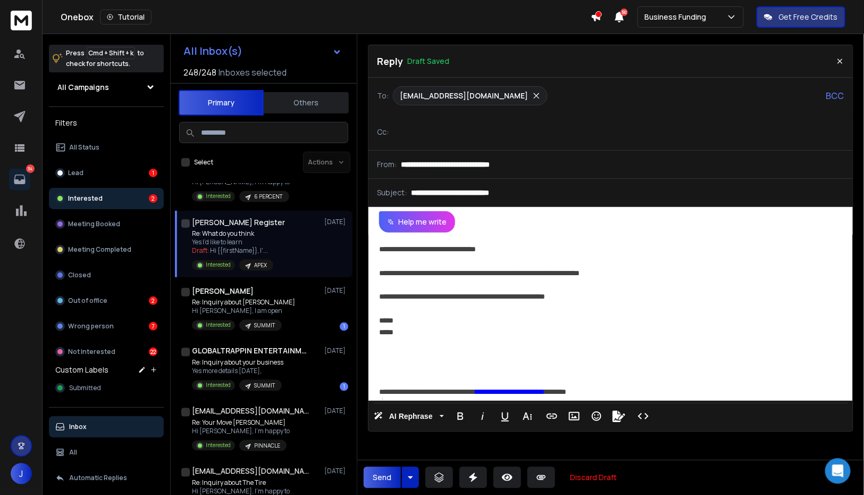
type input "**********"
click at [382, 472] on button "Send" at bounding box center [382, 476] width 37 height 21
click at [380, 487] on button "Send" at bounding box center [382, 476] width 37 height 21
click at [378, 473] on button "Send" at bounding box center [382, 476] width 37 height 21
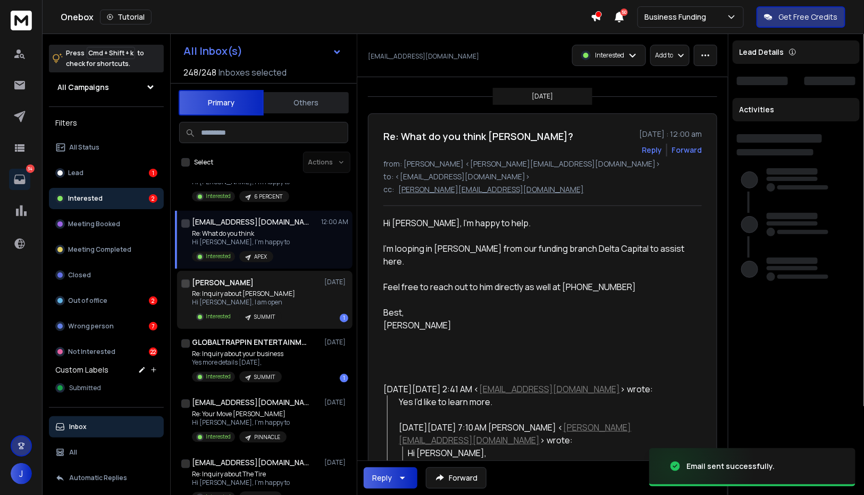
click at [305, 310] on div "Re: Inquiry about [PERSON_NAME] Hi [PERSON_NAME], I am open Interested SUMMIT 1" at bounding box center [270, 306] width 156 height 32
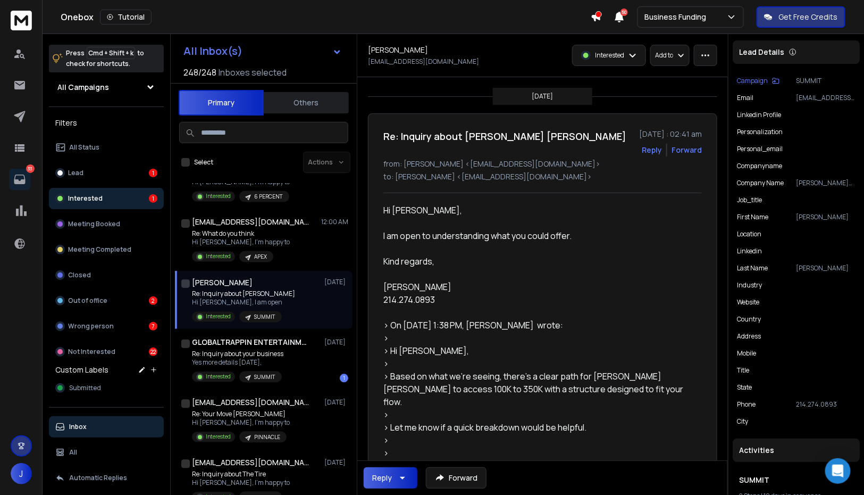
click at [371, 479] on button "Reply" at bounding box center [391, 477] width 54 height 21
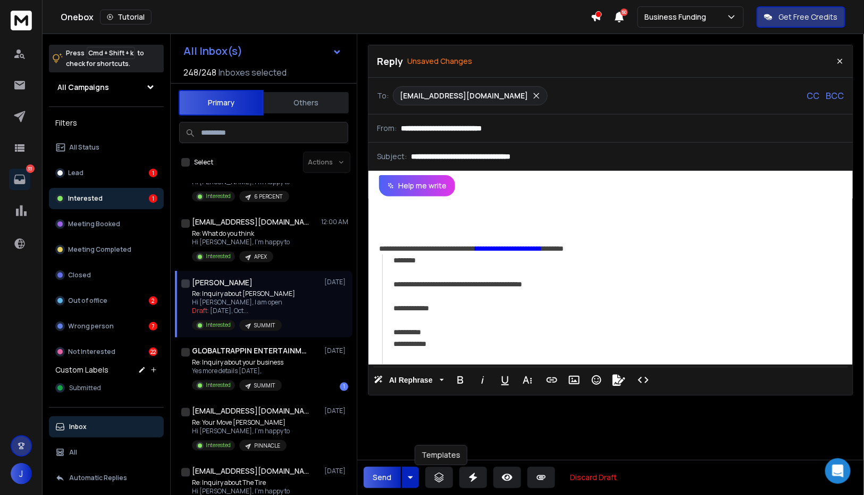
click at [442, 476] on icon at bounding box center [439, 475] width 9 height 6
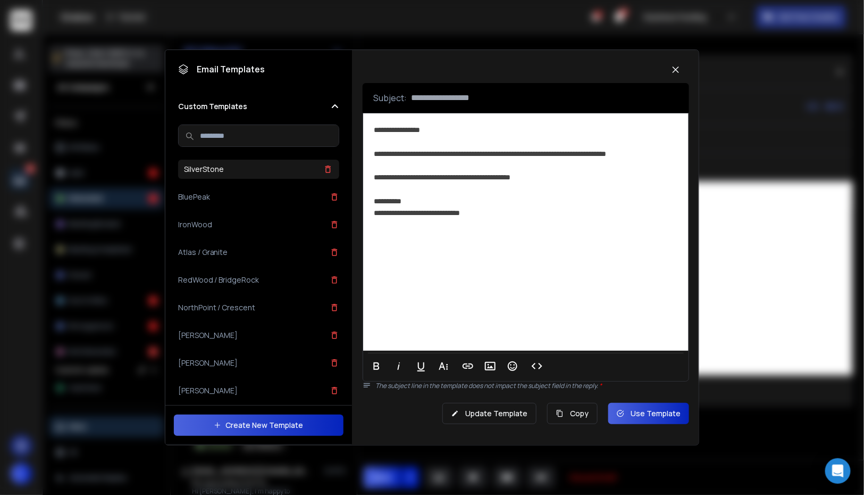
click at [194, 386] on h3 "[PERSON_NAME]" at bounding box center [208, 390] width 60 height 11
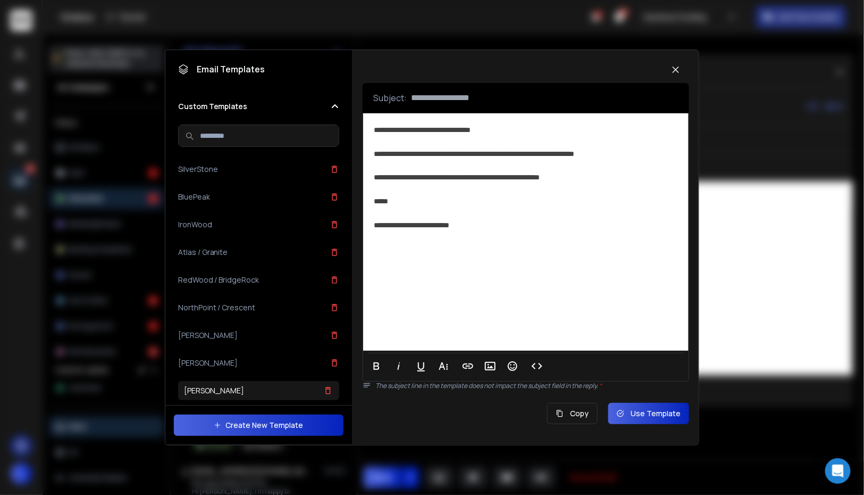
click at [630, 412] on button "Use Template" at bounding box center [648, 413] width 81 height 21
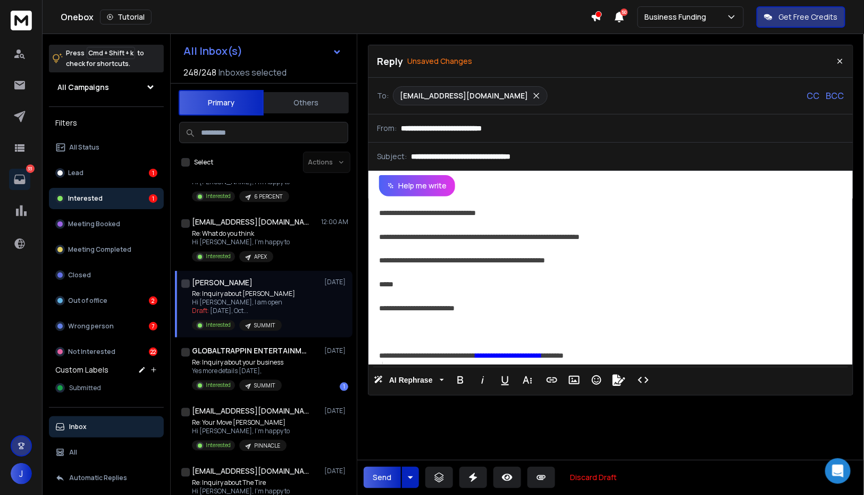
click at [384, 288] on div "*****" at bounding box center [609, 284] width 461 height 12
click at [391, 292] on div at bounding box center [610, 296] width 463 height 12
drag, startPoint x: 482, startPoint y: 308, endPoint x: 376, endPoint y: 308, distance: 105.8
click at [376, 308] on div "**********" at bounding box center [611, 280] width 484 height 168
click at [817, 99] on p "CC" at bounding box center [813, 95] width 13 height 13
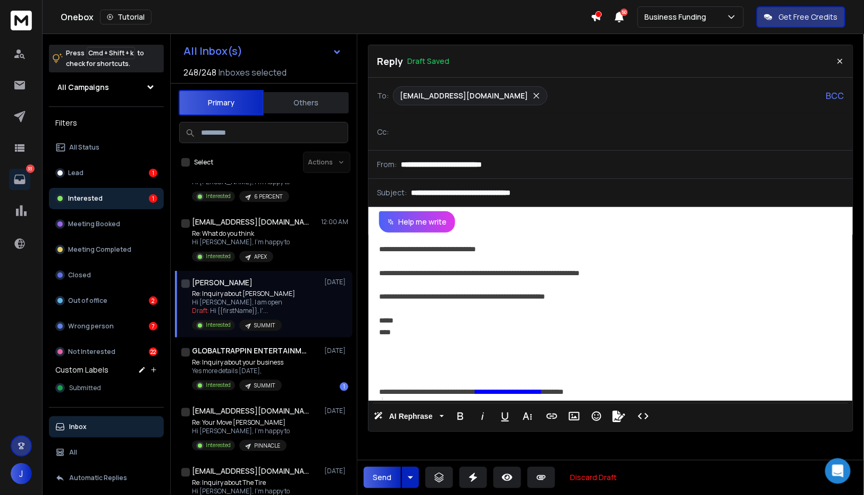
type input "**********"
click at [384, 478] on button "Send" at bounding box center [382, 476] width 37 height 21
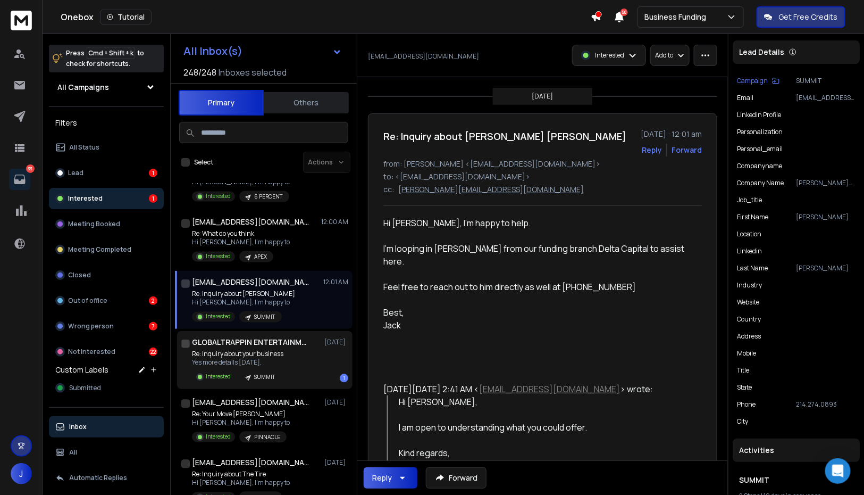
click at [300, 342] on h1 "GLOBALTRAPPIN ENTERTAINMENT" at bounding box center [250, 342] width 117 height 11
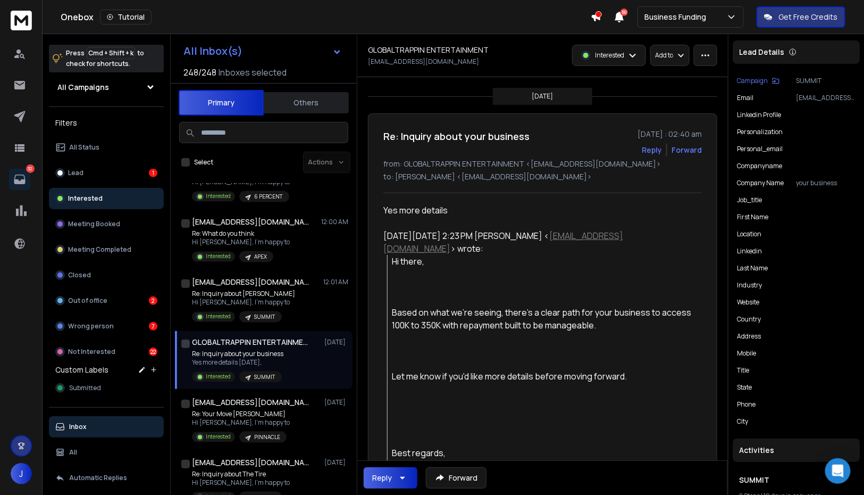
click at [374, 471] on button "Reply" at bounding box center [391, 477] width 54 height 21
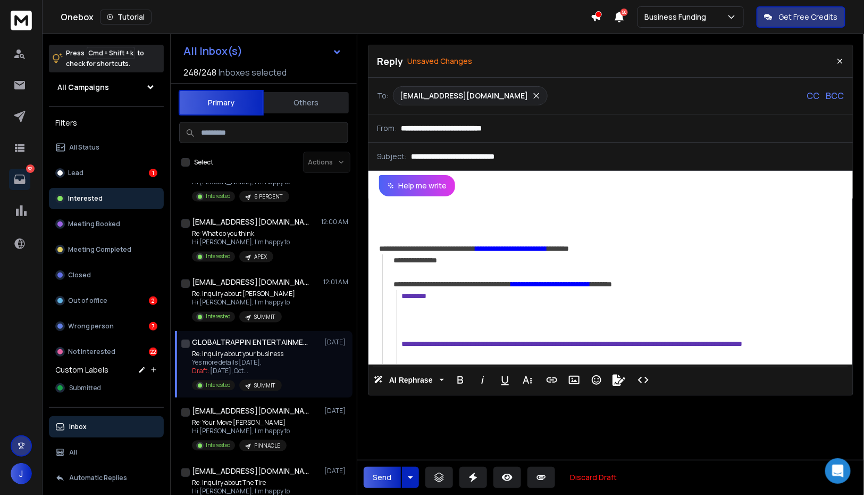
click at [440, 488] on div "Send Discard Draft" at bounding box center [610, 476] width 507 height 35
click at [440, 479] on icon at bounding box center [439, 477] width 11 height 11
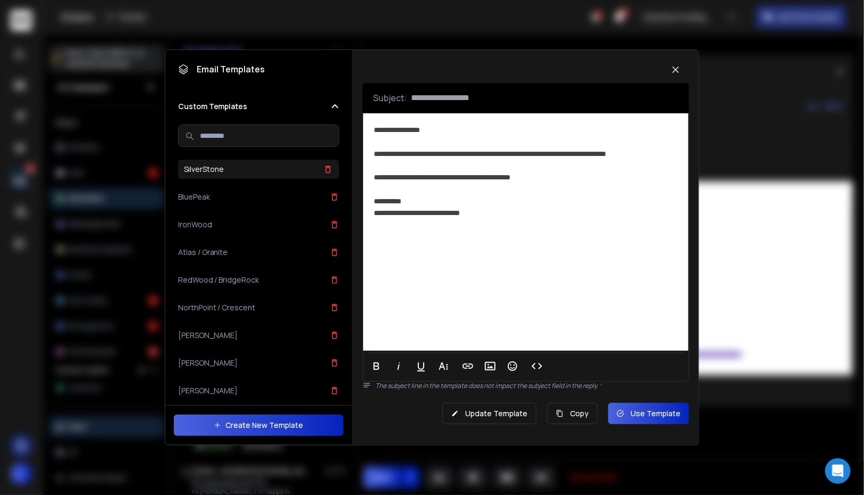
click at [204, 389] on div "[PERSON_NAME]" at bounding box center [258, 390] width 161 height 11
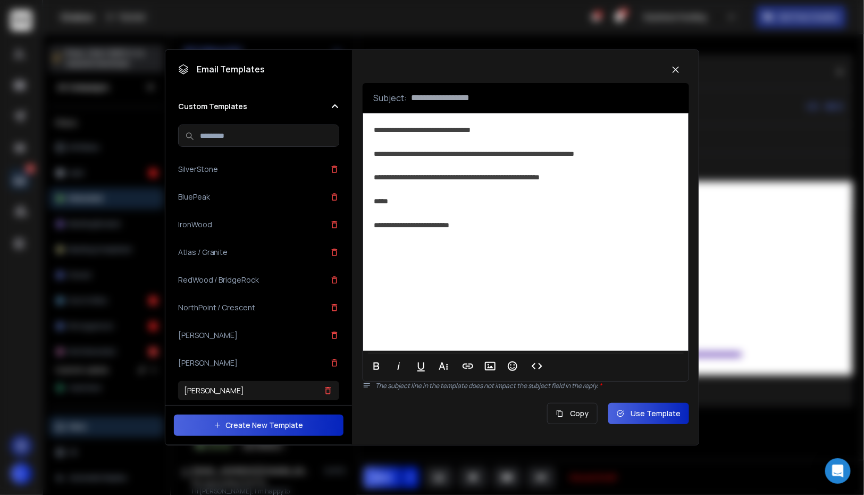
click at [663, 411] on button "Use Template" at bounding box center [648, 413] width 81 height 21
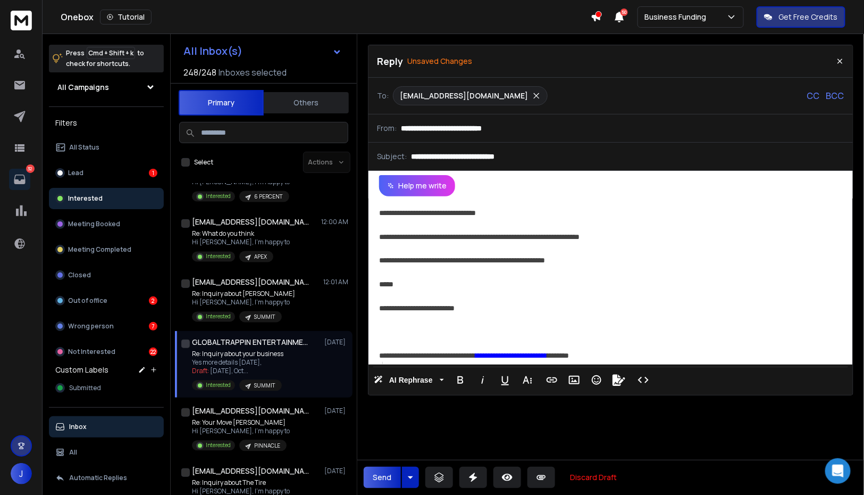
click at [381, 298] on div at bounding box center [610, 296] width 463 height 12
drag, startPoint x: 487, startPoint y: 305, endPoint x: 370, endPoint y: 304, distance: 117.5
click at [370, 304] on div "**********" at bounding box center [611, 280] width 484 height 168
click at [812, 93] on p "CC" at bounding box center [813, 95] width 13 height 13
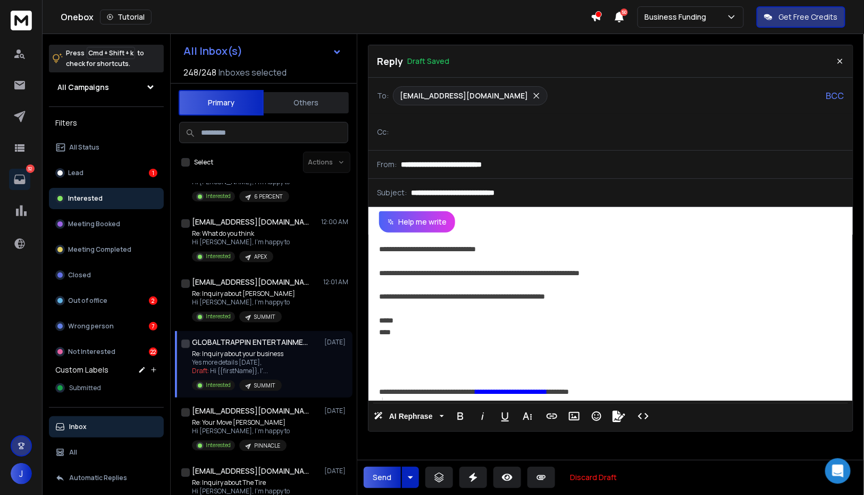
type input "**********"
click at [372, 480] on button "Send" at bounding box center [382, 476] width 37 height 21
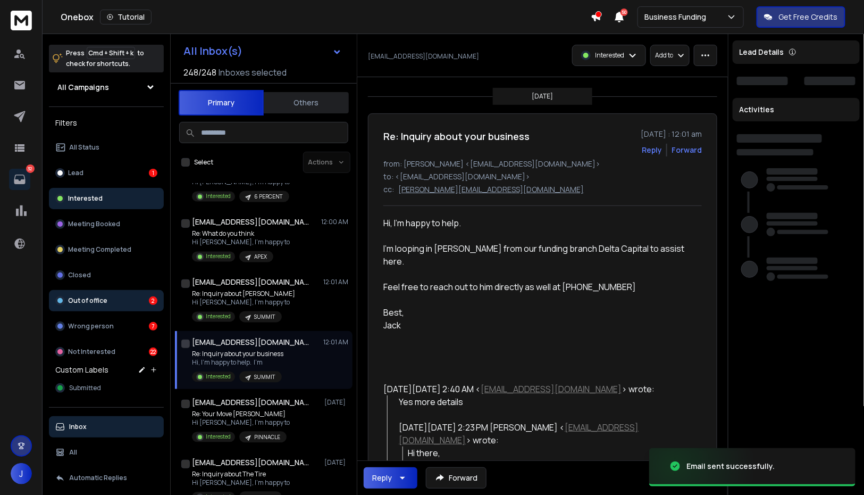
click at [121, 305] on button "Out of office 2" at bounding box center [106, 300] width 115 height 21
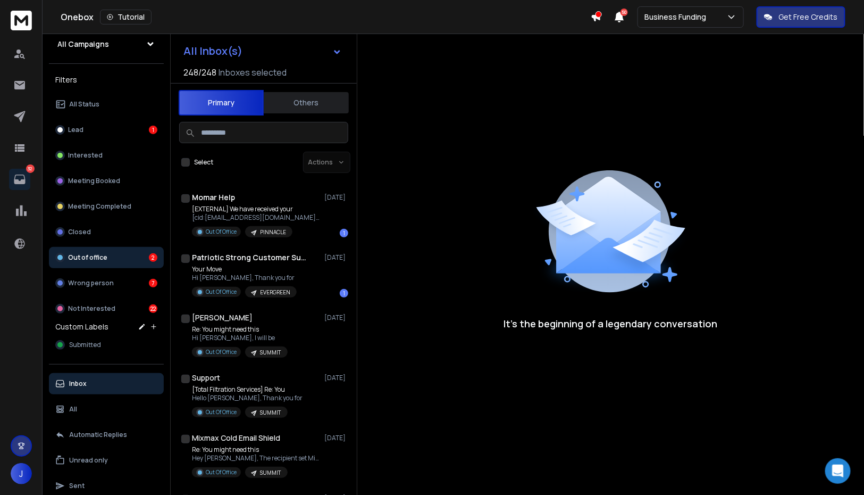
scroll to position [44, 0]
click at [106, 456] on button "Unread only" at bounding box center [106, 458] width 115 height 21
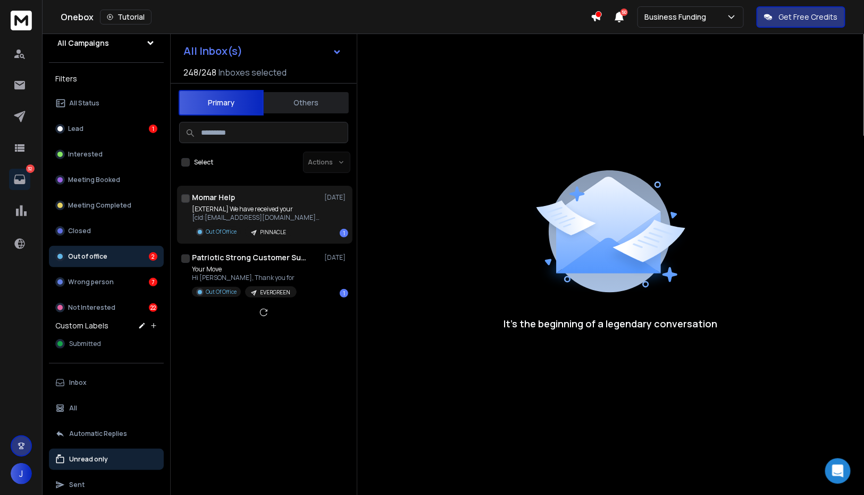
click at [287, 226] on div "Out Of Office PINNACLE" at bounding box center [256, 231] width 128 height 11
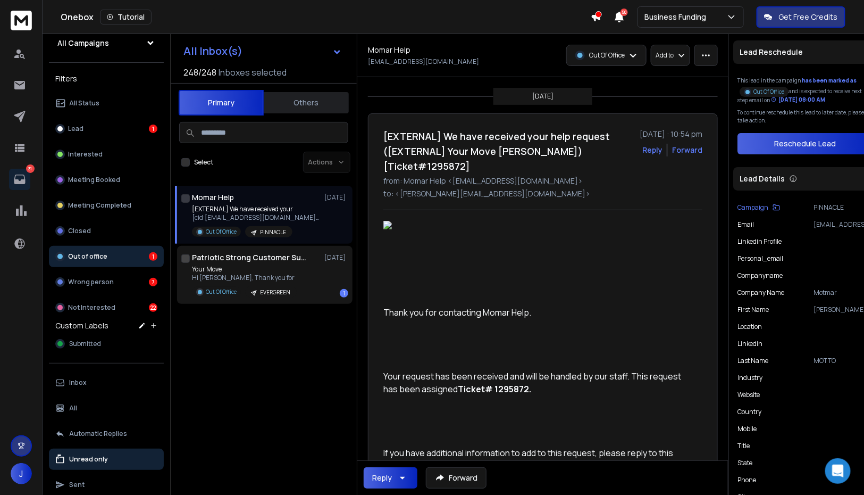
click at [295, 277] on p "Hi [PERSON_NAME], Thank you for" at bounding box center [244, 277] width 105 height 9
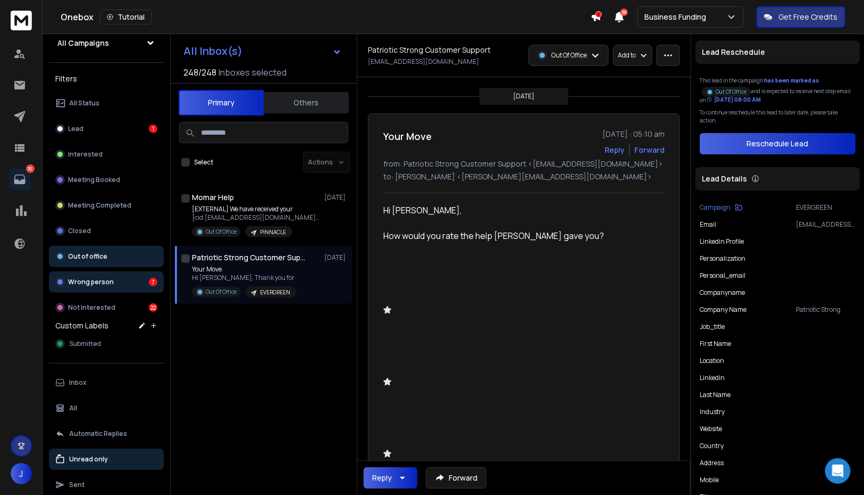
click at [122, 285] on button "Wrong person 7" at bounding box center [106, 281] width 115 height 21
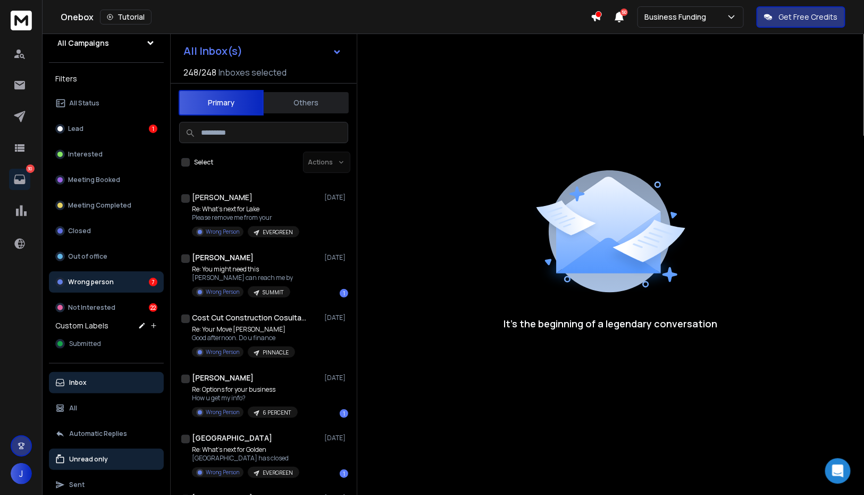
click at [88, 456] on p "Unread only" at bounding box center [88, 459] width 39 height 9
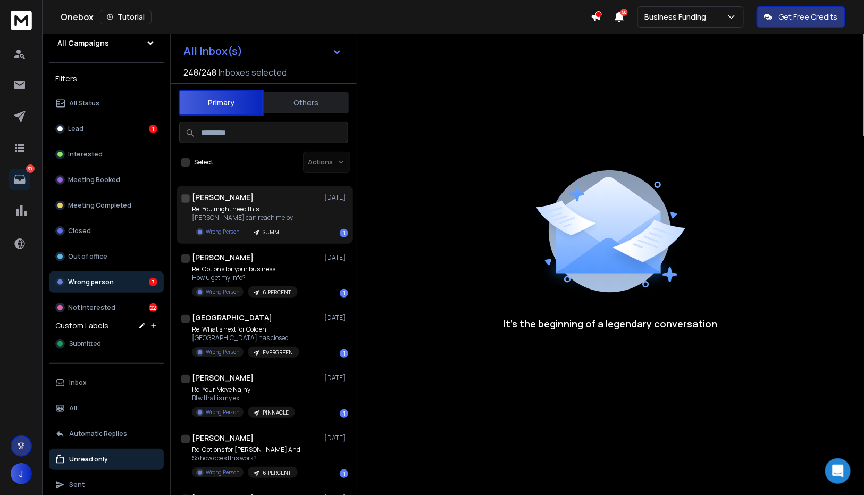
click at [291, 224] on div "Re: You might need this [PERSON_NAME] can reach me by Wrong Person SUMMIT 1" at bounding box center [270, 221] width 156 height 32
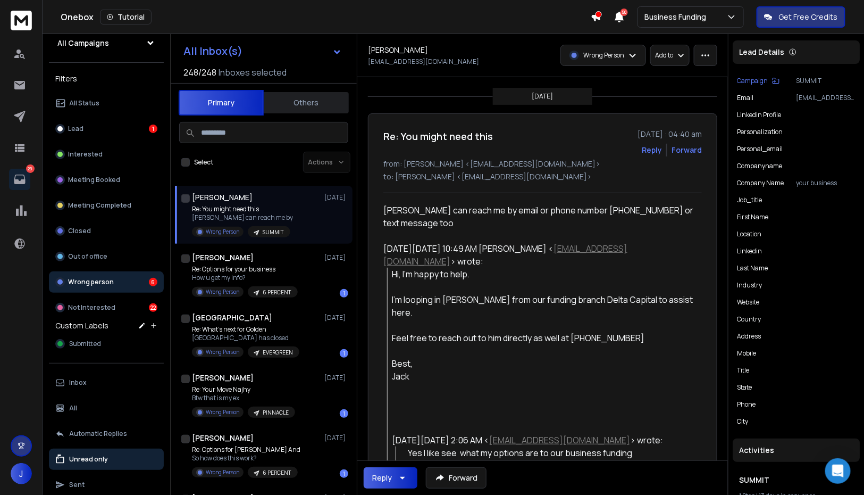
click at [617, 64] on div "Wrong Person" at bounding box center [603, 55] width 85 height 20
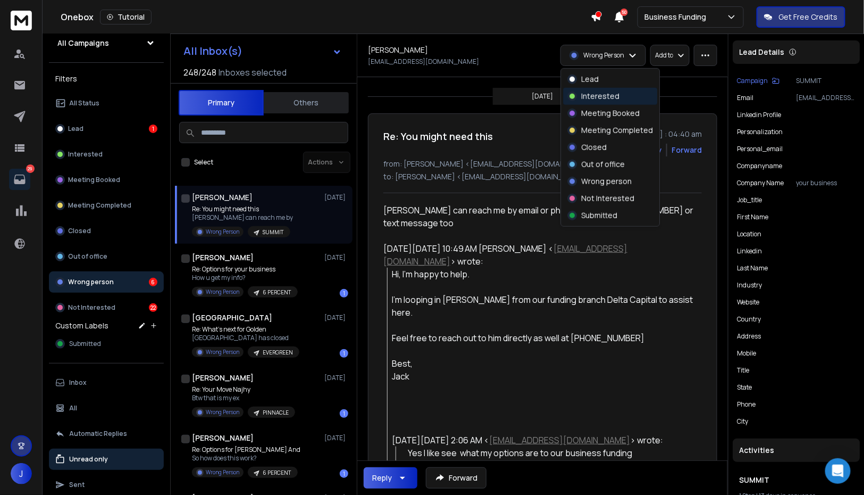
click at [606, 98] on p "Interested" at bounding box center [600, 96] width 38 height 11
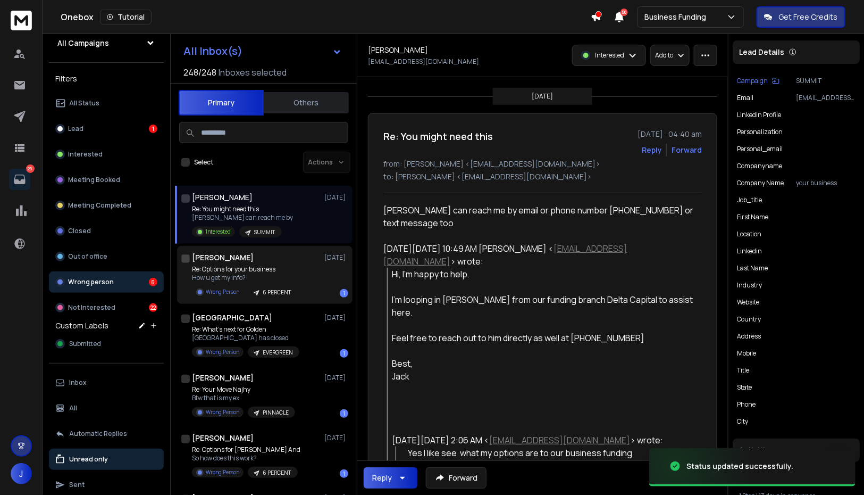
click at [302, 261] on div "[PERSON_NAME] [DATE]" at bounding box center [270, 257] width 156 height 11
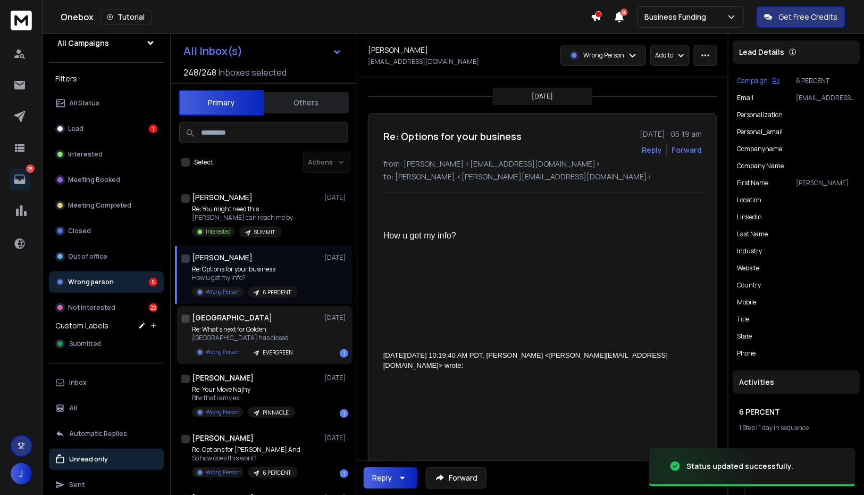
click at [278, 331] on p "Re: What’s next for Golden" at bounding box center [245, 329] width 107 height 9
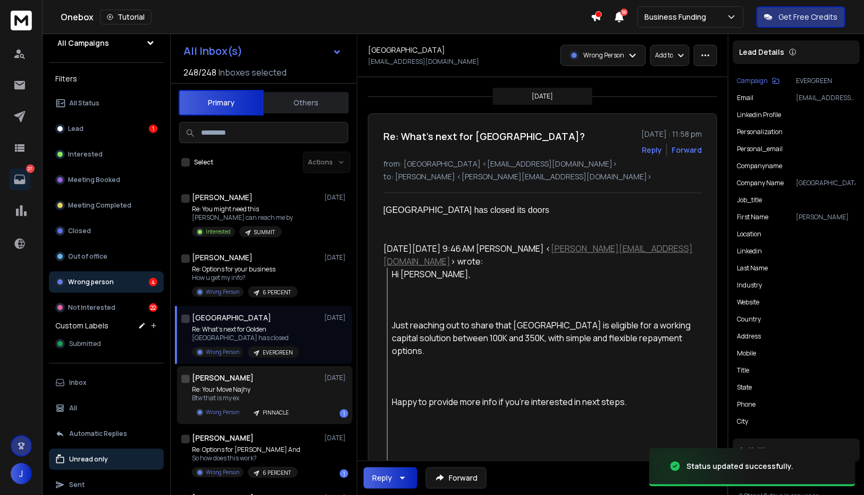
click at [302, 375] on div "Putena Muheisen [DATE]" at bounding box center [270, 377] width 156 height 11
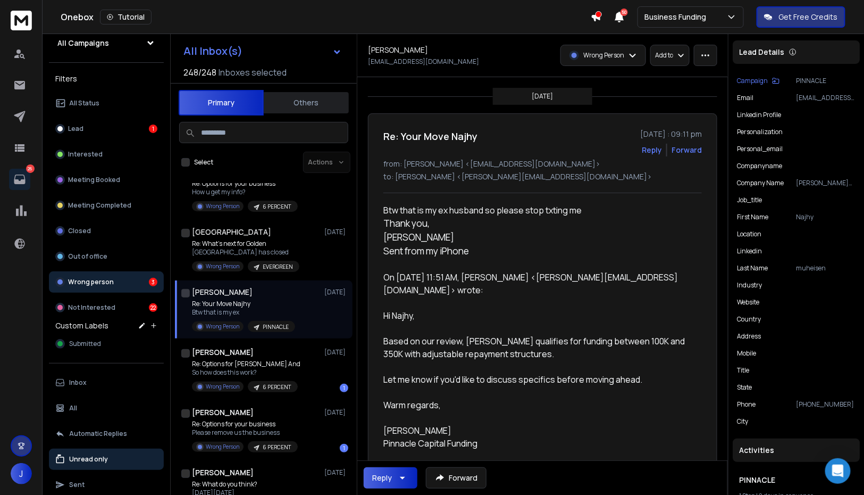
scroll to position [87, 0]
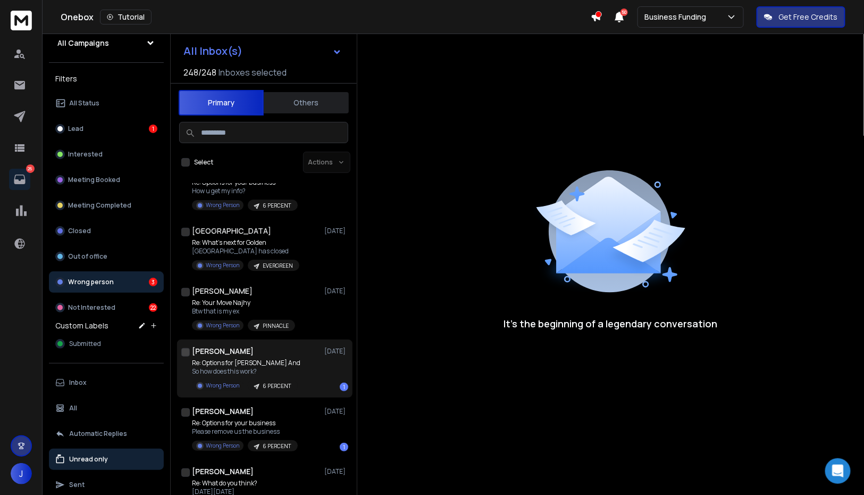
click at [307, 370] on div "Re: Options for [PERSON_NAME] And So how does this work? Wrong Person 6 PERCENT…" at bounding box center [270, 374] width 156 height 32
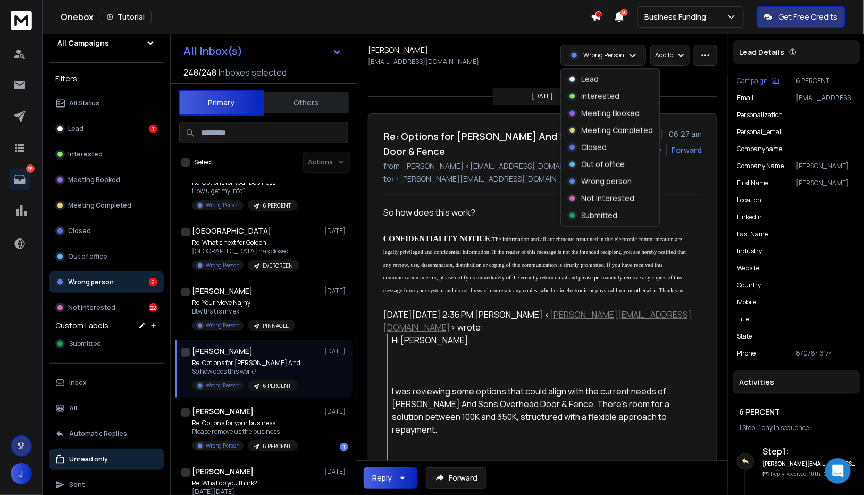
click at [605, 48] on div "Wrong Person" at bounding box center [603, 55] width 85 height 20
click at [605, 97] on p "Interested" at bounding box center [600, 96] width 38 height 11
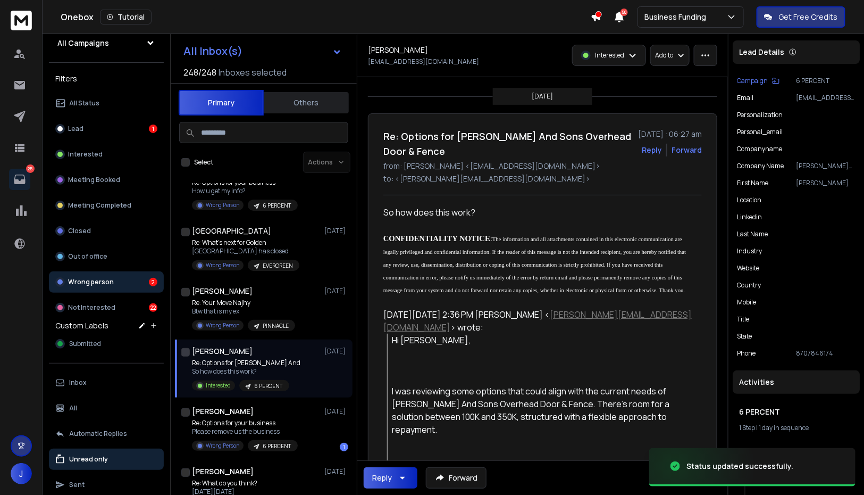
click at [370, 483] on button "Reply" at bounding box center [391, 477] width 54 height 21
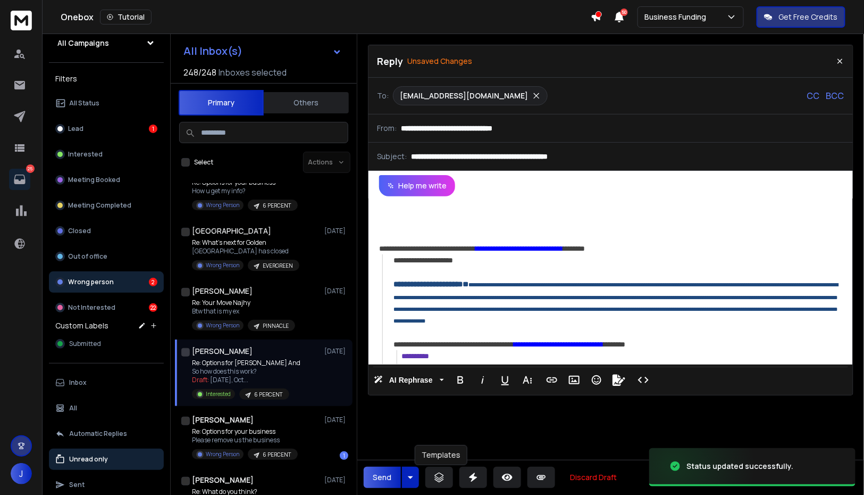
click at [437, 483] on button at bounding box center [439, 476] width 28 height 21
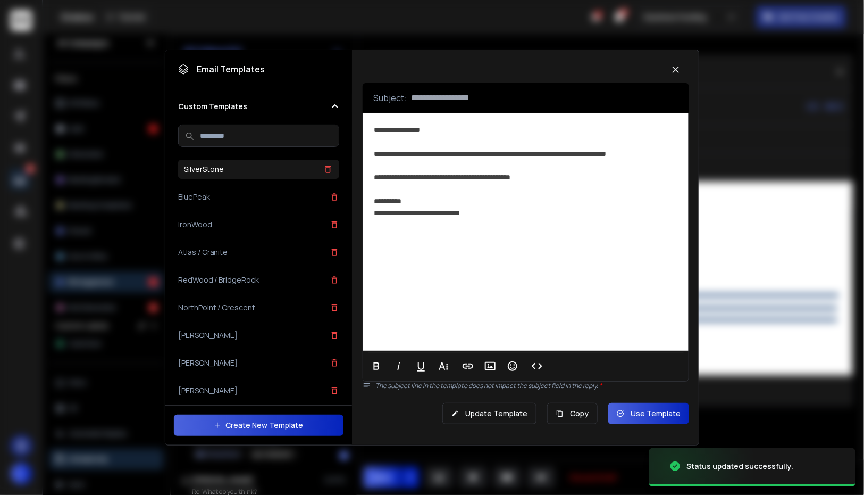
click at [214, 385] on div "[PERSON_NAME]" at bounding box center [258, 390] width 161 height 11
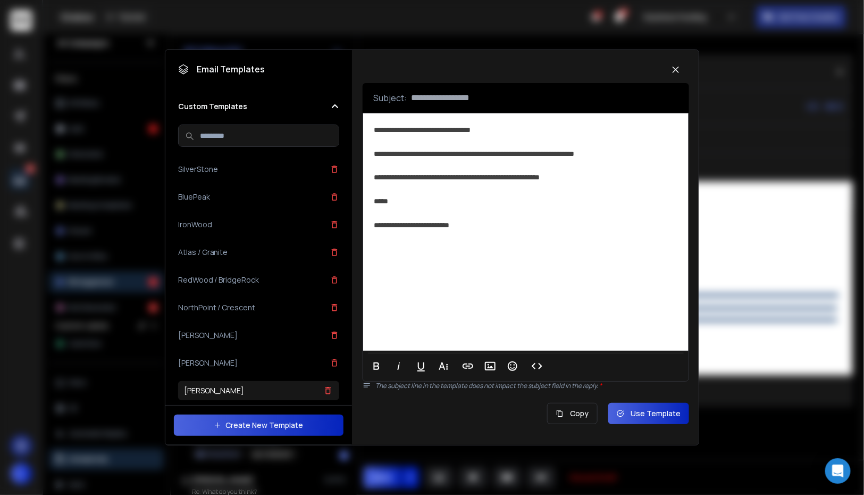
click at [659, 415] on button "Use Template" at bounding box center [648, 413] width 81 height 21
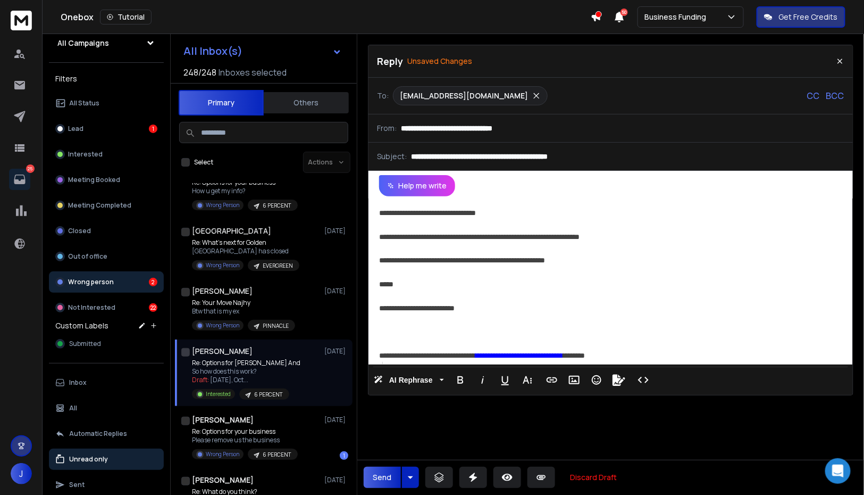
click at [391, 295] on div at bounding box center [610, 296] width 463 height 12
drag, startPoint x: 487, startPoint y: 312, endPoint x: 358, endPoint y: 303, distance: 128.5
click at [358, 303] on div "**********" at bounding box center [610, 281] width 507 height 494
click at [809, 99] on p "CC" at bounding box center [813, 95] width 13 height 13
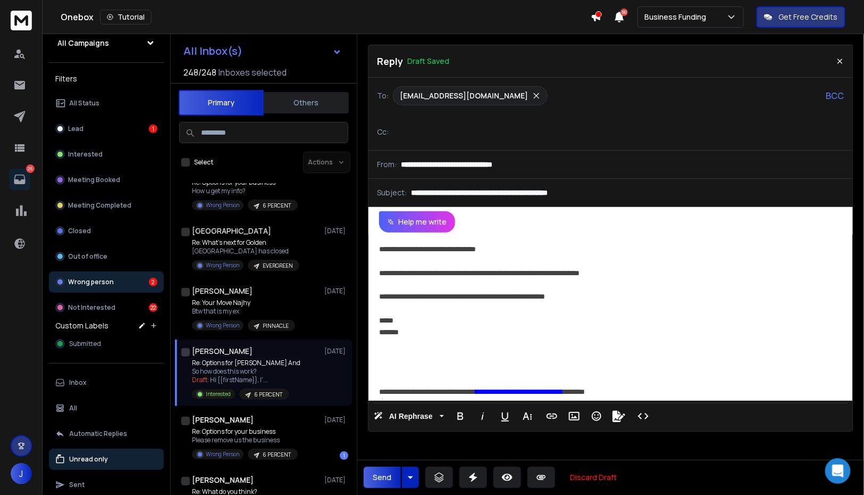
type input "**********"
click at [386, 473] on button "Send" at bounding box center [382, 476] width 37 height 21
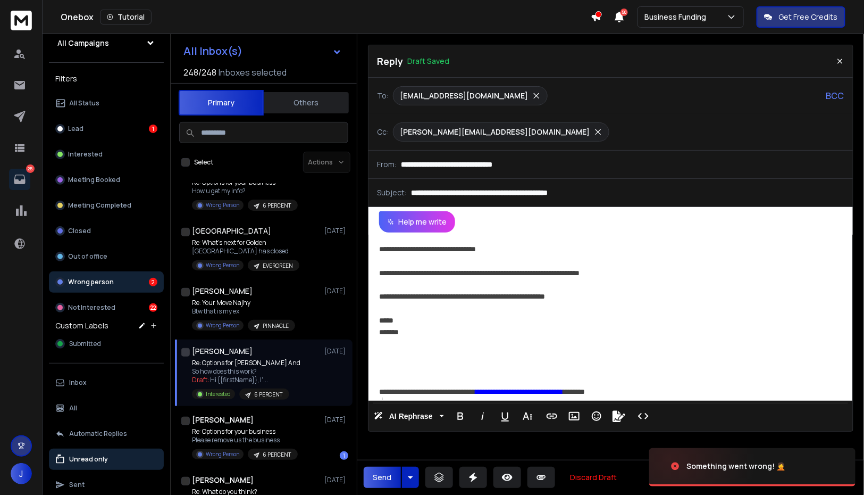
click at [386, 473] on button "Send" at bounding box center [382, 476] width 37 height 21
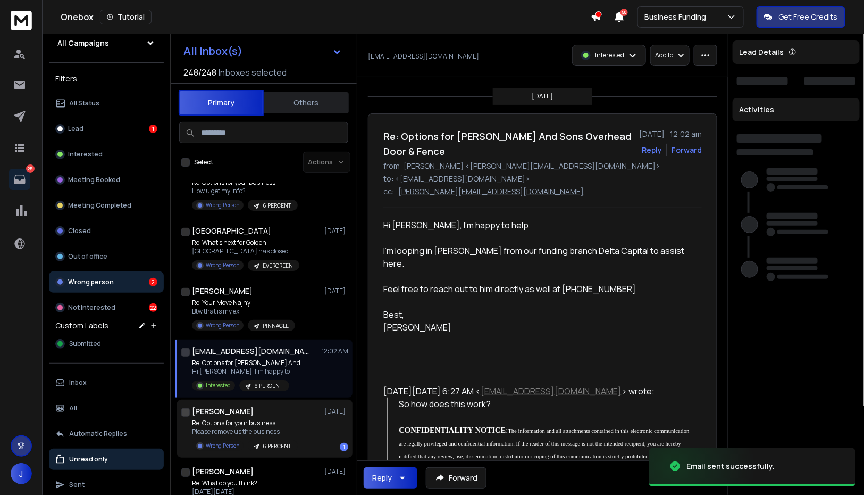
click at [295, 423] on p "Re: Options for your business" at bounding box center [245, 423] width 106 height 9
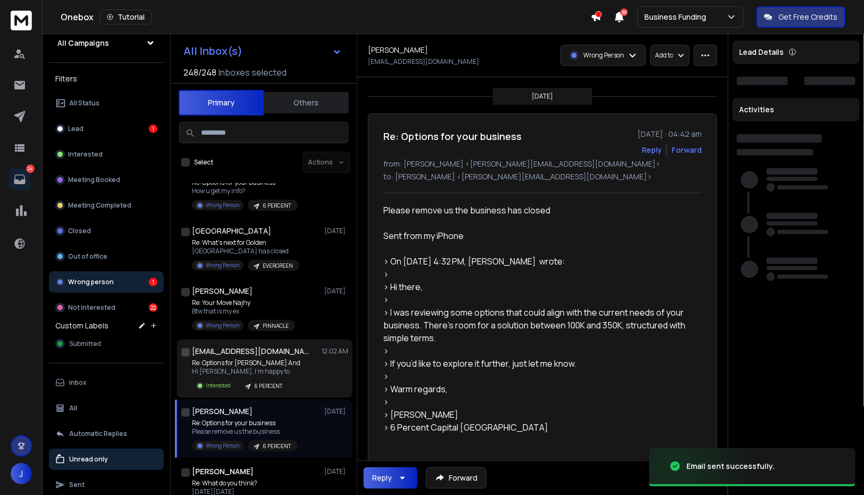
scroll to position [124, 0]
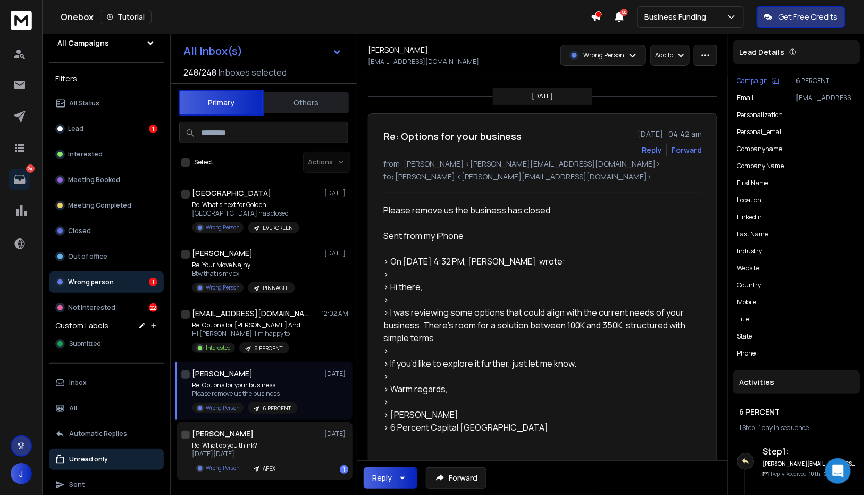
click at [277, 457] on div "Re: What do you think? [DATE][DATE] Wrong Person APEX" at bounding box center [237, 457] width 90 height 32
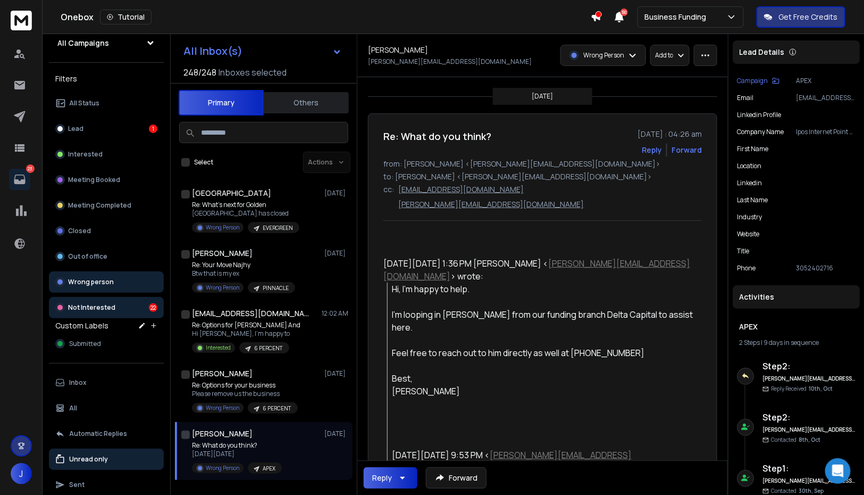
click at [106, 305] on p "Not Interested" at bounding box center [91, 307] width 47 height 9
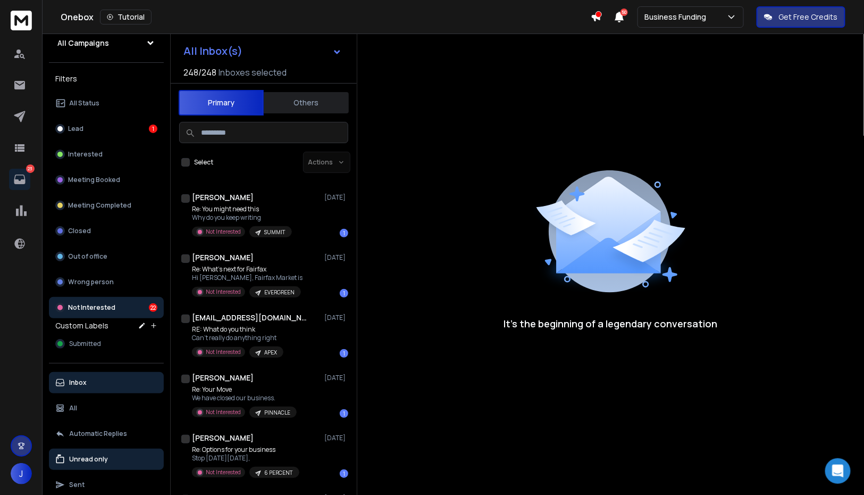
click at [88, 453] on div "Unread only" at bounding box center [81, 459] width 53 height 13
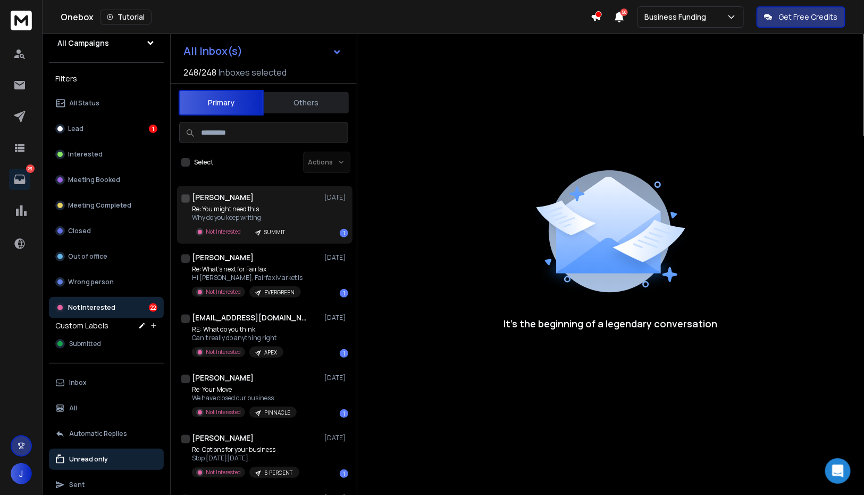
click at [293, 205] on div "Re: You might need this Why do you keep writing Not Interested SUMMIT 1" at bounding box center [270, 221] width 156 height 32
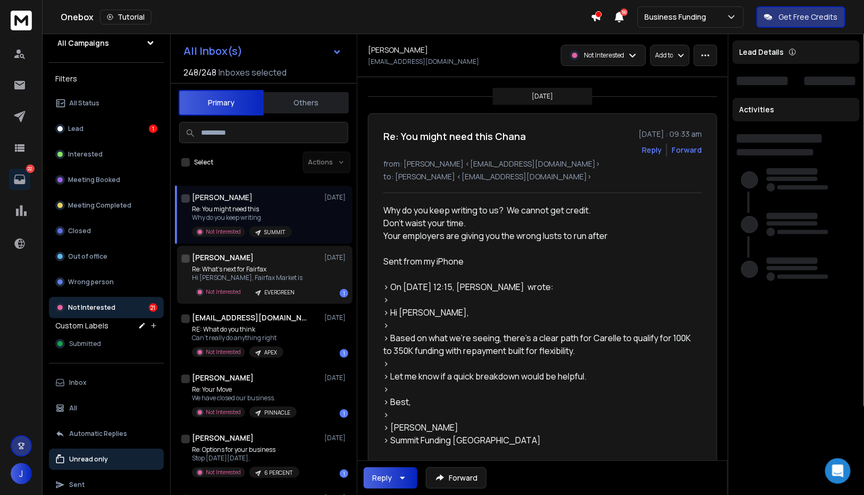
click at [285, 270] on p "Re: What’s next for Fairfax" at bounding box center [247, 269] width 111 height 9
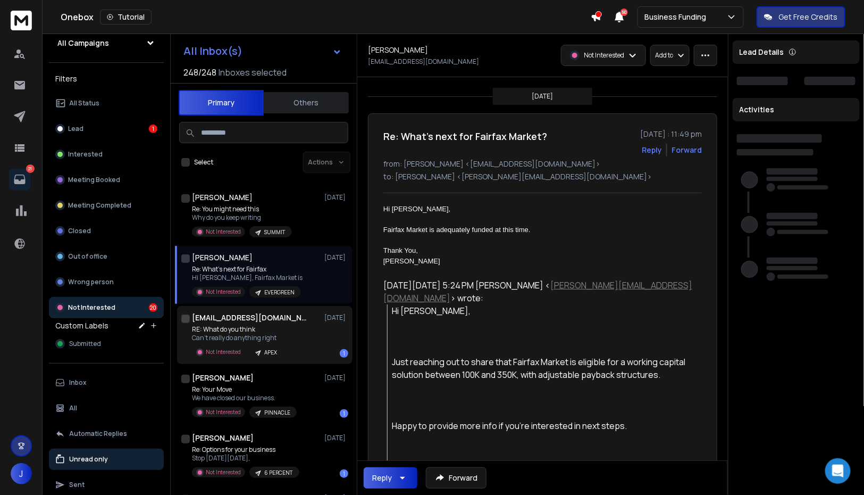
click at [271, 328] on p "RE: What do you think" at bounding box center [237, 329] width 91 height 9
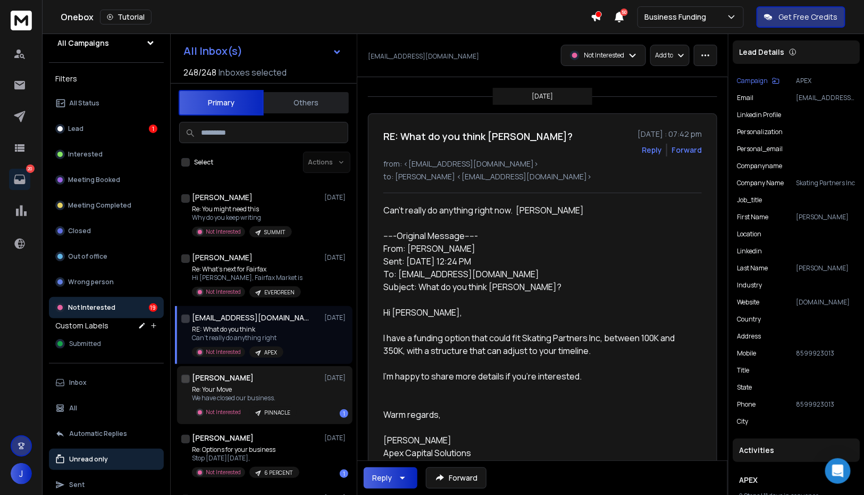
click at [275, 382] on div "[PERSON_NAME] [DATE] Re: Your Move We have closed our business. Not Interested …" at bounding box center [270, 394] width 156 height 45
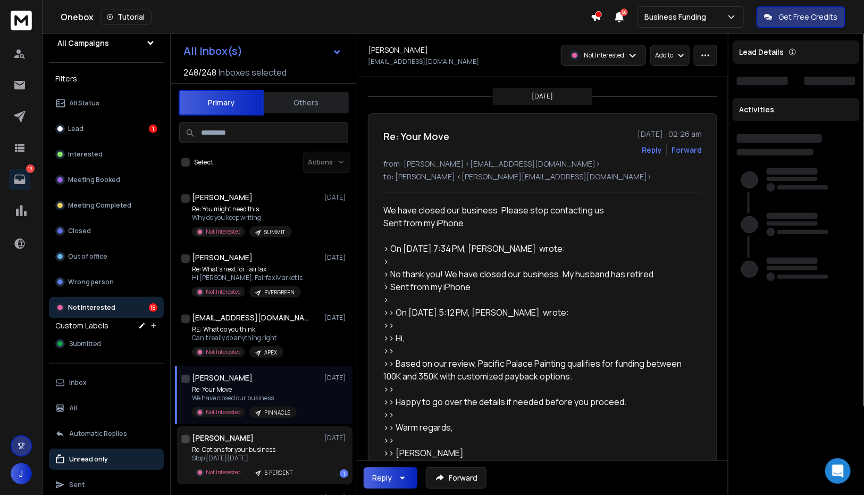
click at [267, 449] on p "Re: Options for your business" at bounding box center [245, 449] width 107 height 9
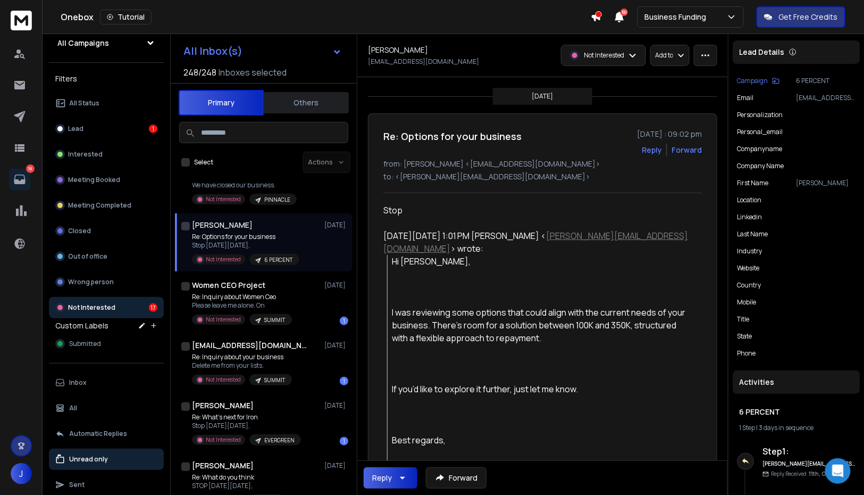
scroll to position [234, 0]
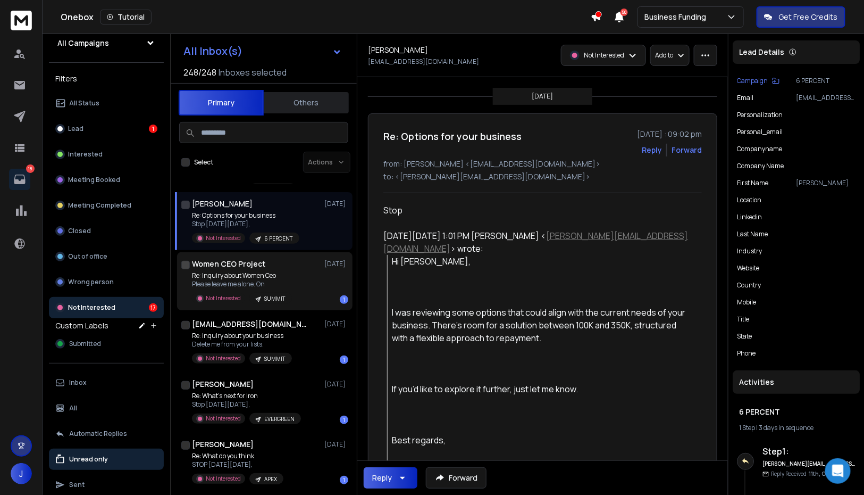
click at [317, 299] on div "Re: Inquiry about Women Ceo Please leave me alone. On Not Interested SUMMIT 1" at bounding box center [270, 287] width 156 height 32
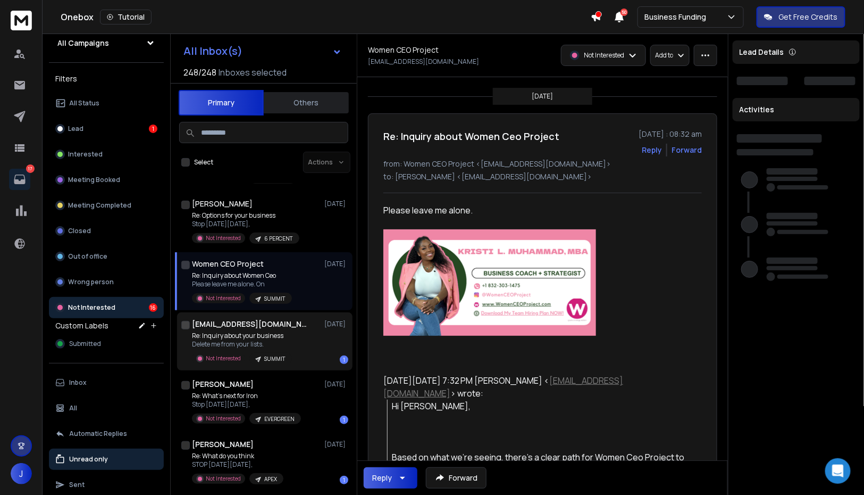
click at [290, 344] on p "Delete me from your lists." at bounding box center [242, 344] width 100 height 9
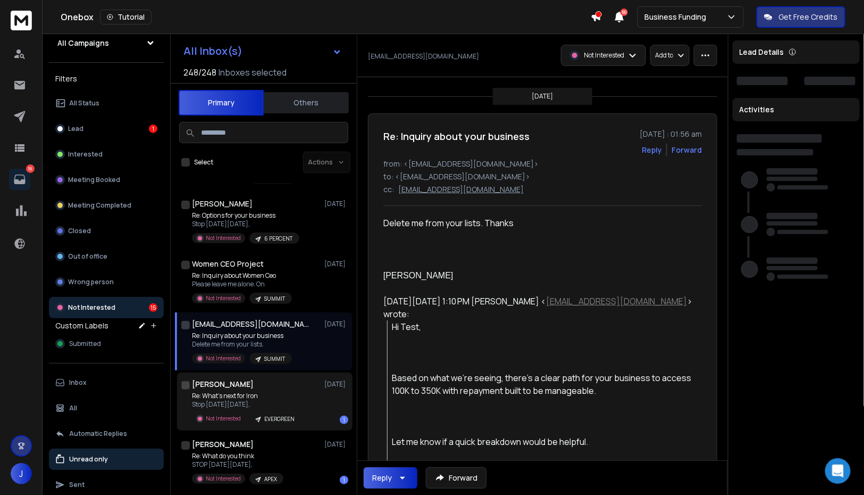
click at [283, 395] on p "Re: What’s next for Iron" at bounding box center [246, 395] width 109 height 9
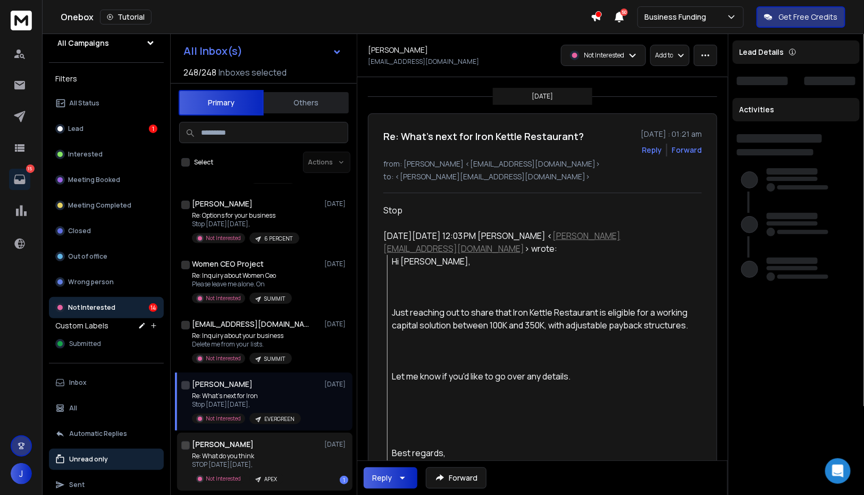
click at [269, 461] on p "STOP [DATE][DATE]," at bounding box center [237, 464] width 91 height 9
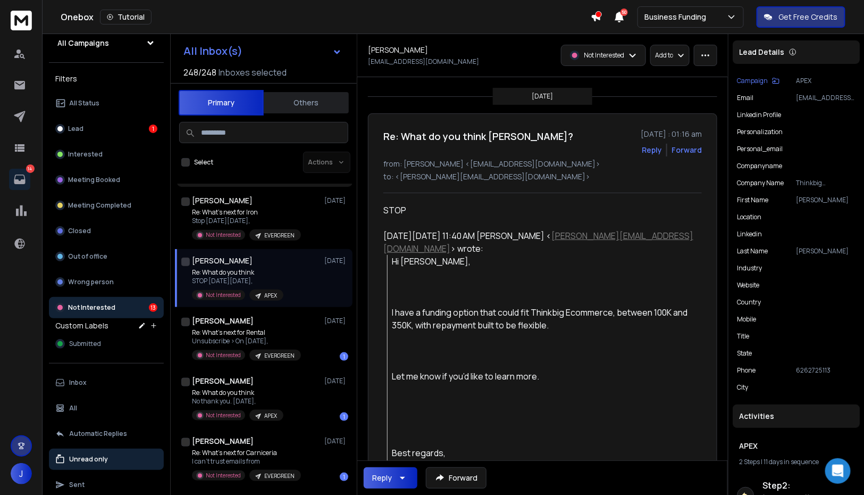
scroll to position [458, 0]
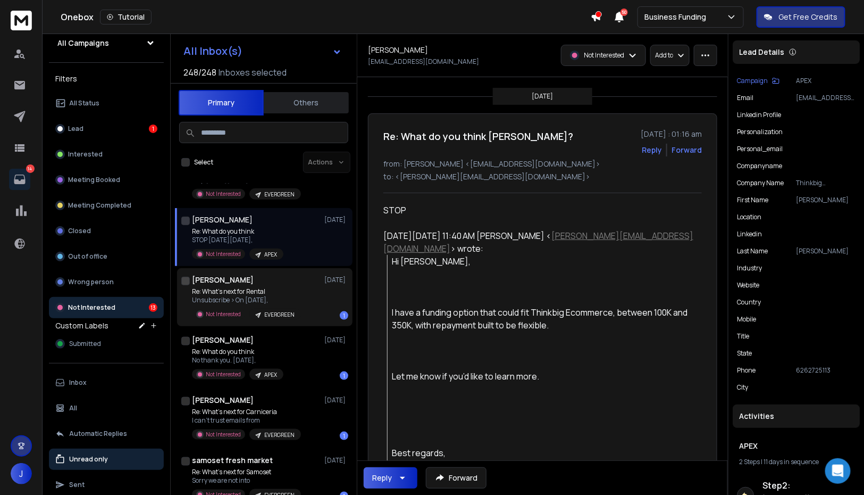
click at [314, 307] on div "Re: What’s next for Rental Unsubscribe > On [DATE], Not Interested EVERGREEN 1" at bounding box center [270, 303] width 156 height 32
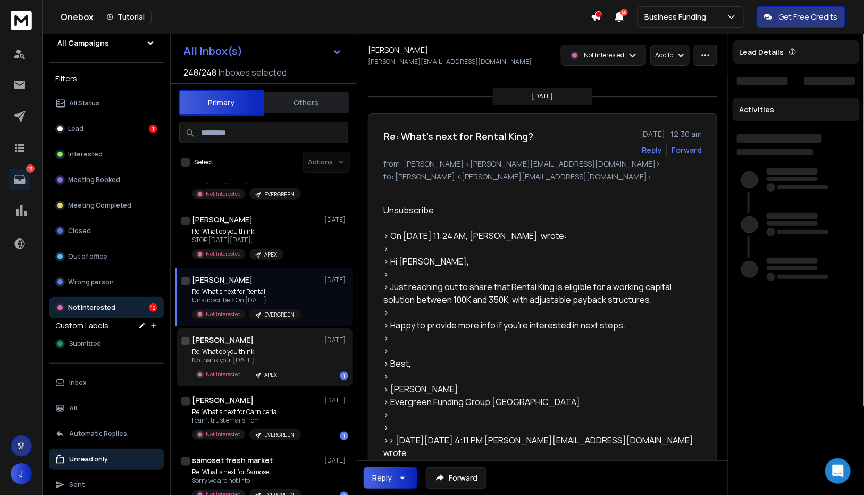
click at [289, 364] on div "Re: What do you think No thank you. [DATE], Not Interested APEX 1" at bounding box center [270, 363] width 156 height 32
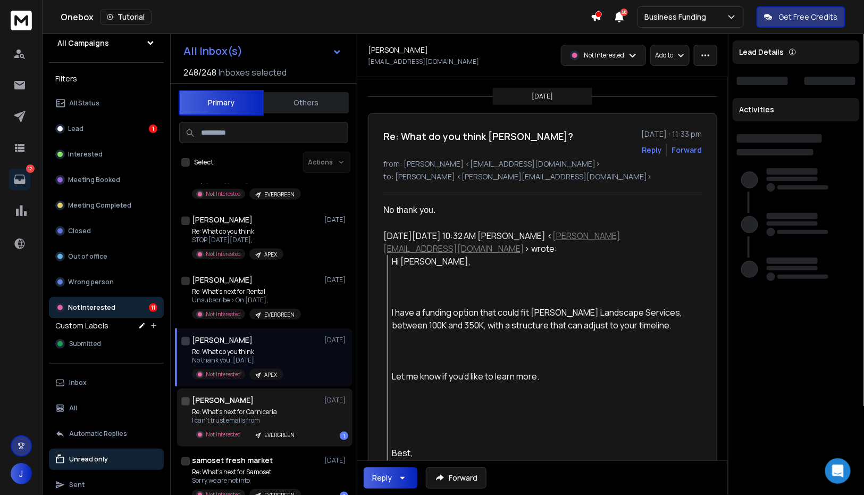
click at [269, 413] on p "Re: What’s next for Carniceria" at bounding box center [246, 411] width 109 height 9
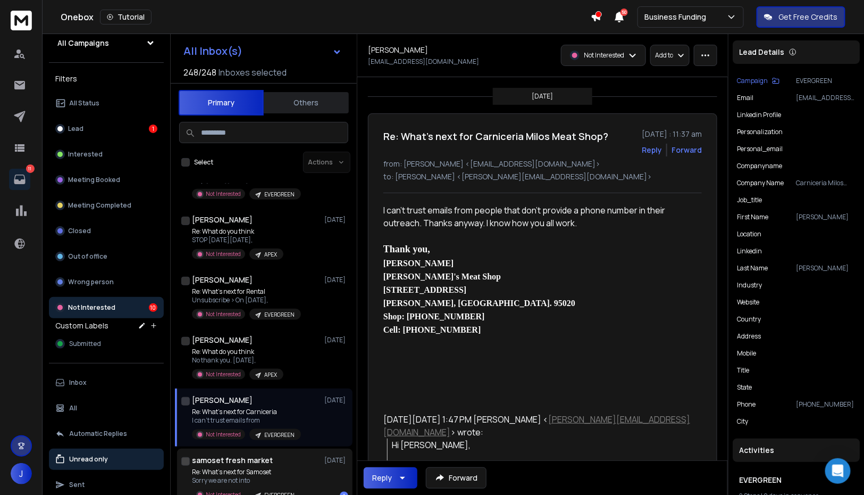
click at [274, 453] on div "samoset fresh market [DATE] Re: What’s next for Samoset Sorry we are not into N…" at bounding box center [265, 477] width 176 height 58
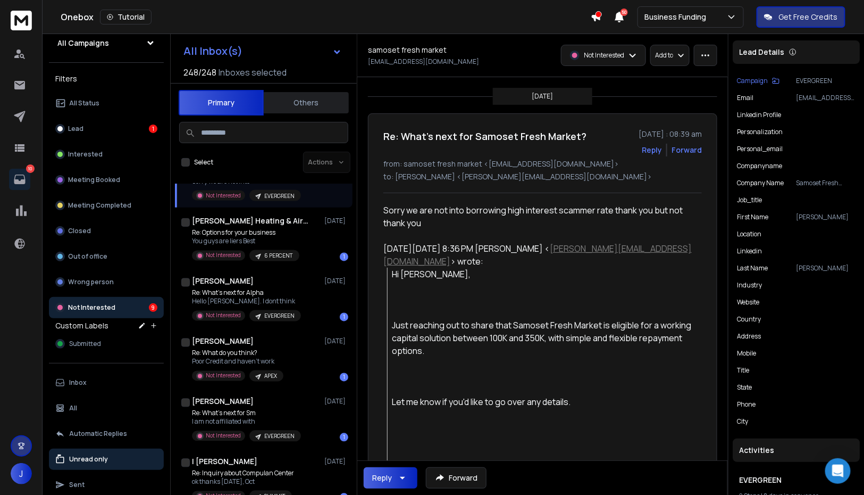
scroll to position [763, 0]
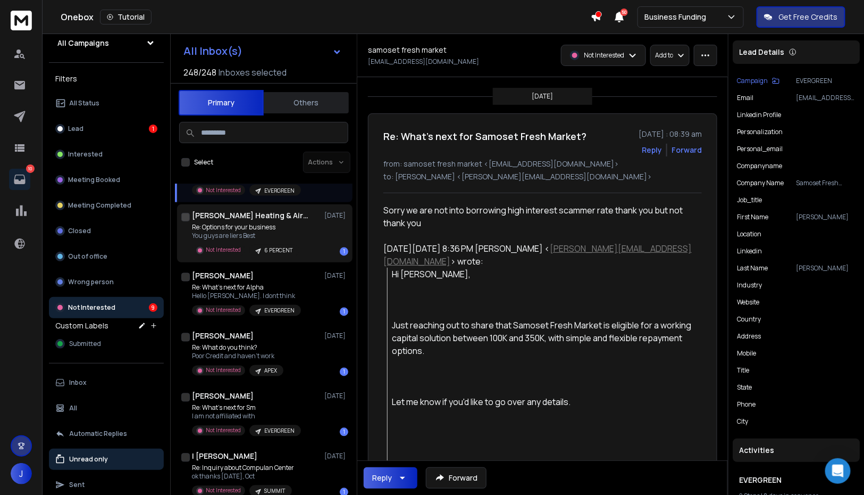
click at [315, 250] on div "Re: Options for your business You guys are liers Best Not Interested 6 PERCENT 1" at bounding box center [270, 239] width 156 height 32
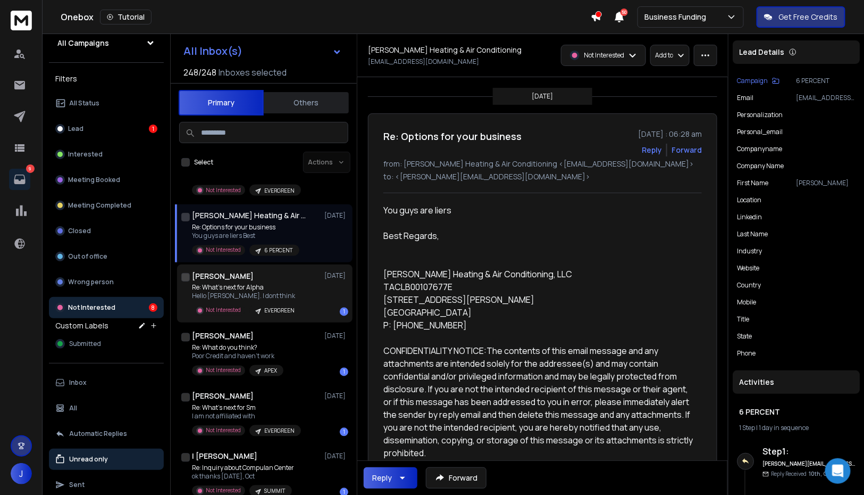
click at [297, 294] on p "Hello [PERSON_NAME]. I dont think" at bounding box center [246, 296] width 109 height 9
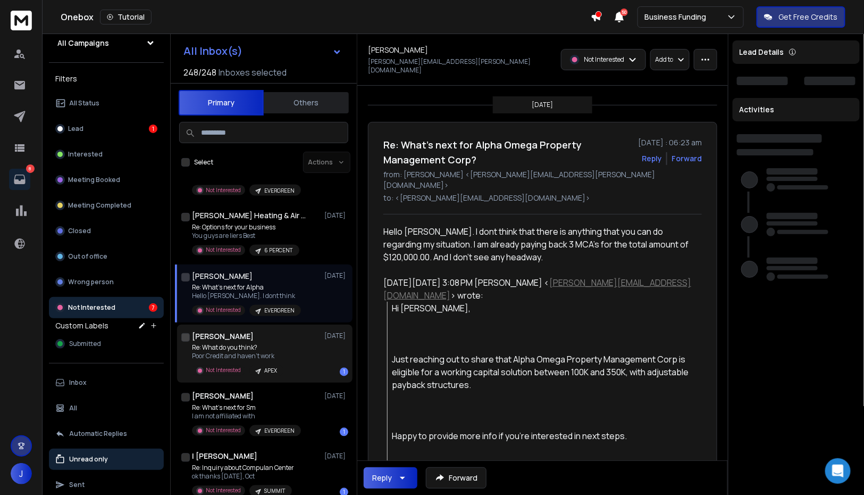
click at [294, 336] on div "[PERSON_NAME] [DATE]" at bounding box center [270, 336] width 156 height 11
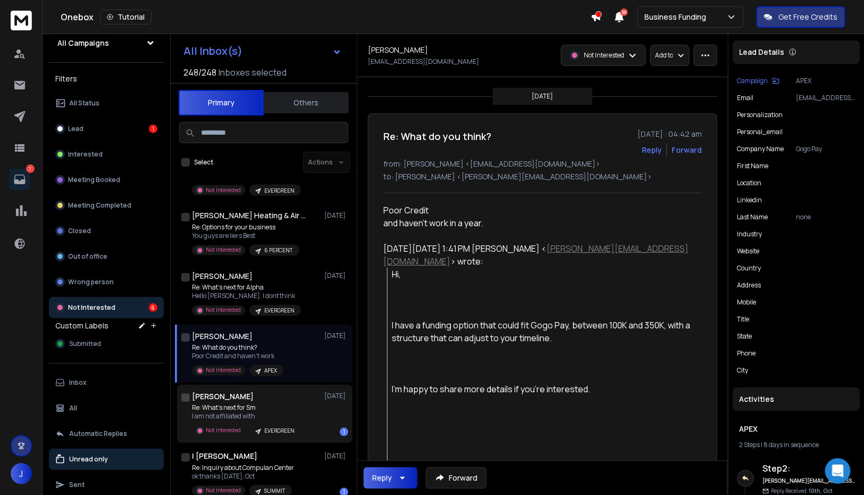
click at [275, 414] on p "I am not affiliated with" at bounding box center [246, 416] width 109 height 9
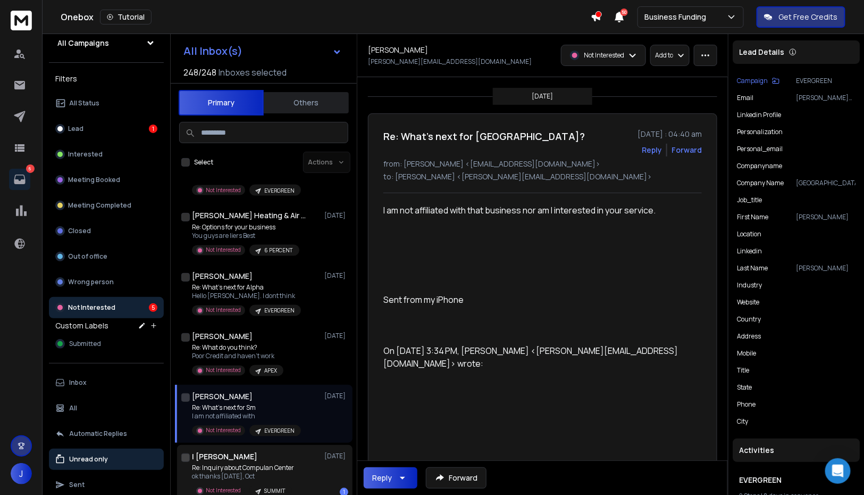
click at [271, 467] on p "Re: Inquiry about Compulan Center" at bounding box center [243, 468] width 102 height 9
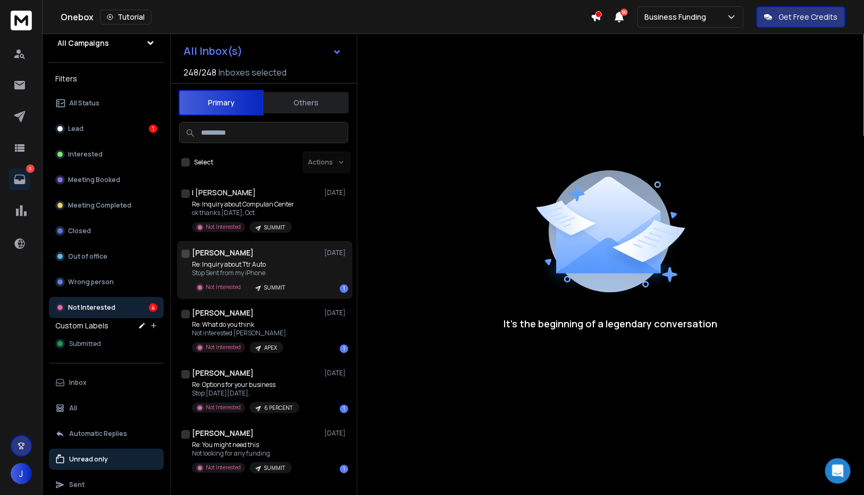
scroll to position [1025, 0]
click at [314, 266] on div "Re: Inquiry about Ttr Auto Stop Sent from my iPhone Not Interested SUMMIT 1" at bounding box center [270, 277] width 156 height 32
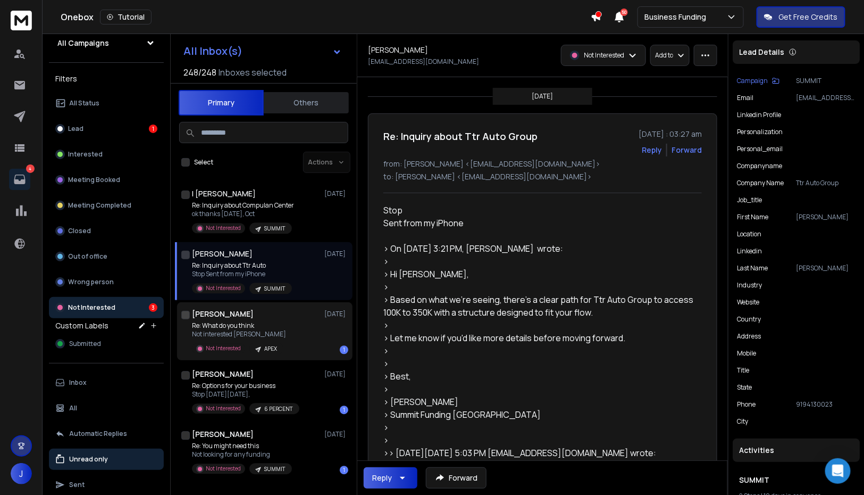
click at [301, 332] on div "Re: What do you think Not interested [PERSON_NAME] Not Interested APEX 1" at bounding box center [270, 337] width 156 height 32
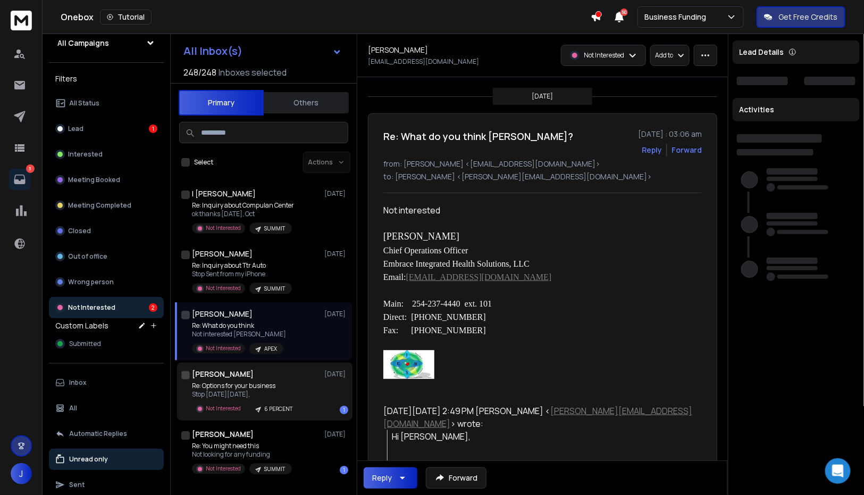
click at [299, 388] on div "Re: Options for your business Stop [DATE][DATE], Not Interested 6 PERCENT 1" at bounding box center [270, 397] width 156 height 32
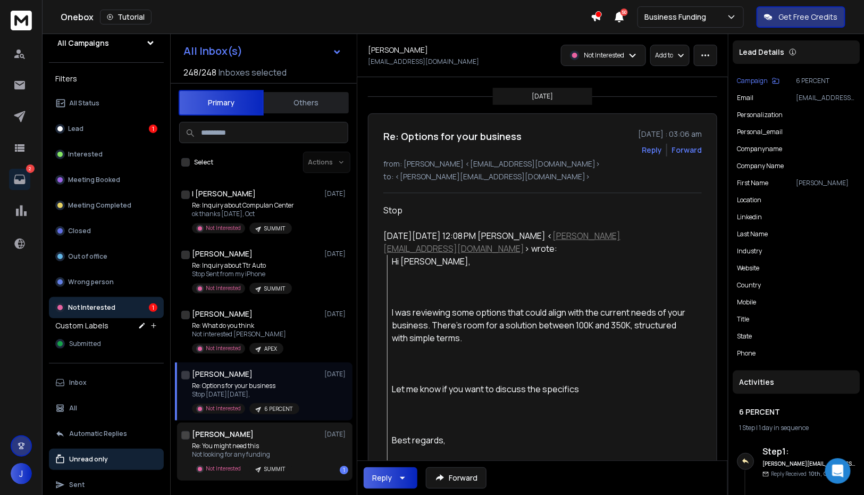
click at [299, 435] on div "[PERSON_NAME] [DATE]" at bounding box center [270, 434] width 156 height 11
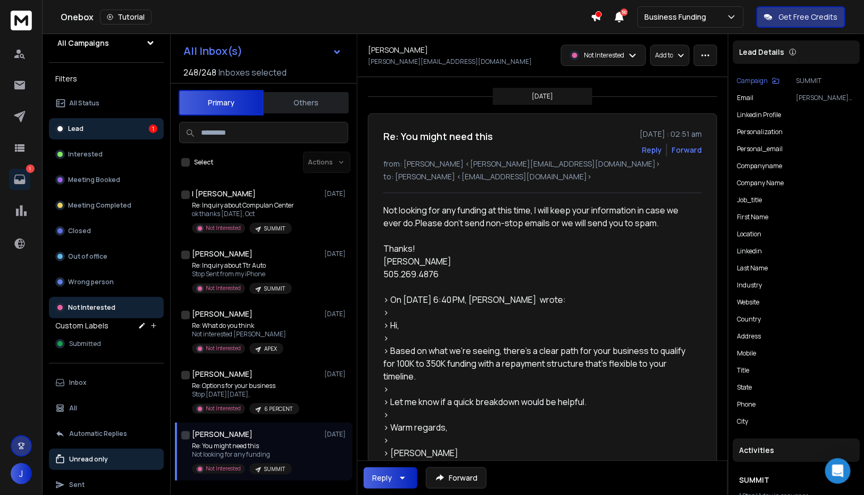
click at [91, 136] on button "Lead 1" at bounding box center [106, 128] width 115 height 21
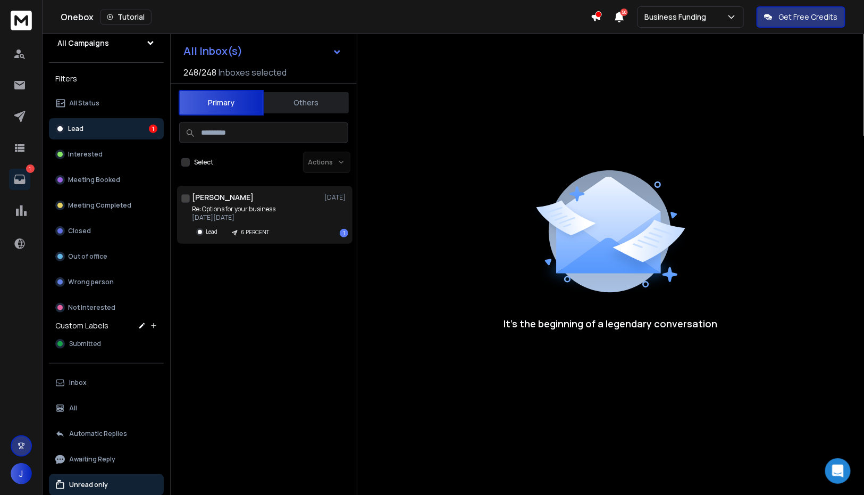
click at [264, 227] on div "6 PERCENT" at bounding box center [251, 231] width 50 height 11
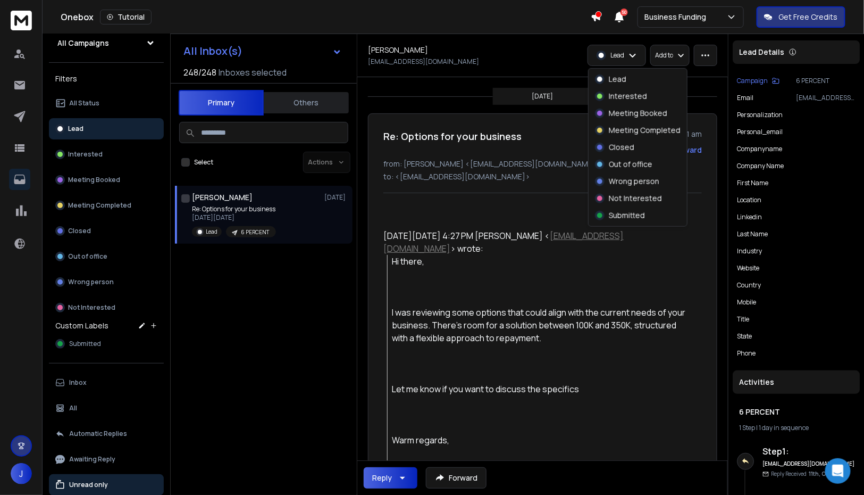
click at [638, 49] on div "Lead" at bounding box center [616, 55] width 57 height 20
click at [625, 201] on p "Not Interested" at bounding box center [635, 198] width 53 height 11
